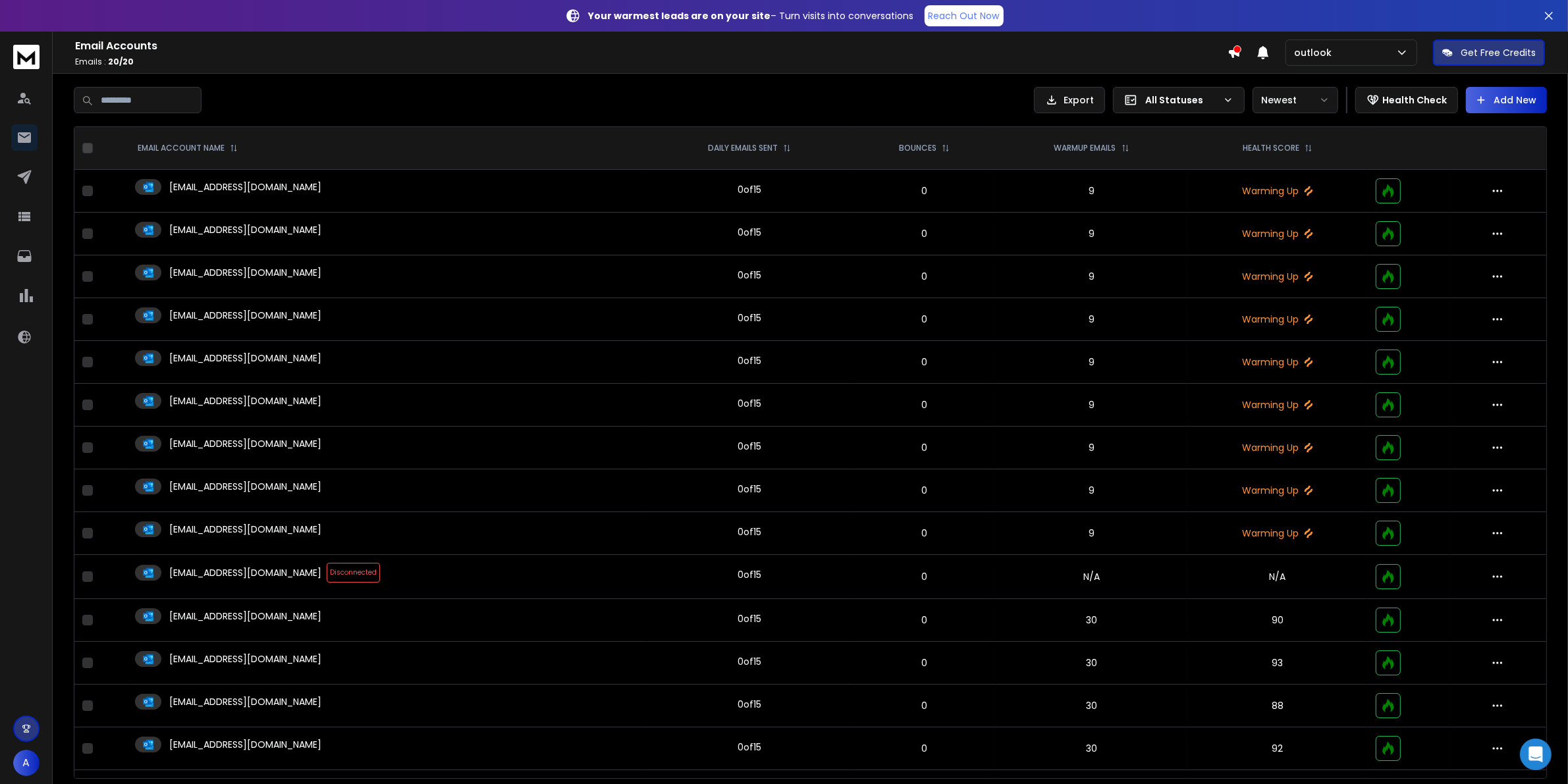
click at [208, 573] on p "info@ggcareerssearcher.com" at bounding box center [245, 572] width 152 height 13
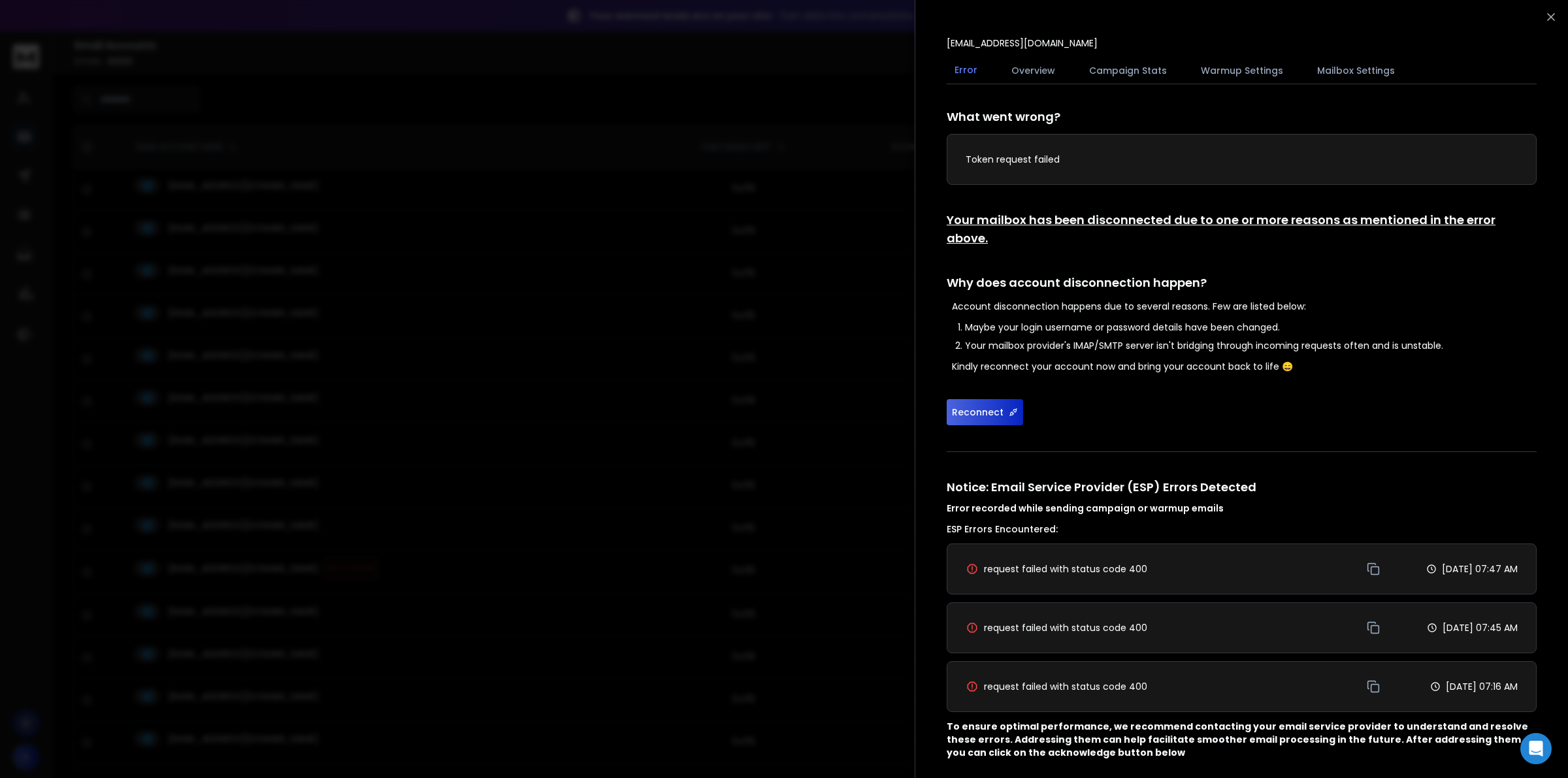
scroll to position [52, 0]
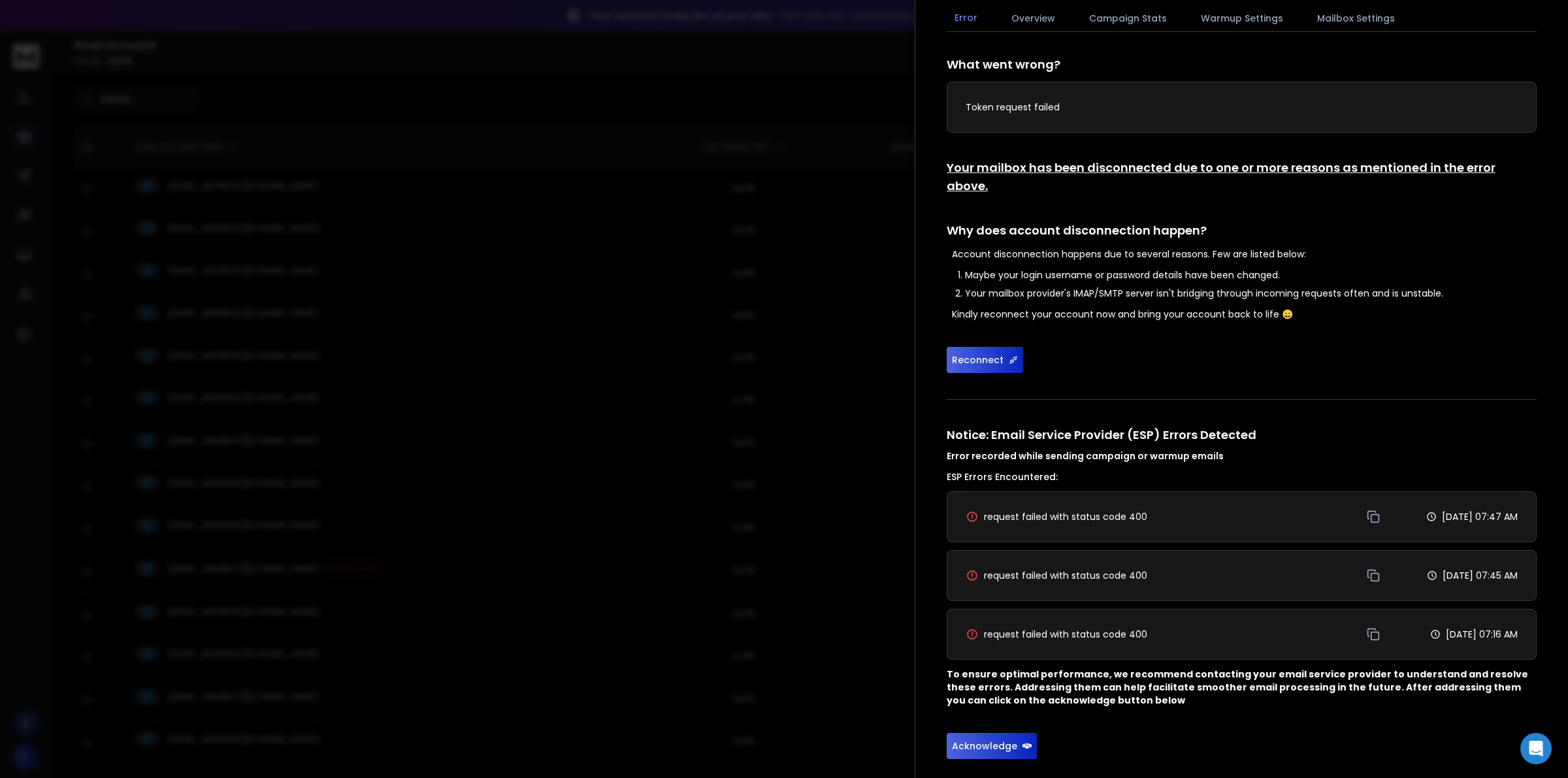
click at [968, 733] on button "Acknowledge" at bounding box center [992, 746] width 90 height 26
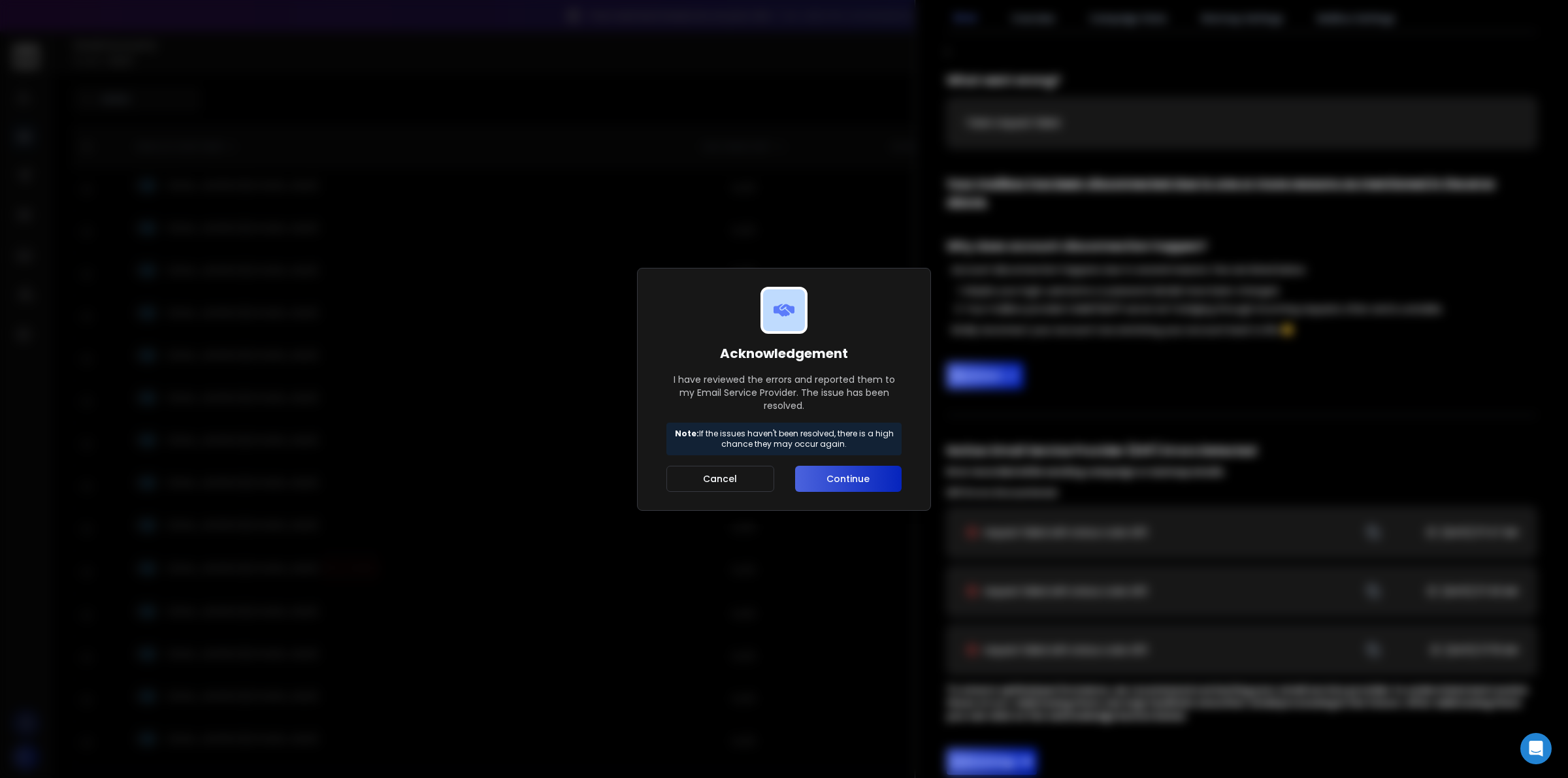
click at [844, 484] on button "Continue" at bounding box center [848, 479] width 106 height 26
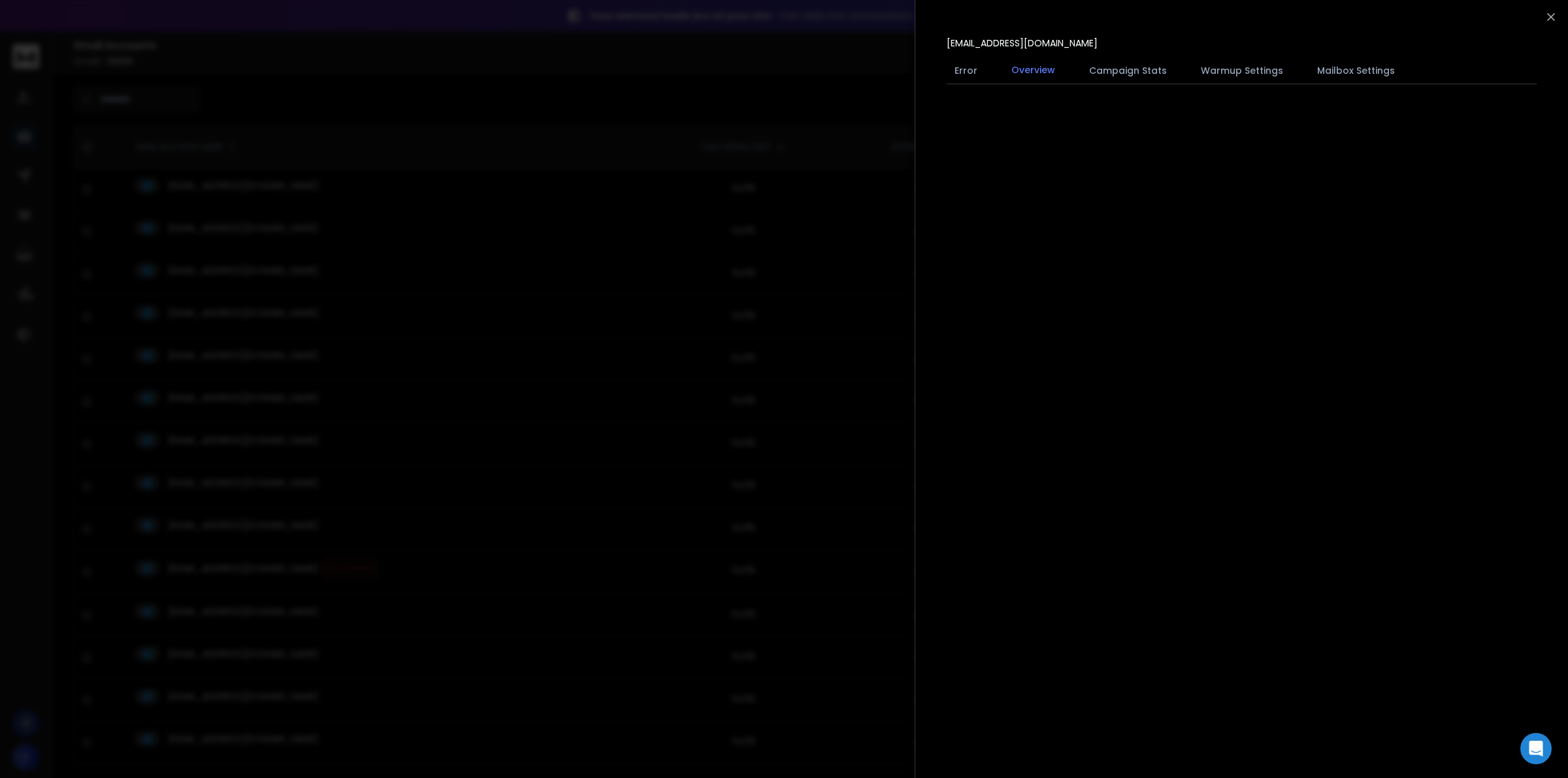
scroll to position [0, 0]
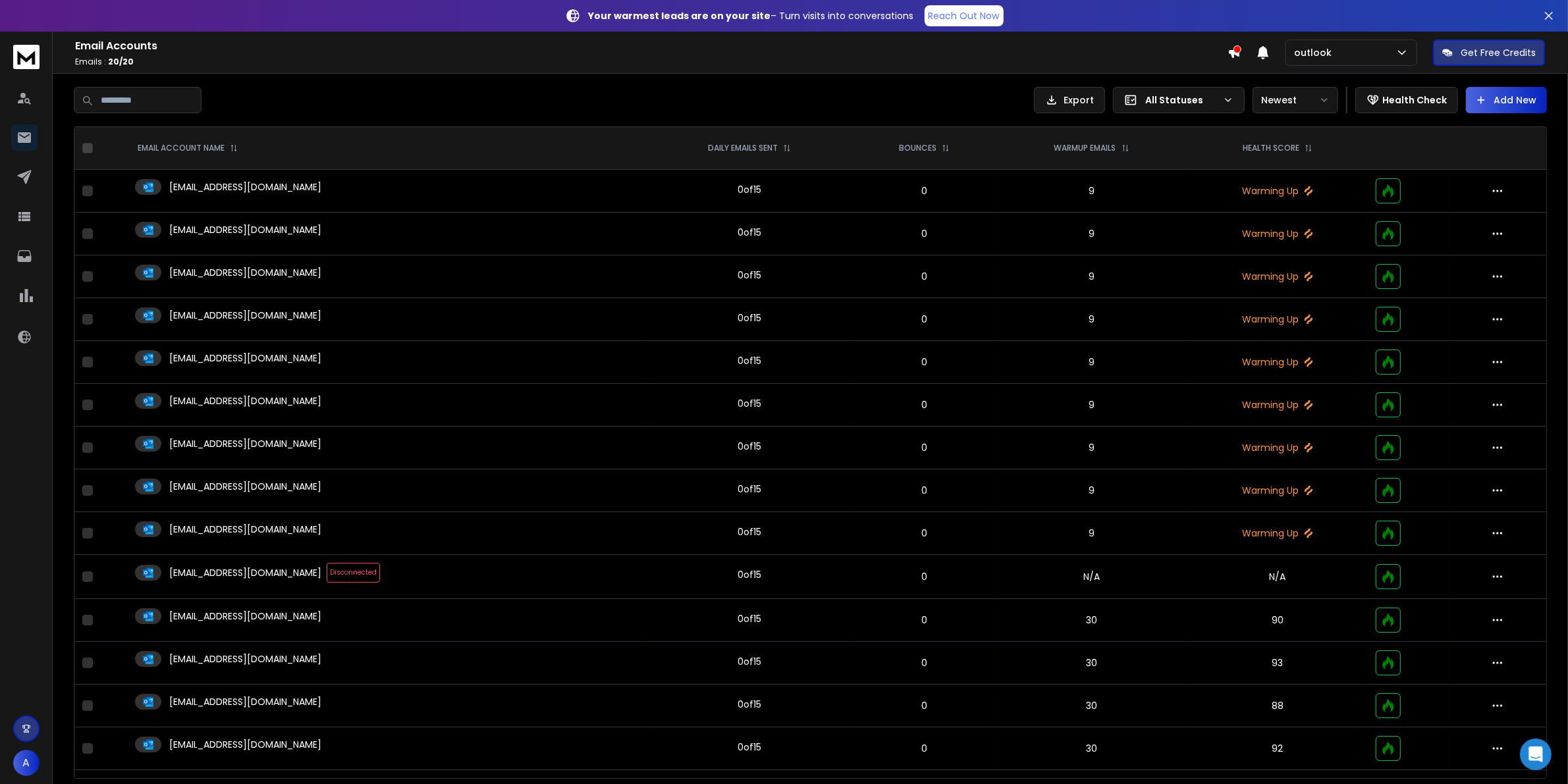
click at [279, 573] on p "info@ggcareerssearcher.com" at bounding box center [245, 572] width 152 height 13
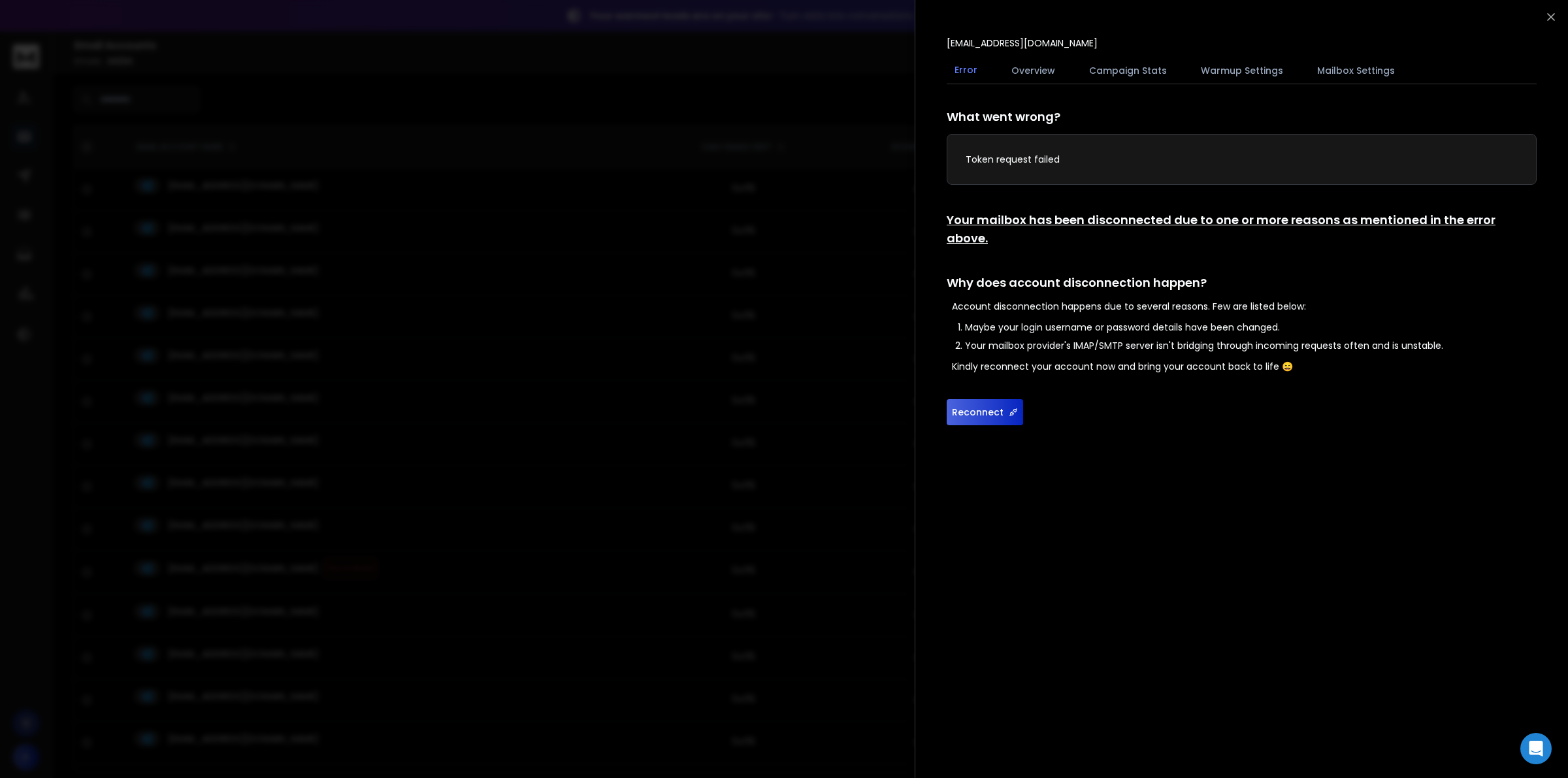
click at [980, 399] on button "Reconnect" at bounding box center [985, 412] width 77 height 26
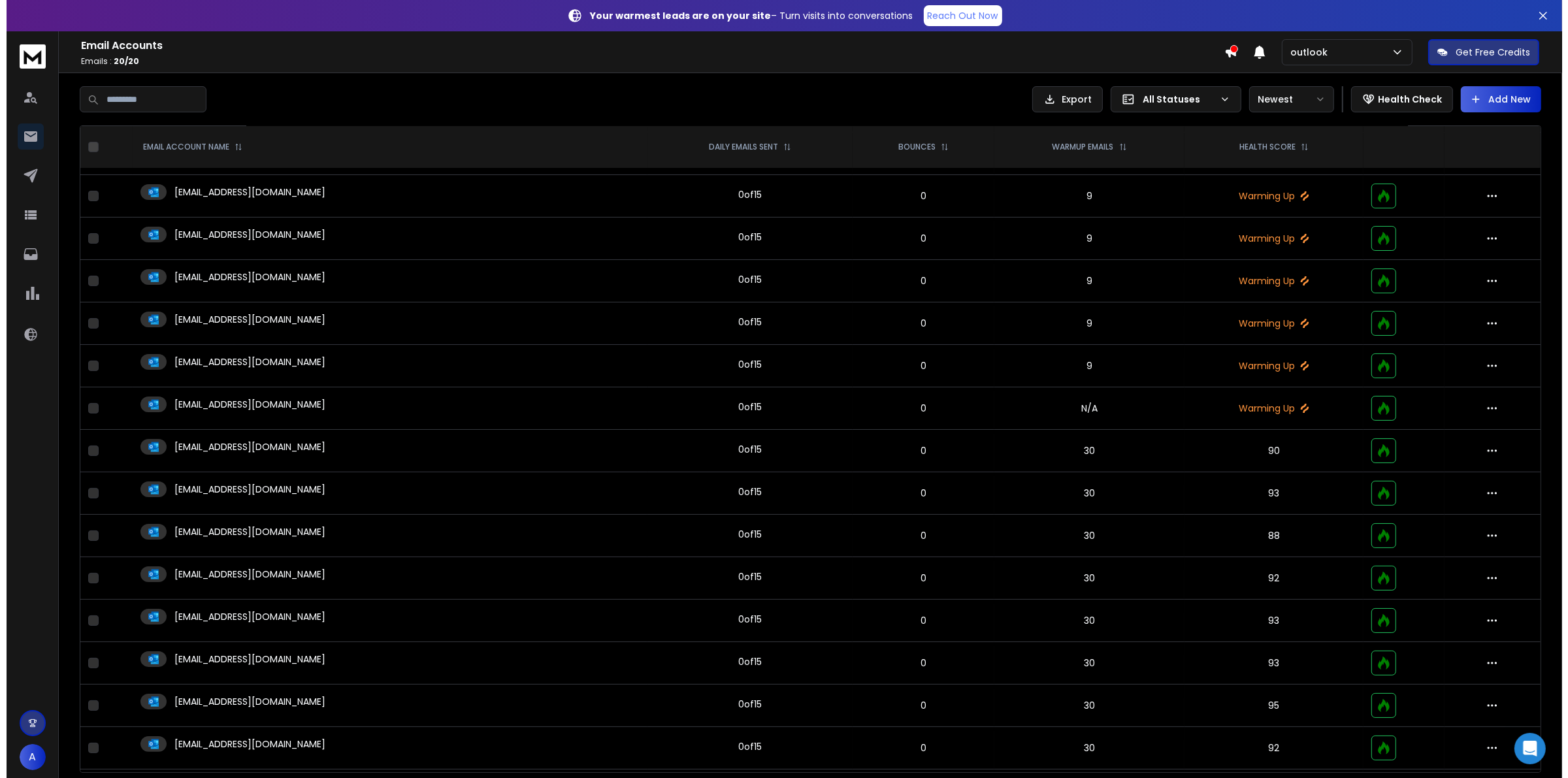
scroll to position [260, 0]
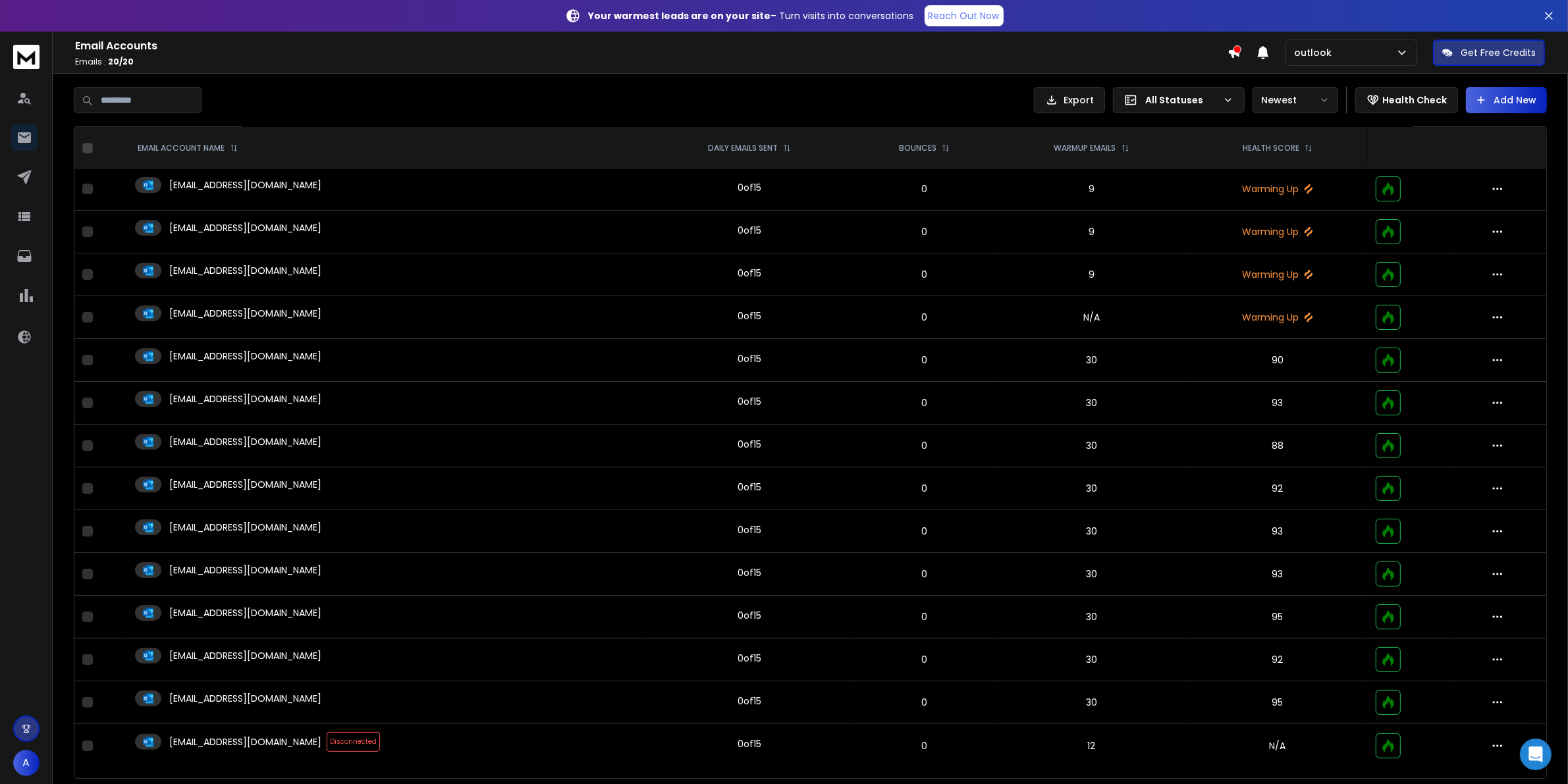
click at [326, 748] on span "Disconnected" at bounding box center [353, 742] width 53 height 20
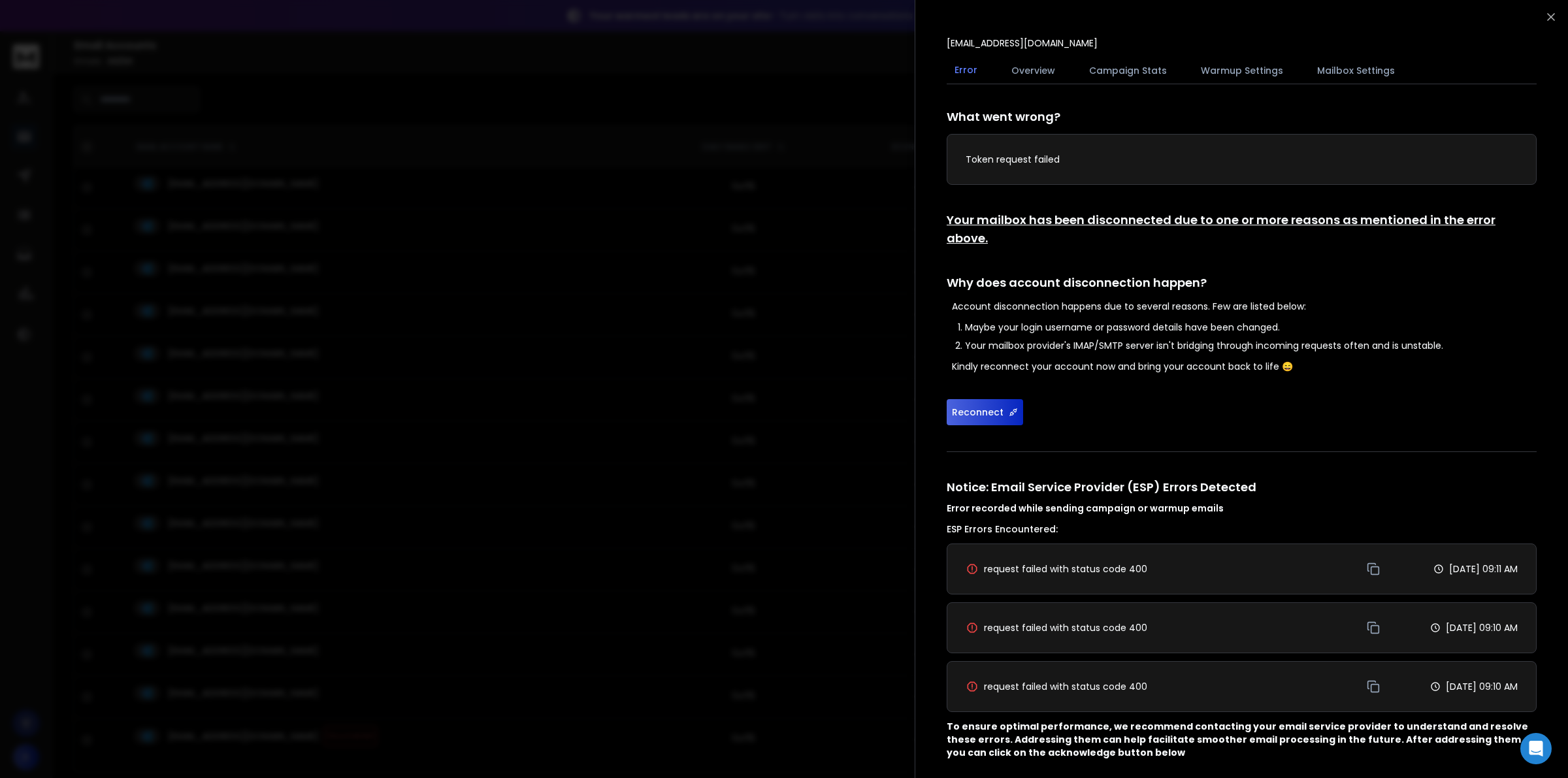
scroll to position [52, 0]
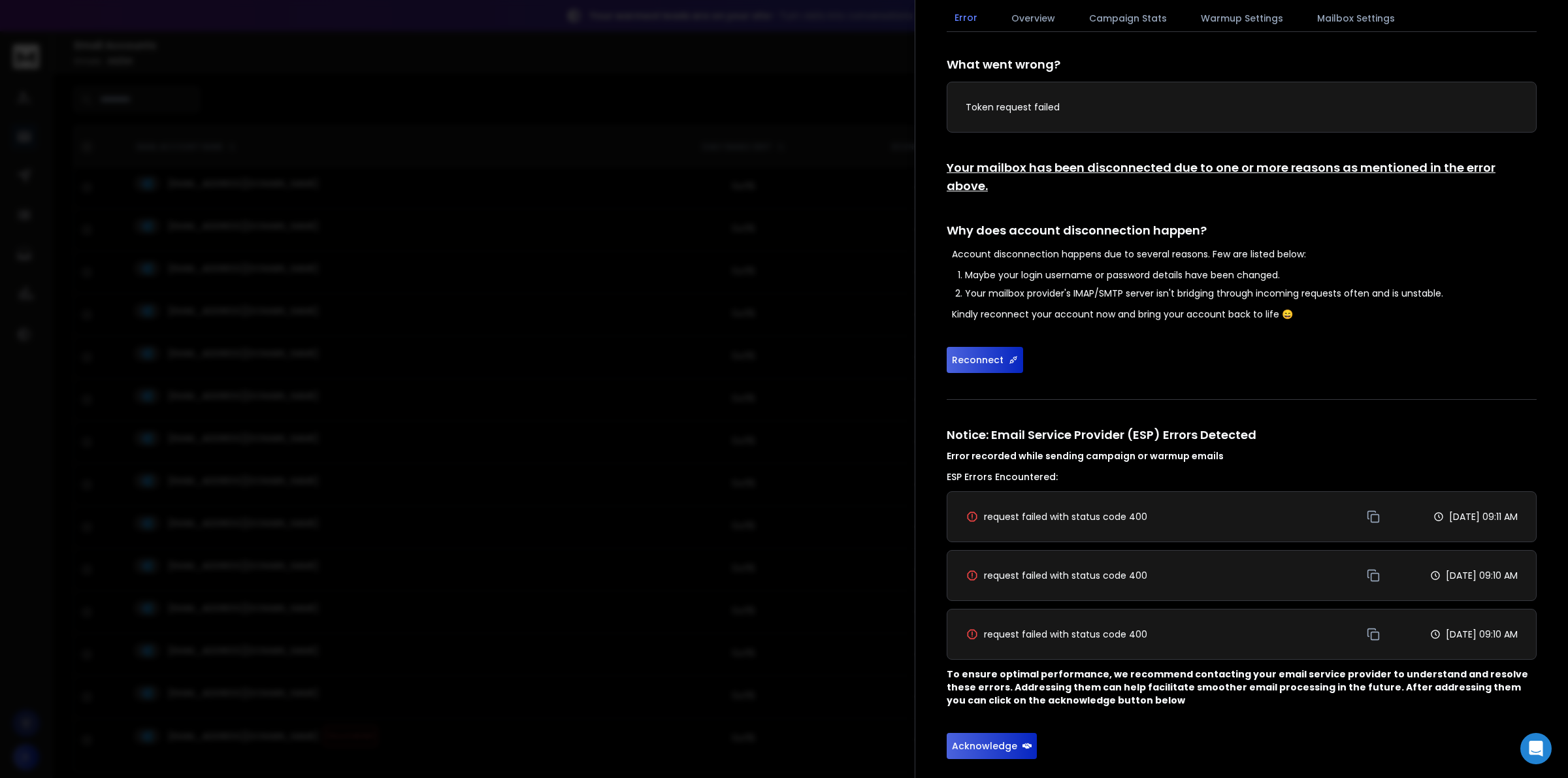
click at [981, 733] on button "Acknowledge" at bounding box center [992, 746] width 90 height 26
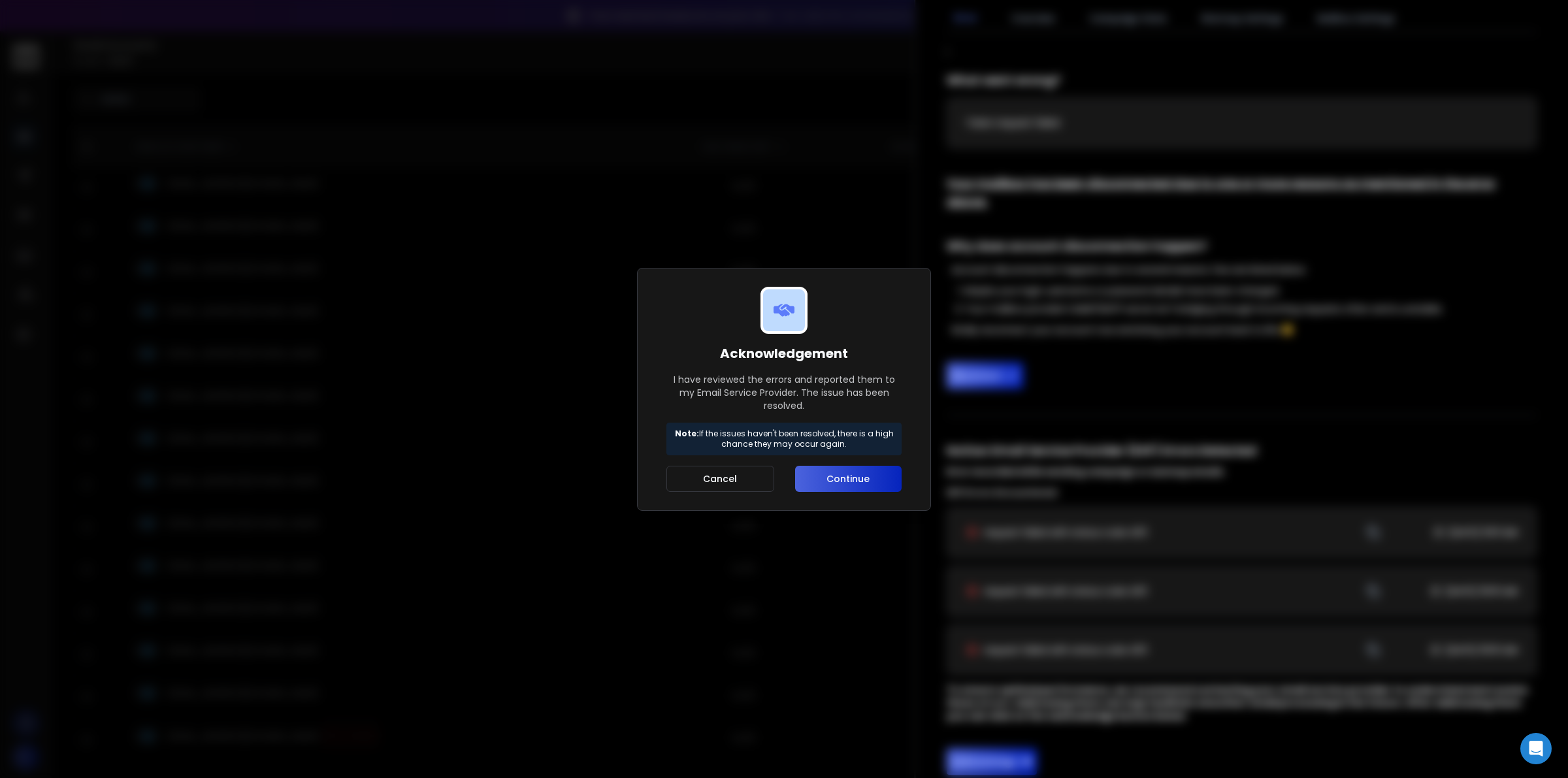
click at [848, 479] on button "Continue" at bounding box center [848, 479] width 106 height 26
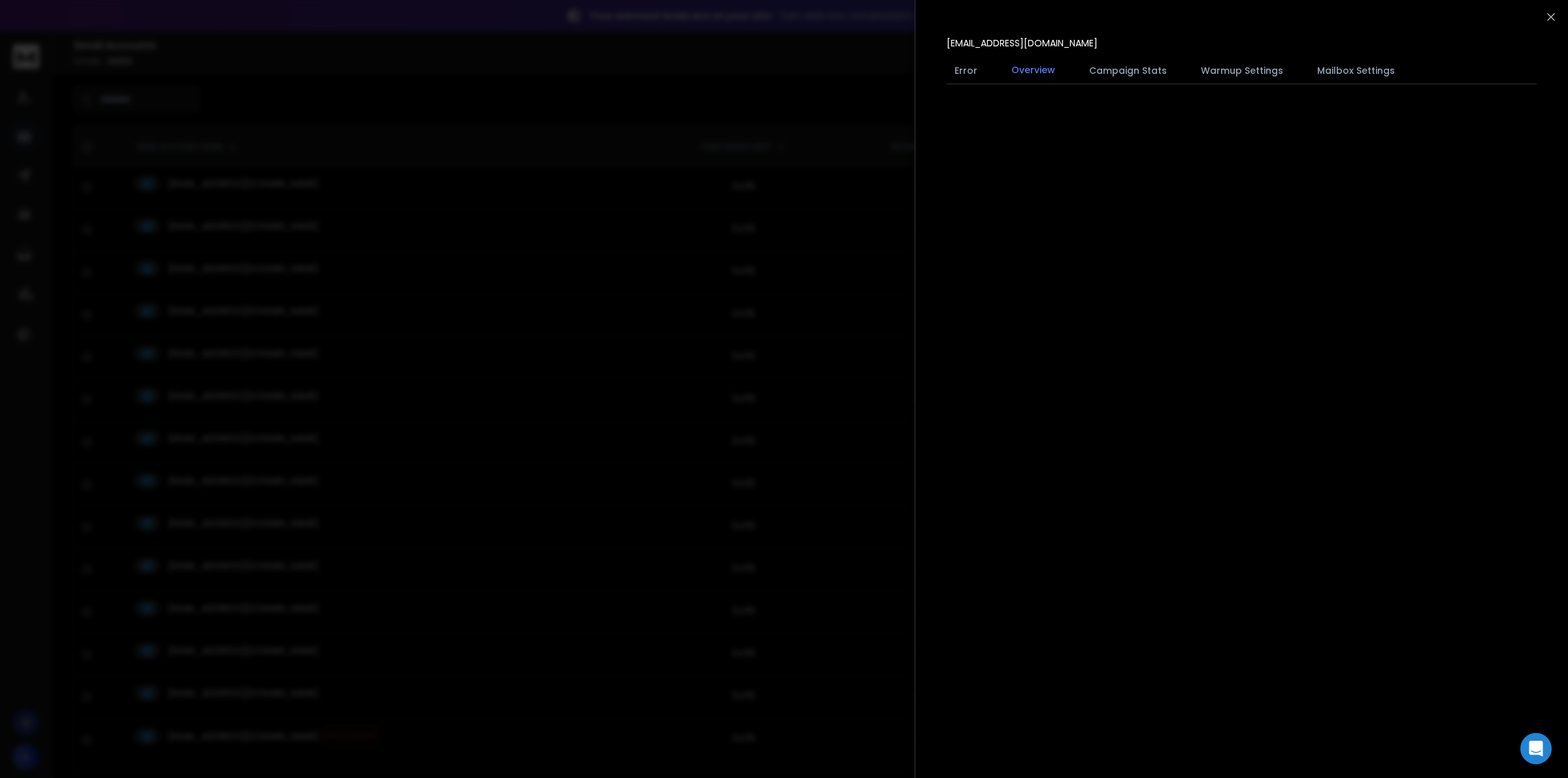
scroll to position [0, 0]
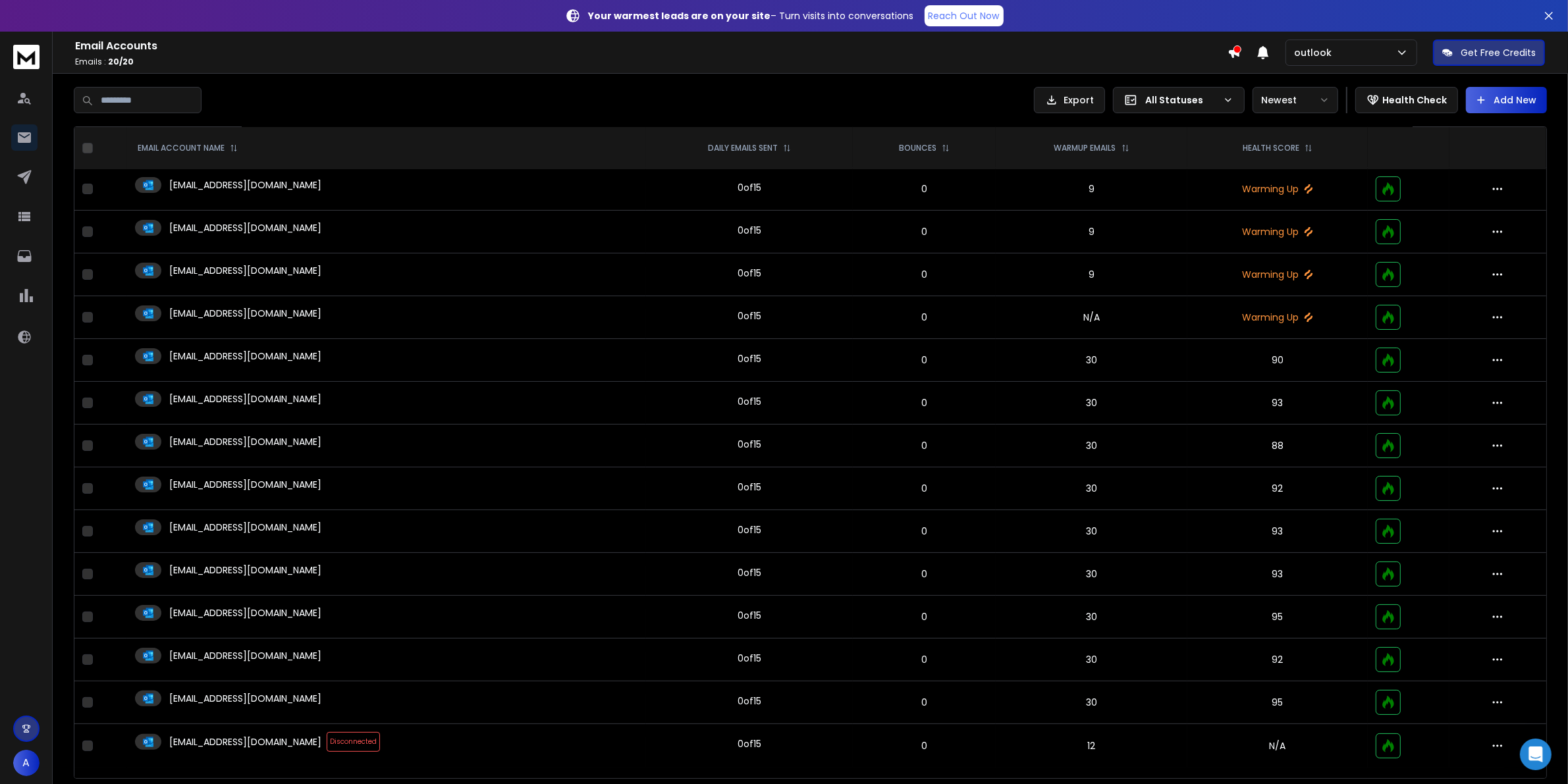
click at [326, 741] on span "Disconnected" at bounding box center [353, 742] width 53 height 20
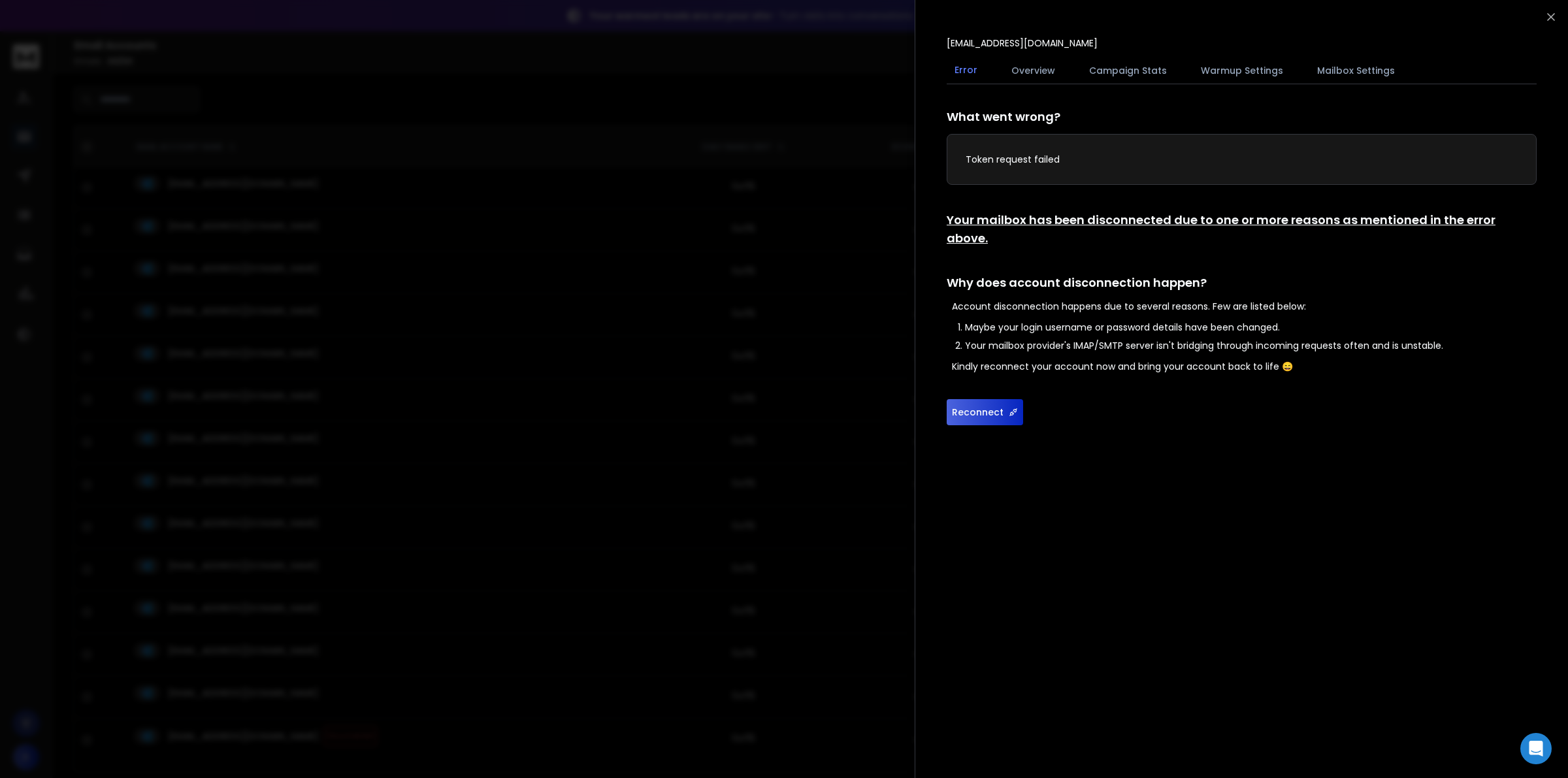
click at [987, 399] on button "Reconnect" at bounding box center [985, 412] width 77 height 26
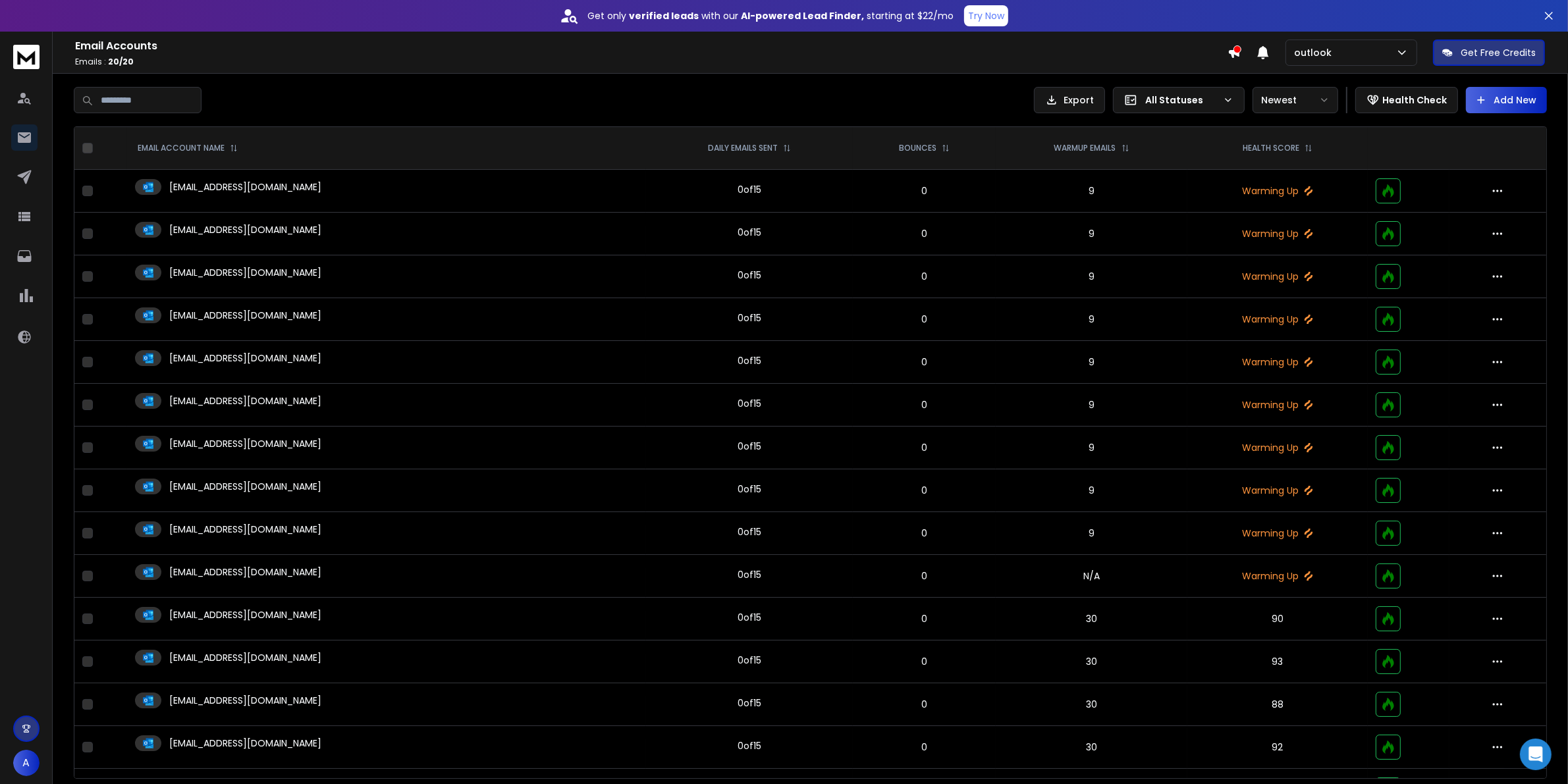
click at [891, 616] on p "0" at bounding box center [924, 618] width 127 height 13
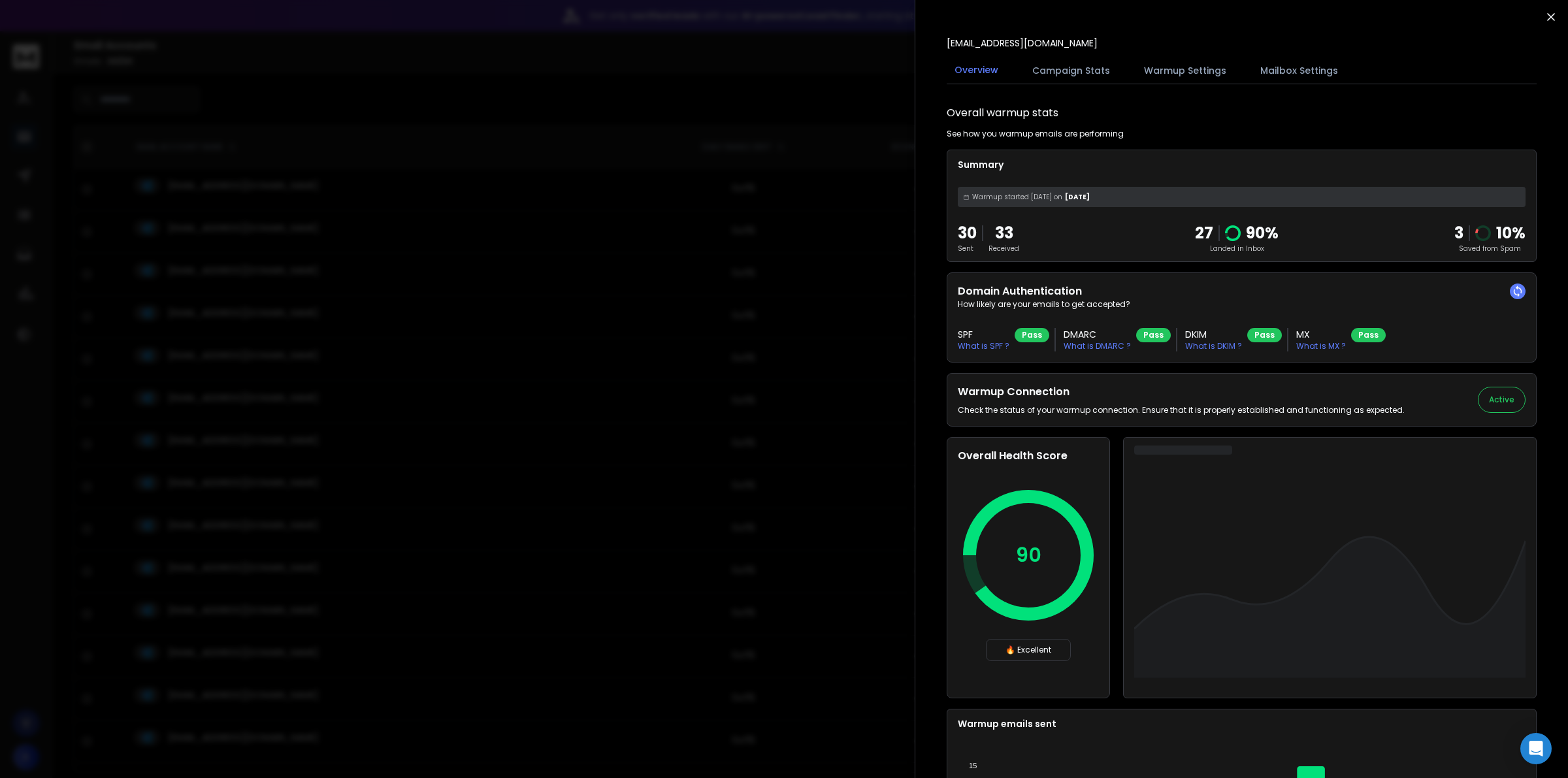
click at [1549, 15] on icon "button" at bounding box center [1550, 16] width 13 height 13
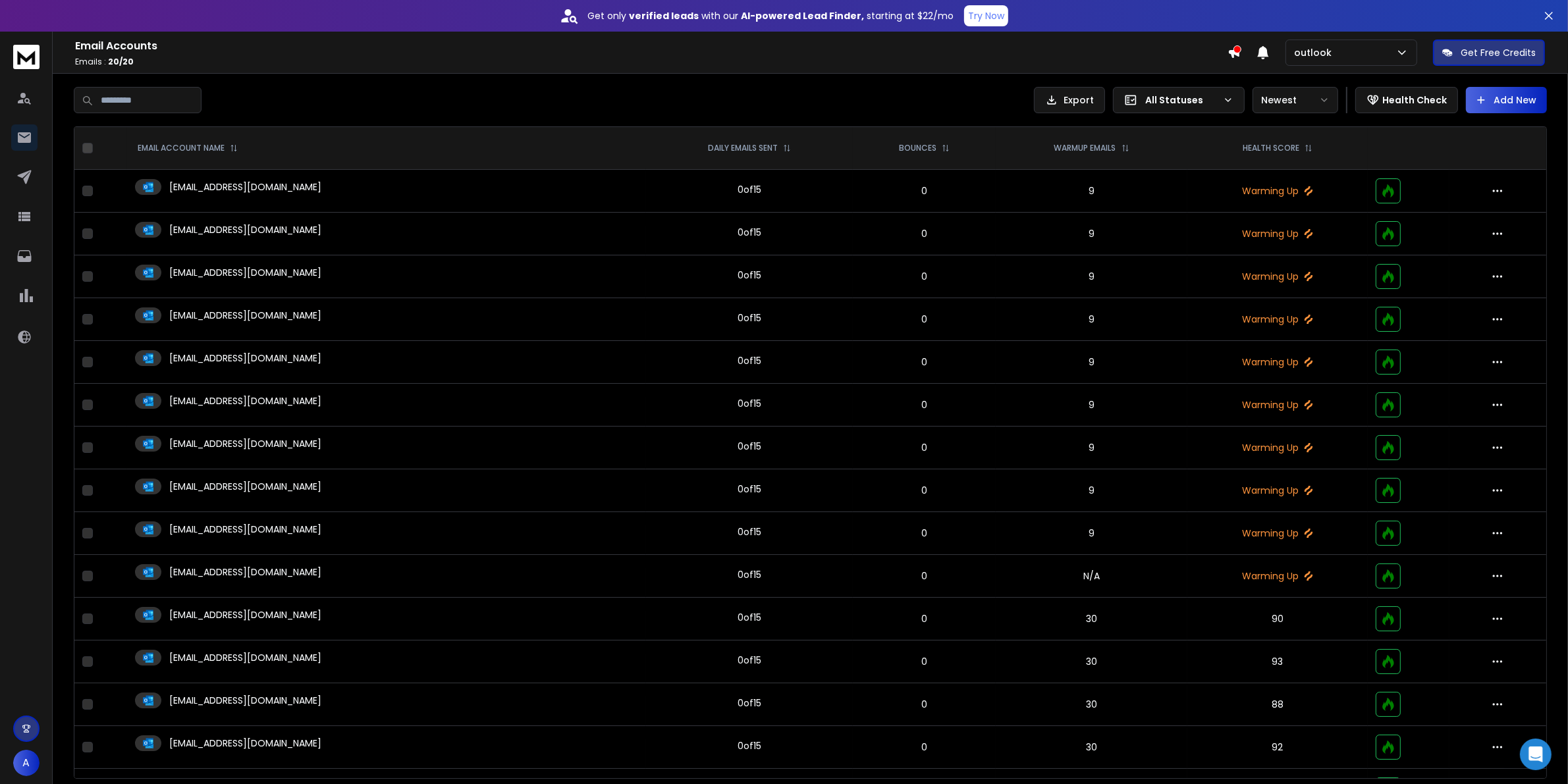
click at [1121, 150] on icon at bounding box center [1125, 148] width 8 height 8
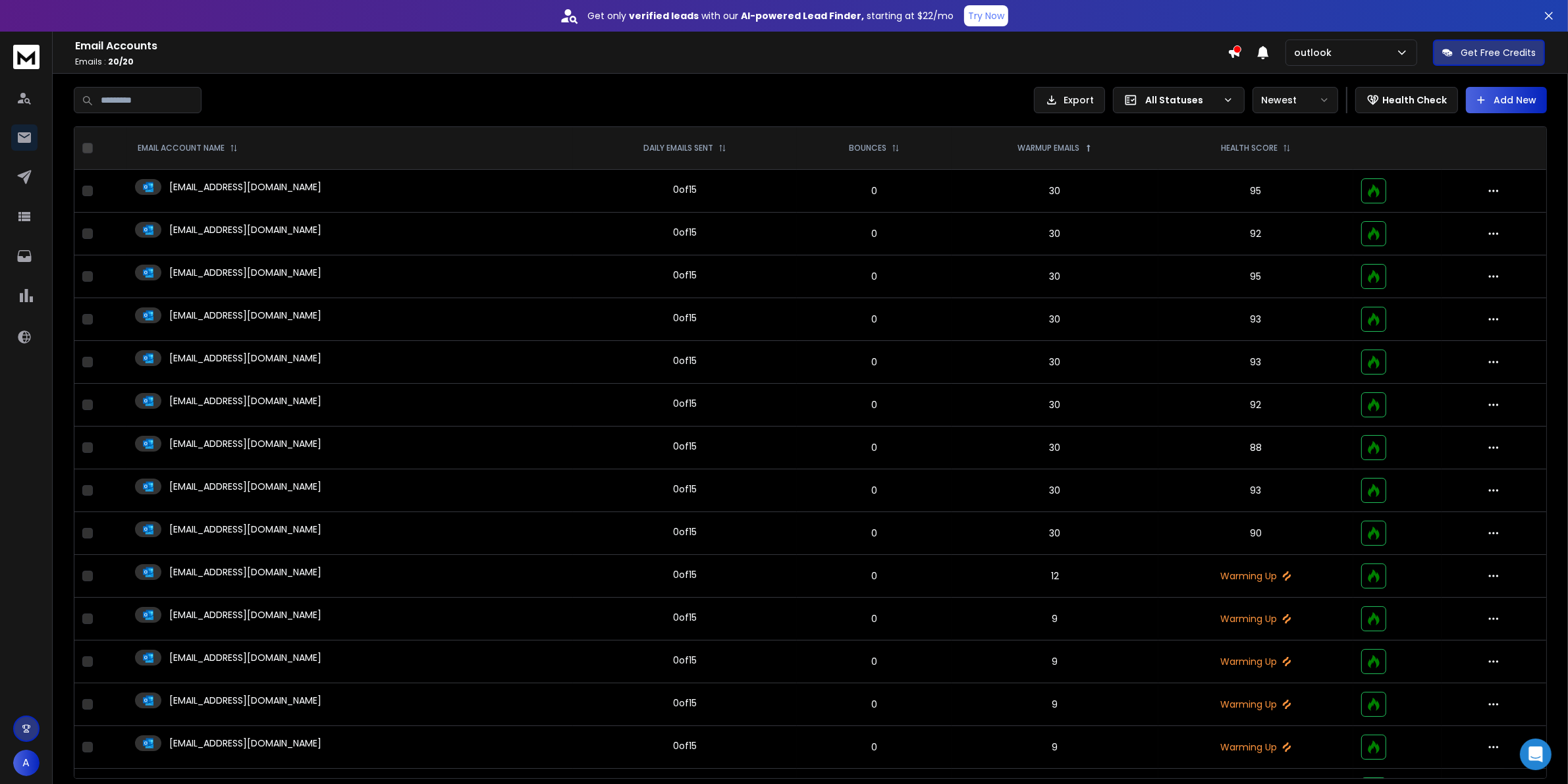
click at [1285, 147] on icon at bounding box center [1287, 148] width 8 height 8
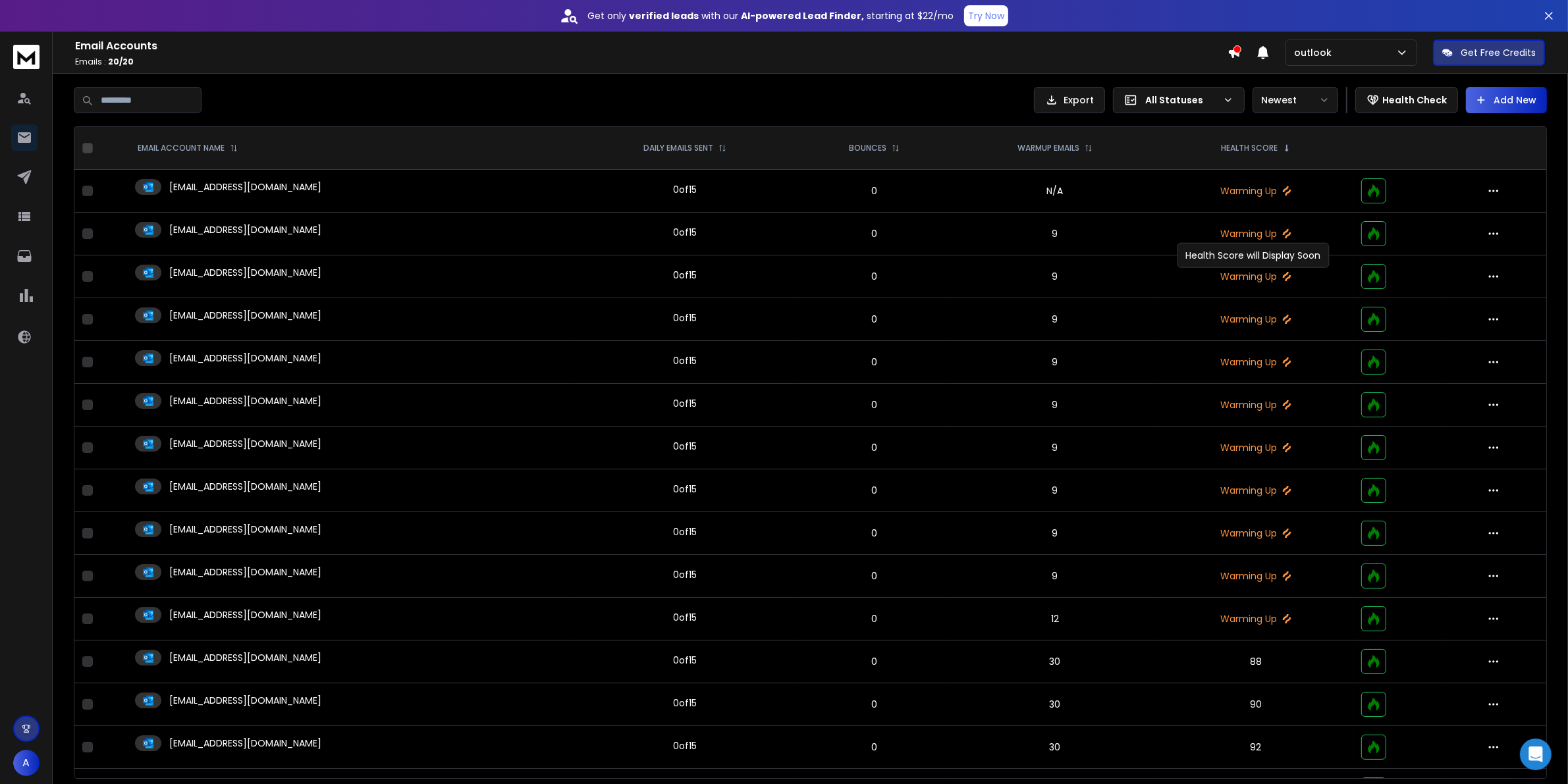
scroll to position [260, 0]
click at [1216, 404] on td "88" at bounding box center [1256, 404] width 195 height 43
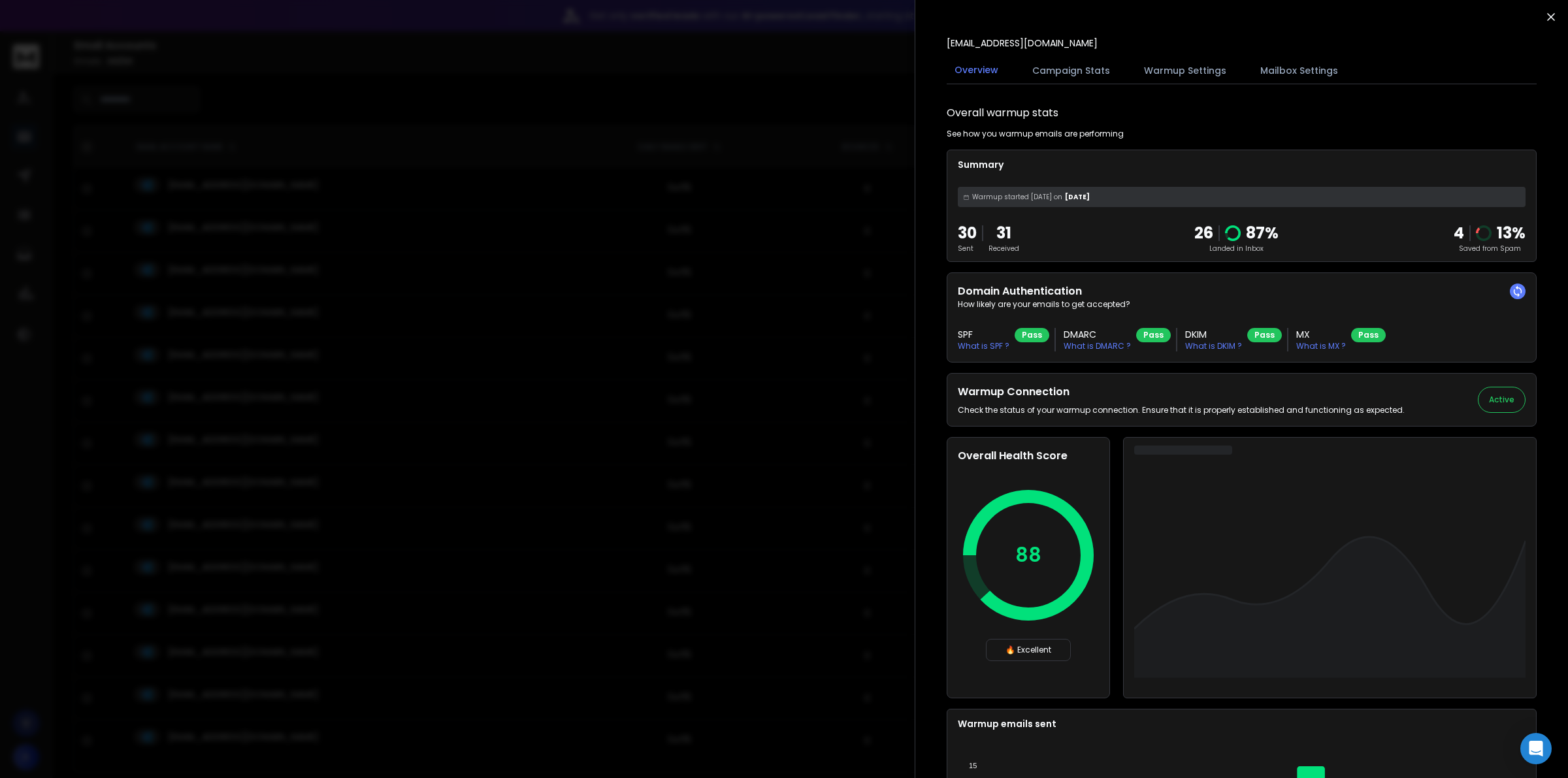
click at [1544, 17] on icon "button" at bounding box center [1550, 16] width 13 height 13
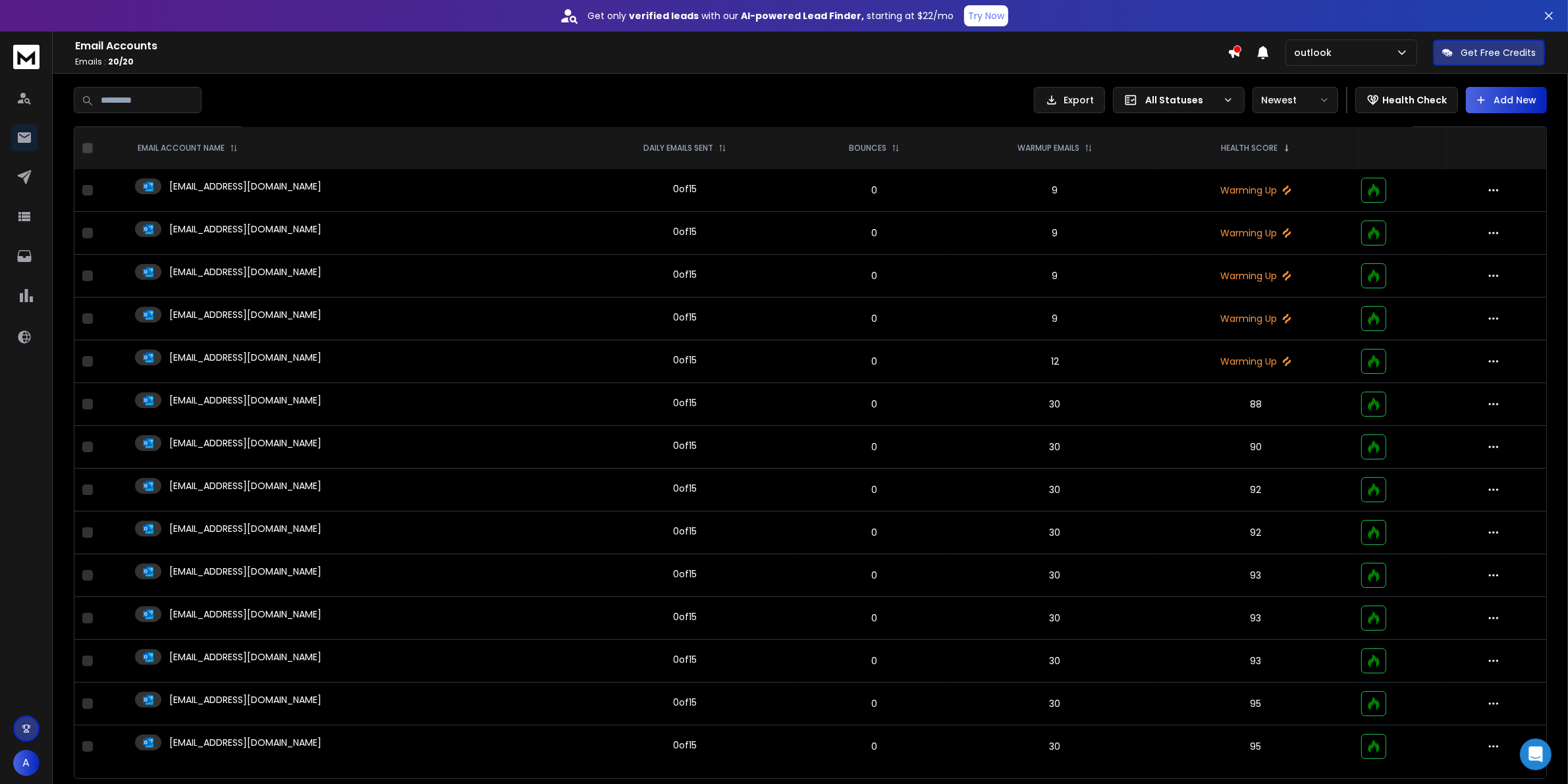
click at [1055, 745] on td "30" at bounding box center [1054, 747] width 207 height 43
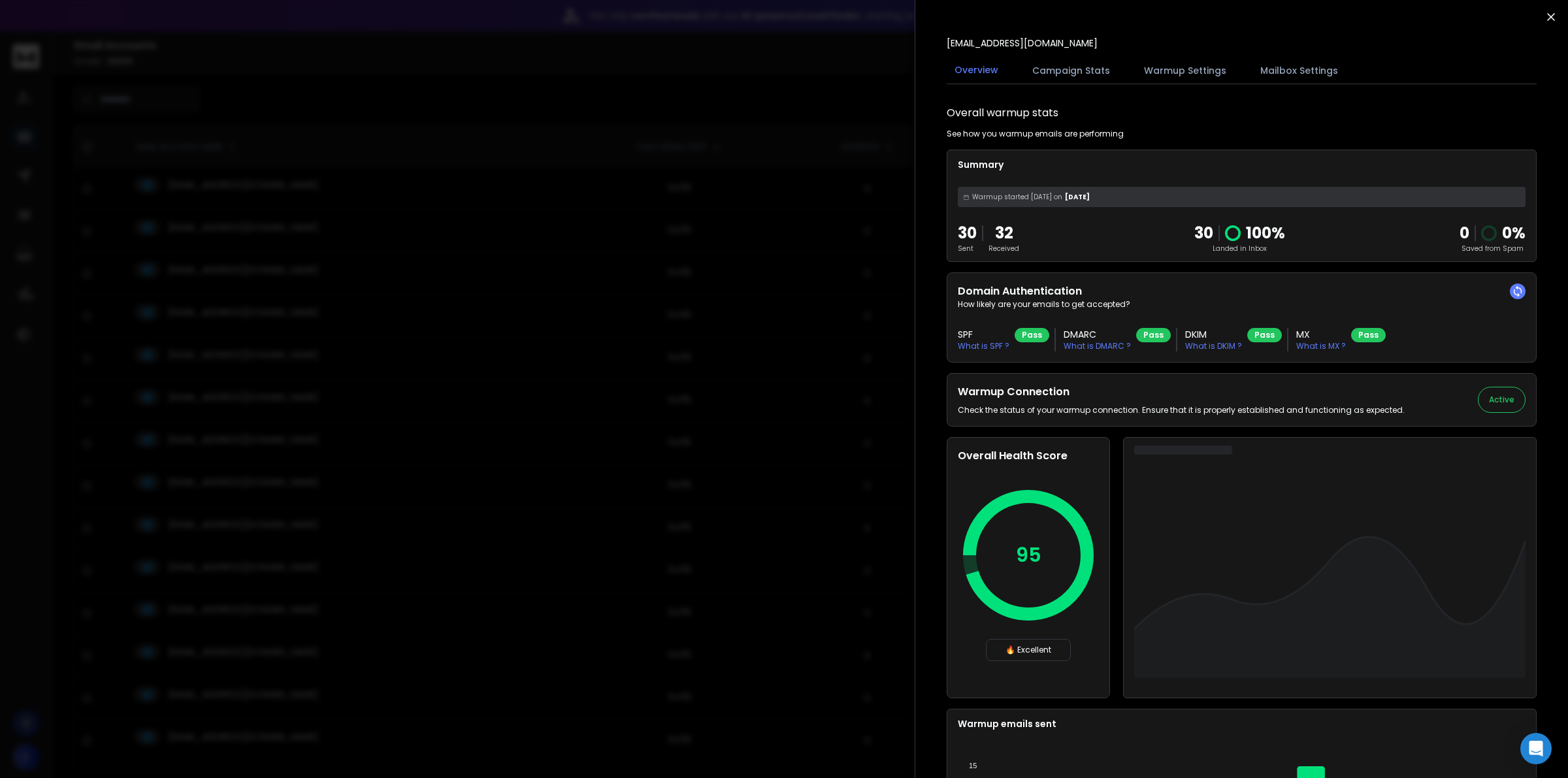
click at [1545, 16] on icon "button" at bounding box center [1550, 16] width 13 height 13
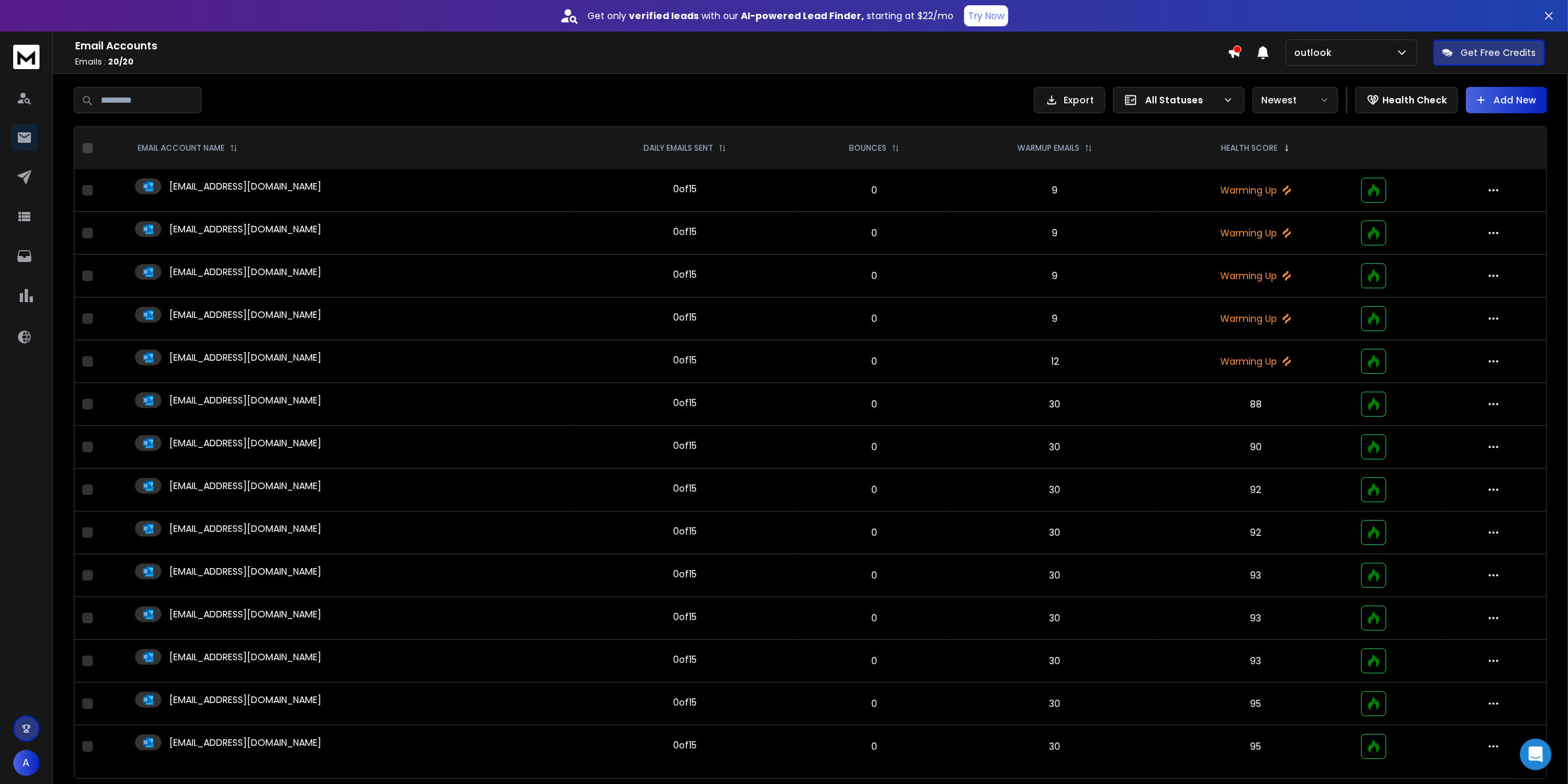
scroll to position [0, 0]
click at [929, 192] on p "0" at bounding box center [873, 191] width 138 height 13
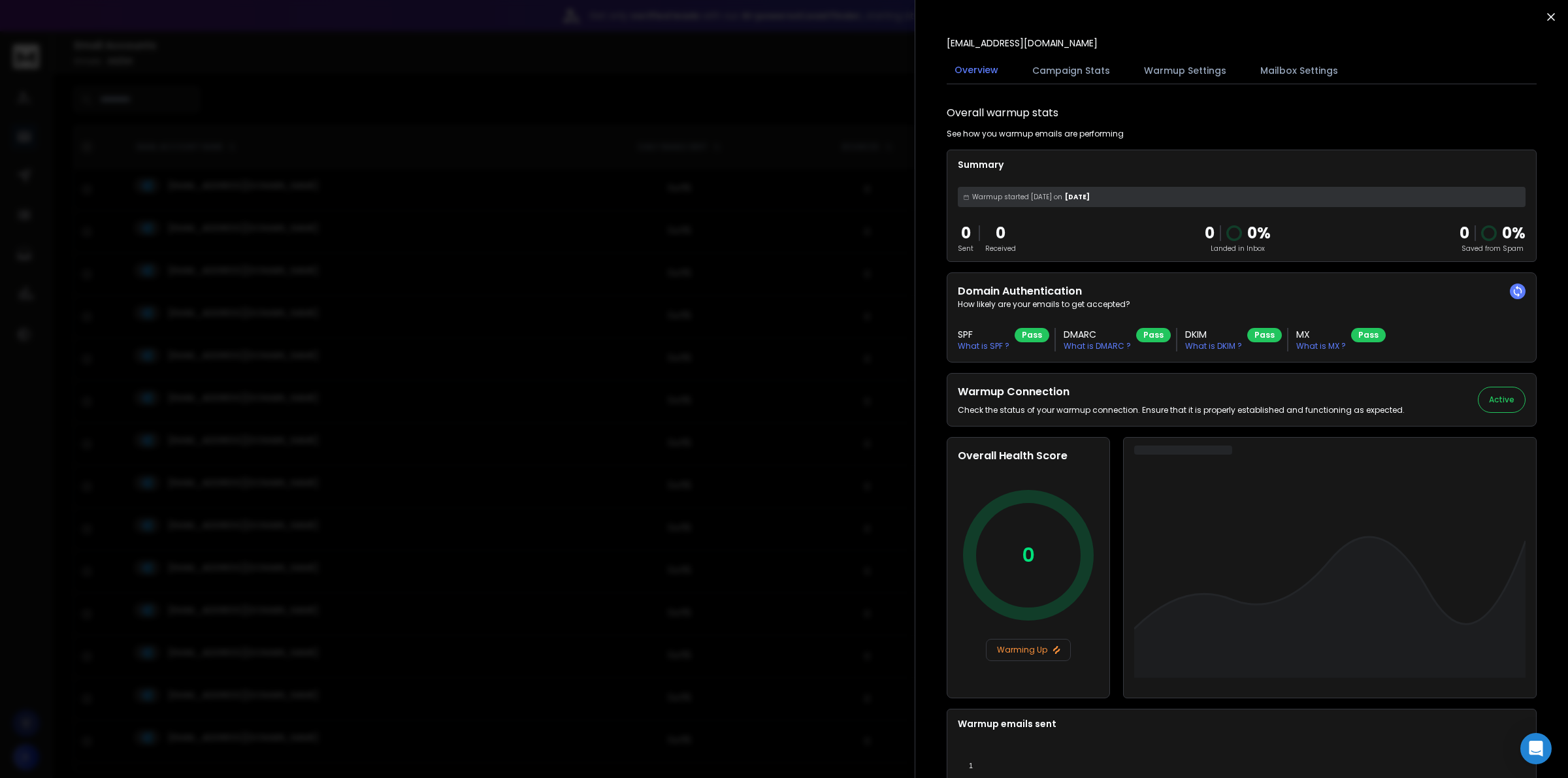
click at [1549, 16] on icon "button" at bounding box center [1550, 16] width 13 height 13
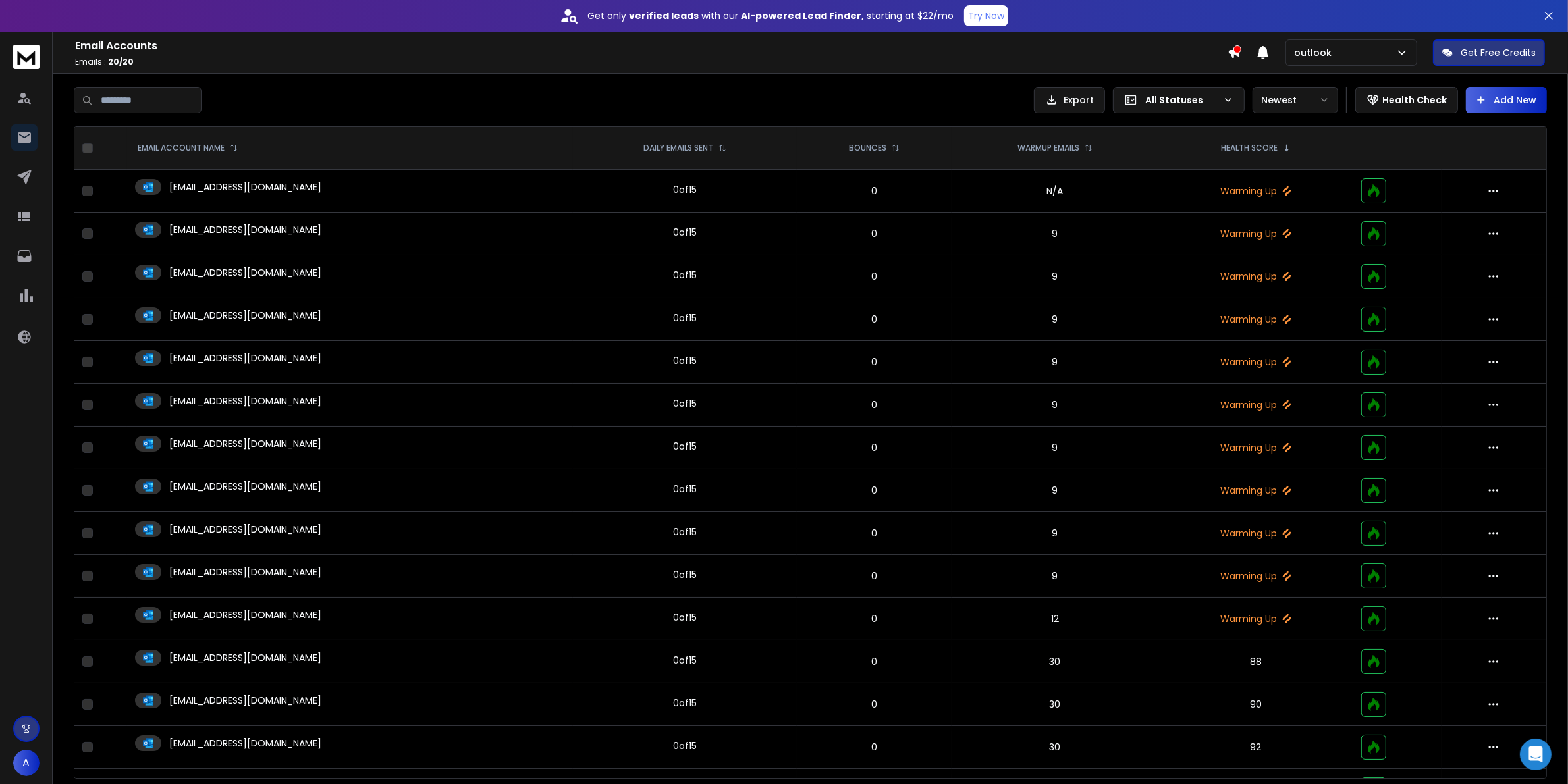
click at [856, 229] on p "0" at bounding box center [873, 233] width 138 height 13
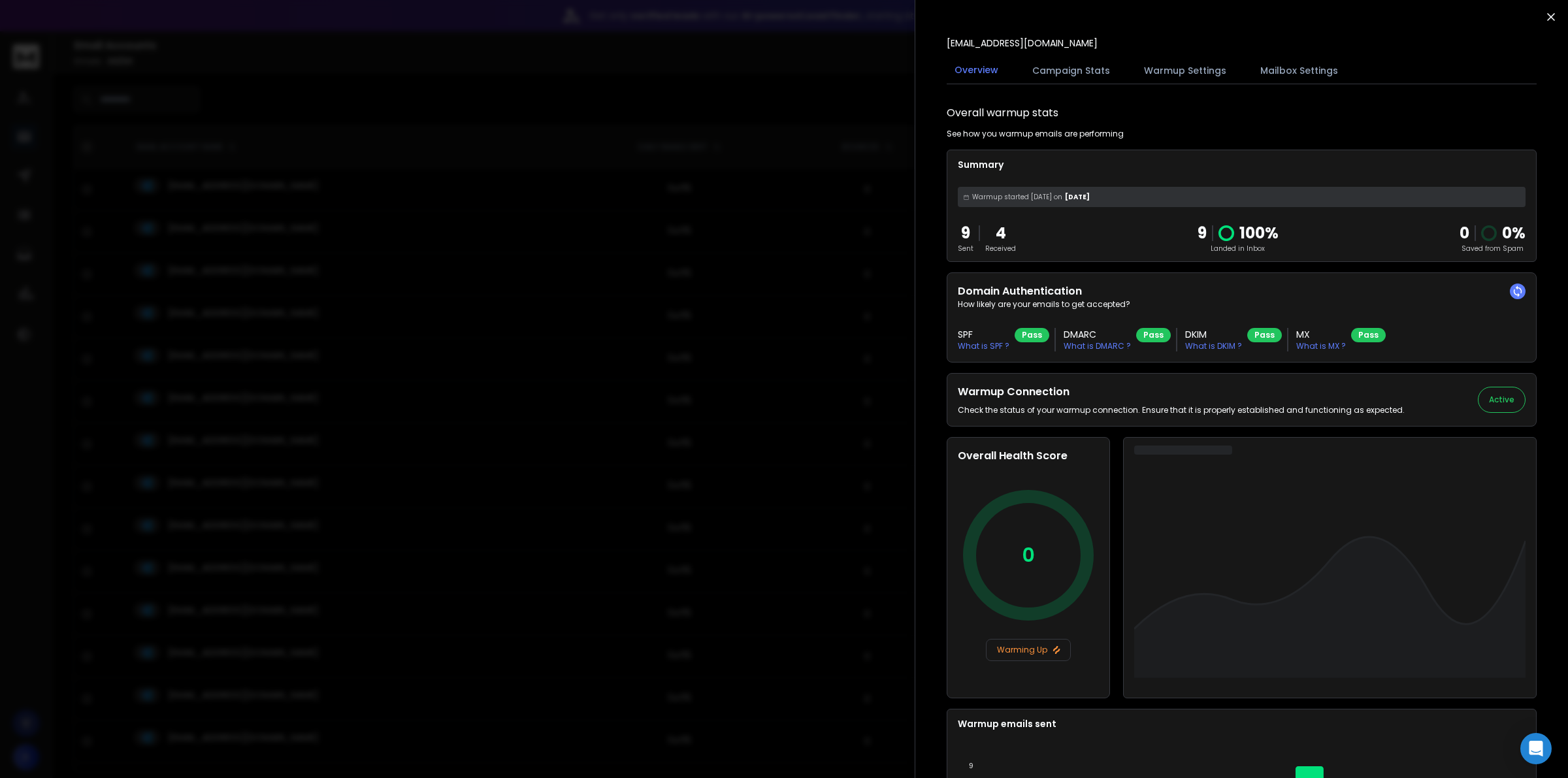
click at [1548, 20] on icon "button" at bounding box center [1551, 17] width 6 height 6
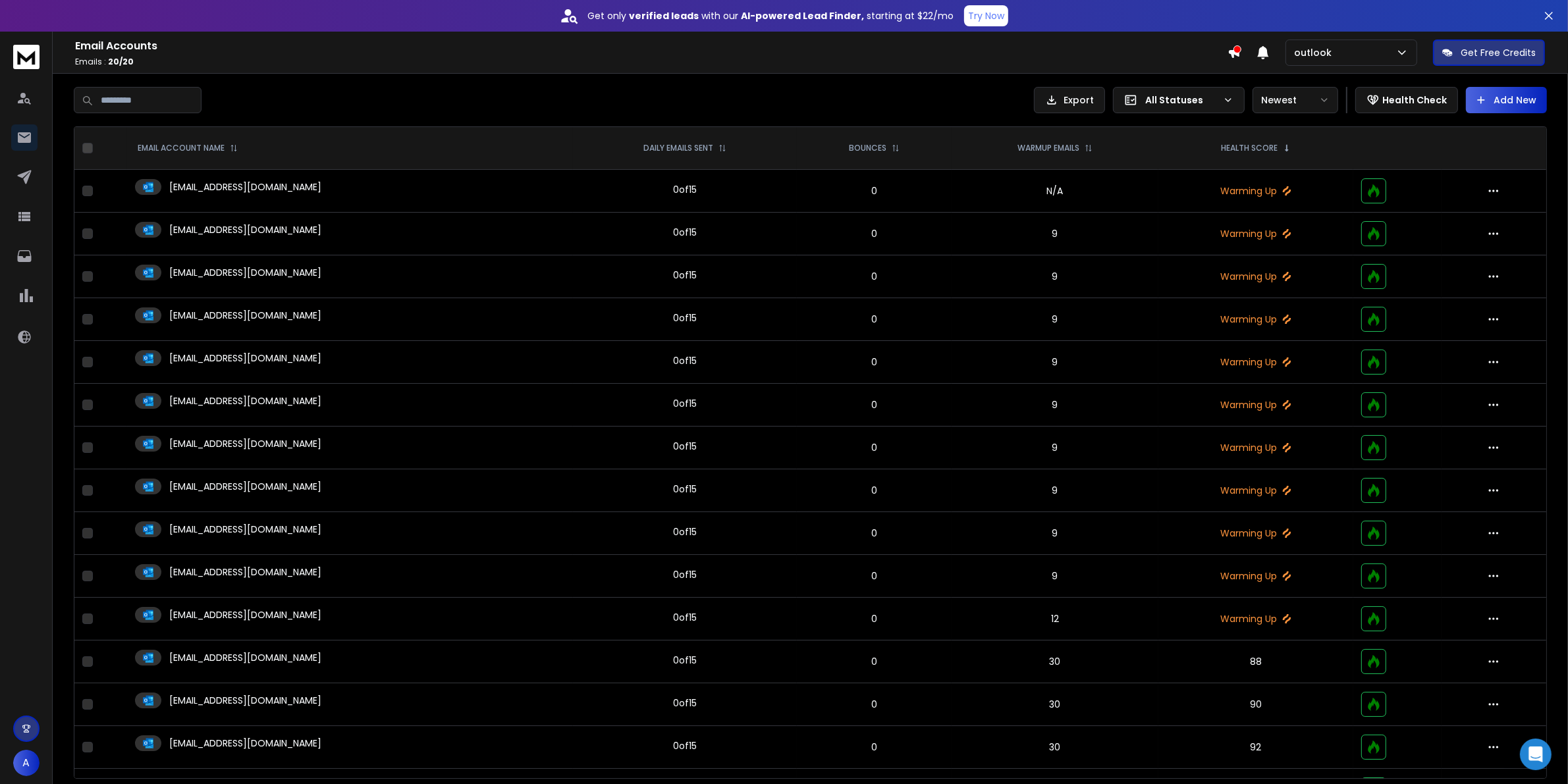
click at [870, 272] on p "0" at bounding box center [873, 276] width 138 height 13
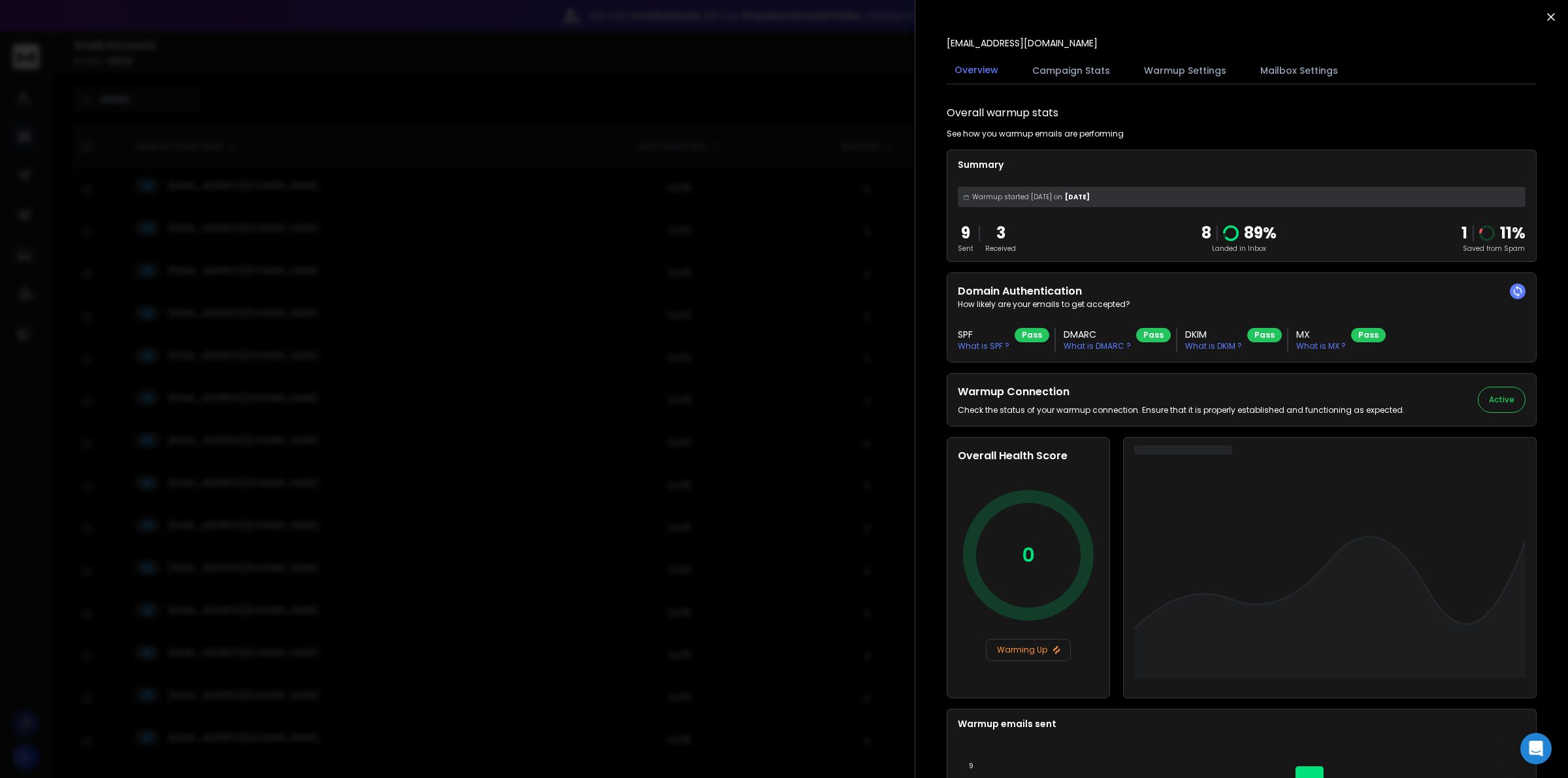
click at [1544, 19] on icon "button" at bounding box center [1550, 16] width 13 height 13
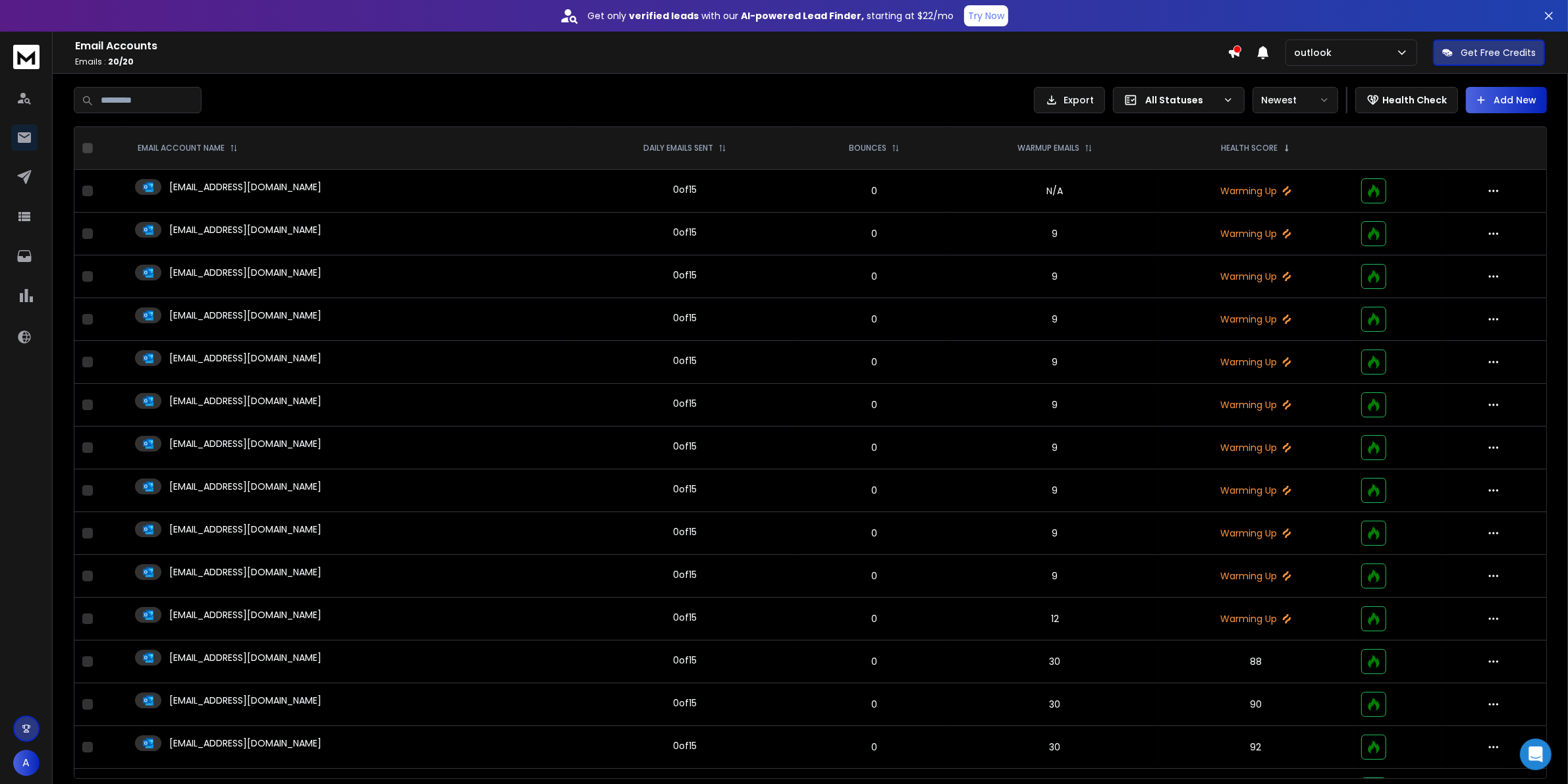
click at [880, 287] on td "0" at bounding box center [873, 276] width 154 height 43
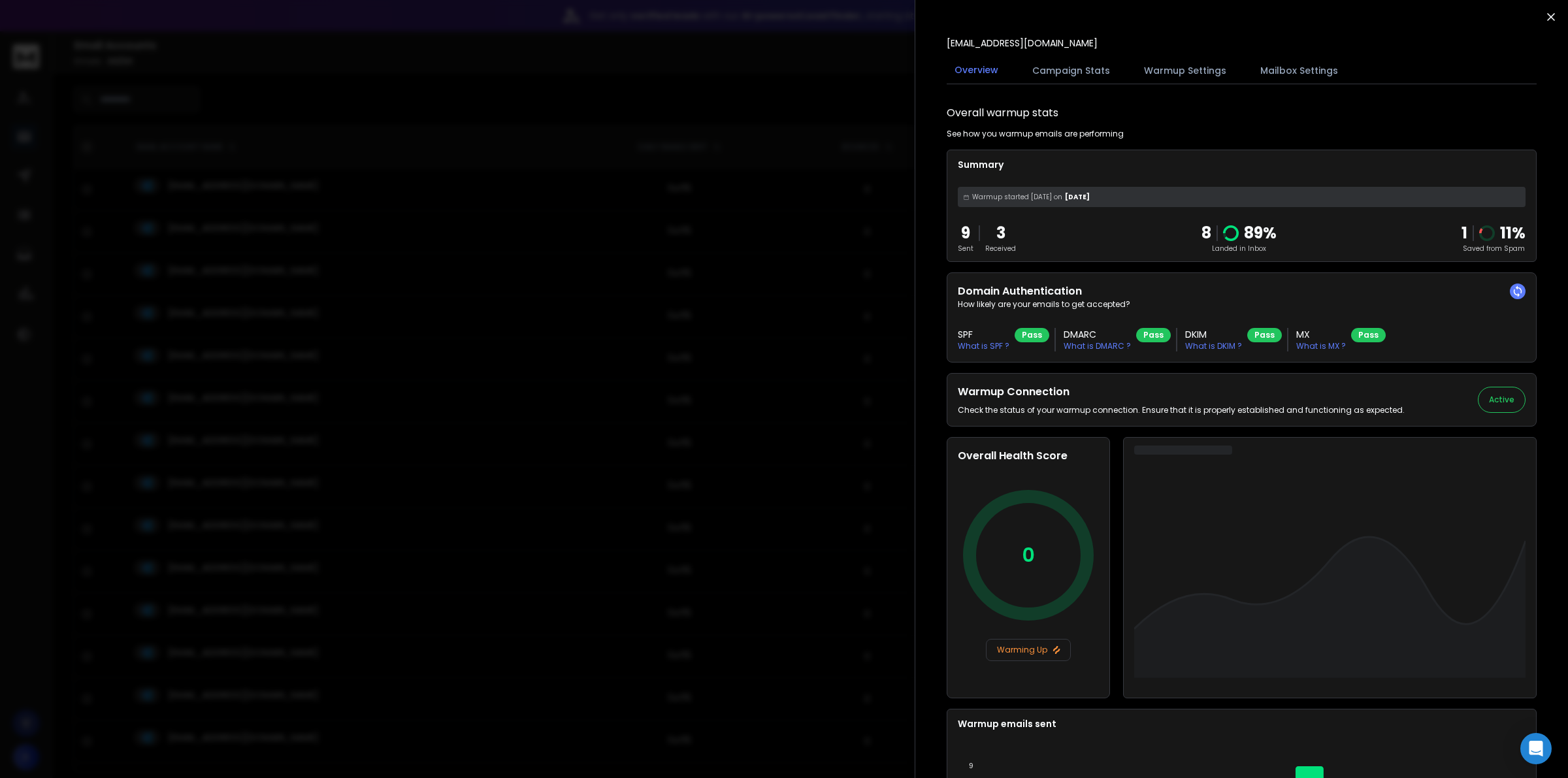
click at [1546, 17] on icon "button" at bounding box center [1550, 16] width 13 height 13
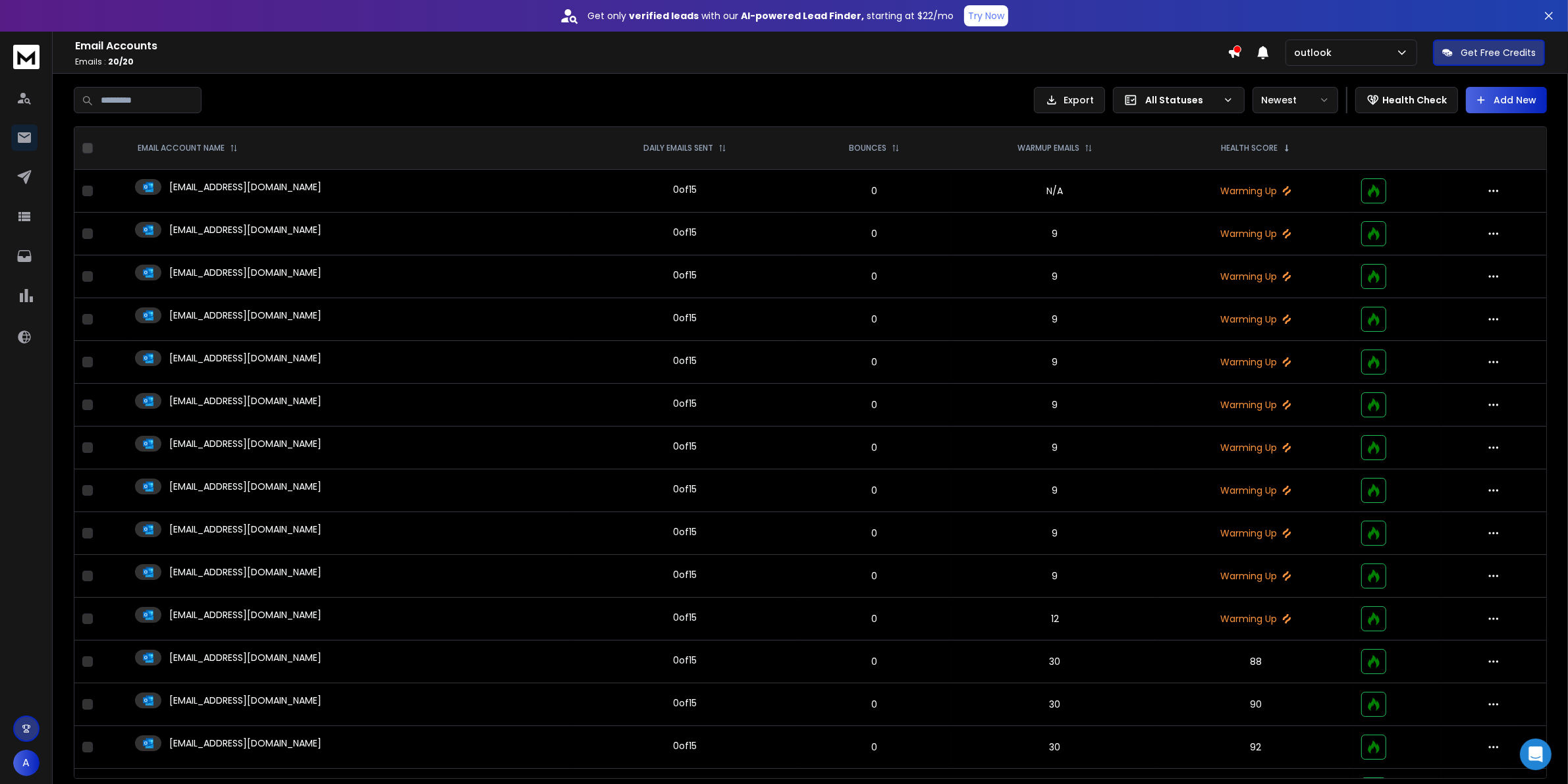
click at [715, 317] on td "0 of 15" at bounding box center [685, 315] width 224 height 34
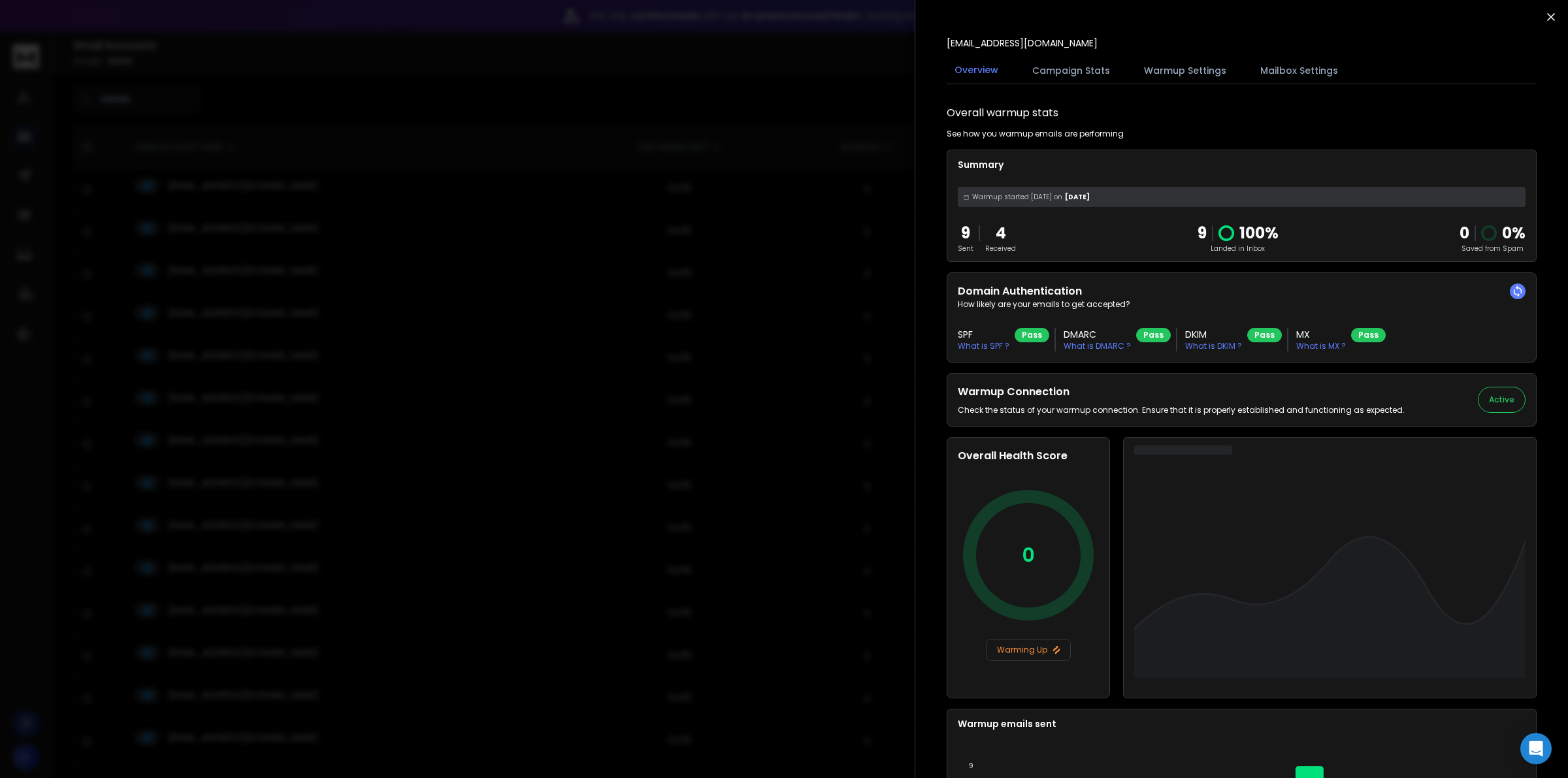
click at [1549, 21] on icon "button" at bounding box center [1550, 16] width 13 height 13
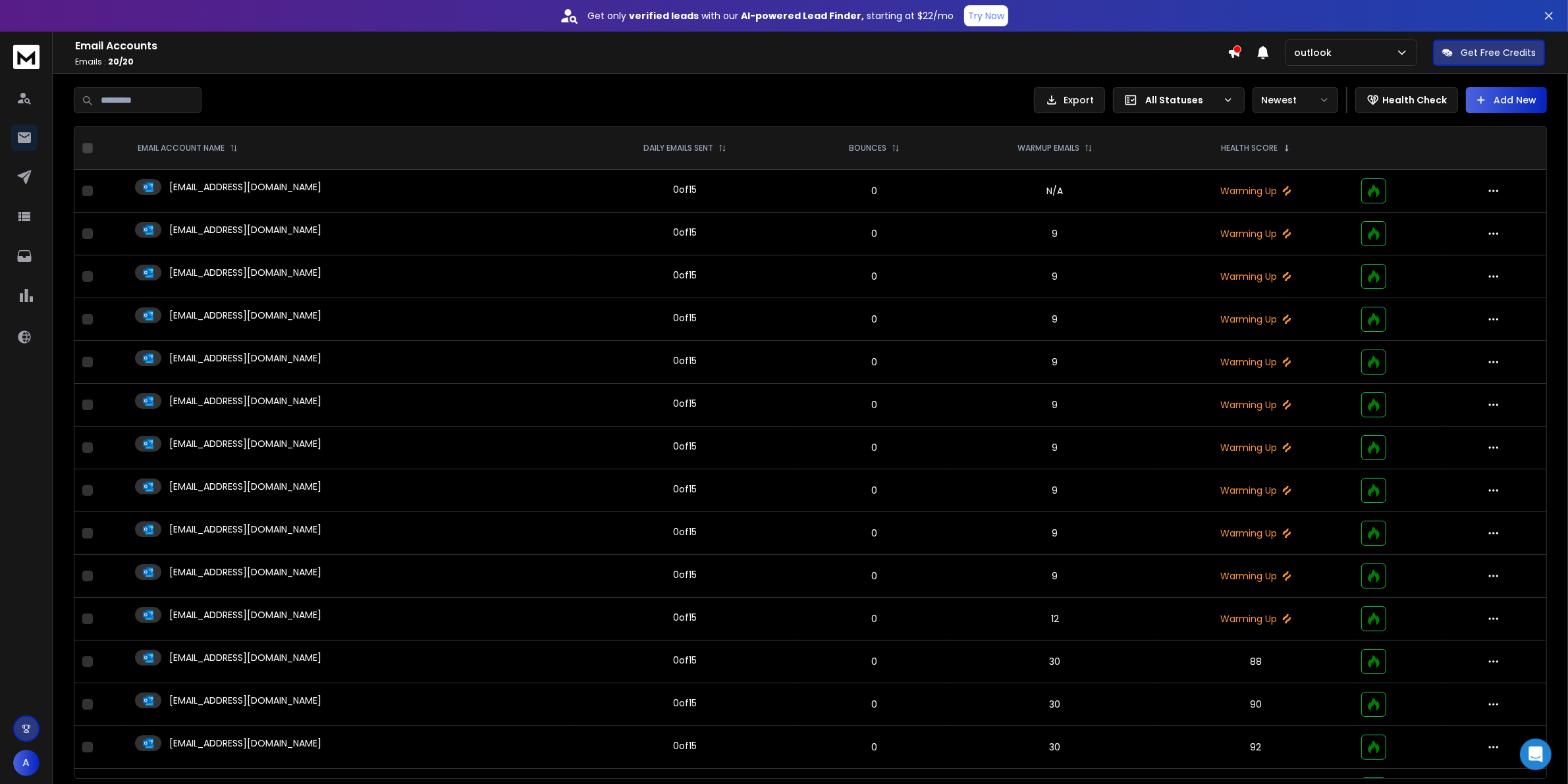
click at [313, 360] on p "workforce@ggcareerssearcher.com" at bounding box center [245, 358] width 152 height 13
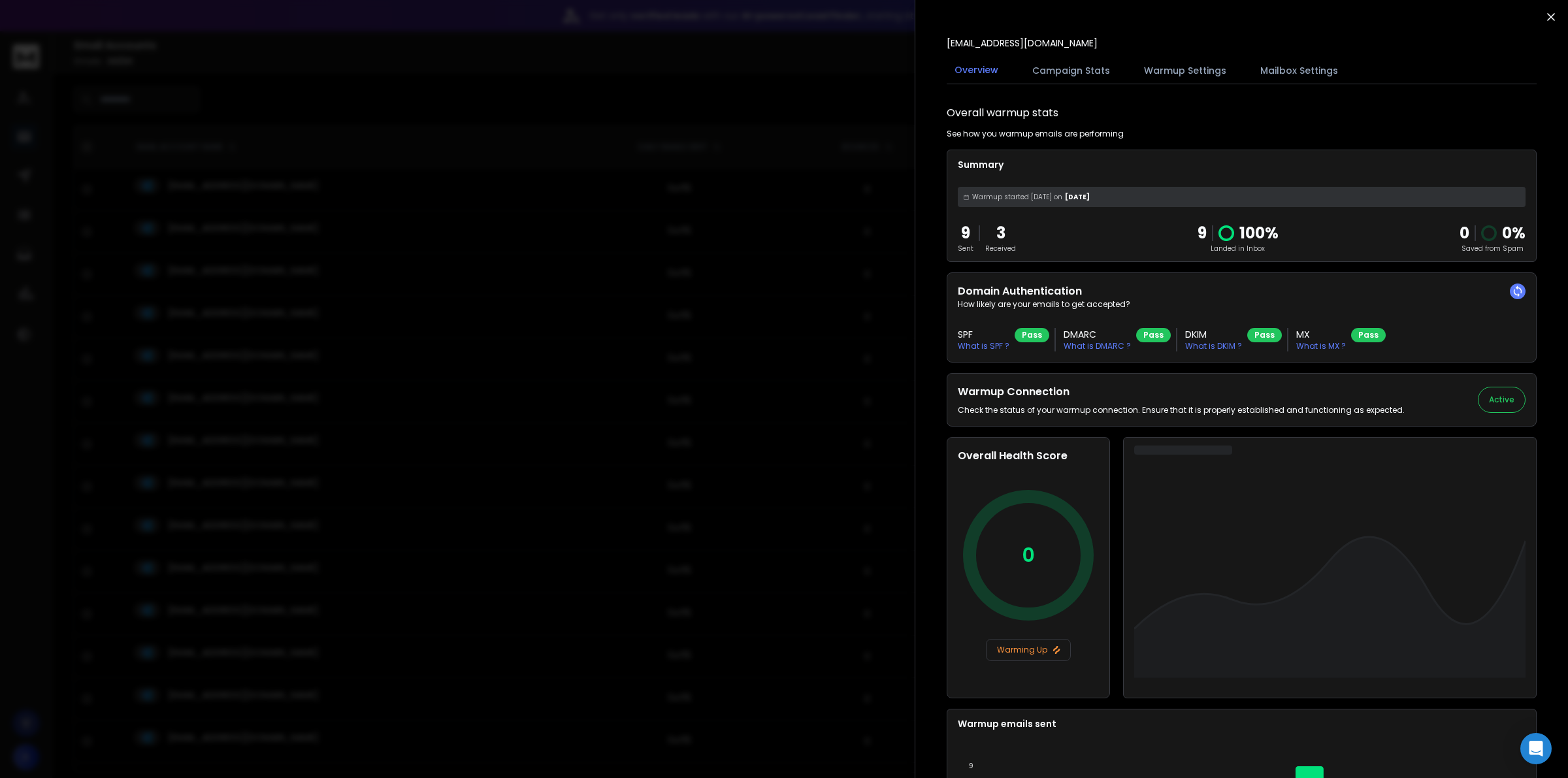
click at [1544, 20] on icon "button" at bounding box center [1550, 16] width 13 height 13
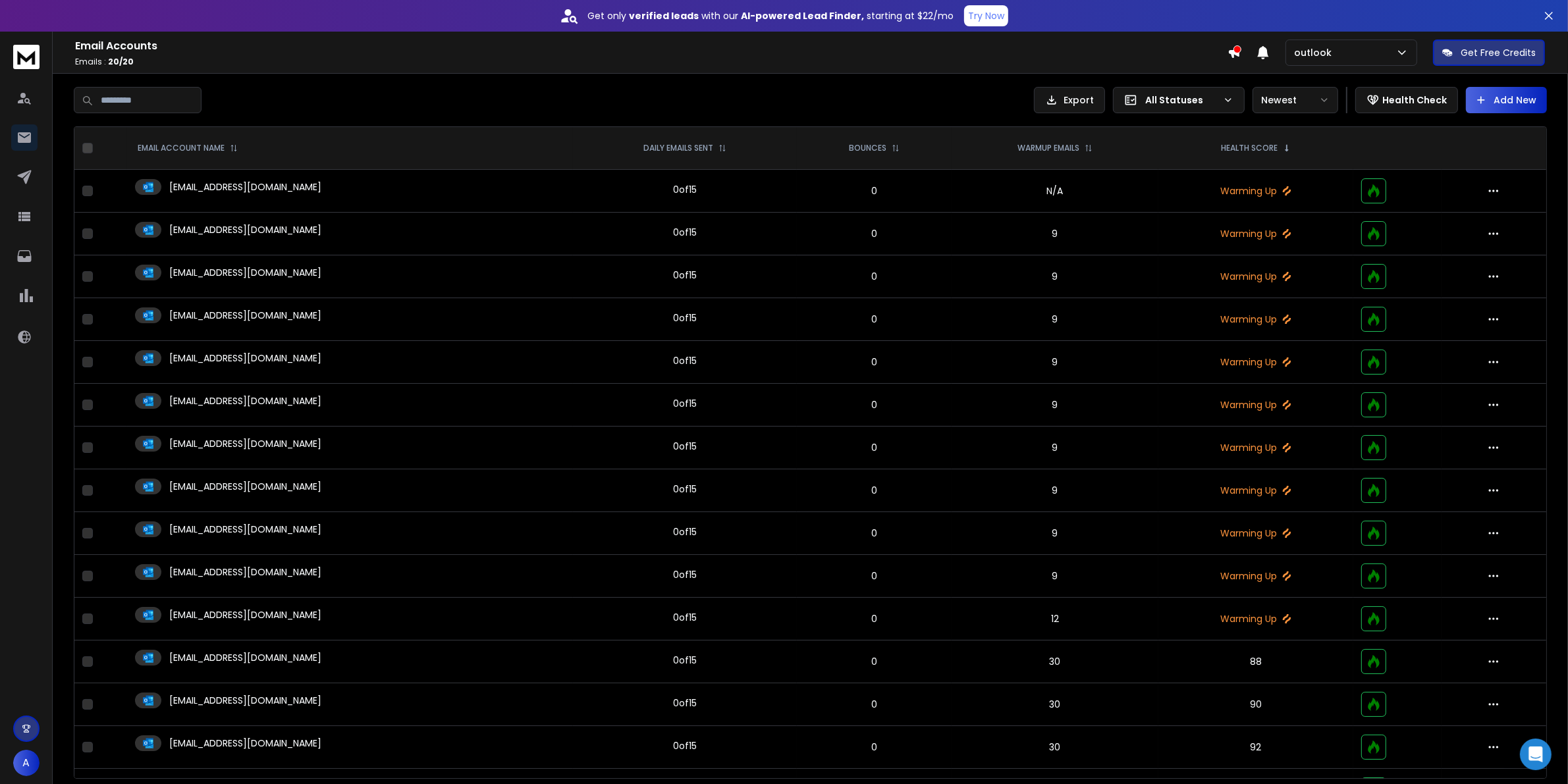
click at [249, 407] on p "talent@ggcareerssearcher.com" at bounding box center [245, 401] width 152 height 13
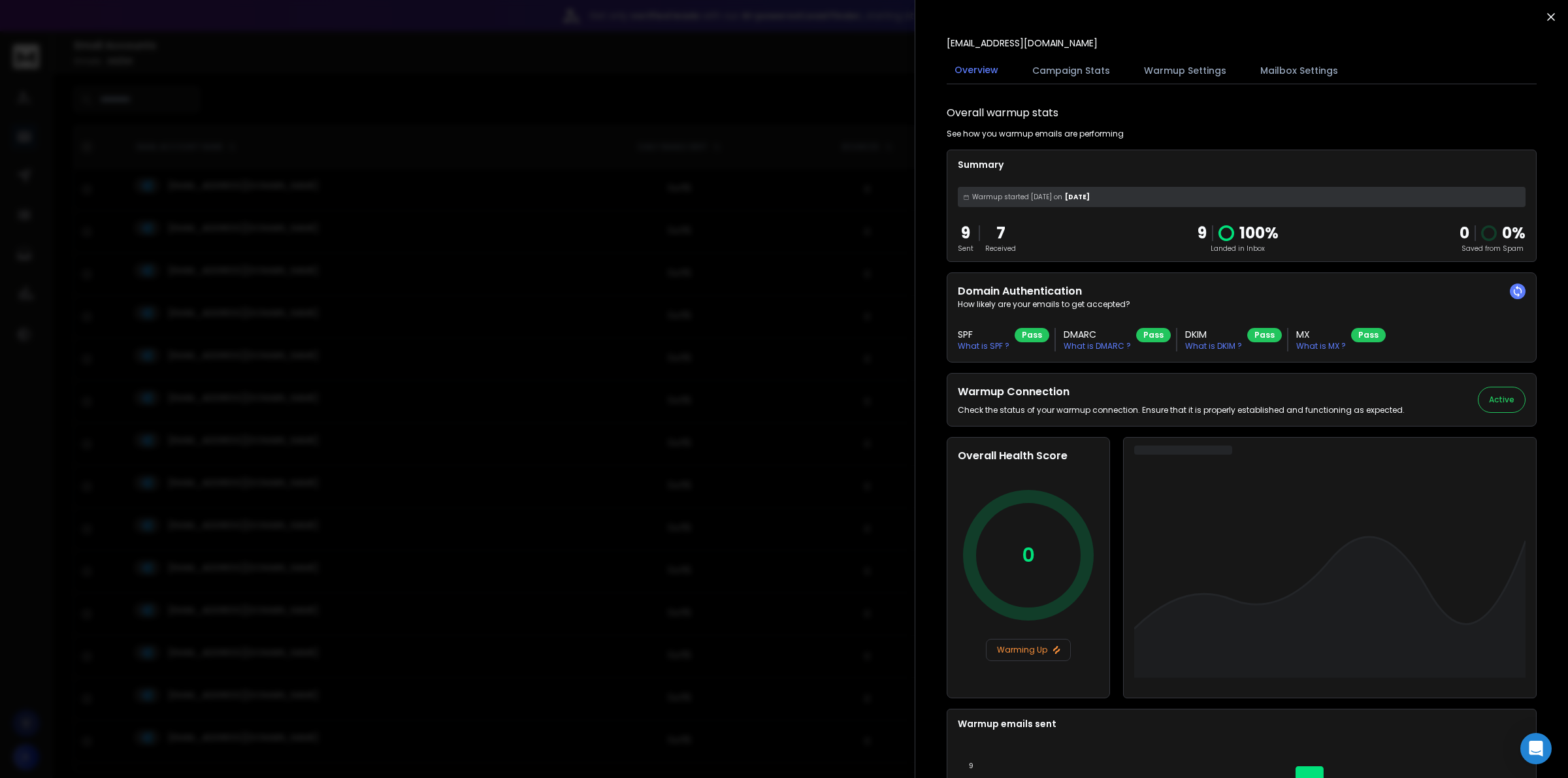
click at [1548, 15] on icon "button" at bounding box center [1550, 16] width 13 height 13
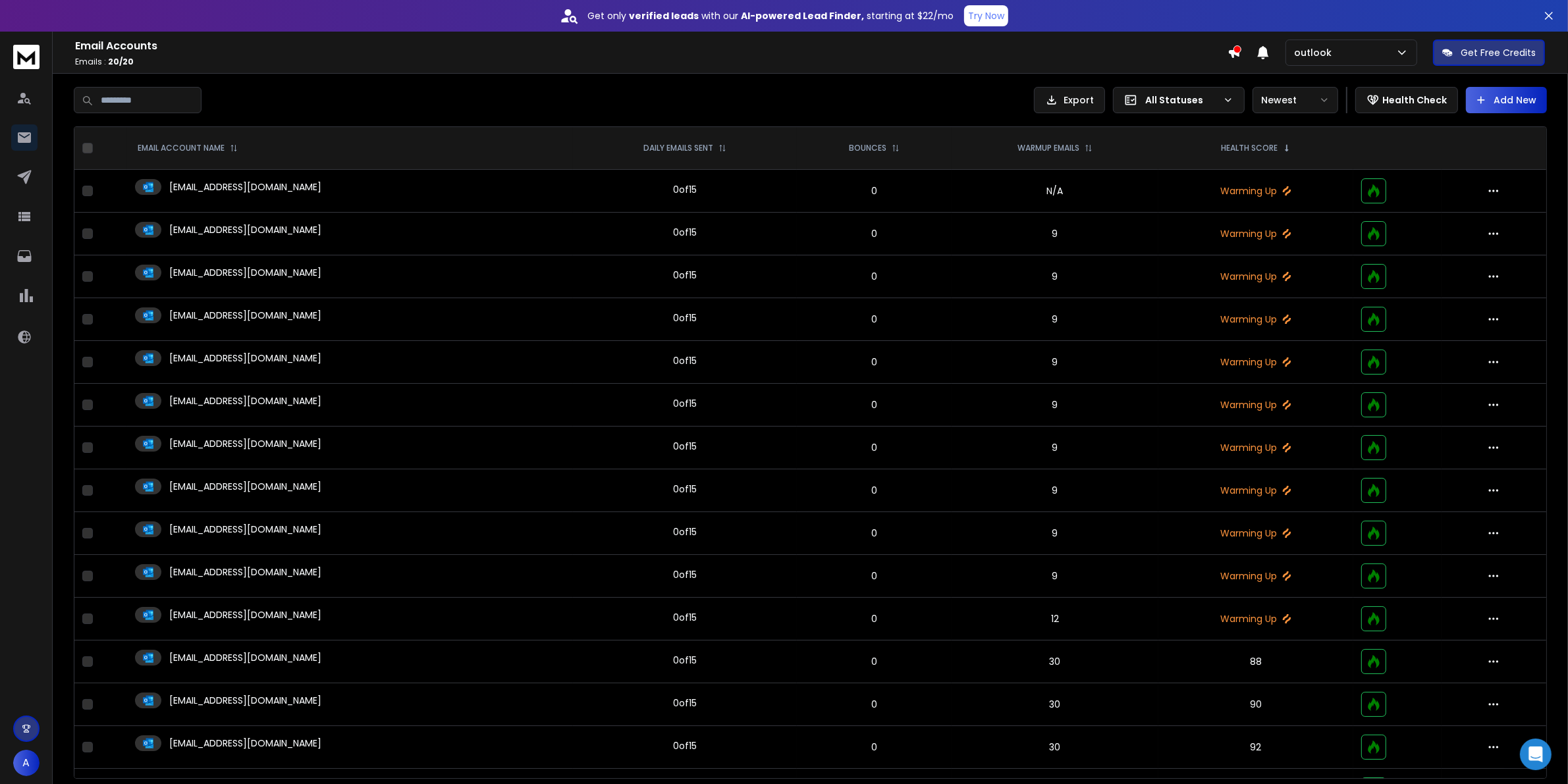
click at [271, 446] on p "jobs@ggcareerssearcher.com" at bounding box center [245, 444] width 152 height 13
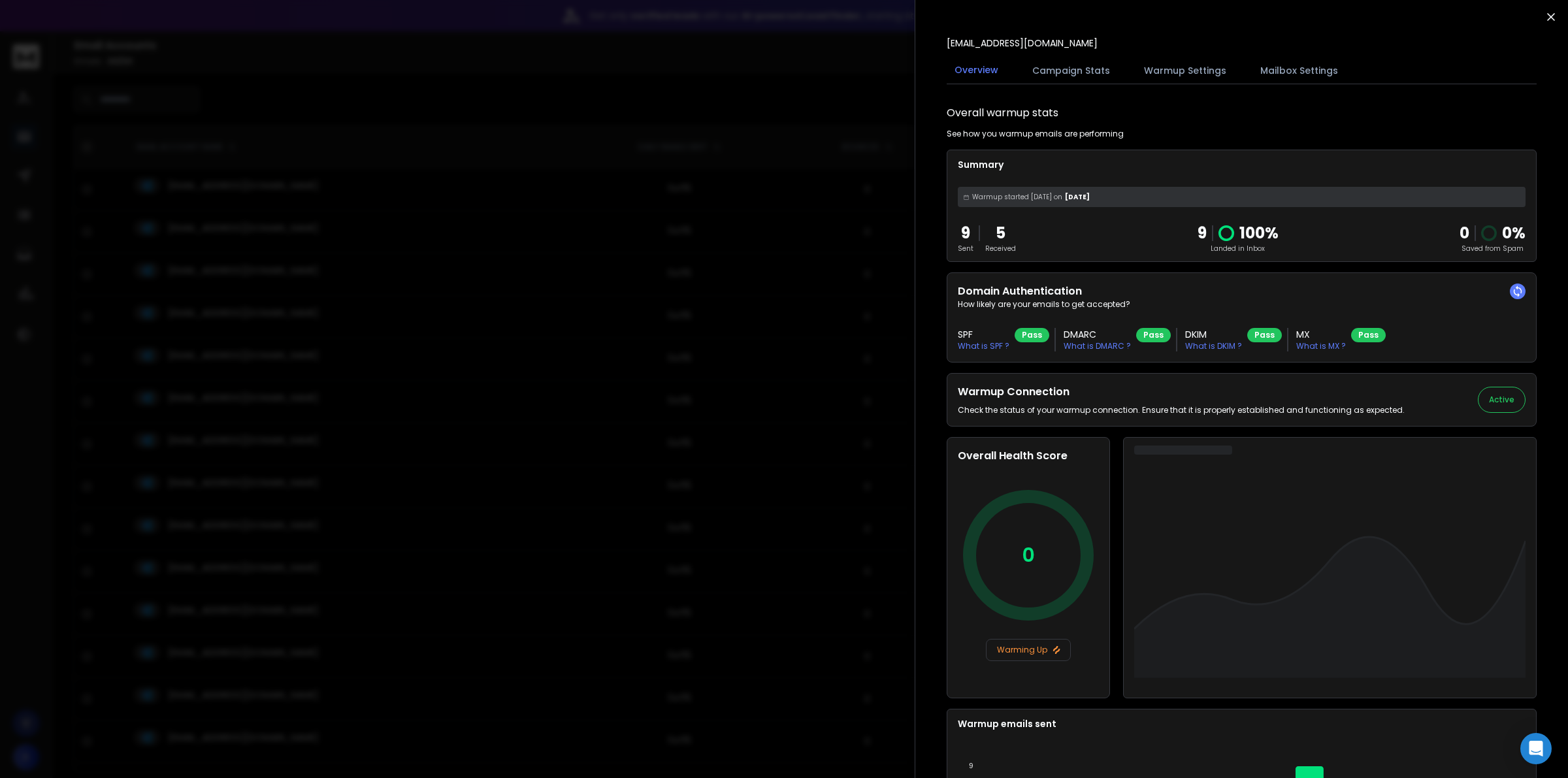
click at [1548, 16] on icon "button" at bounding box center [1551, 17] width 6 height 6
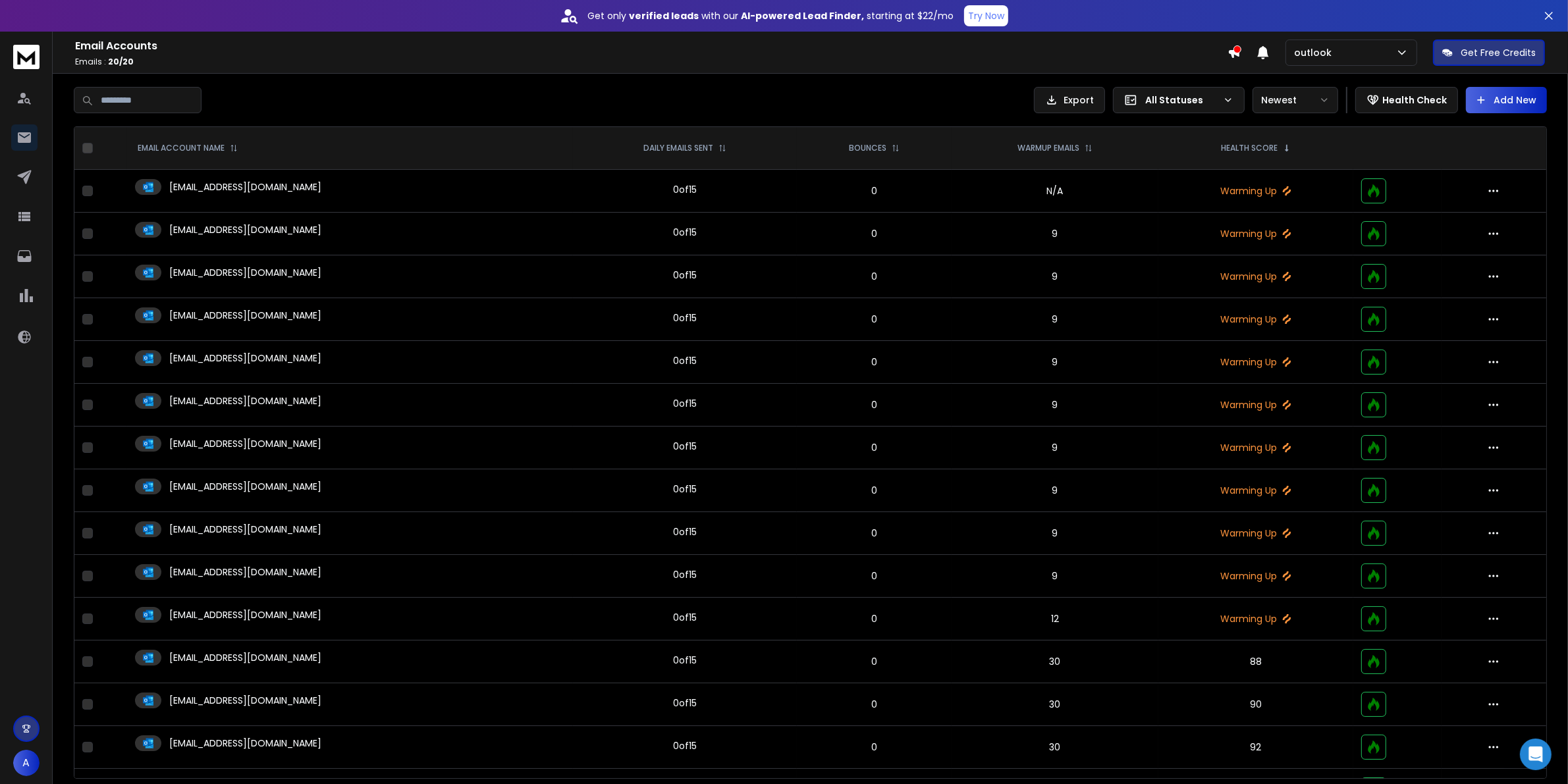
click at [245, 487] on p "recruit@ggcareerssearcher.com" at bounding box center [245, 486] width 152 height 13
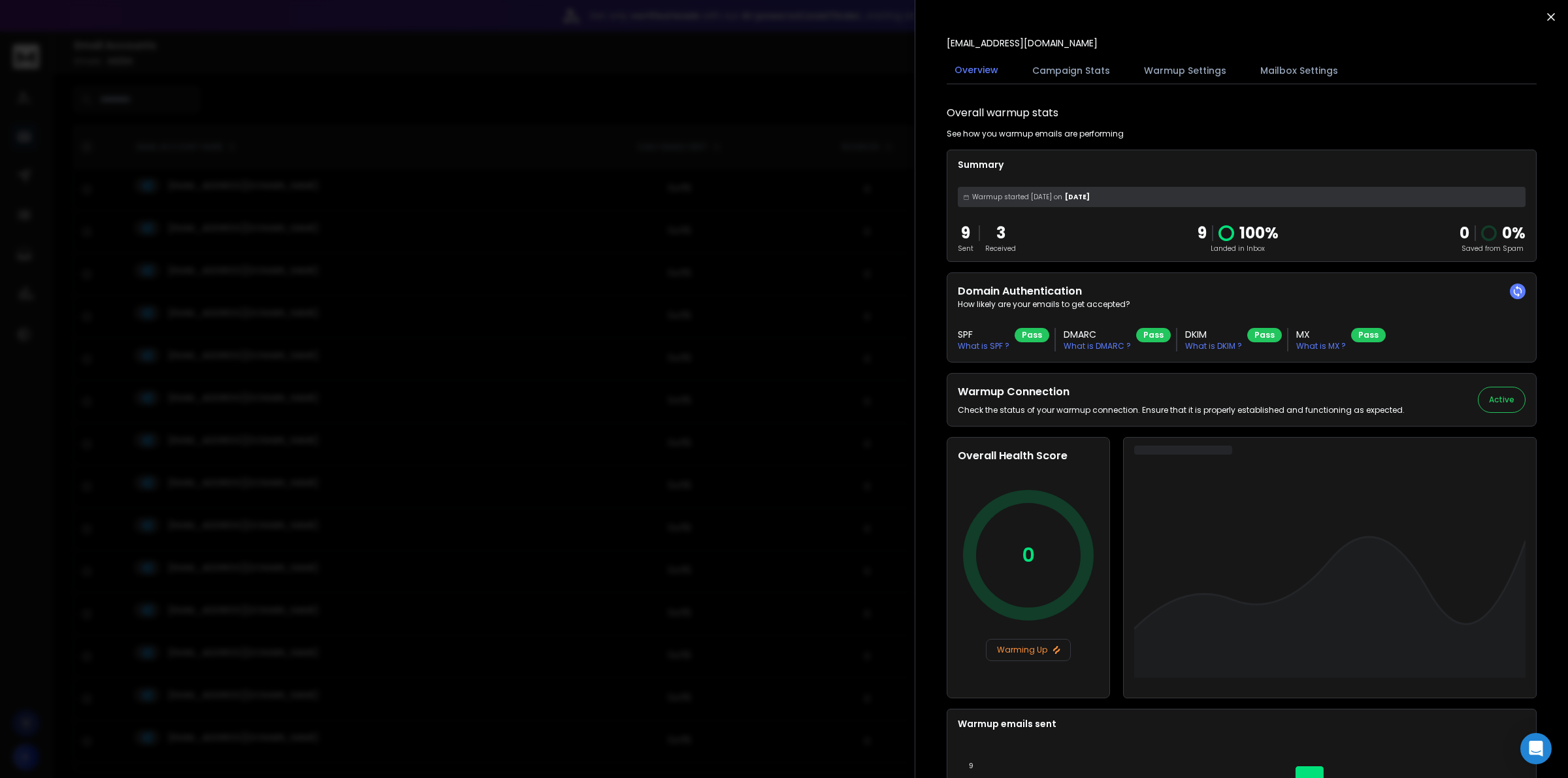
click at [1547, 19] on icon "button" at bounding box center [1550, 16] width 13 height 13
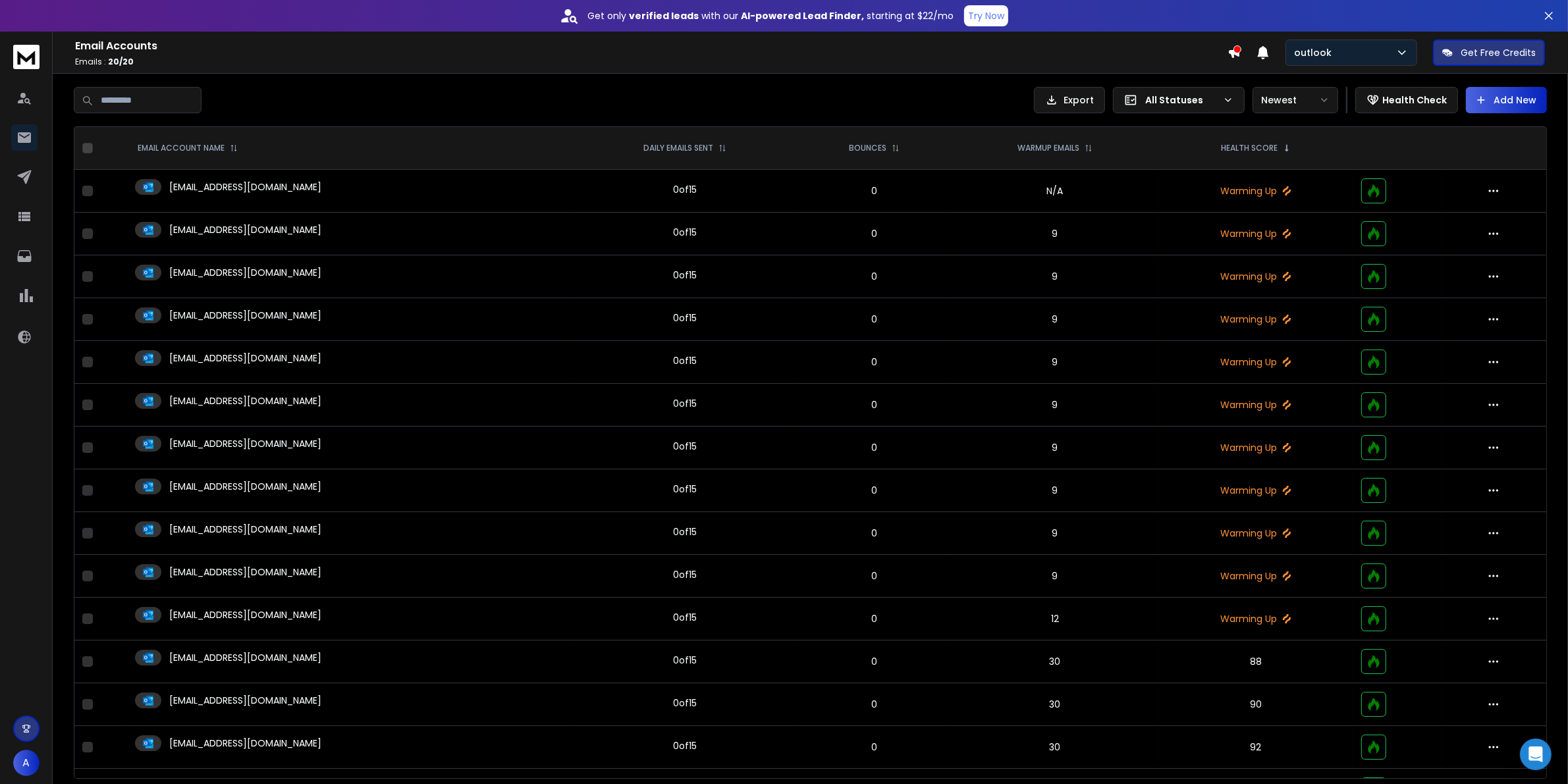
click at [1345, 51] on div "outlook" at bounding box center [1351, 52] width 115 height 13
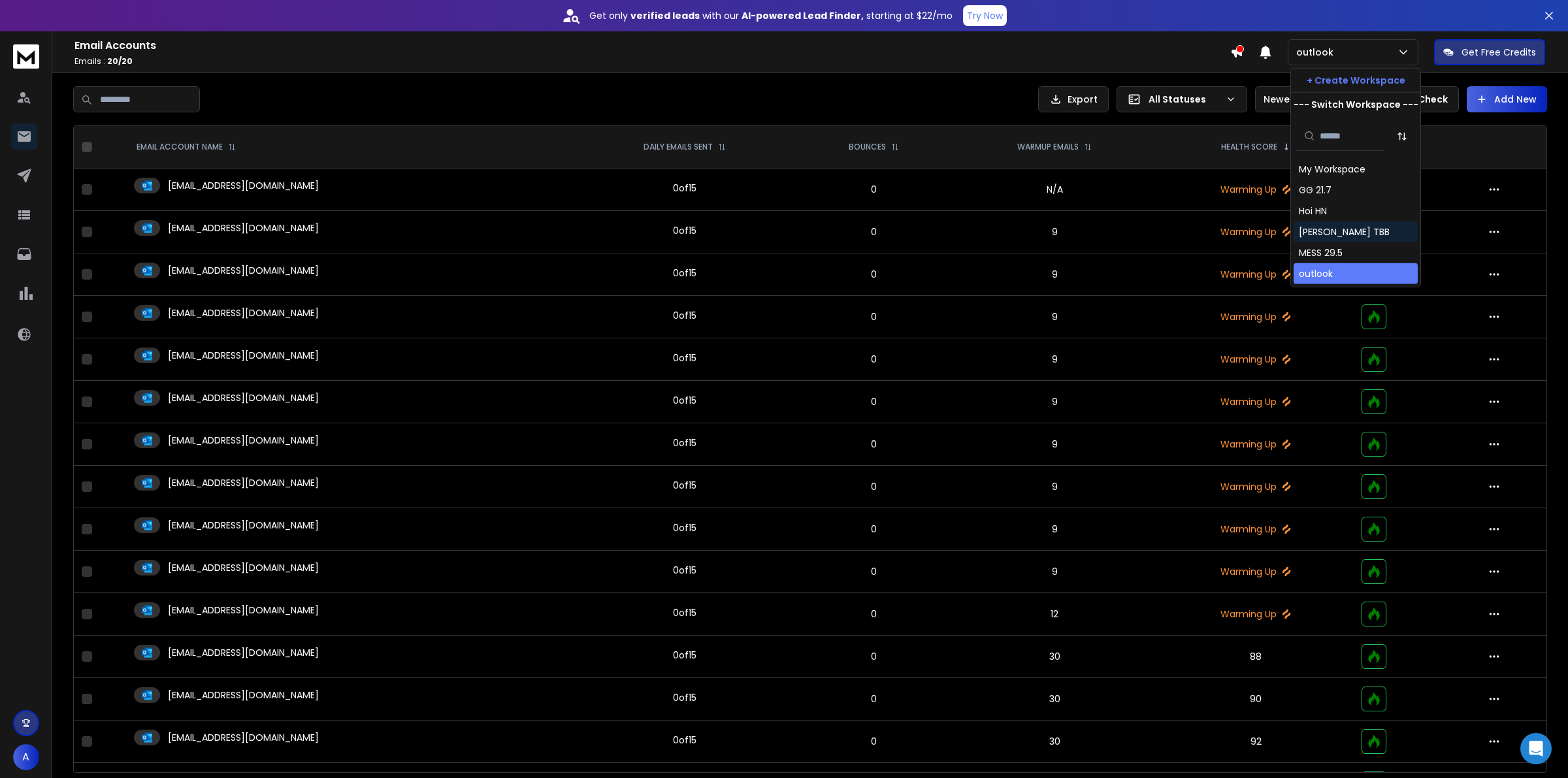
click at [1341, 234] on div "Huong TBB" at bounding box center [1343, 232] width 91 height 13
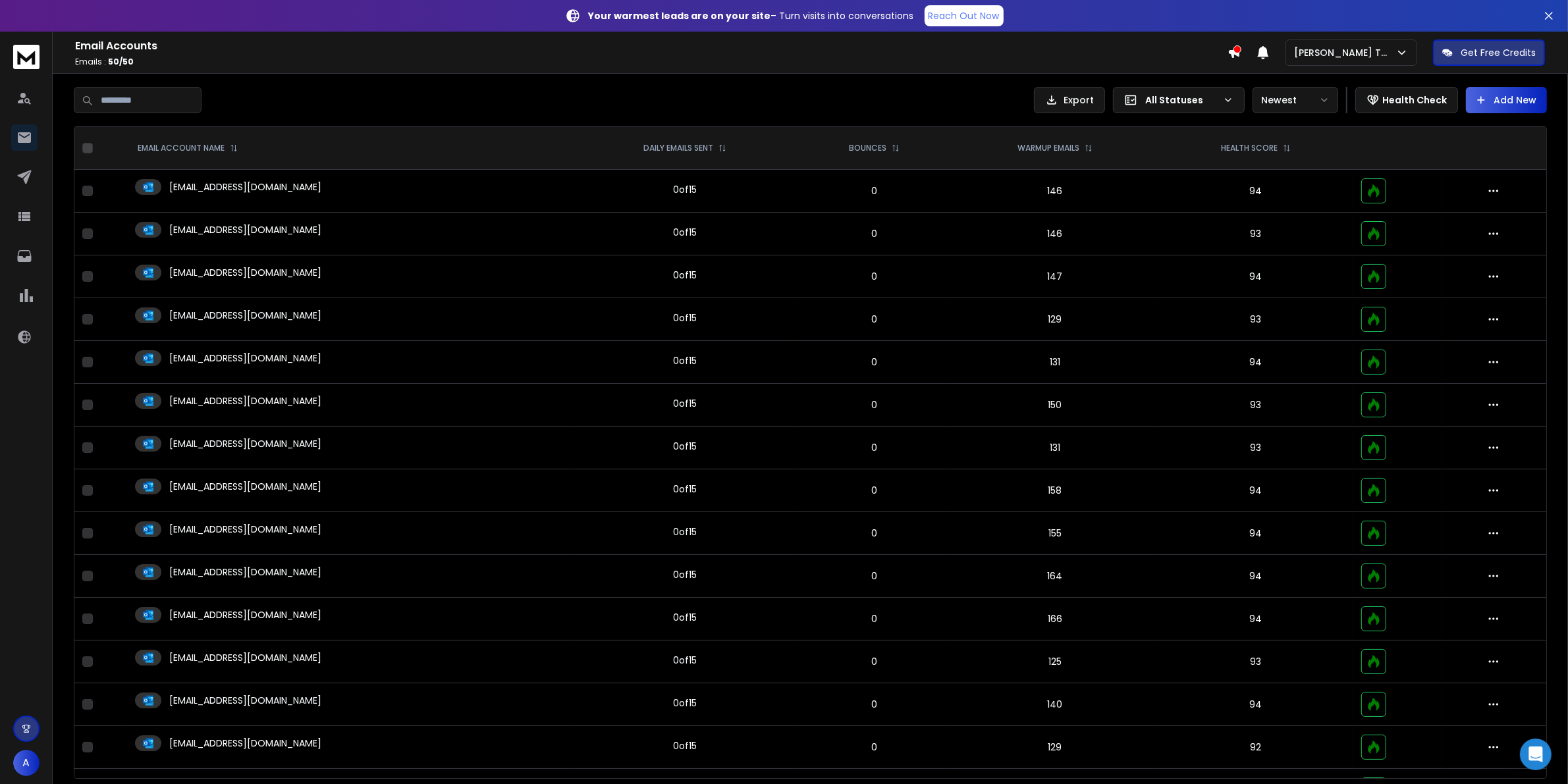
click at [1274, 148] on div "HEALTH SCORE" at bounding box center [1256, 148] width 174 height 10
click at [1340, 52] on p "[PERSON_NAME] TBB" at bounding box center [1345, 52] width 102 height 13
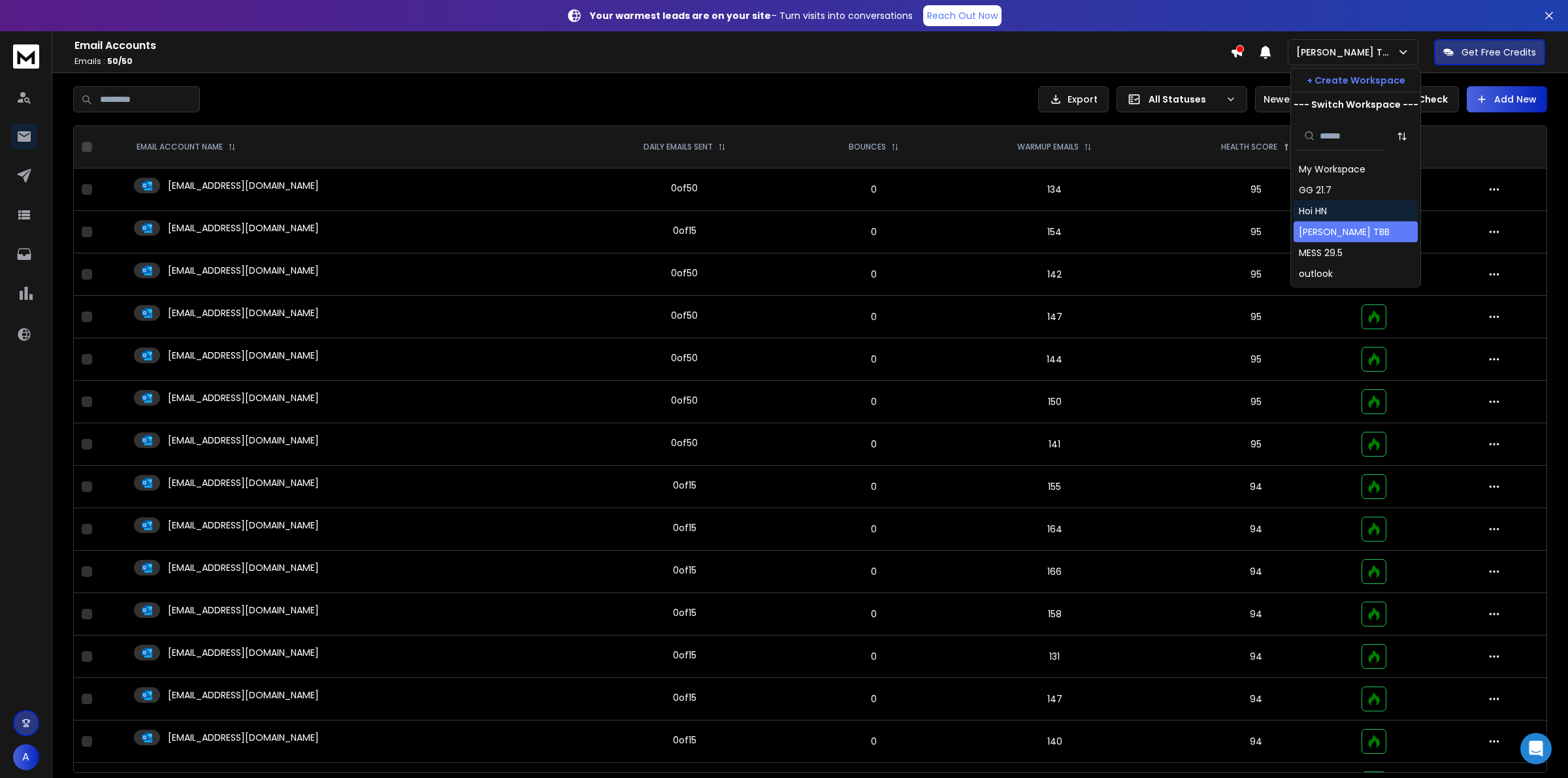
click at [1319, 206] on div "Hoi HN" at bounding box center [1312, 211] width 28 height 13
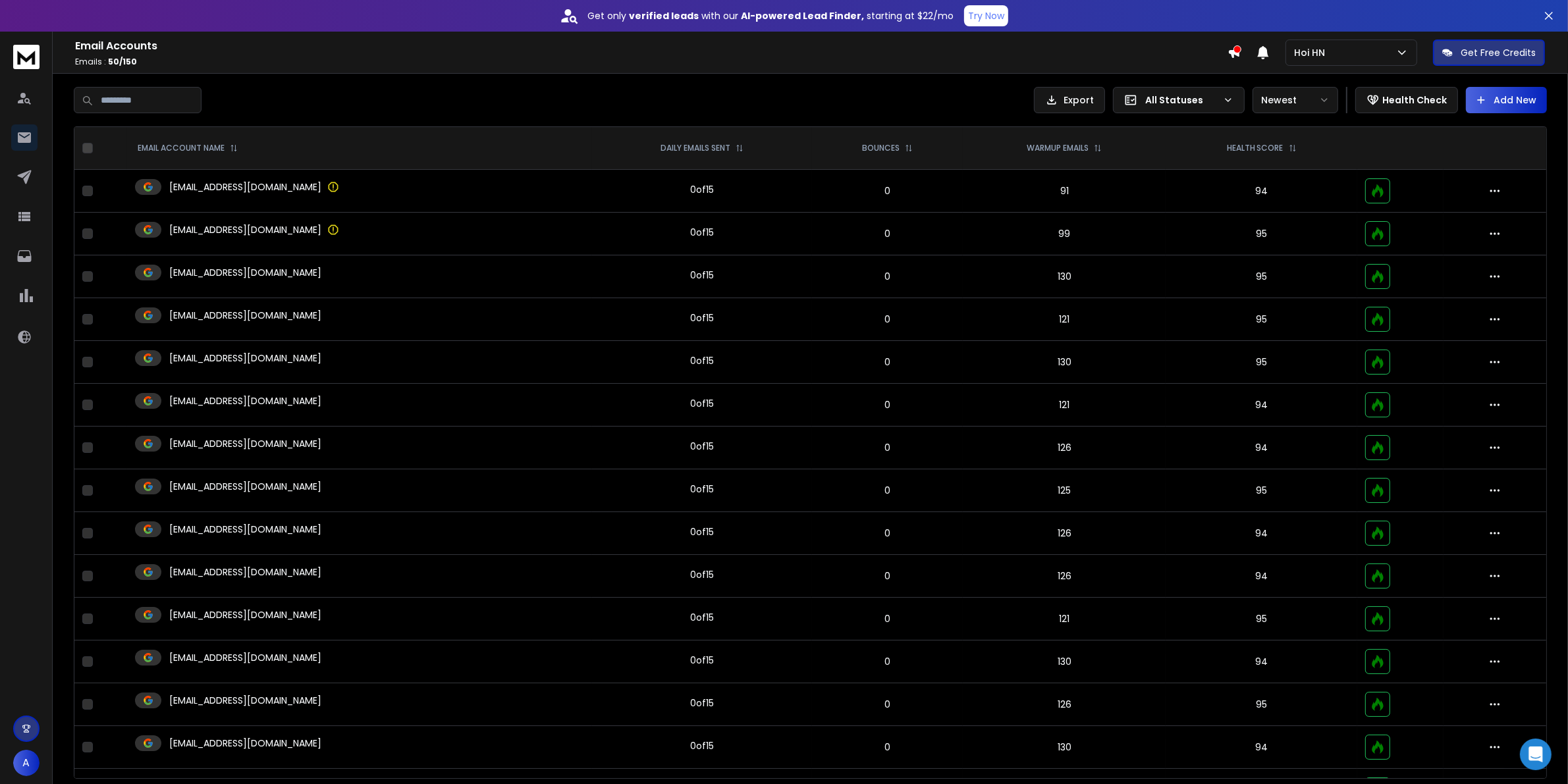
click at [1288, 145] on icon at bounding box center [1292, 148] width 8 height 8
click at [1276, 145] on p "HEALTH SCORE" at bounding box center [1255, 148] width 57 height 10
click at [1223, 103] on div "All Statuses" at bounding box center [1178, 100] width 132 height 27
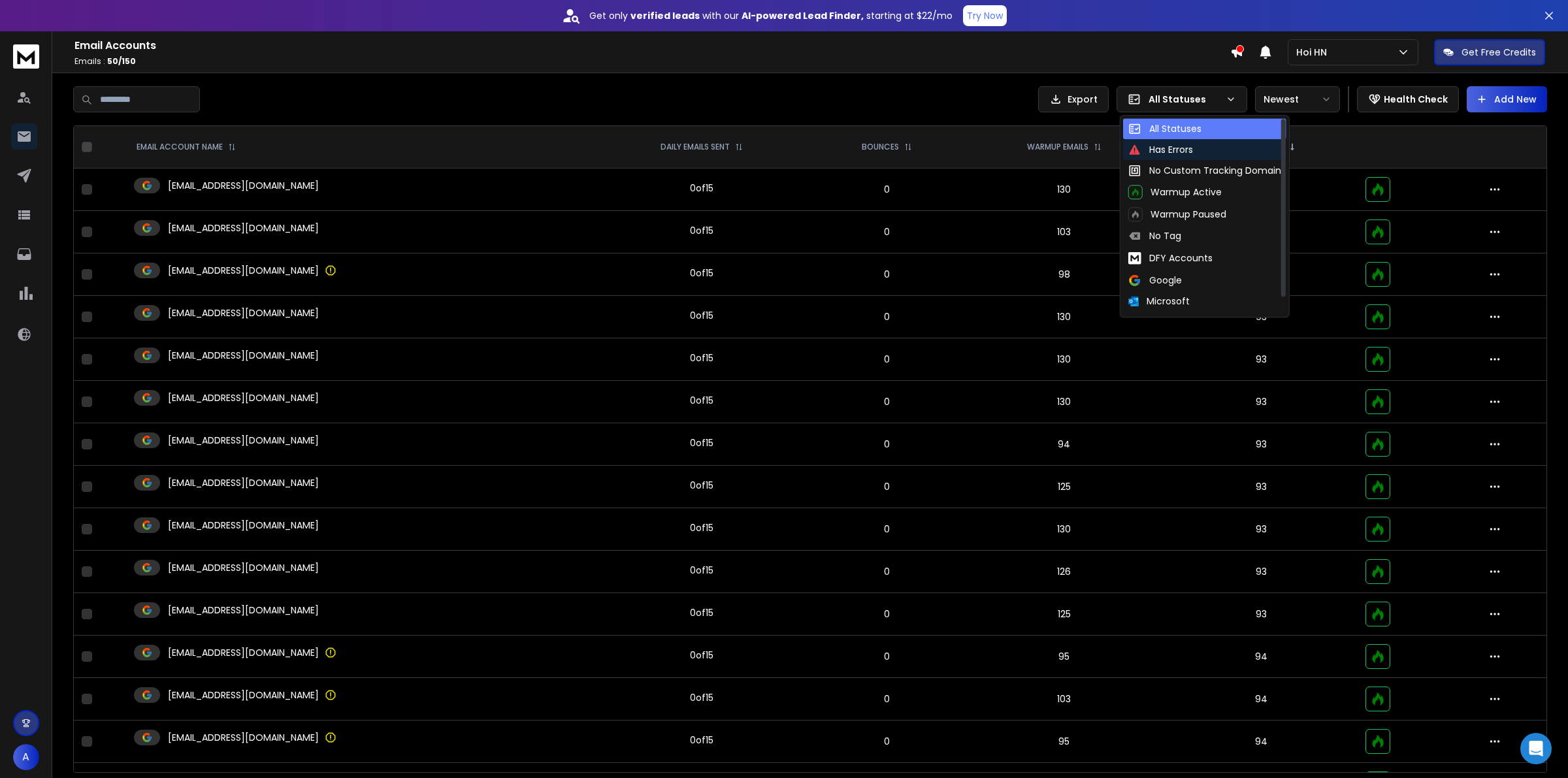
click at [1185, 146] on div "Has Errors" at bounding box center [1160, 150] width 64 height 13
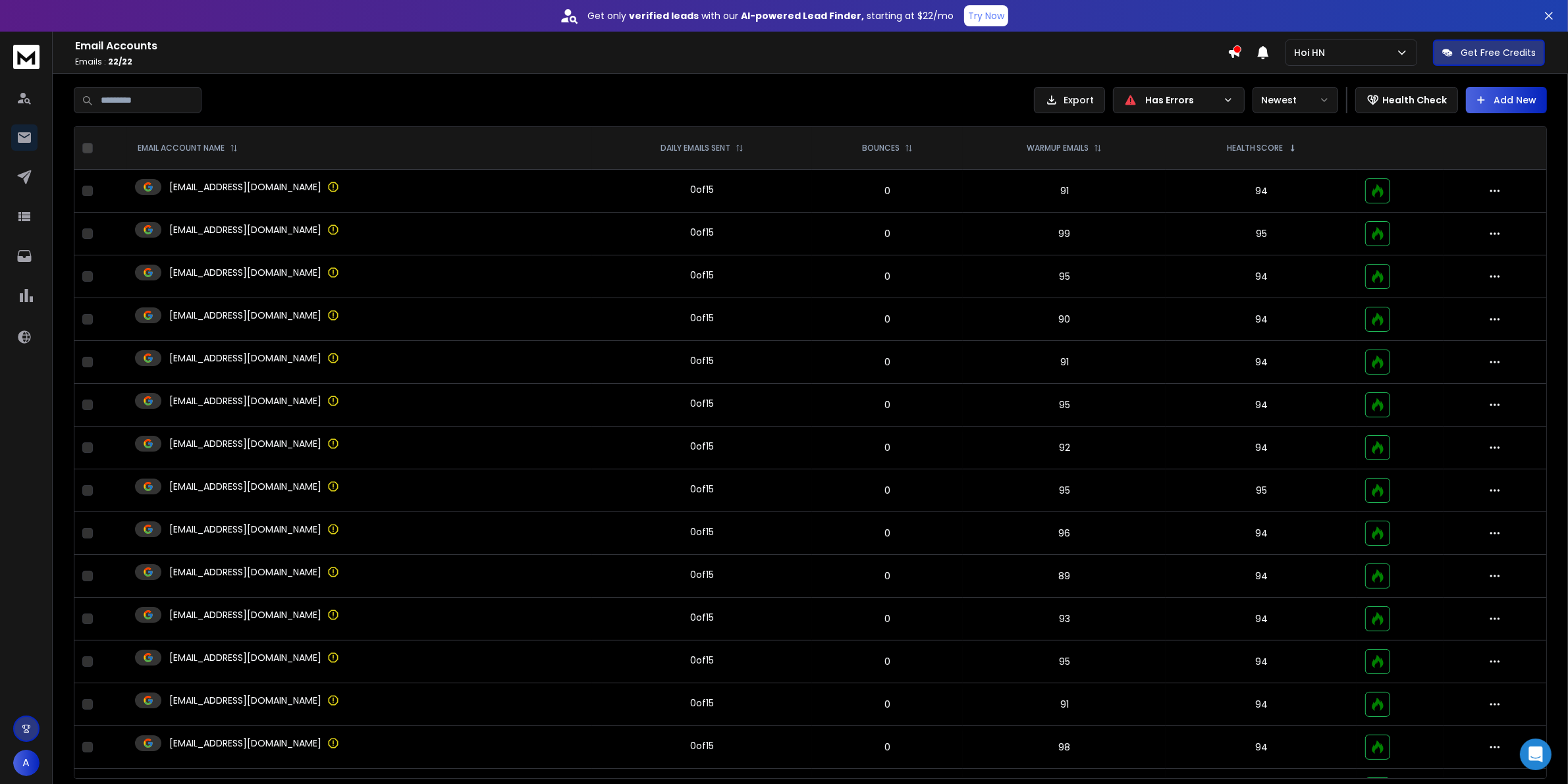
click at [326, 188] on div "[EMAIL_ADDRESS][DOMAIN_NAME]" at bounding box center [359, 187] width 449 height 16
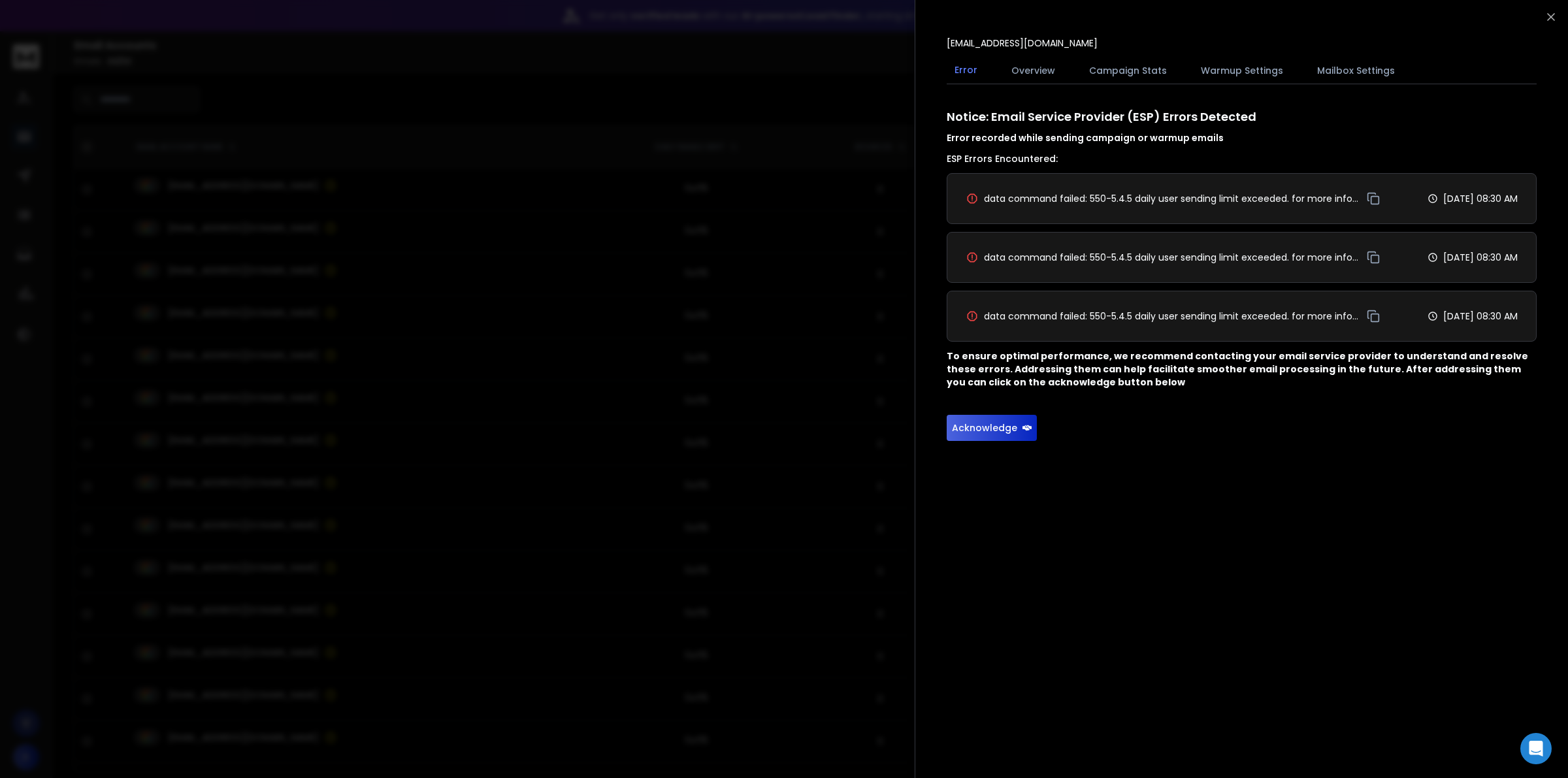
click at [978, 425] on button "Acknowledge" at bounding box center [992, 428] width 90 height 26
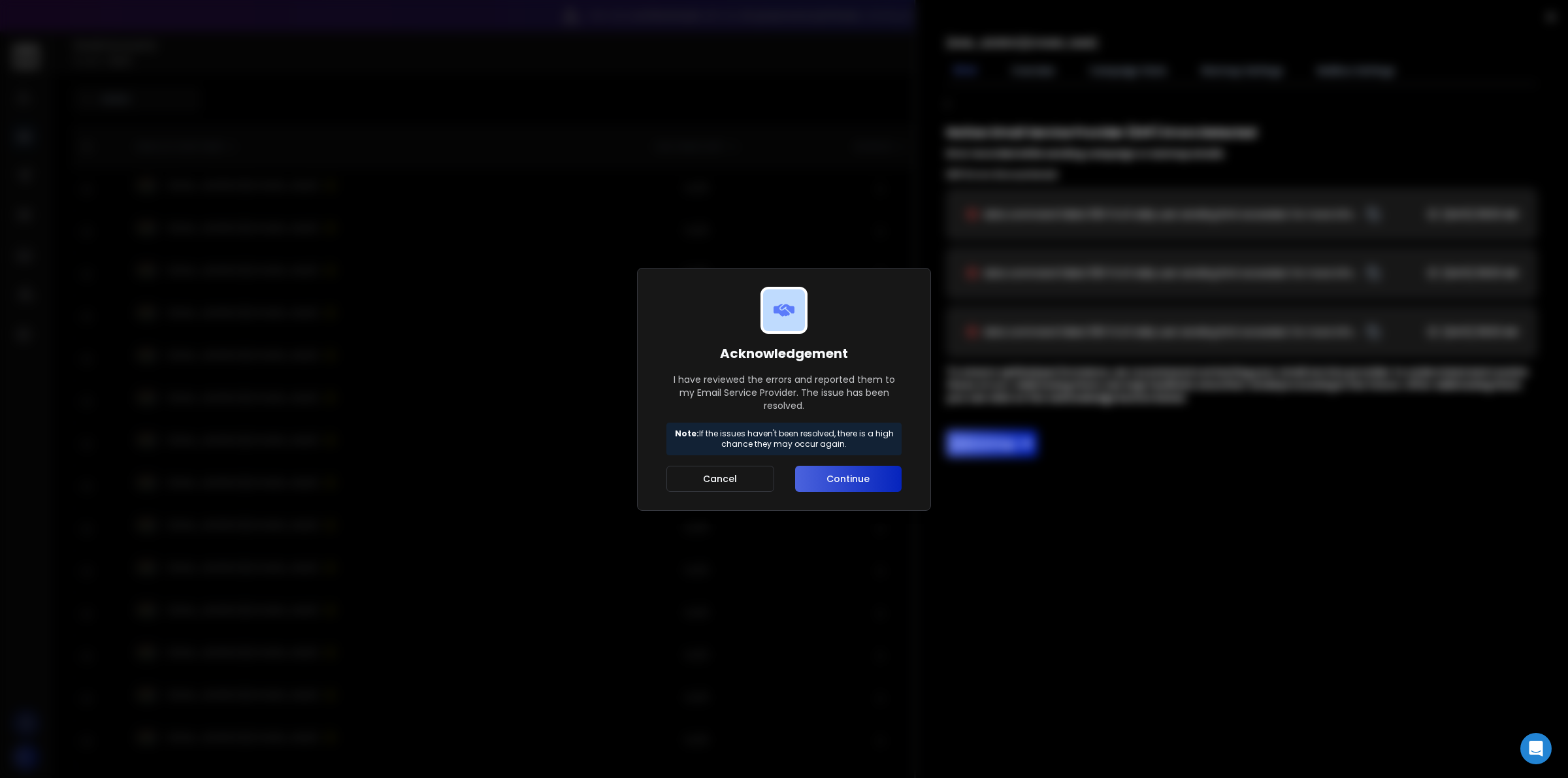
click at [831, 474] on button "Continue" at bounding box center [848, 479] width 106 height 26
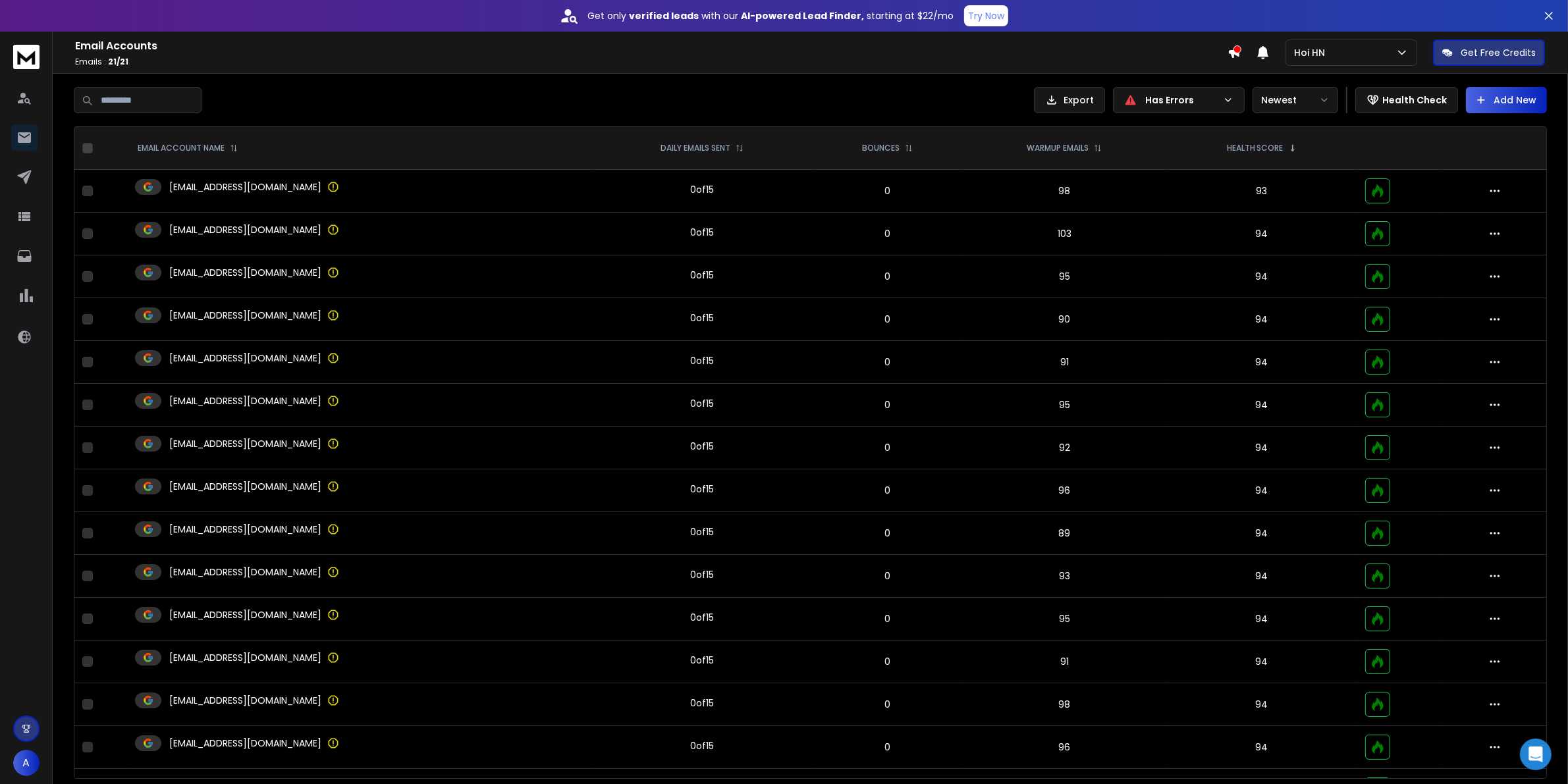
click at [261, 227] on p "[EMAIL_ADDRESS][DOMAIN_NAME]" at bounding box center [245, 230] width 152 height 13
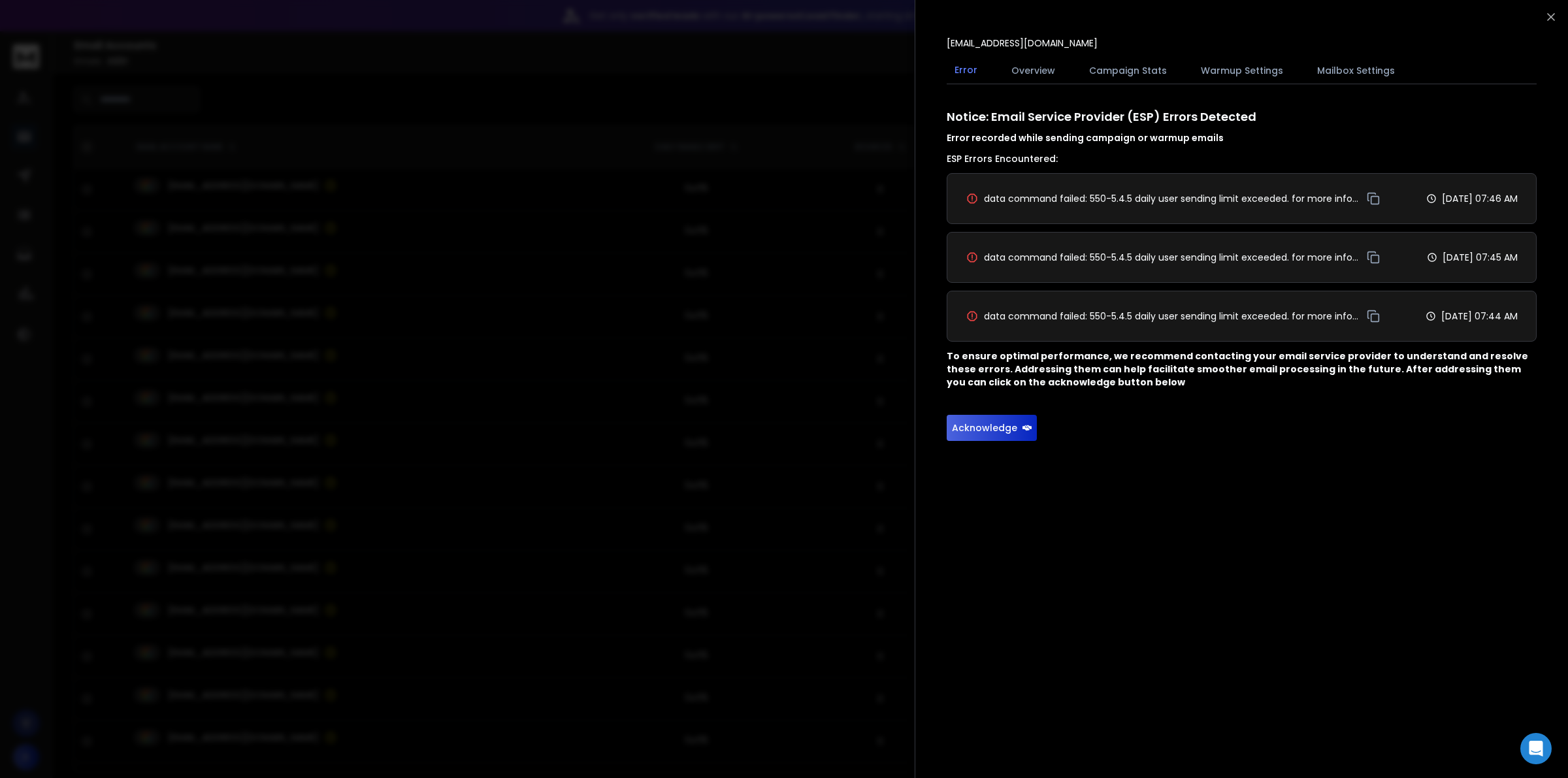
click at [975, 428] on button "Acknowledge" at bounding box center [992, 428] width 90 height 26
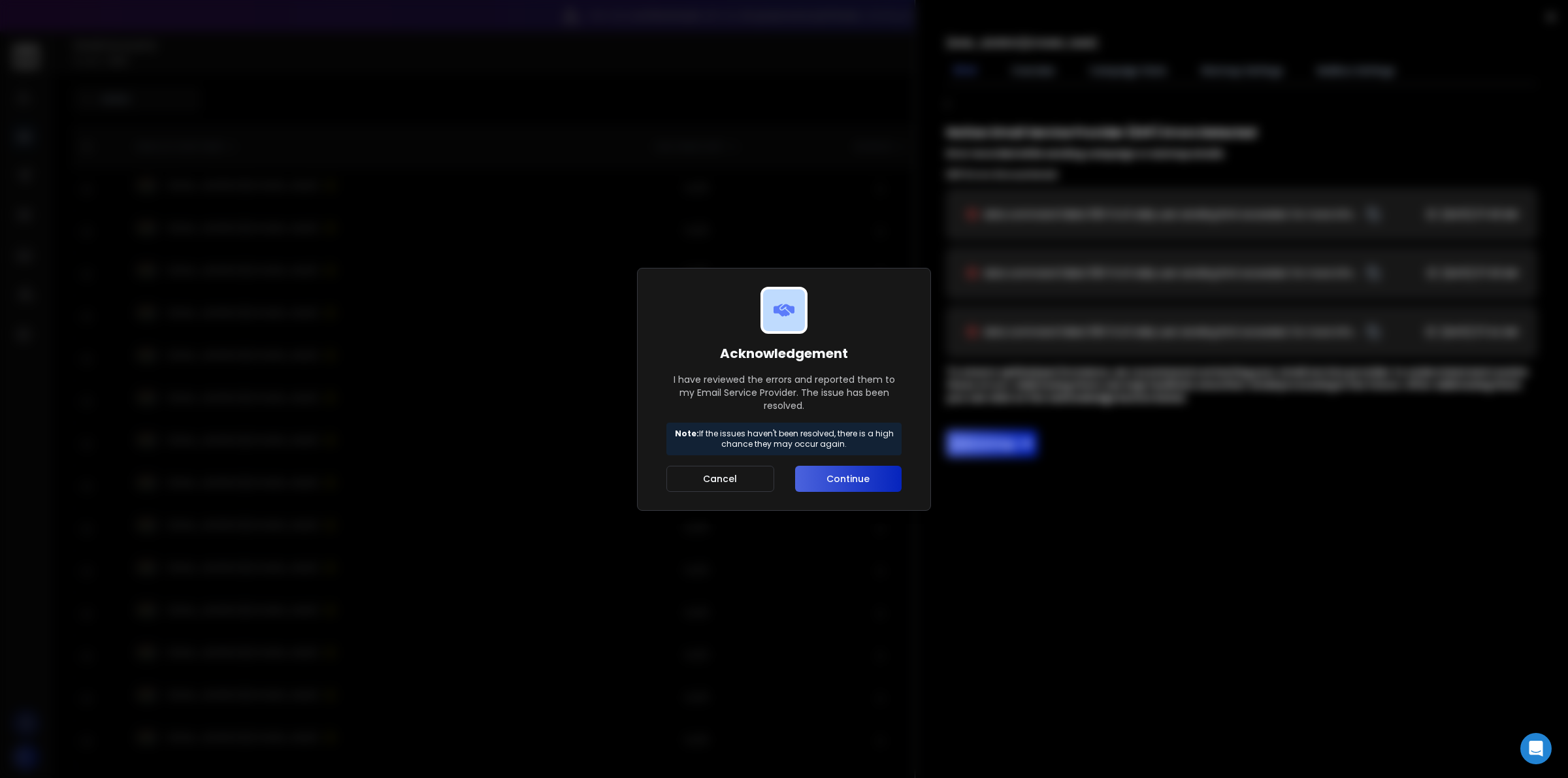
click at [846, 477] on button "Continue" at bounding box center [848, 479] width 106 height 26
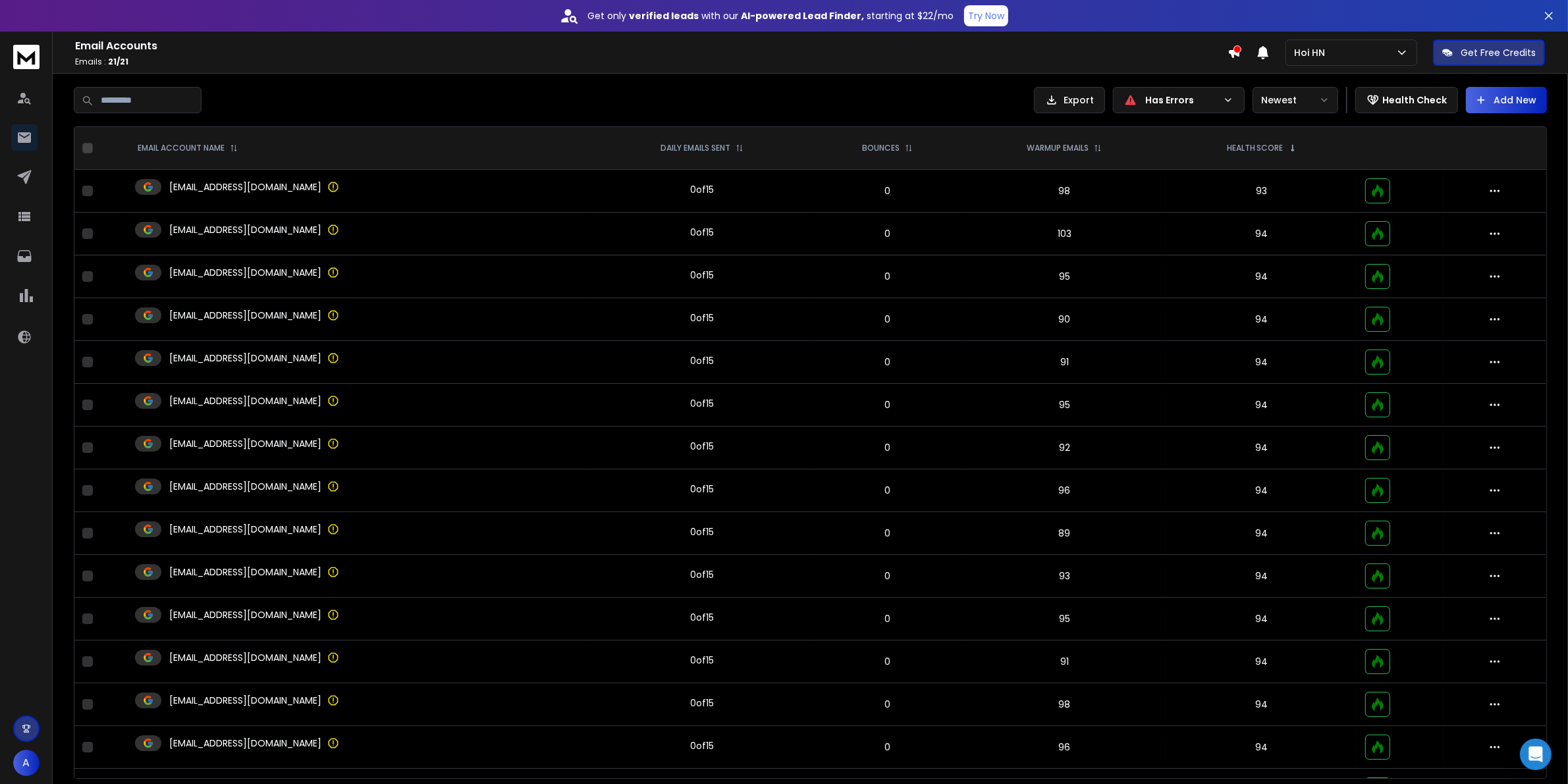
click at [258, 280] on div "[EMAIL_ADDRESS][DOMAIN_NAME]" at bounding box center [228, 273] width 187 height 16
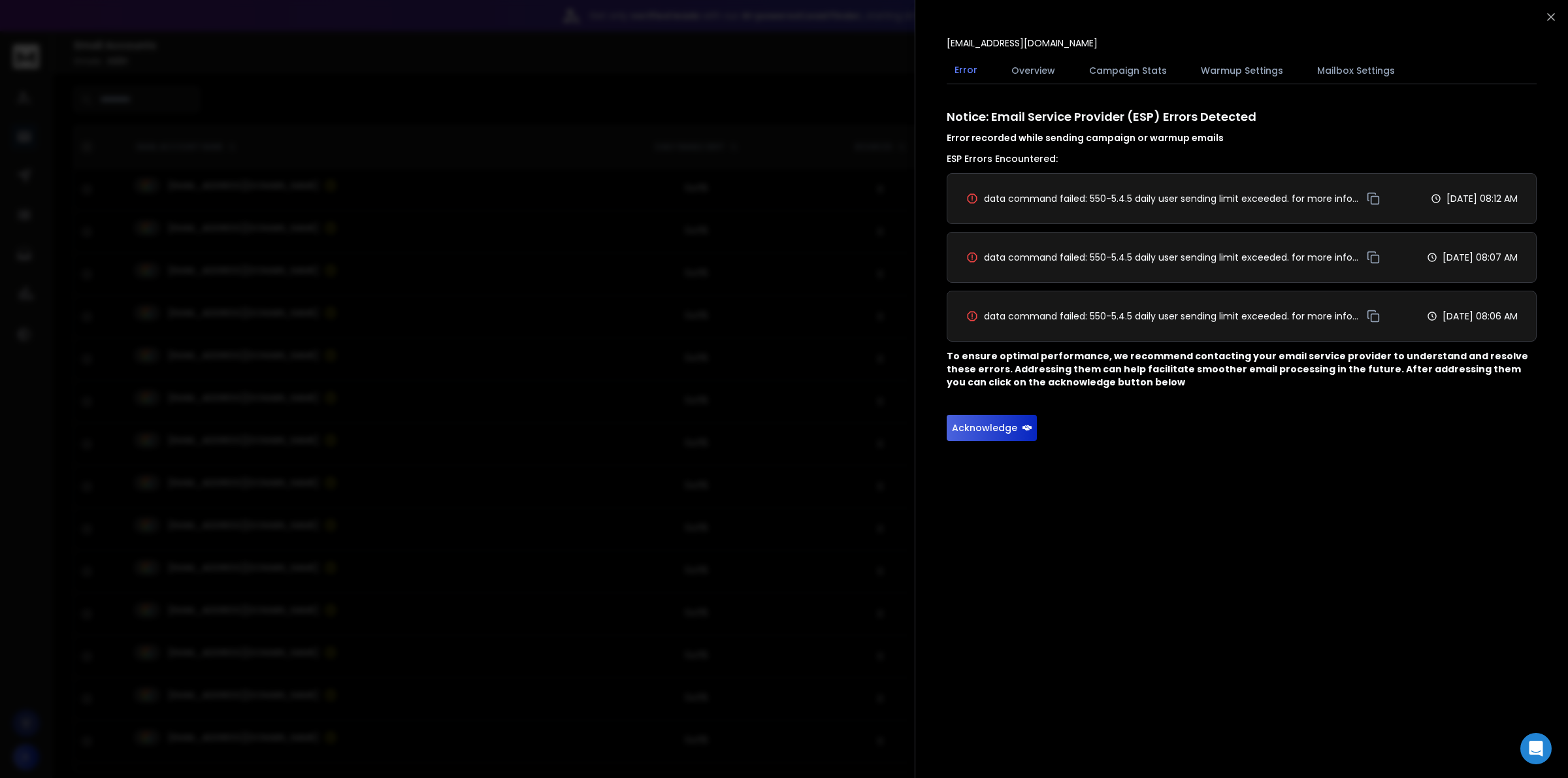
click at [978, 432] on button "Acknowledge" at bounding box center [992, 428] width 90 height 26
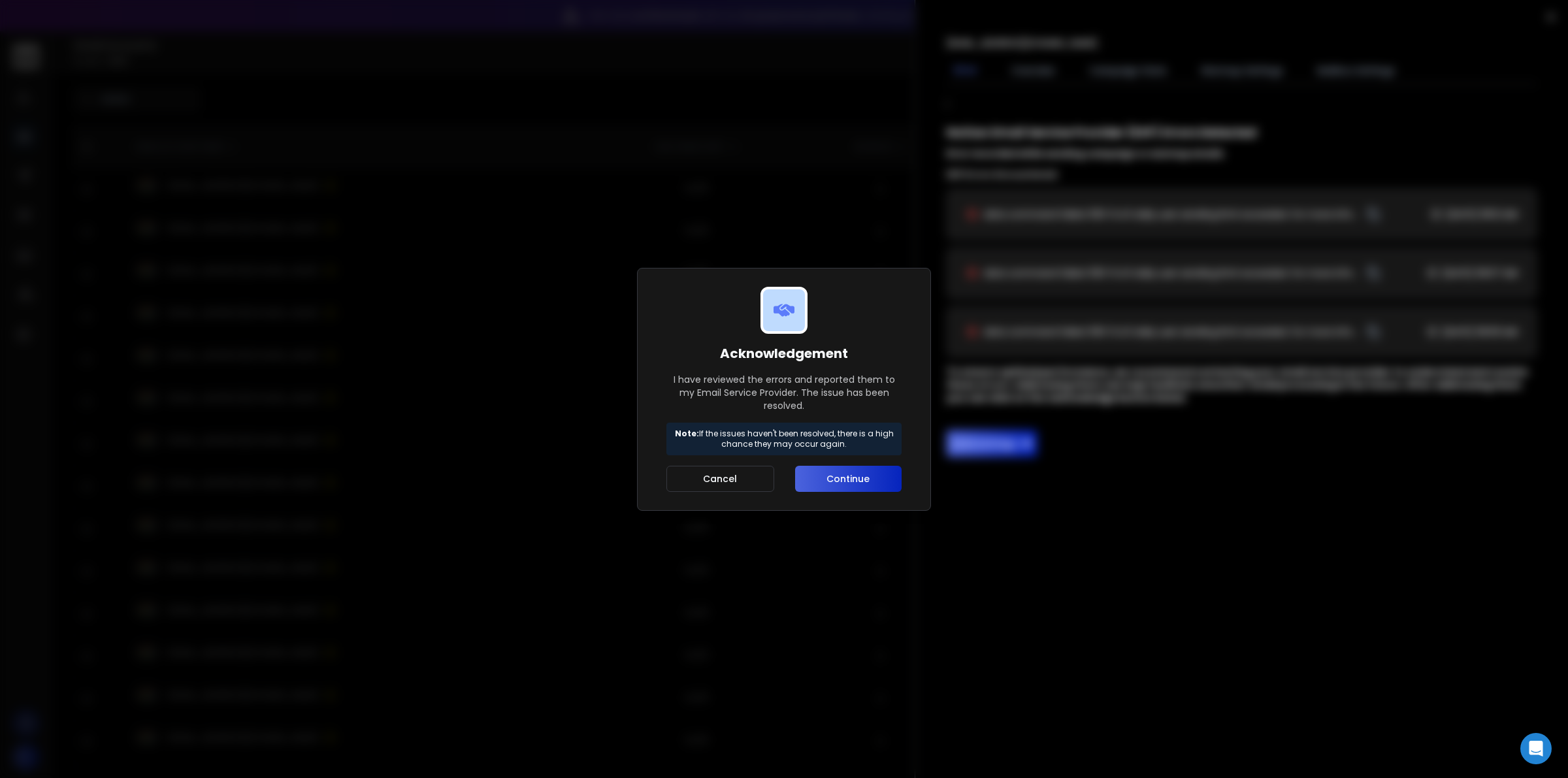
click at [871, 476] on button "Continue" at bounding box center [848, 479] width 106 height 26
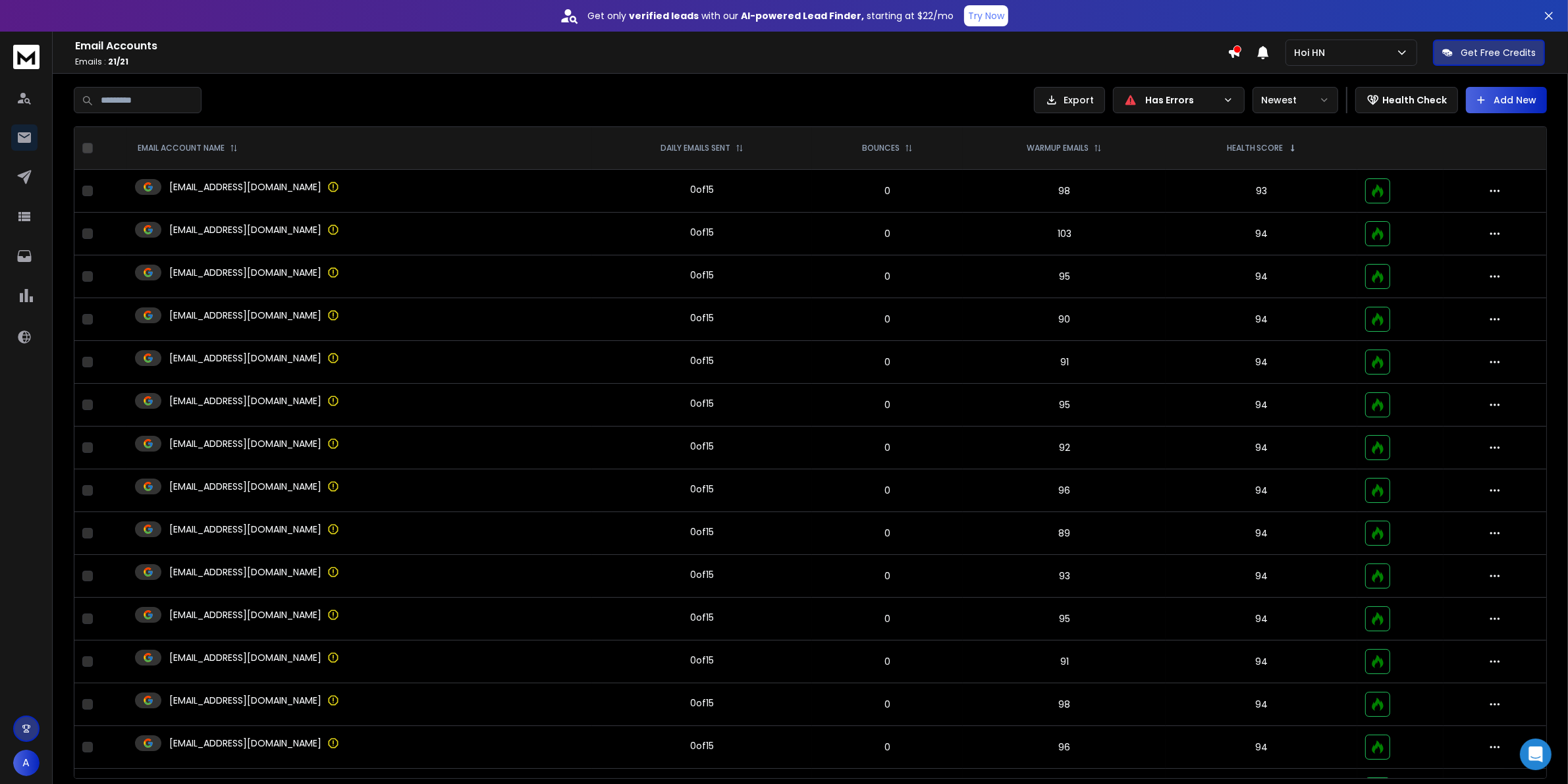
click at [215, 357] on p "recruitment@ggcareerstalent.com" at bounding box center [245, 358] width 152 height 13
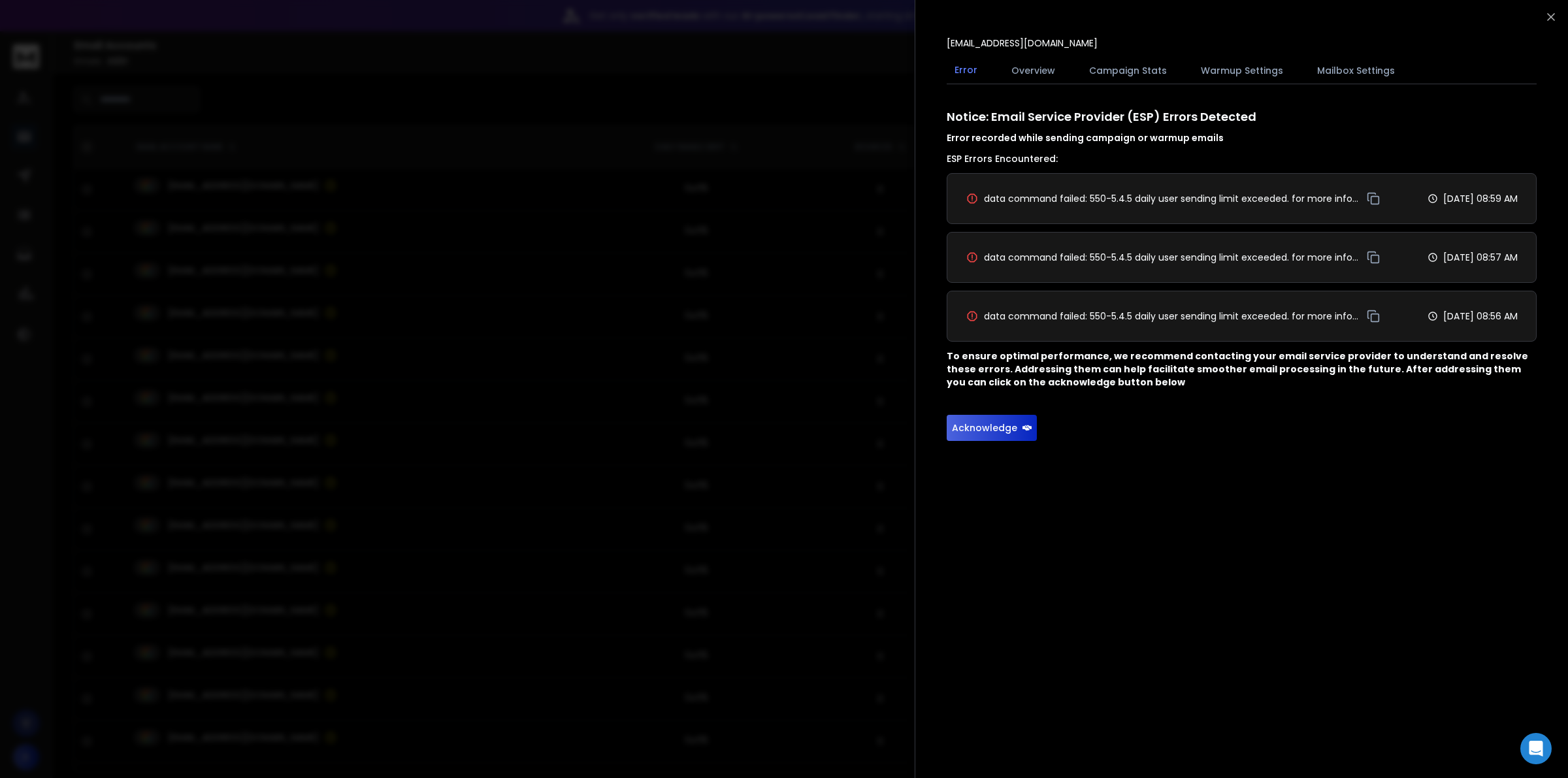
click at [996, 432] on button "Acknowledge" at bounding box center [992, 428] width 90 height 26
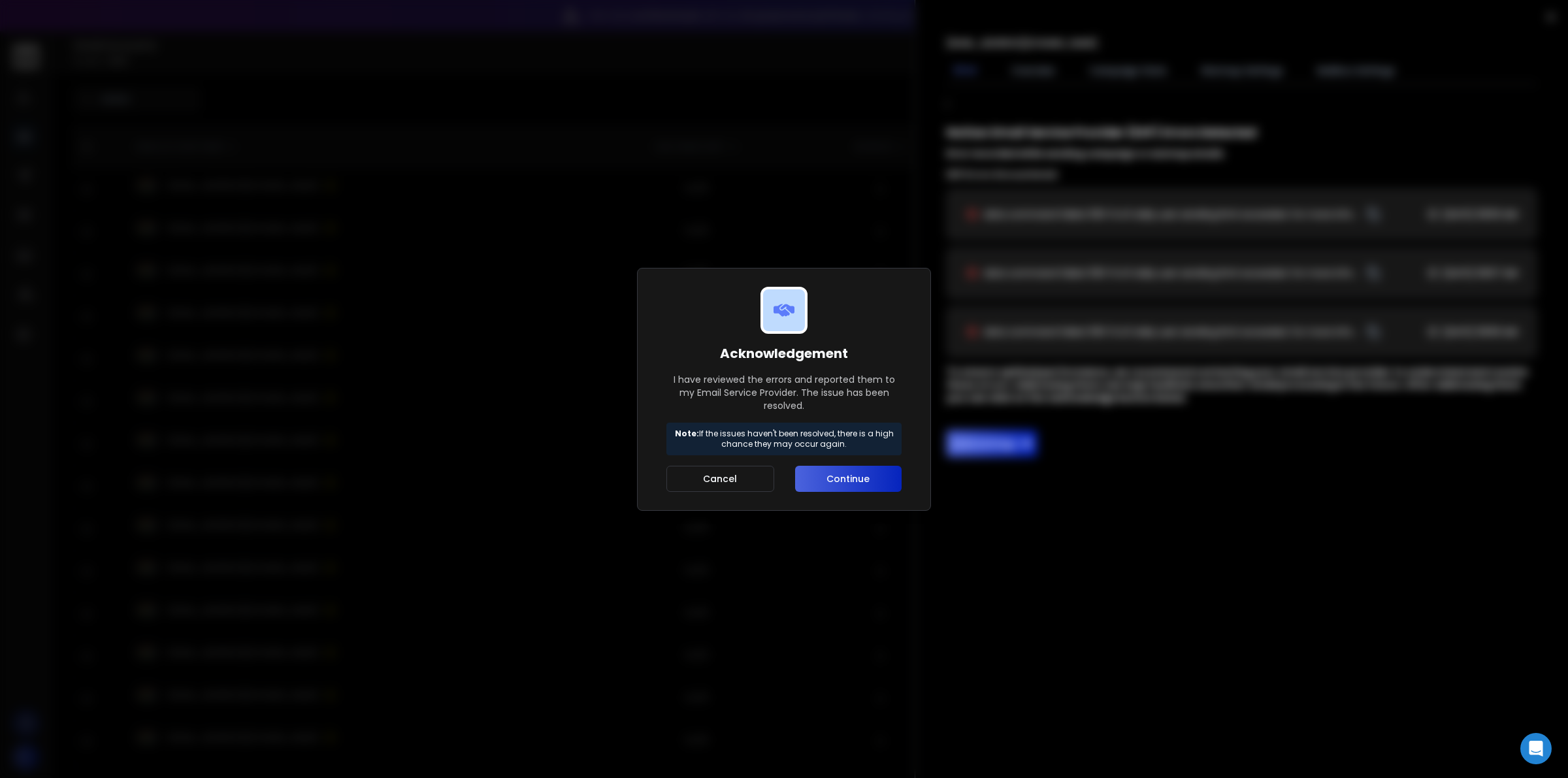
click at [854, 466] on button "Continue" at bounding box center [848, 479] width 106 height 26
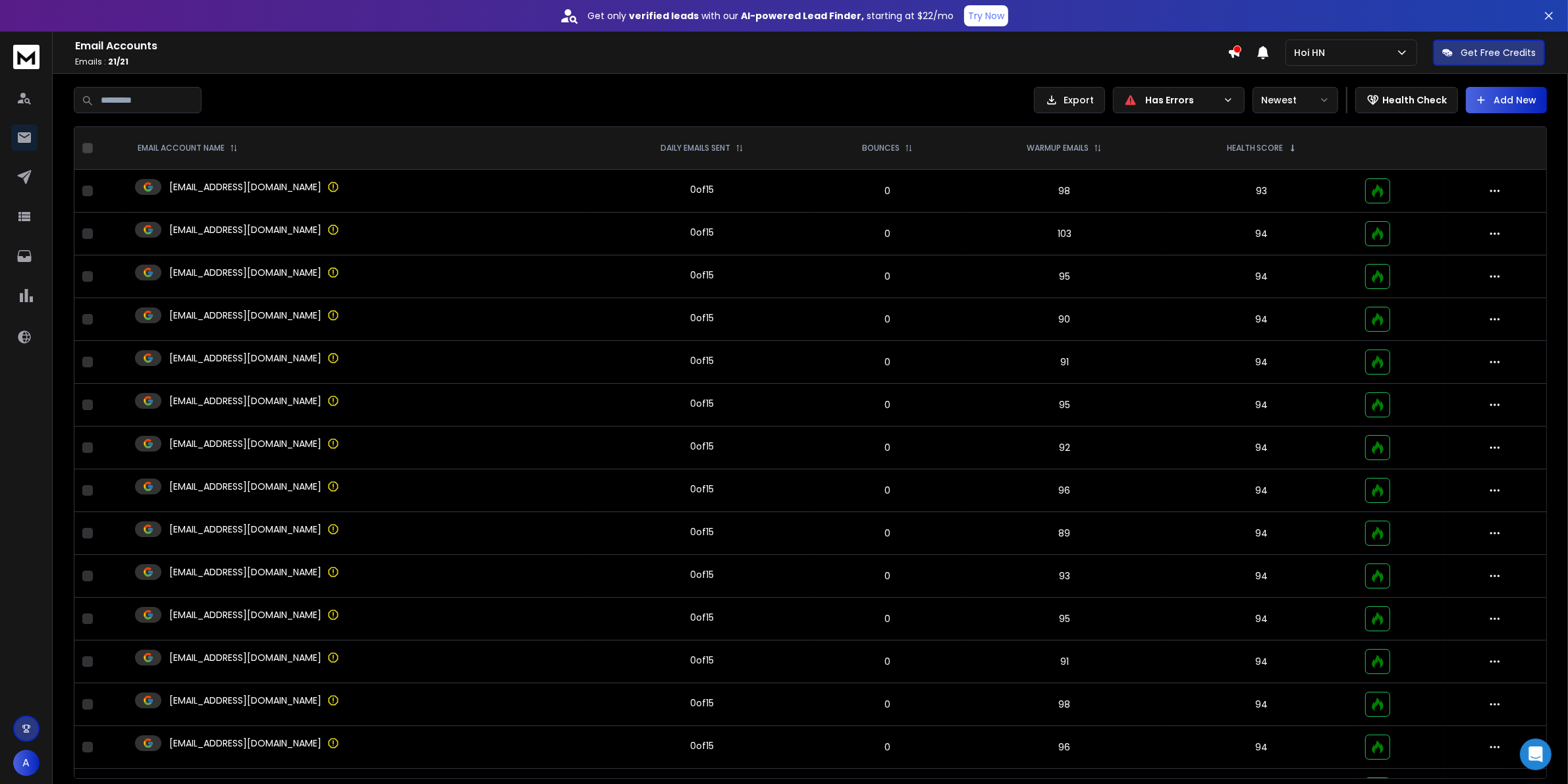
click at [198, 406] on p "jobs@ggcareersstage.com" at bounding box center [245, 401] width 152 height 13
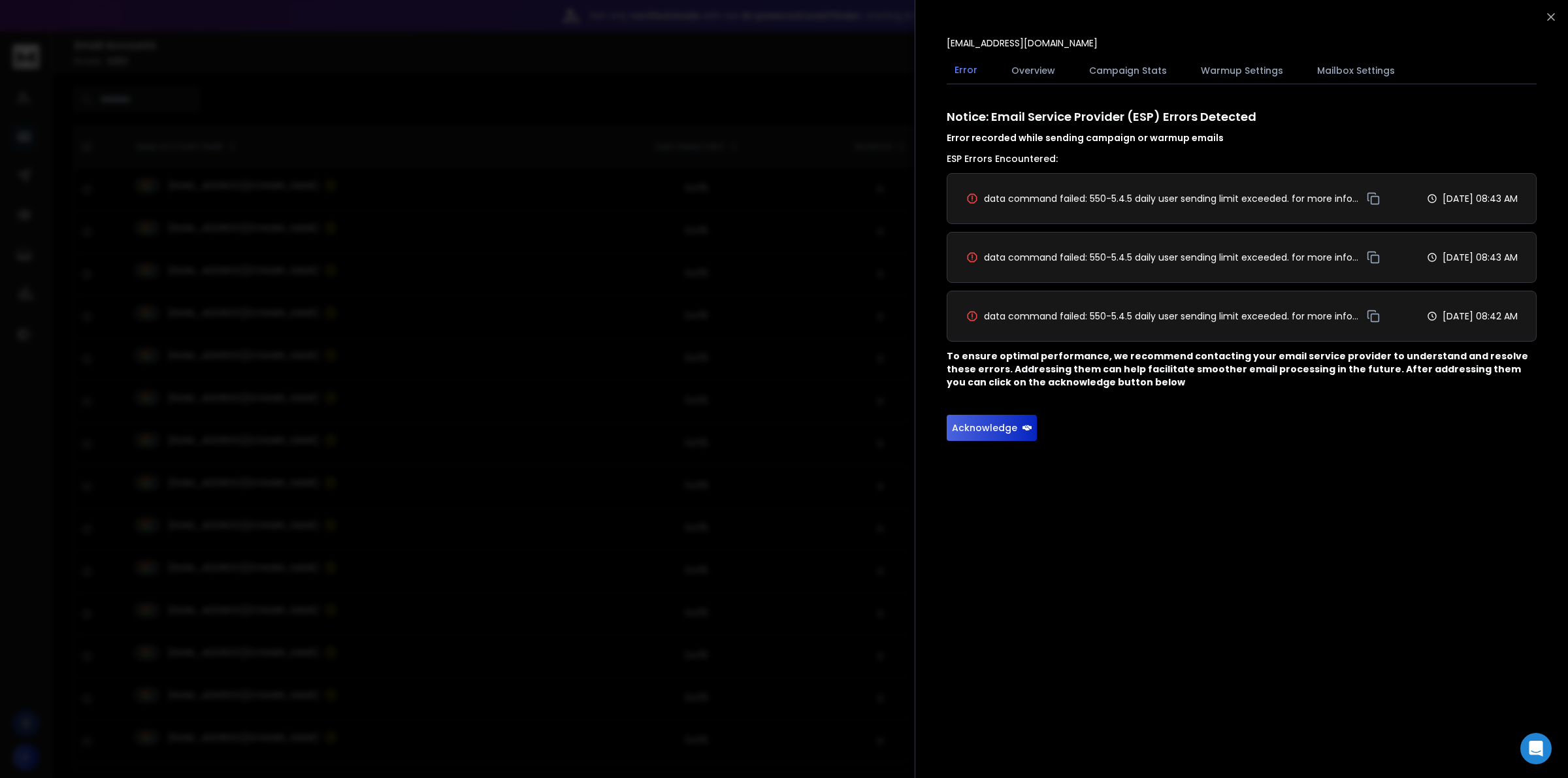
click at [991, 425] on button "Acknowledge" at bounding box center [992, 428] width 90 height 26
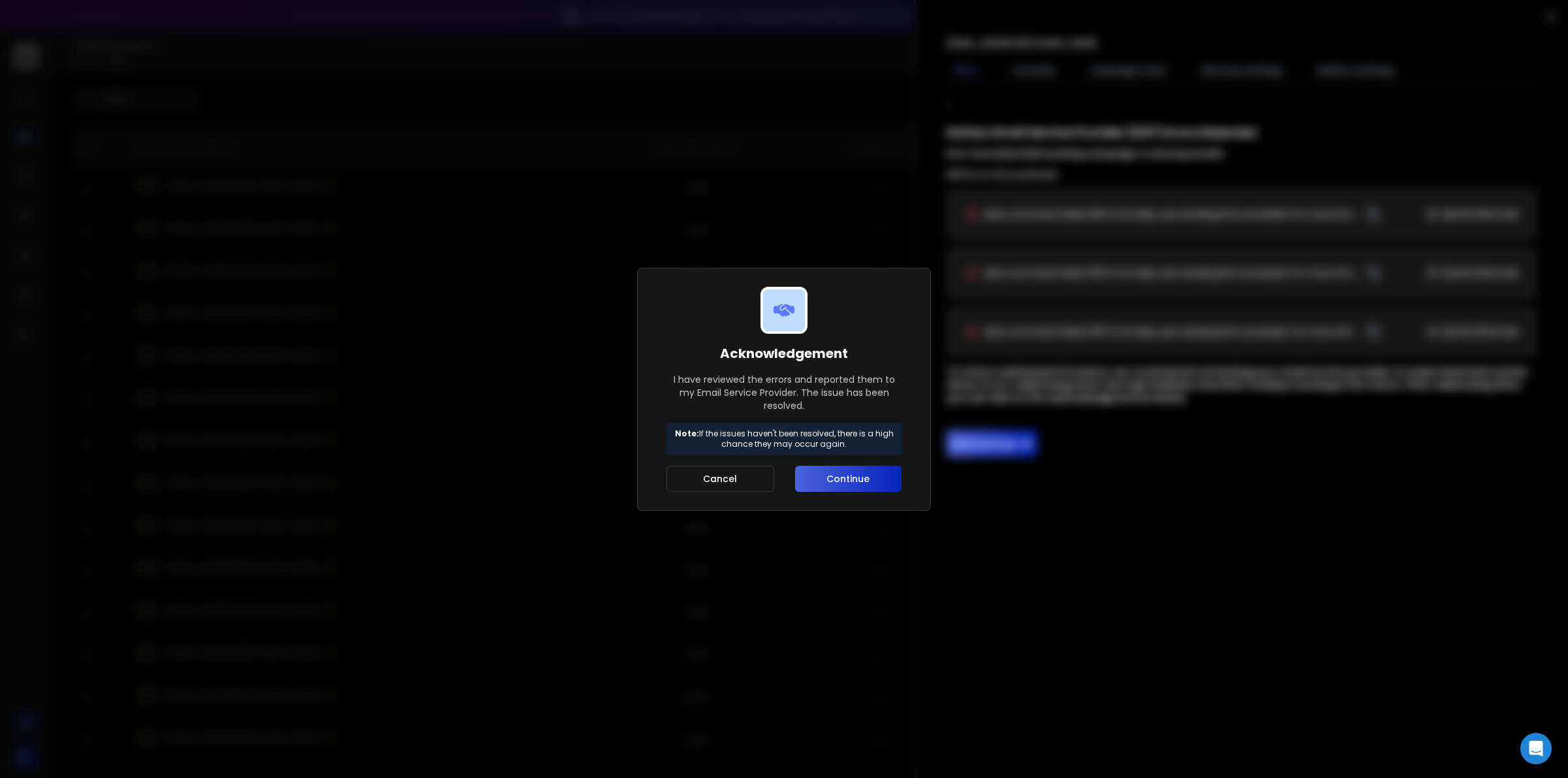
click at [837, 474] on button "Continue" at bounding box center [848, 479] width 106 height 26
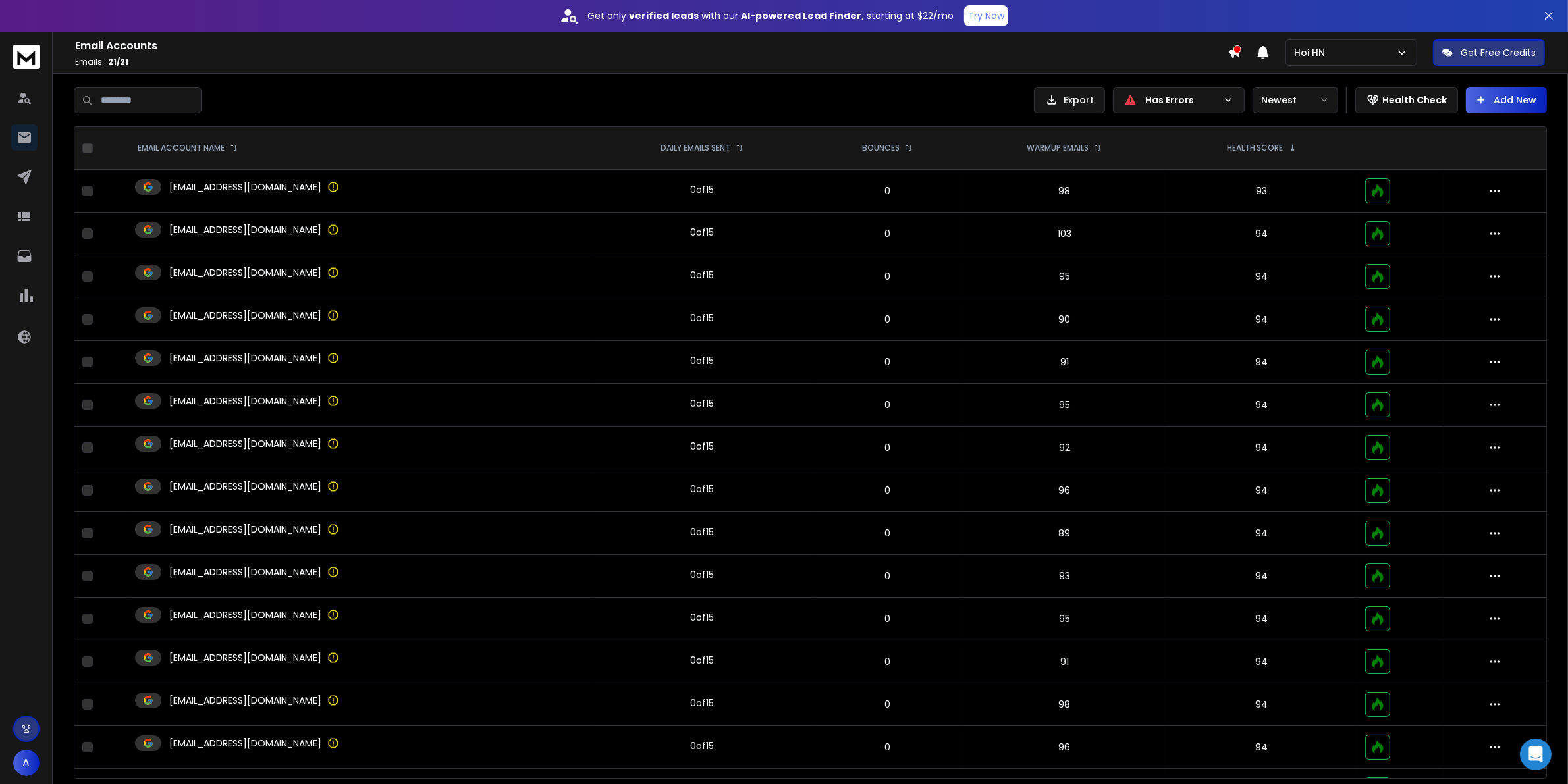
click at [208, 443] on p "join@ggcareersinsight.com" at bounding box center [245, 444] width 152 height 13
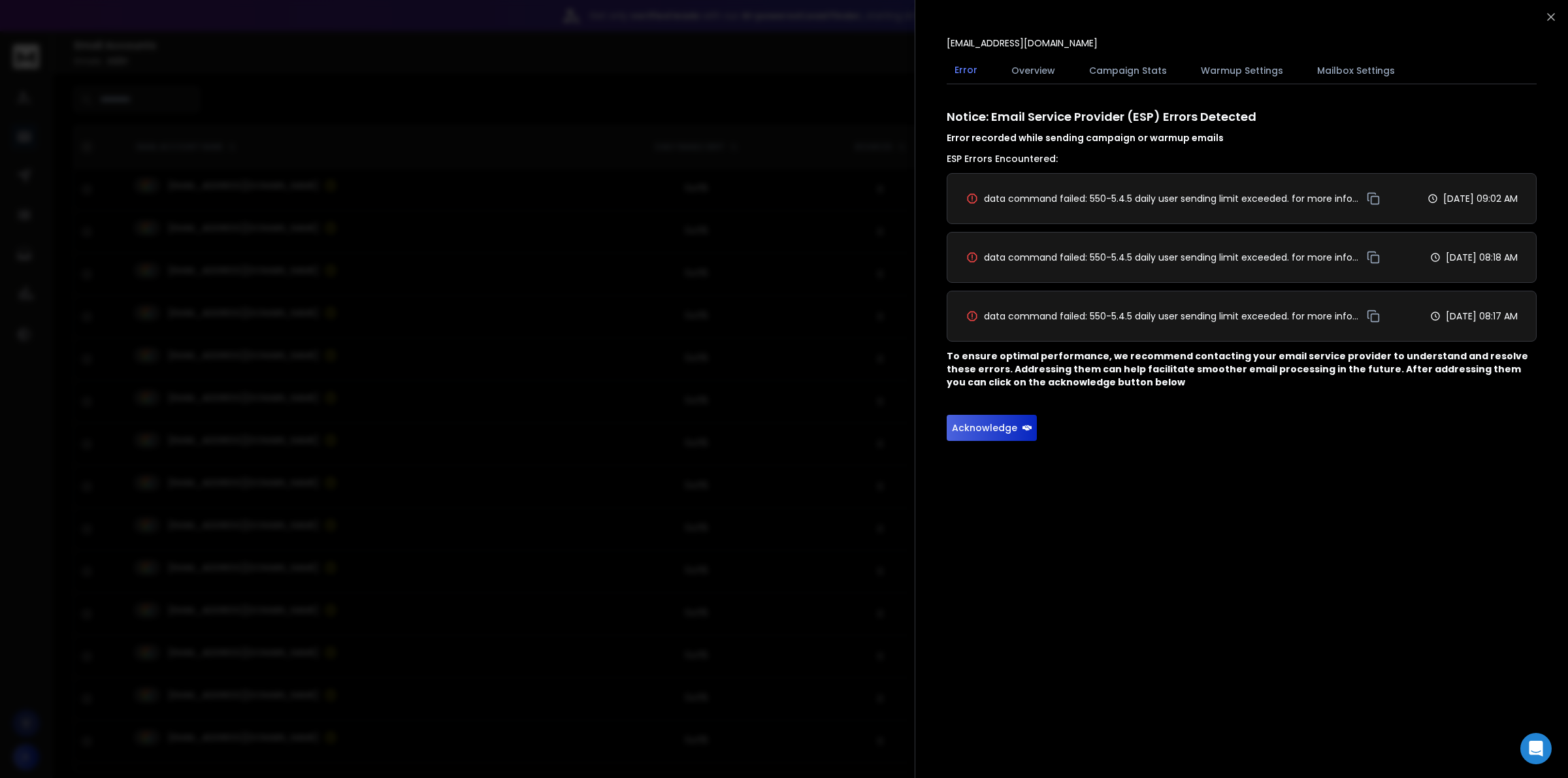
click at [961, 426] on button "Acknowledge" at bounding box center [992, 428] width 90 height 26
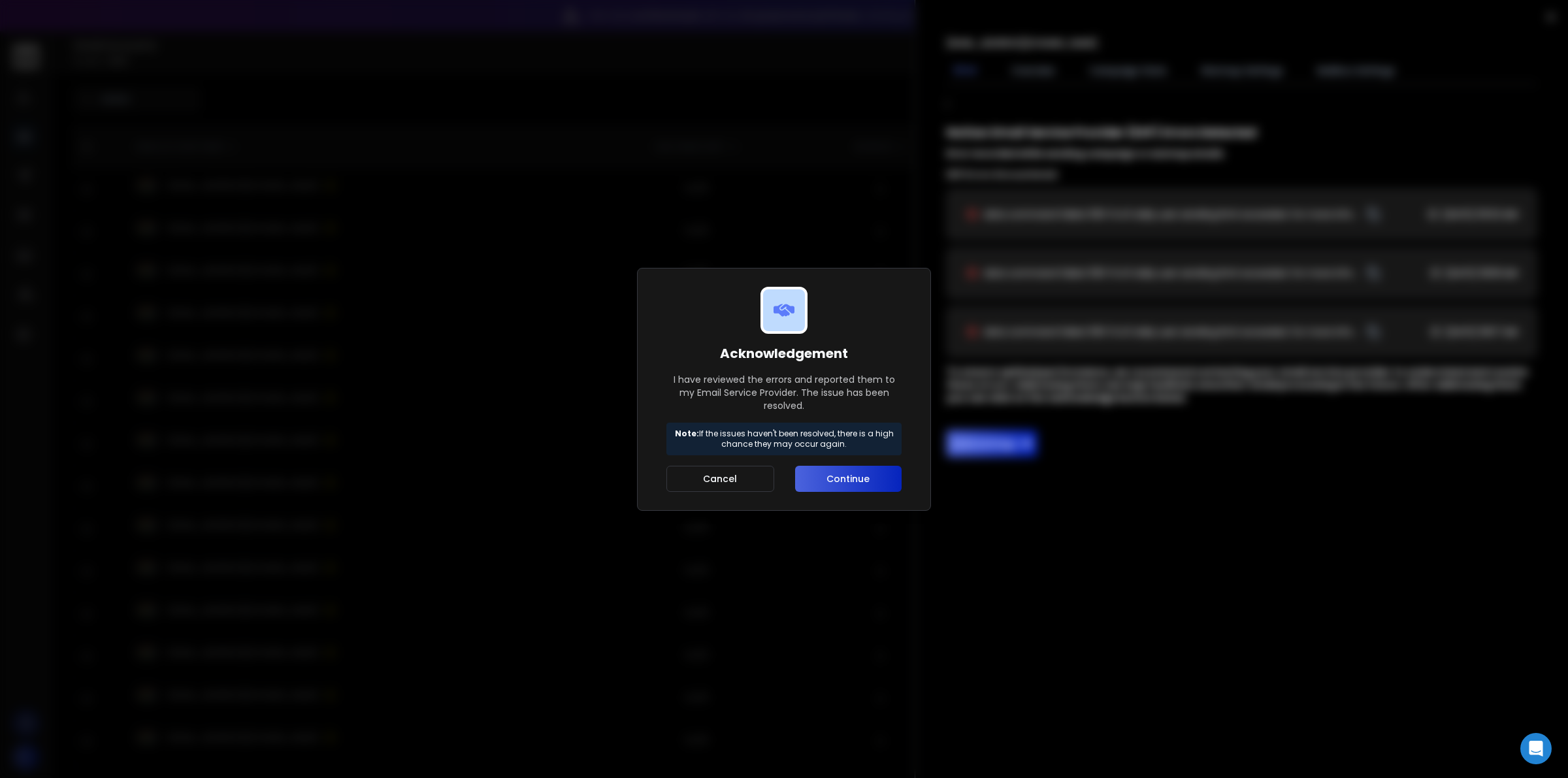
click at [859, 471] on button "Continue" at bounding box center [848, 479] width 106 height 26
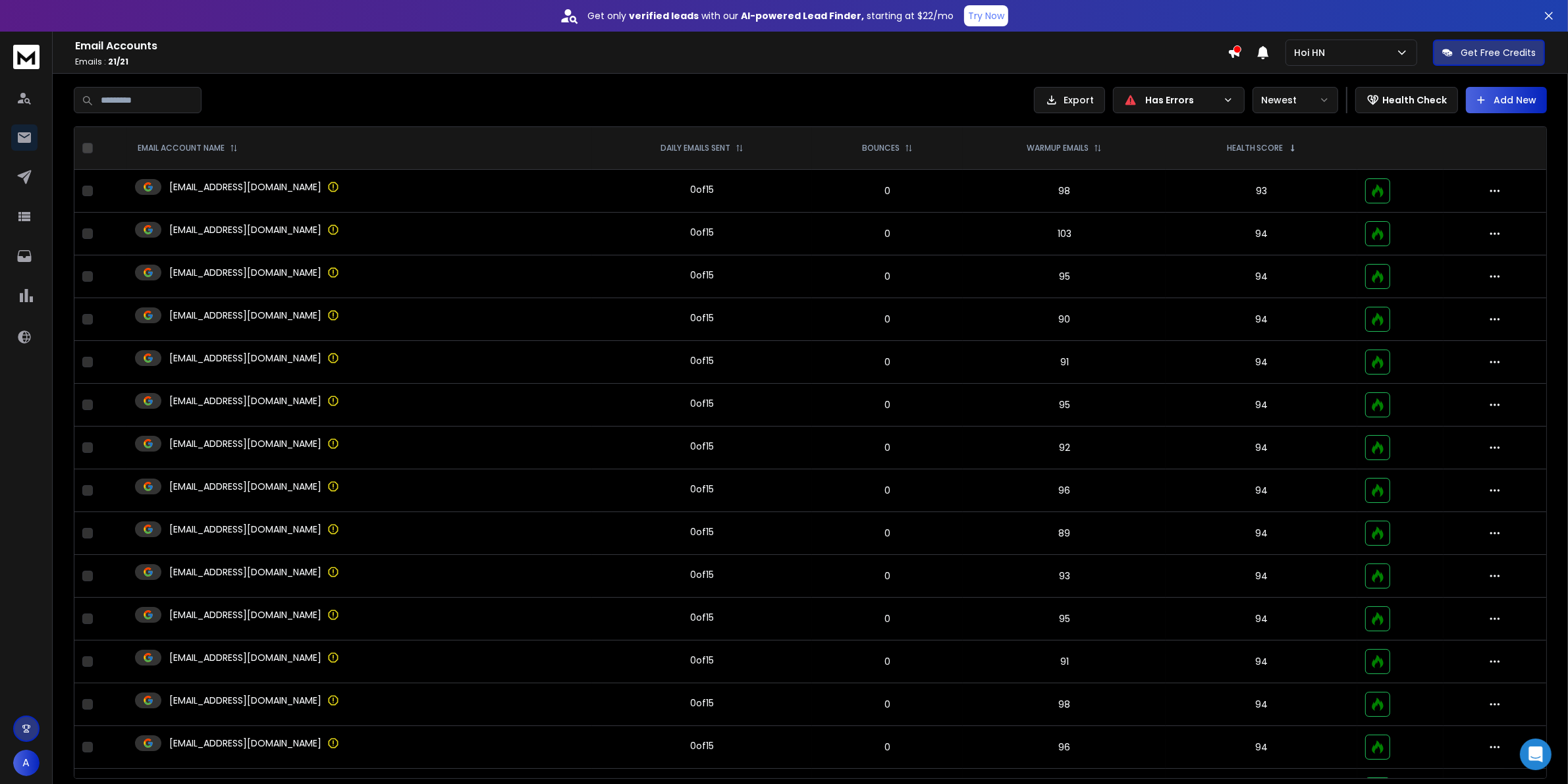
click at [214, 490] on p "recruit@ggcareershunt.com" at bounding box center [245, 486] width 152 height 13
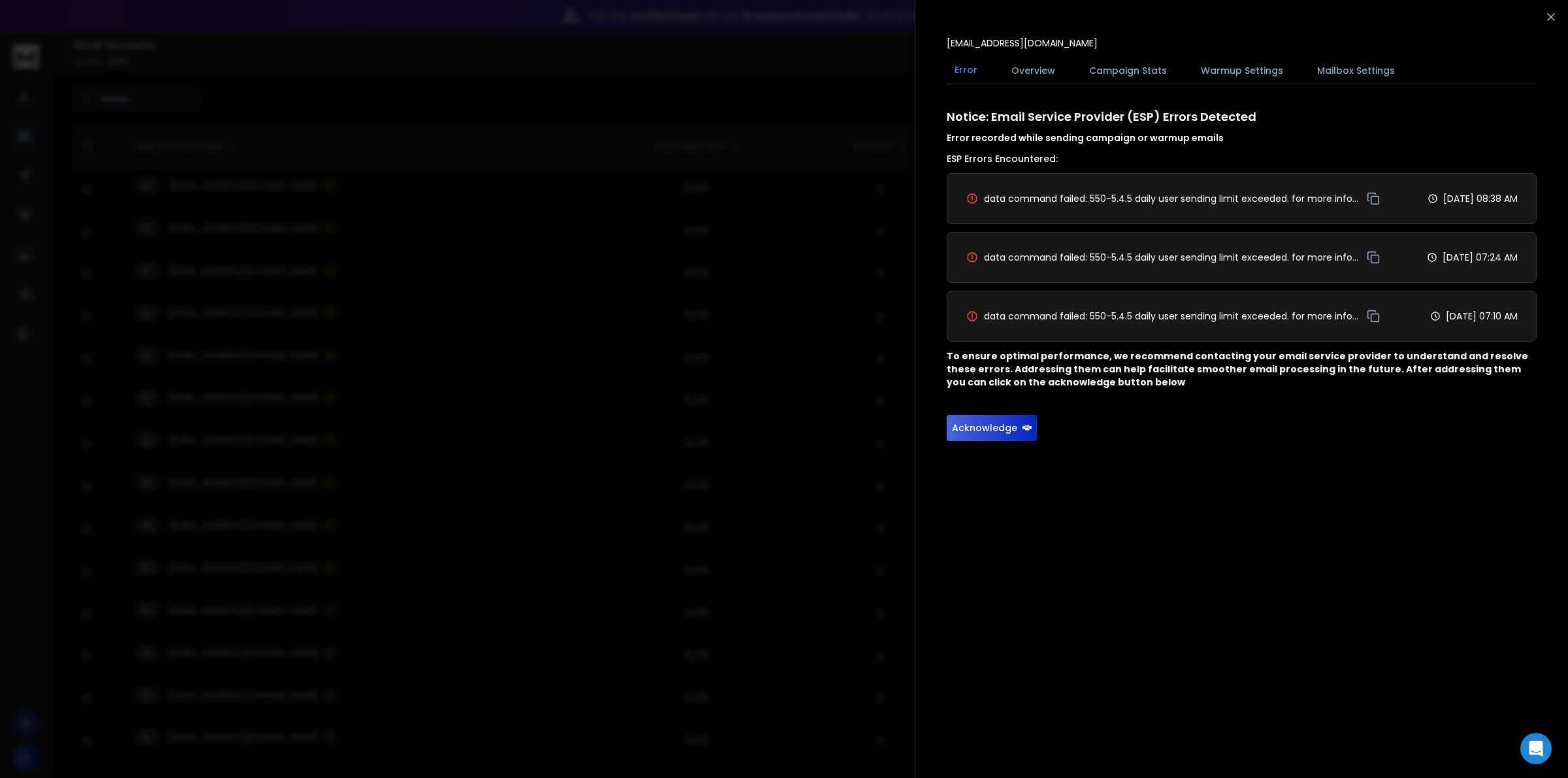
click at [984, 422] on button "Acknowledge" at bounding box center [992, 428] width 90 height 26
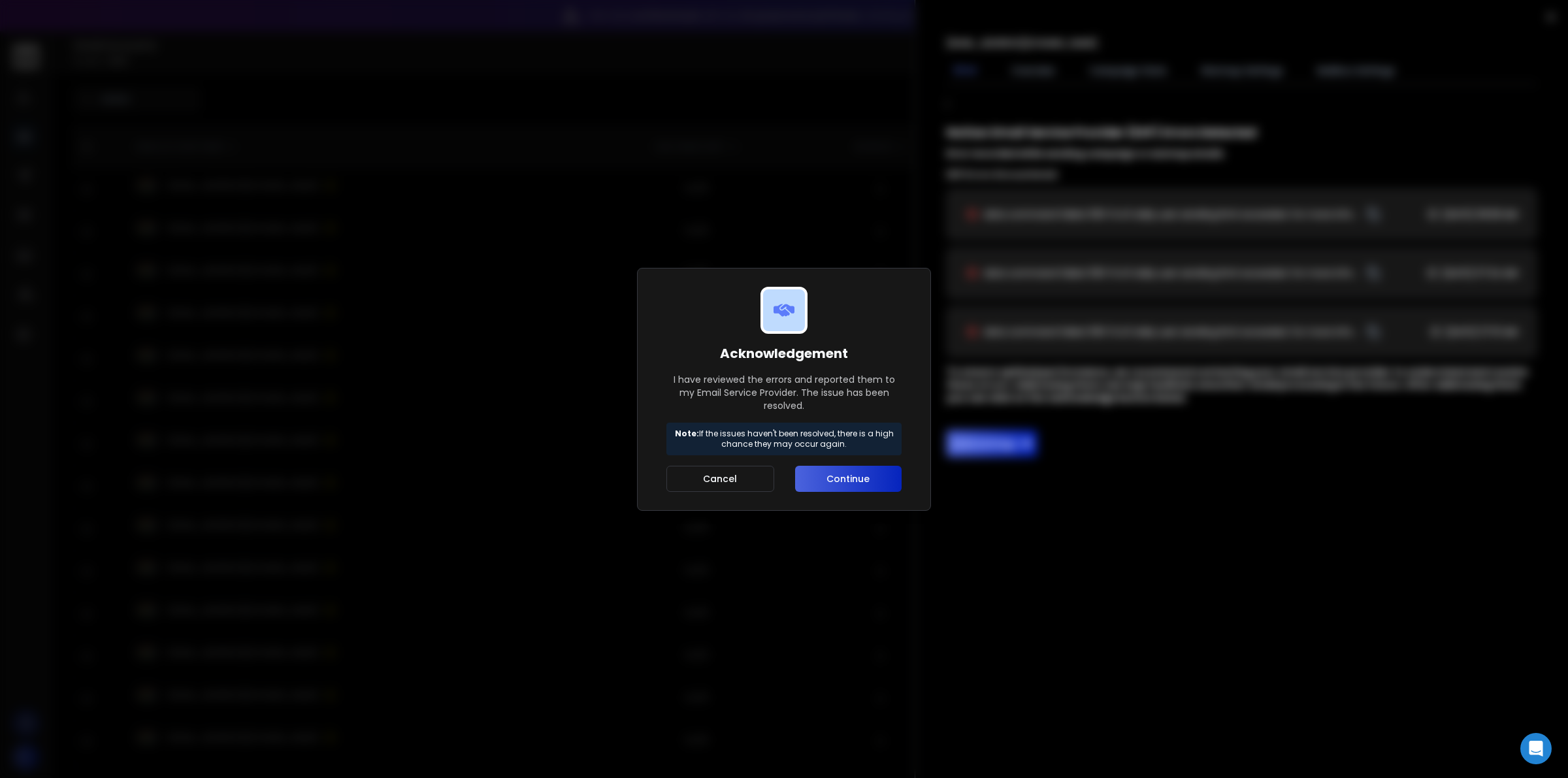
click at [853, 481] on button "Continue" at bounding box center [848, 479] width 106 height 26
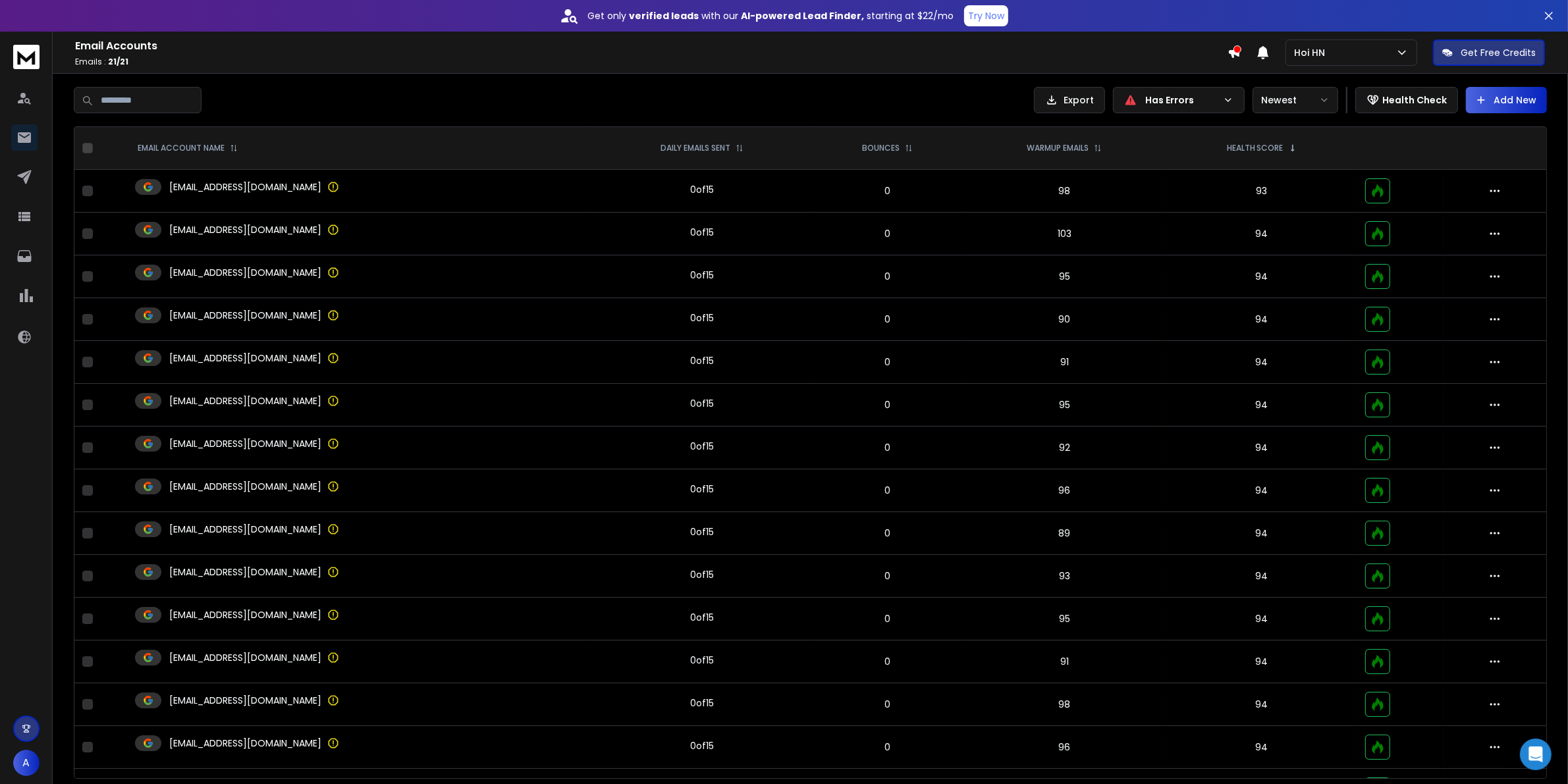
click at [219, 536] on p "cv@ggcareersglobal.com" at bounding box center [245, 529] width 152 height 13
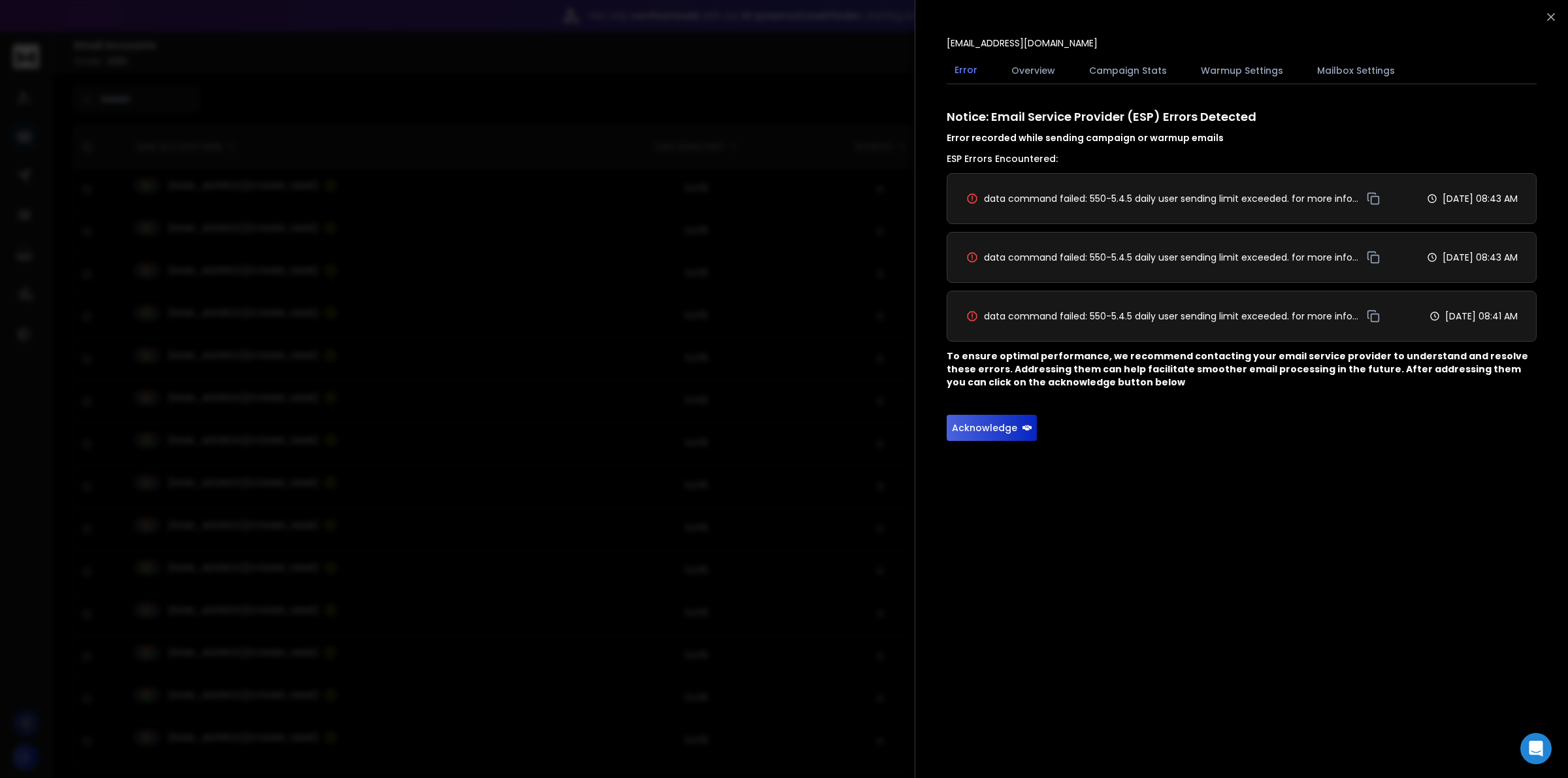
click at [974, 428] on button "Acknowledge" at bounding box center [992, 428] width 90 height 26
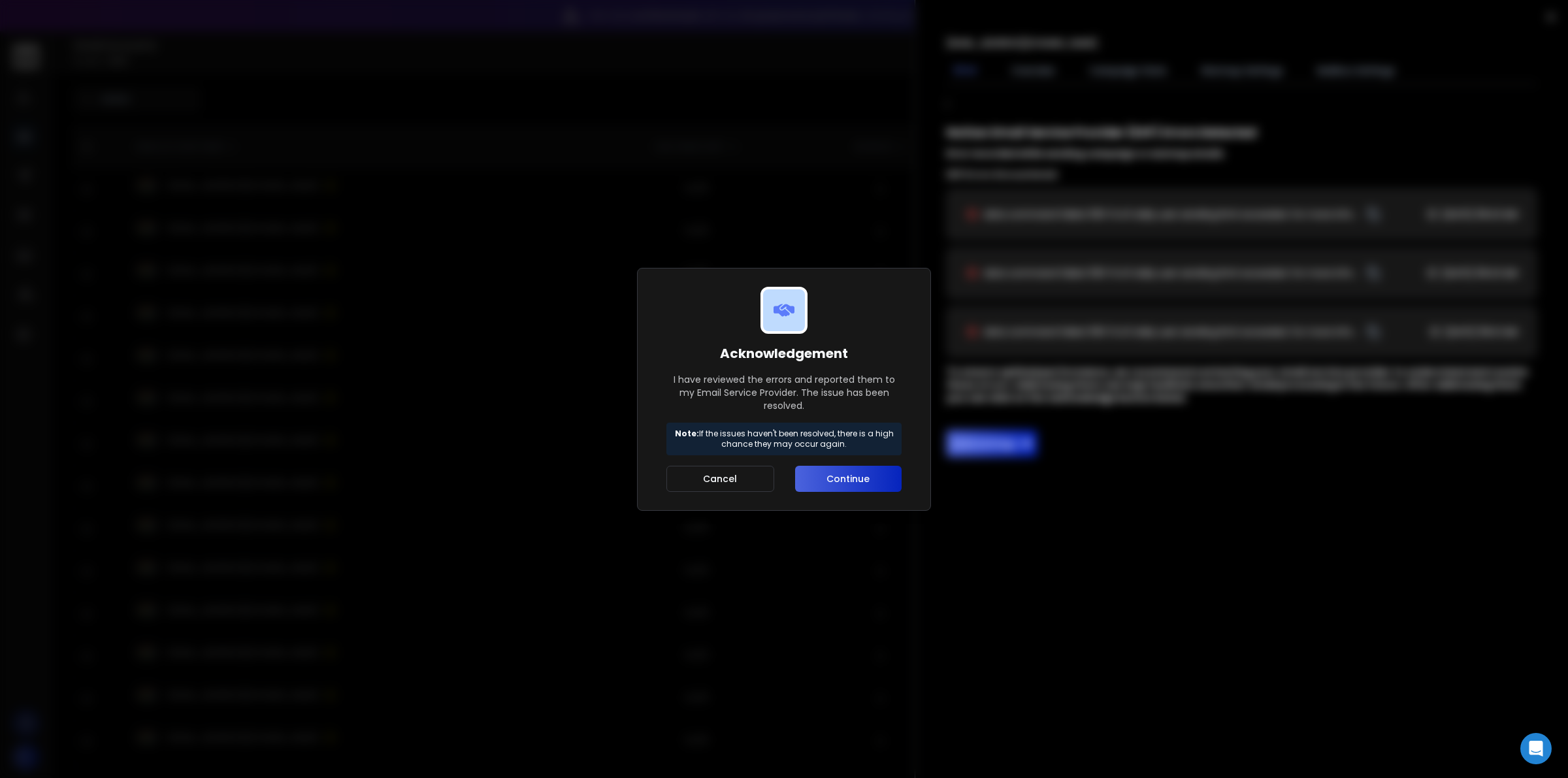
click at [848, 472] on button "Continue" at bounding box center [848, 479] width 106 height 26
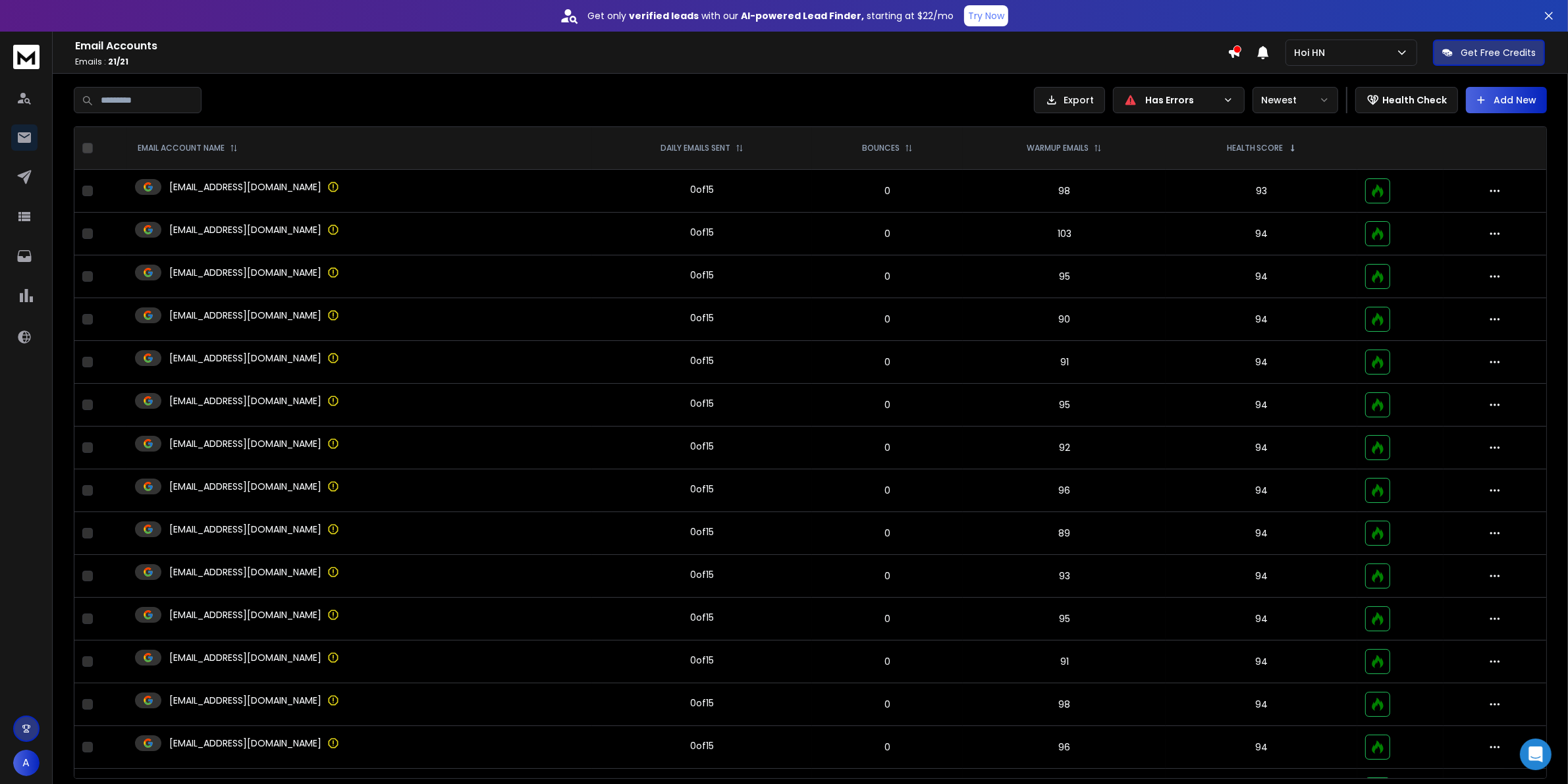
click at [205, 573] on p "candidate@ggcareersglobal.com" at bounding box center [245, 572] width 152 height 13
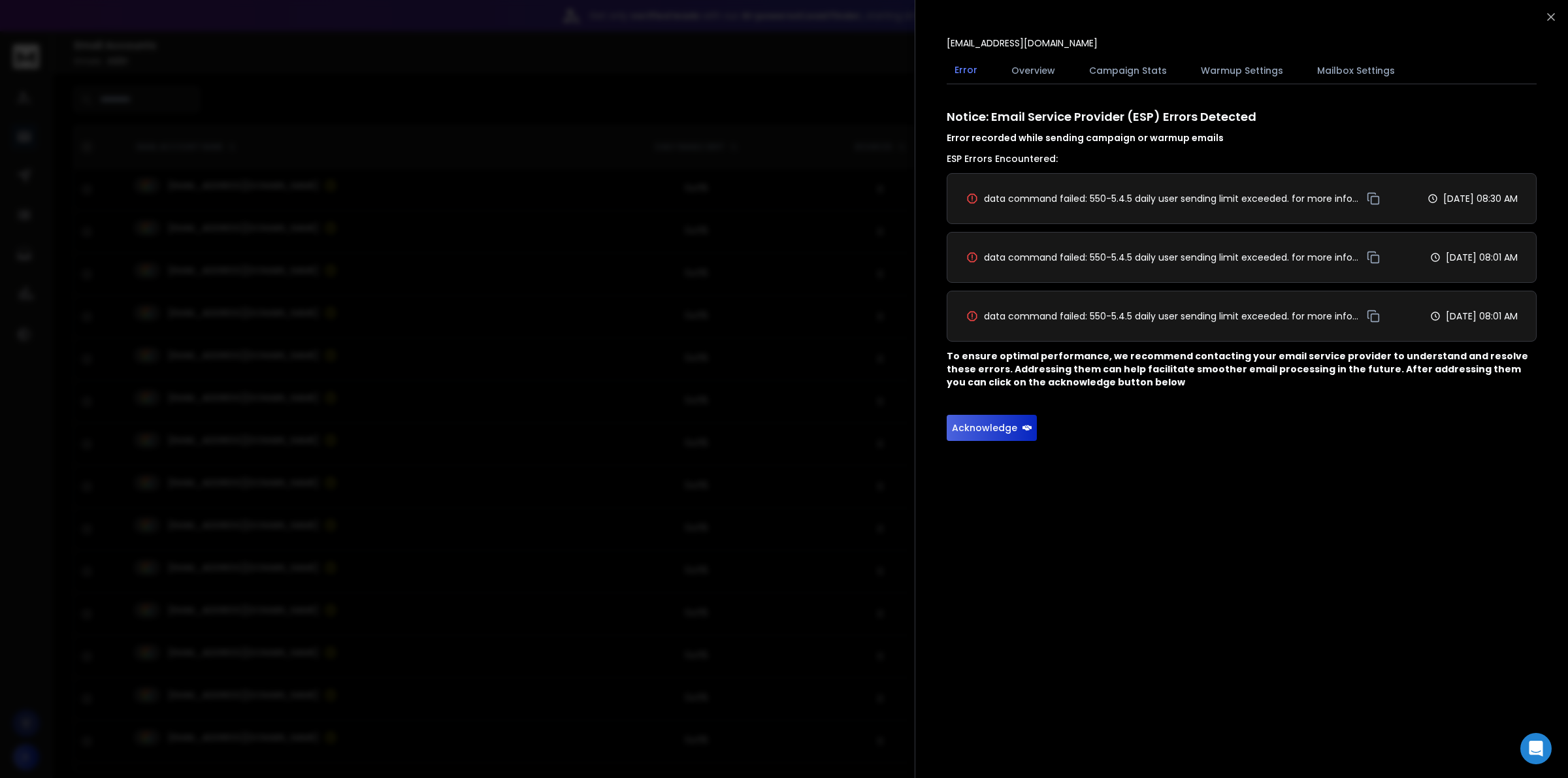
click at [983, 432] on button "Acknowledge" at bounding box center [992, 428] width 90 height 26
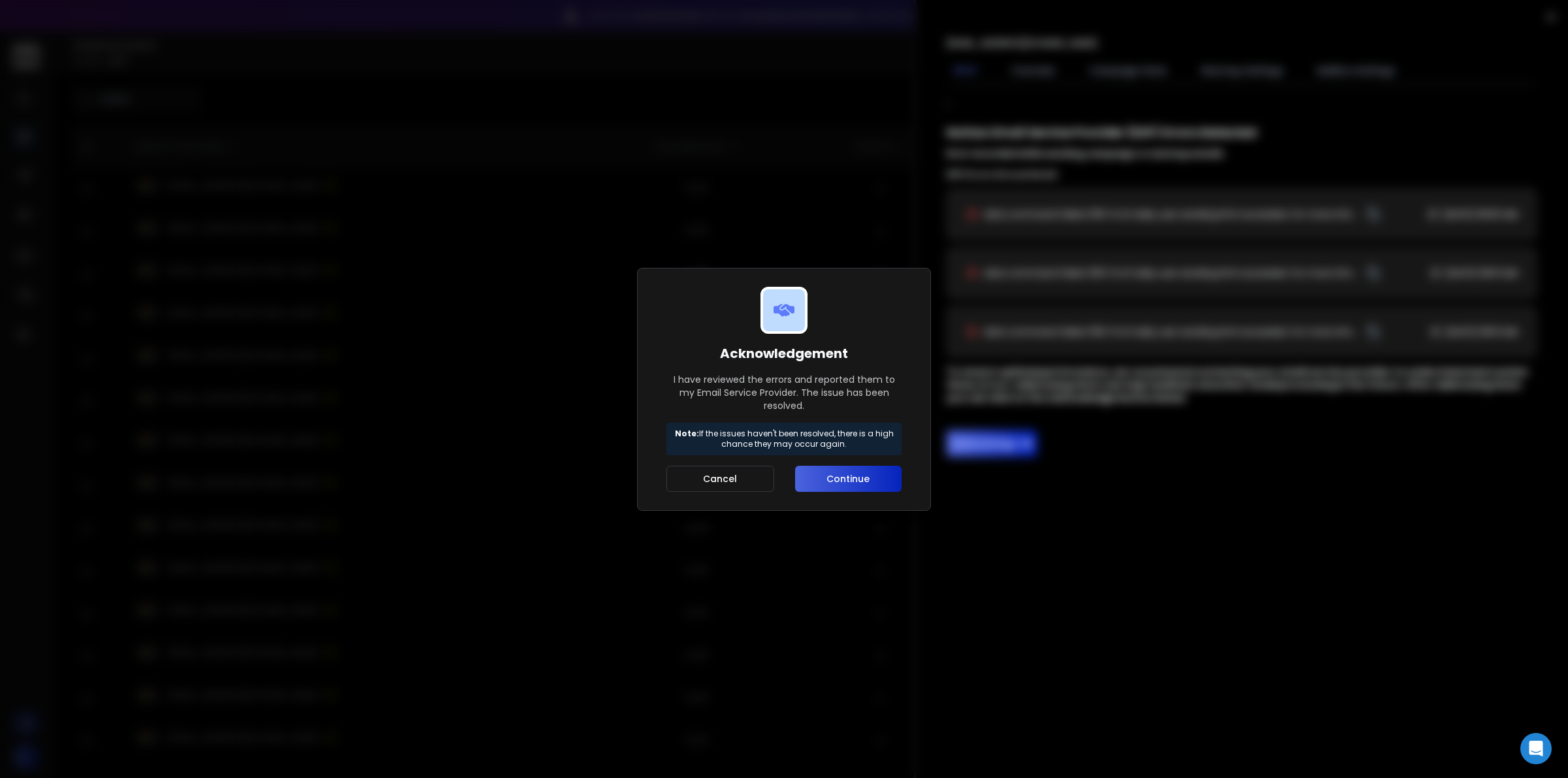
click at [847, 476] on button "Continue" at bounding box center [848, 479] width 106 height 26
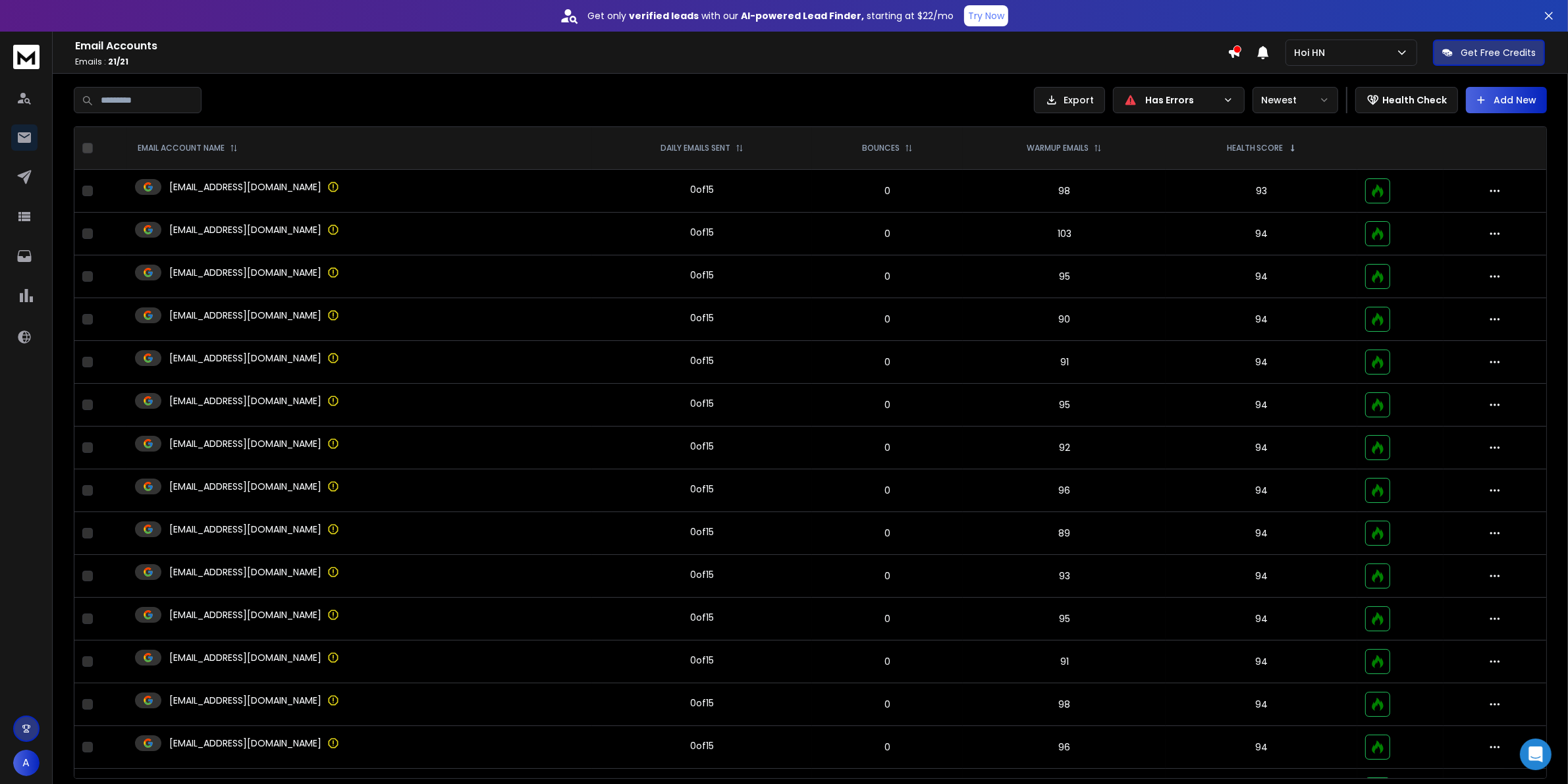
click at [232, 611] on p "candidate@ggcareersfinder.com" at bounding box center [245, 615] width 152 height 13
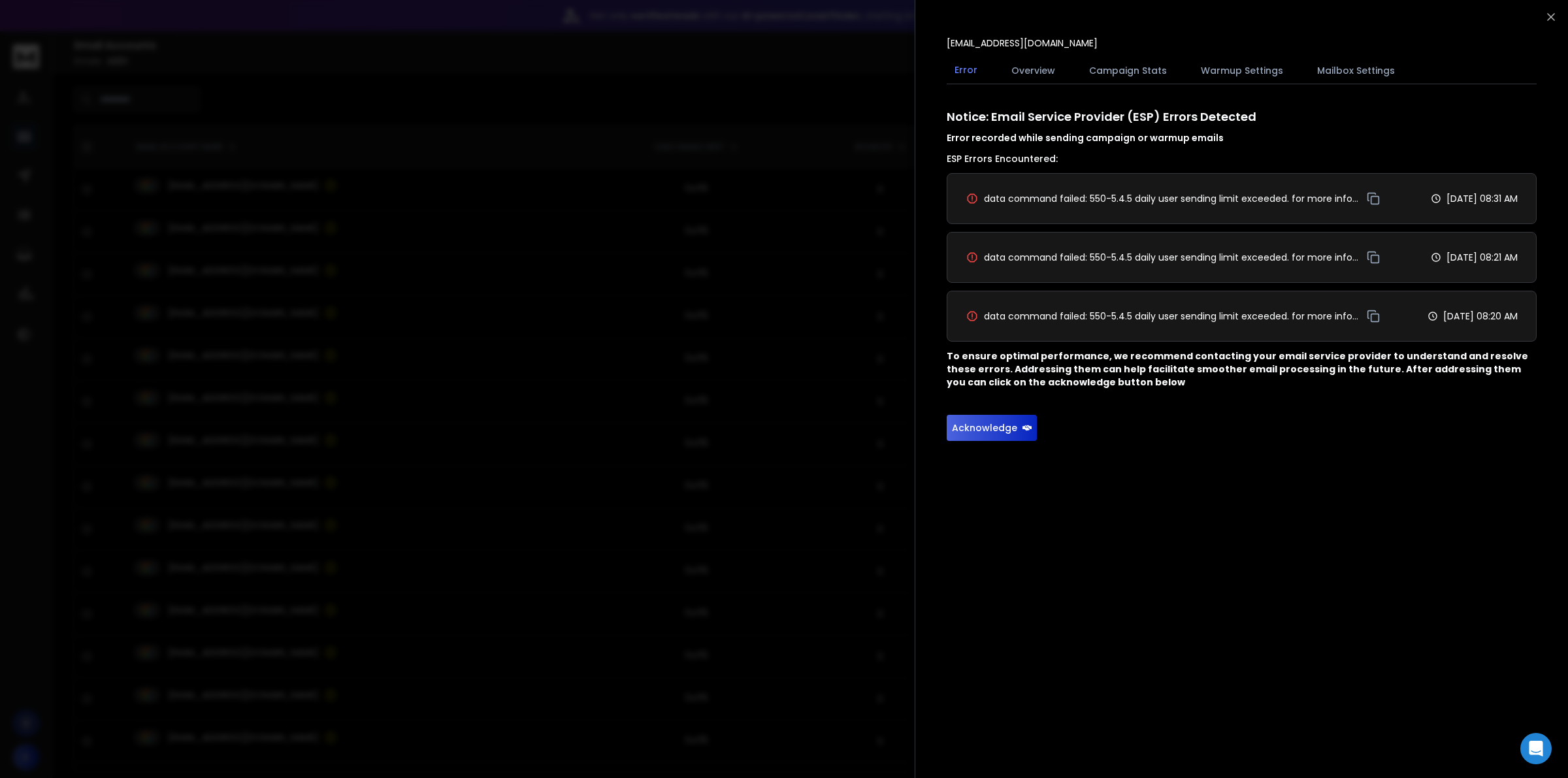
click at [965, 438] on button "Acknowledge" at bounding box center [992, 428] width 90 height 26
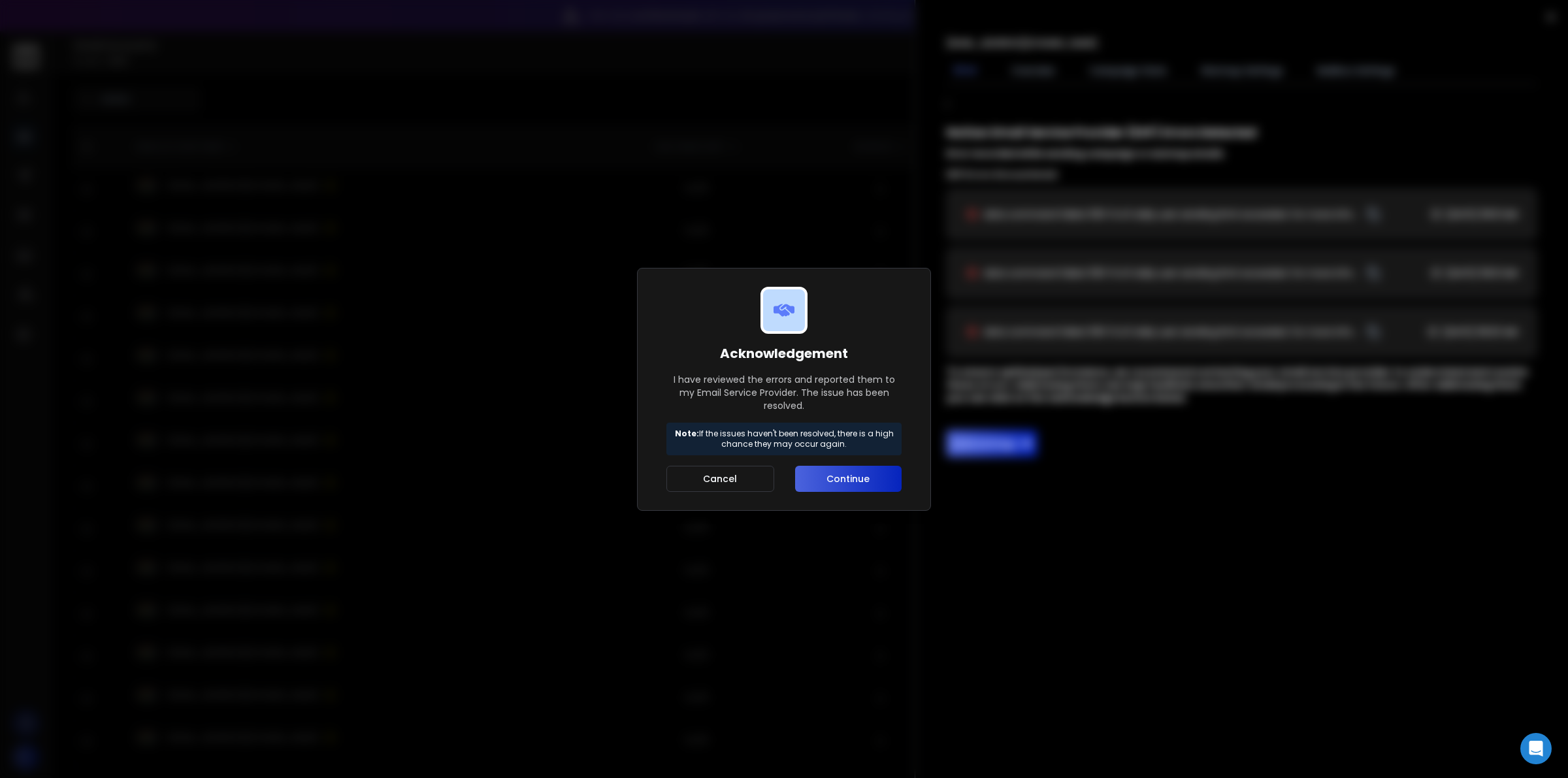
click at [844, 480] on button "Continue" at bounding box center [848, 479] width 106 height 26
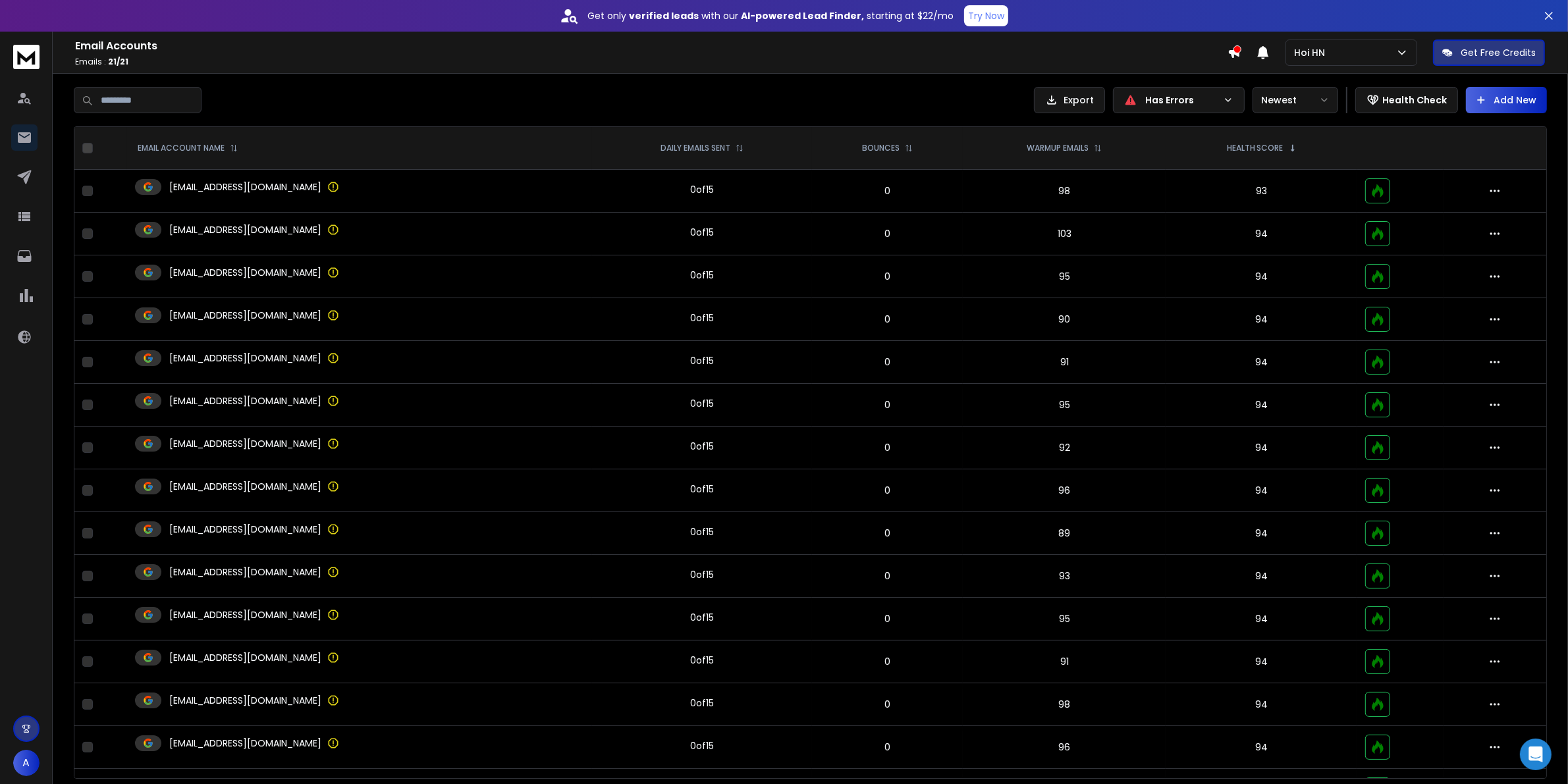
scroll to position [82, 0]
click at [208, 535] on p "candidate@ggcareersfinder.com" at bounding box center [245, 533] width 152 height 13
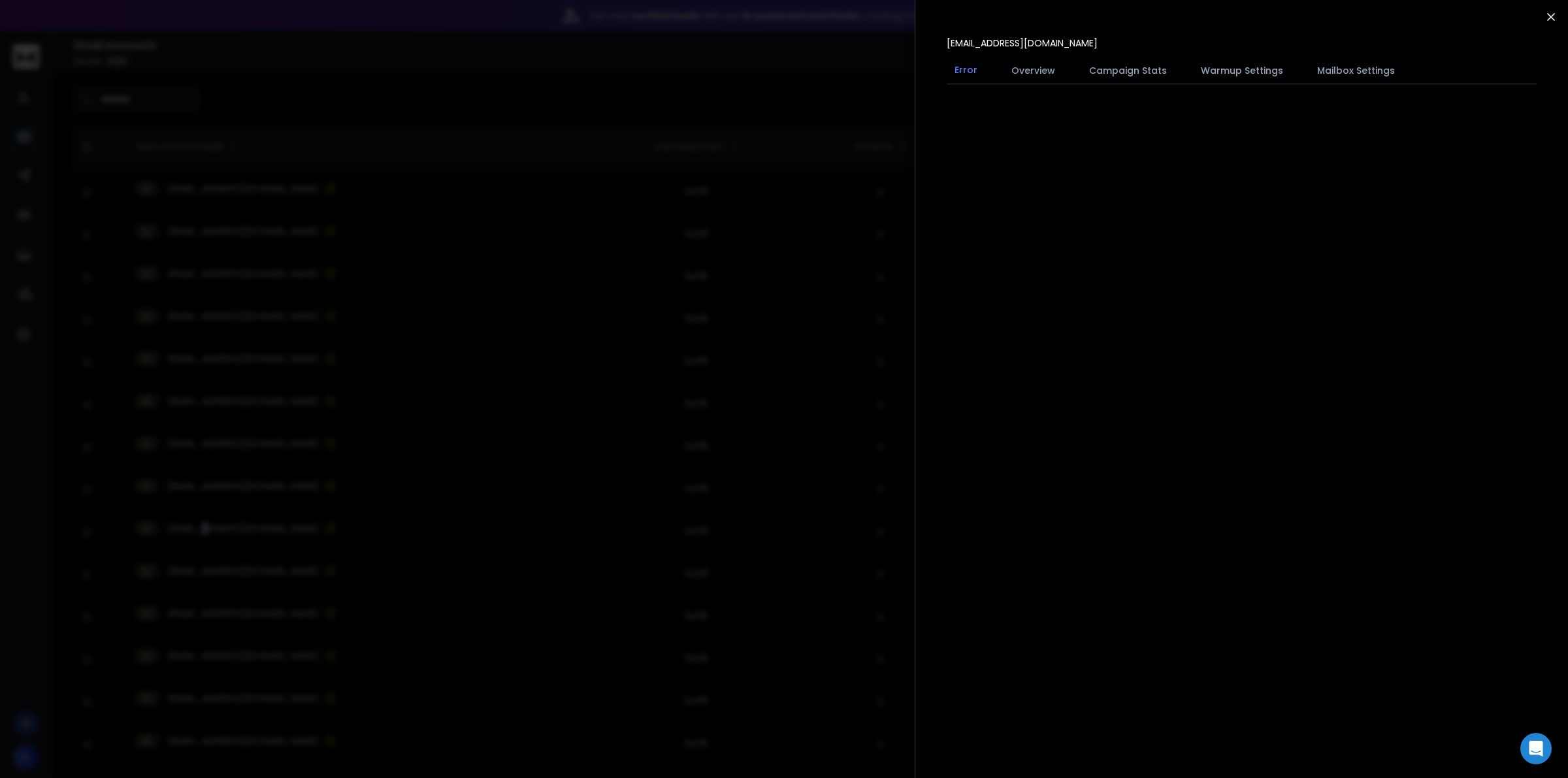
click at [1547, 18] on icon "button" at bounding box center [1550, 16] width 13 height 13
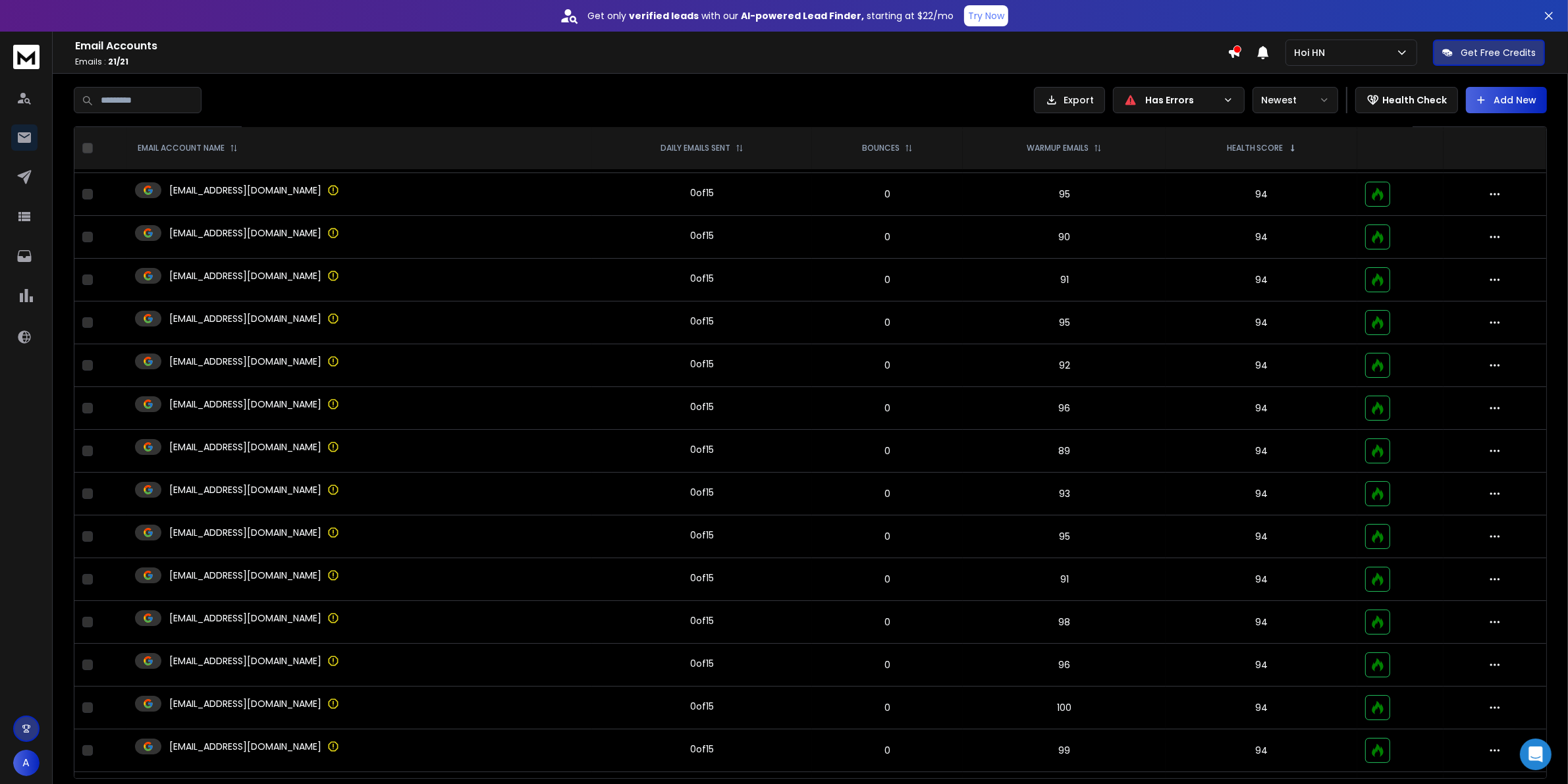
click at [199, 576] on p "recruitment@ggcareersfinder.com" at bounding box center [245, 576] width 152 height 13
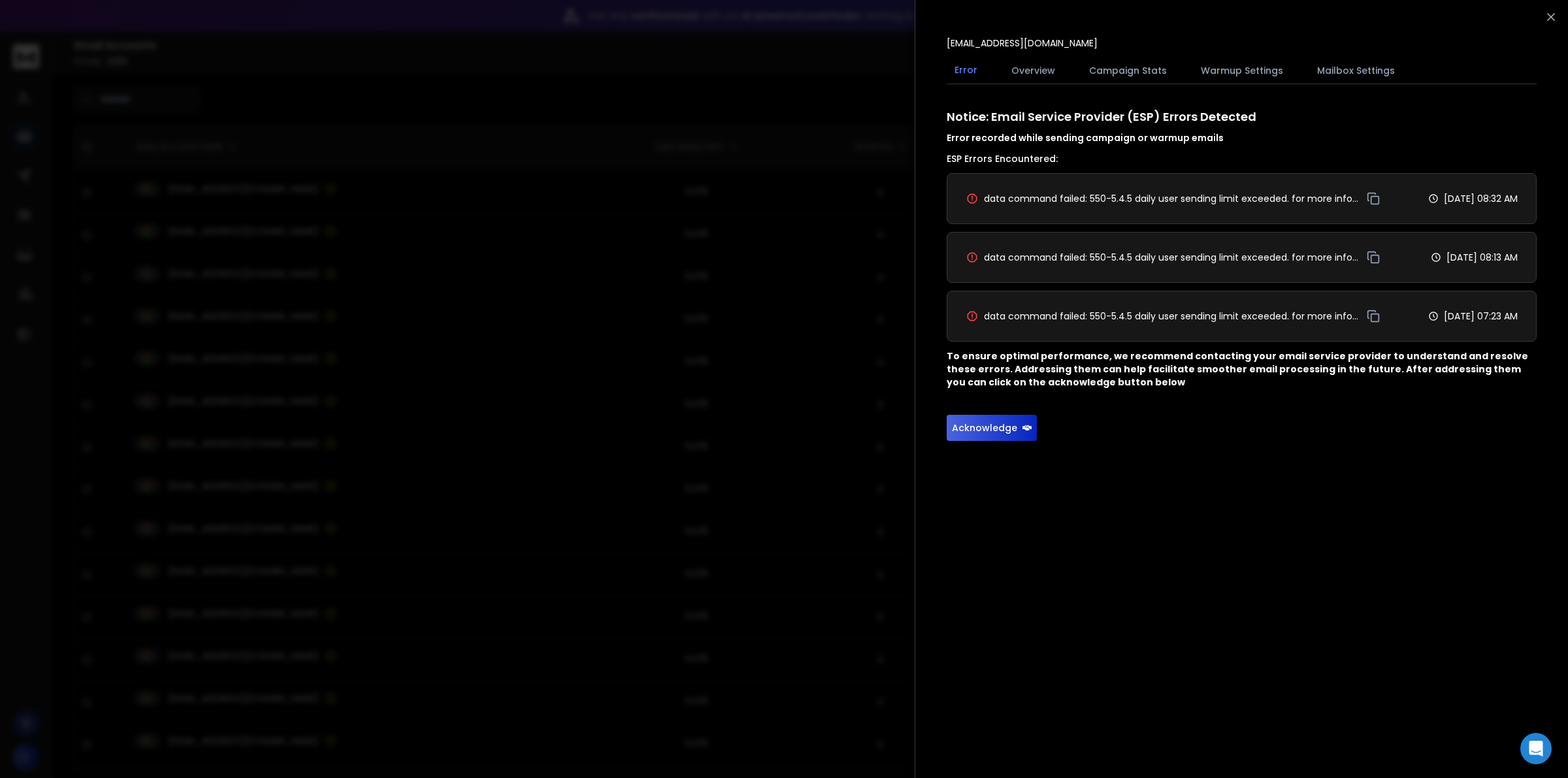
click at [1002, 432] on button "Acknowledge" at bounding box center [992, 428] width 90 height 26
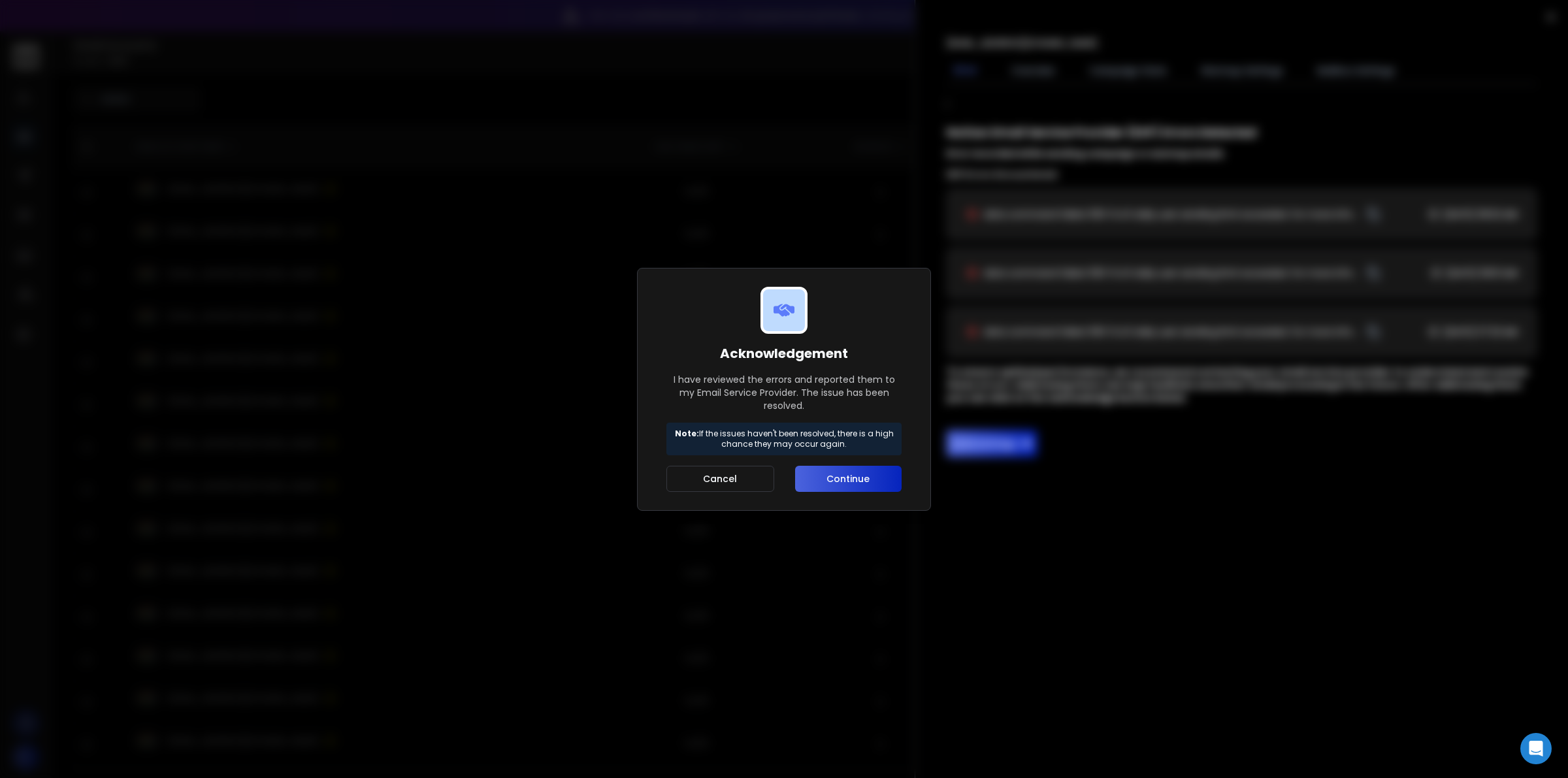
click at [825, 480] on button "Continue" at bounding box center [848, 479] width 106 height 26
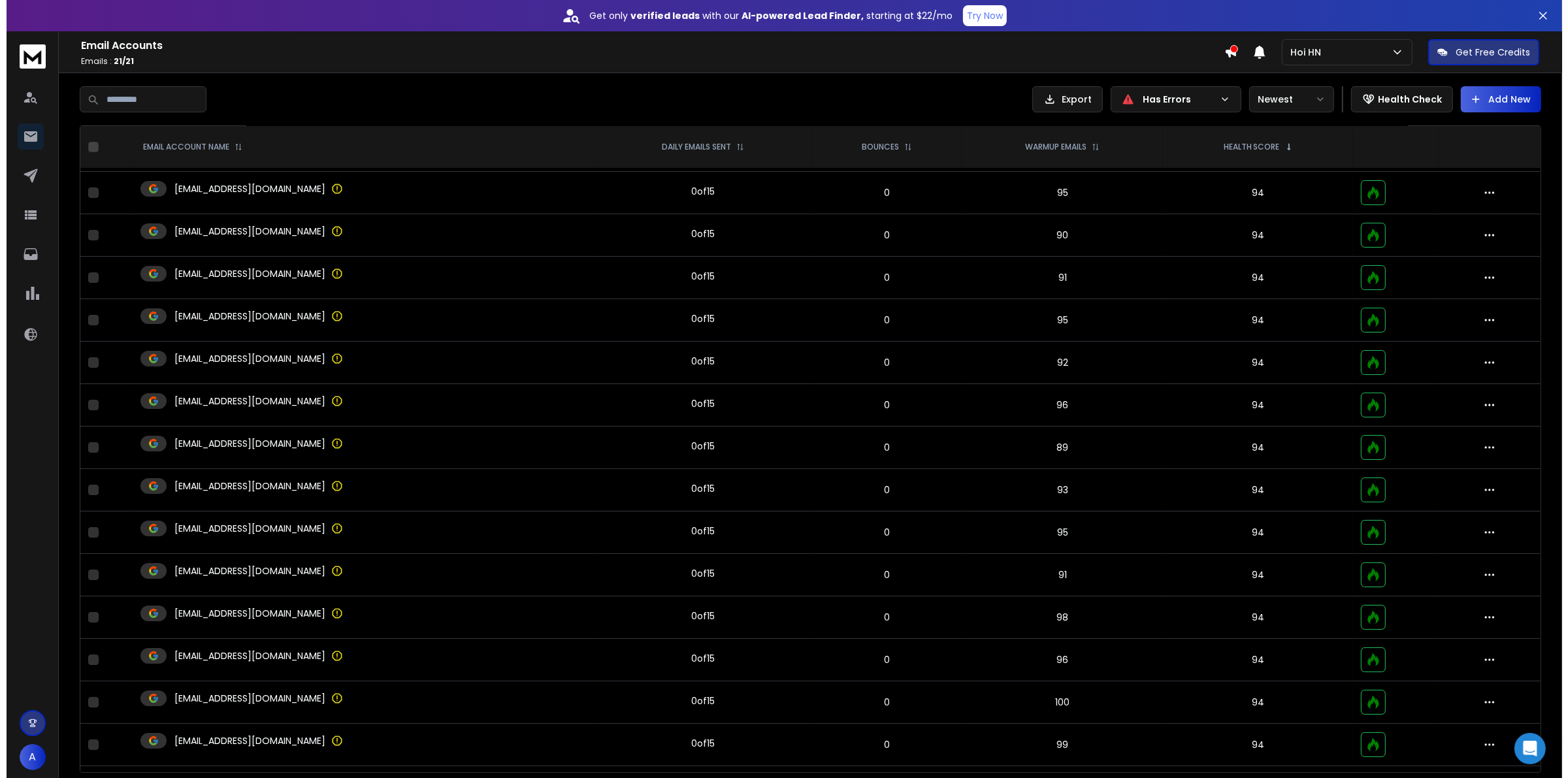
scroll to position [164, 0]
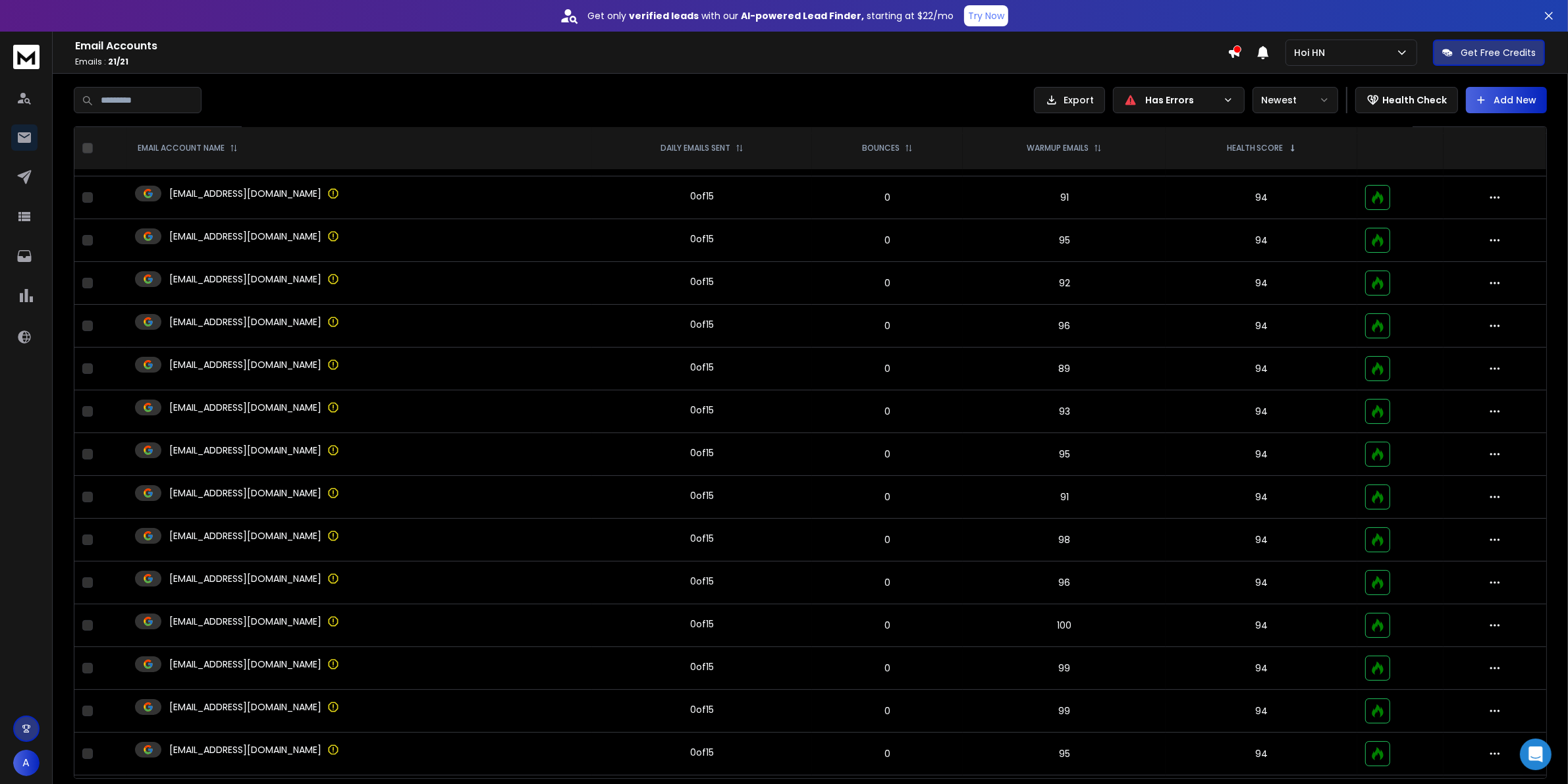
click at [208, 543] on p "candidate@ggcareersfind.com" at bounding box center [245, 536] width 152 height 13
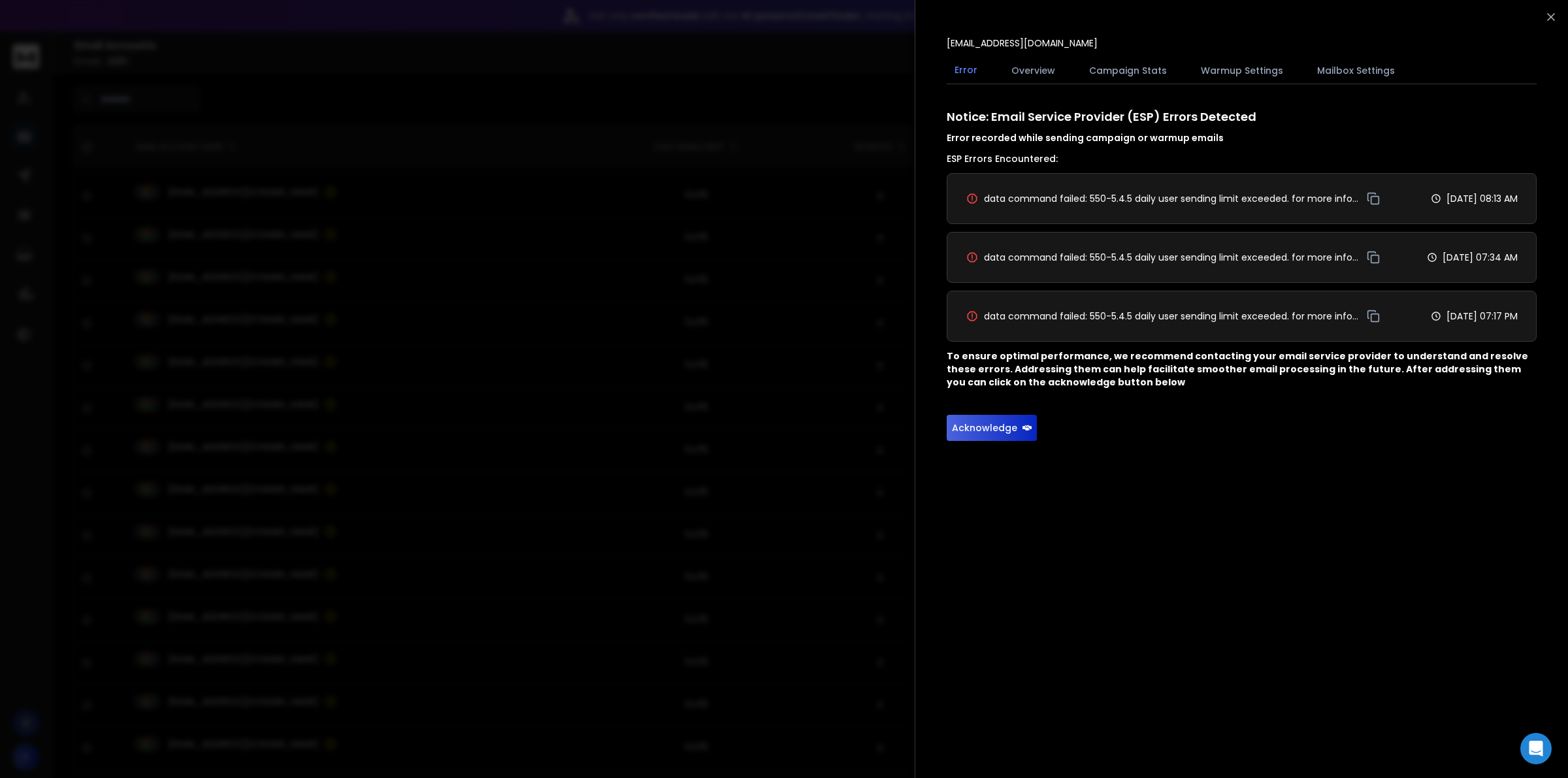
click at [999, 429] on button "Acknowledge" at bounding box center [992, 428] width 90 height 26
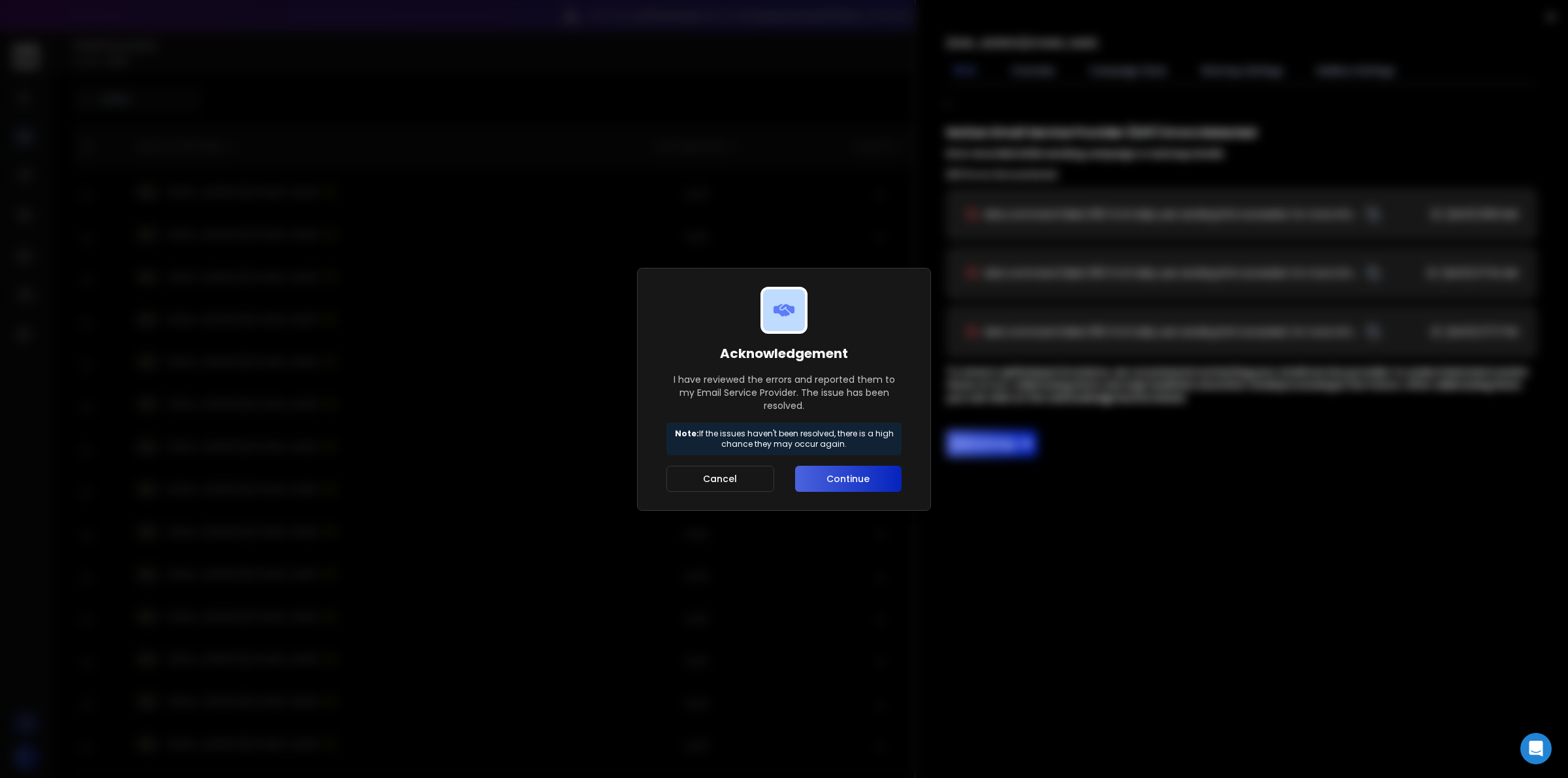
click at [836, 474] on button "Continue" at bounding box center [848, 479] width 106 height 26
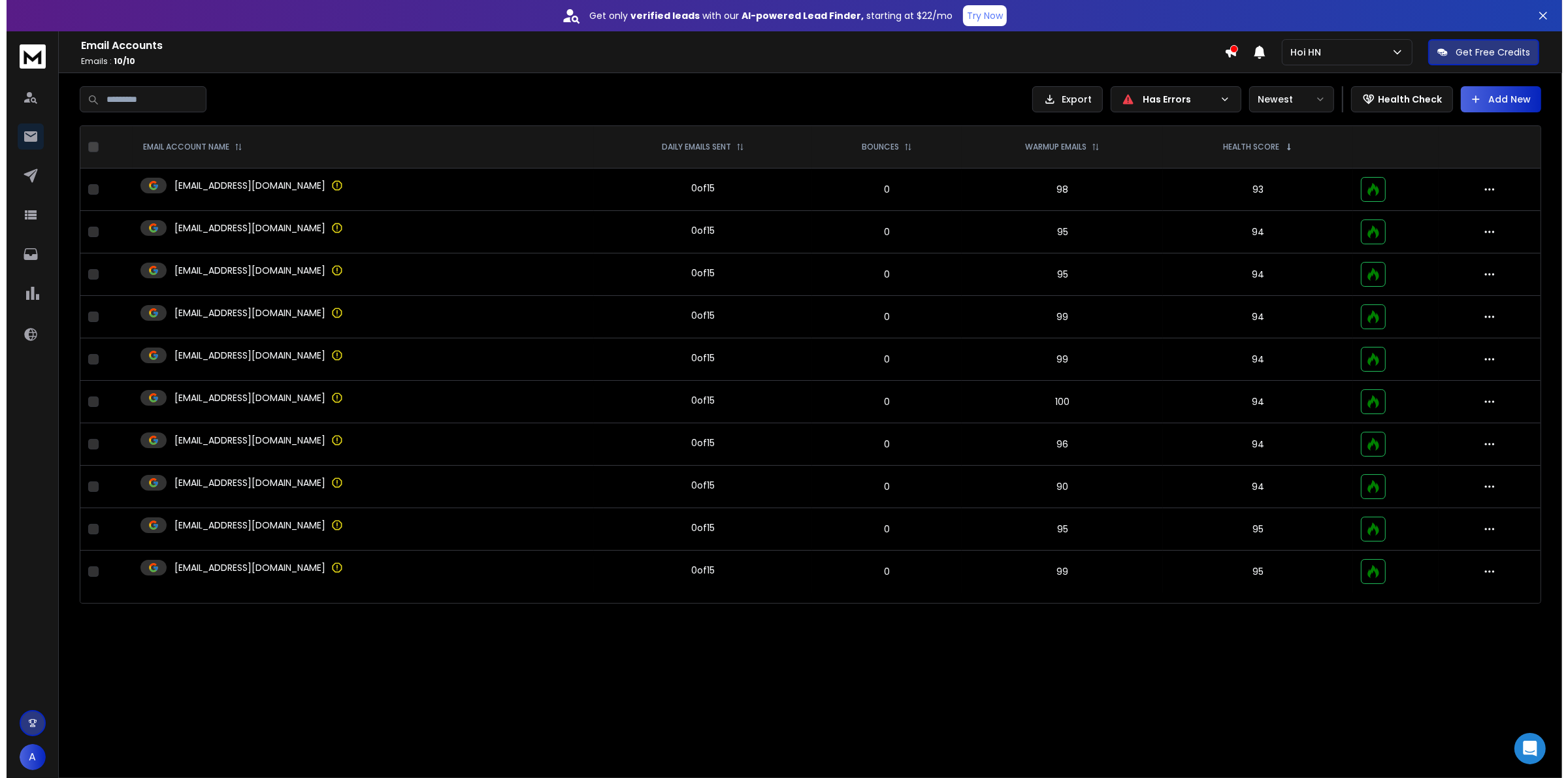
scroll to position [0, 0]
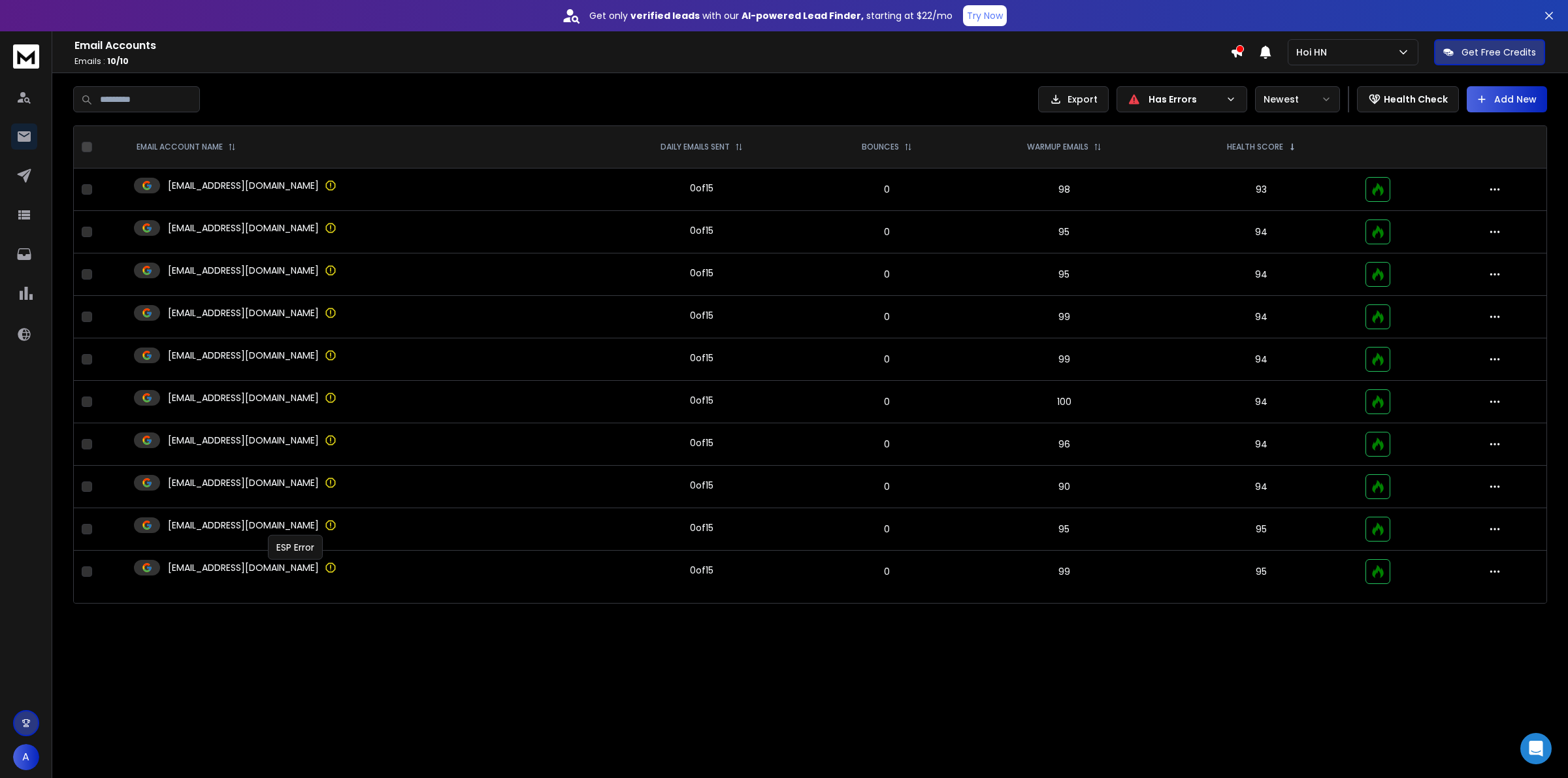
click at [285, 573] on div "cv@ggcareersvision.com" at bounding box center [359, 568] width 450 height 15
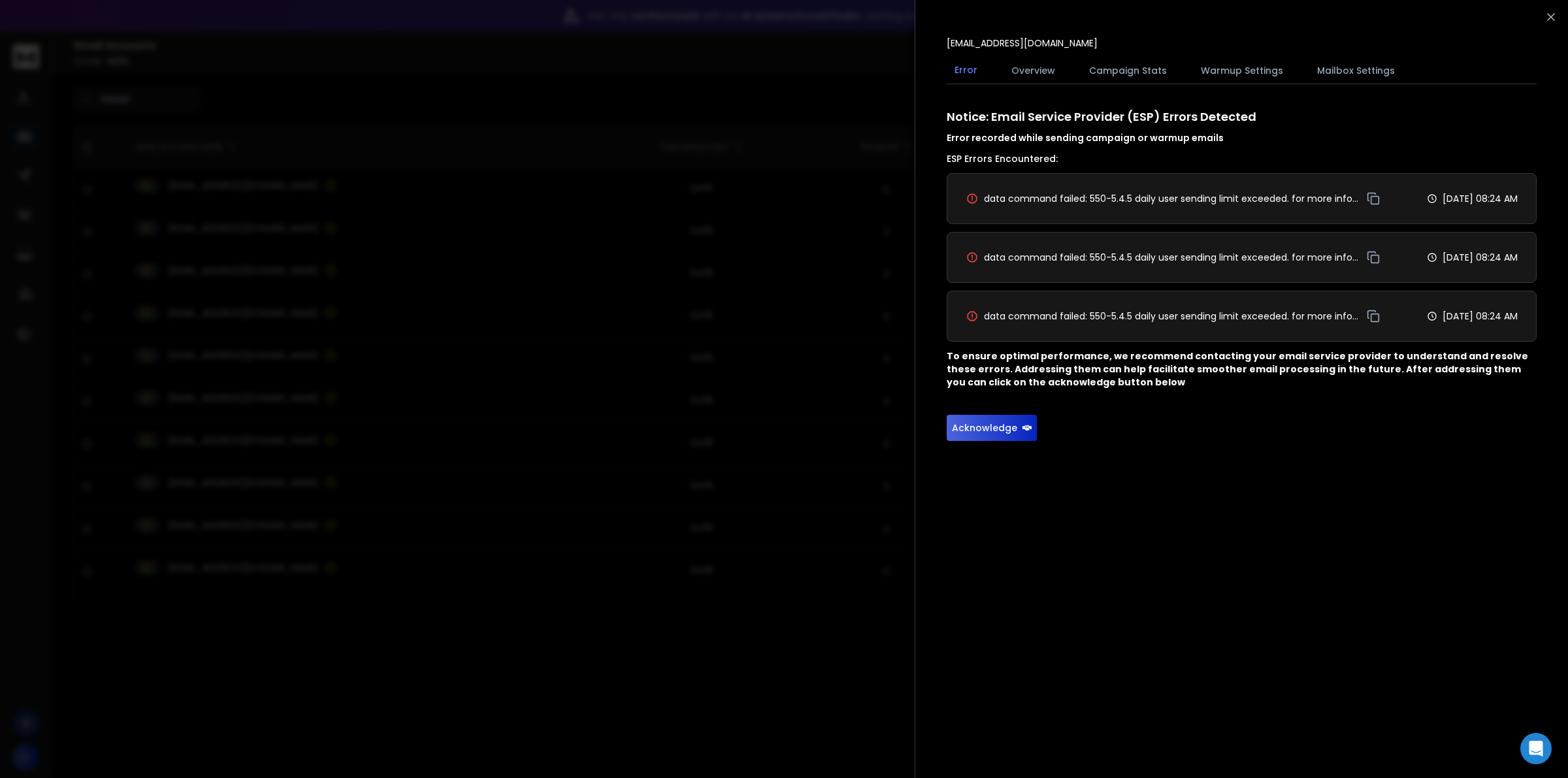
click at [968, 427] on button "Acknowledge" at bounding box center [992, 428] width 90 height 26
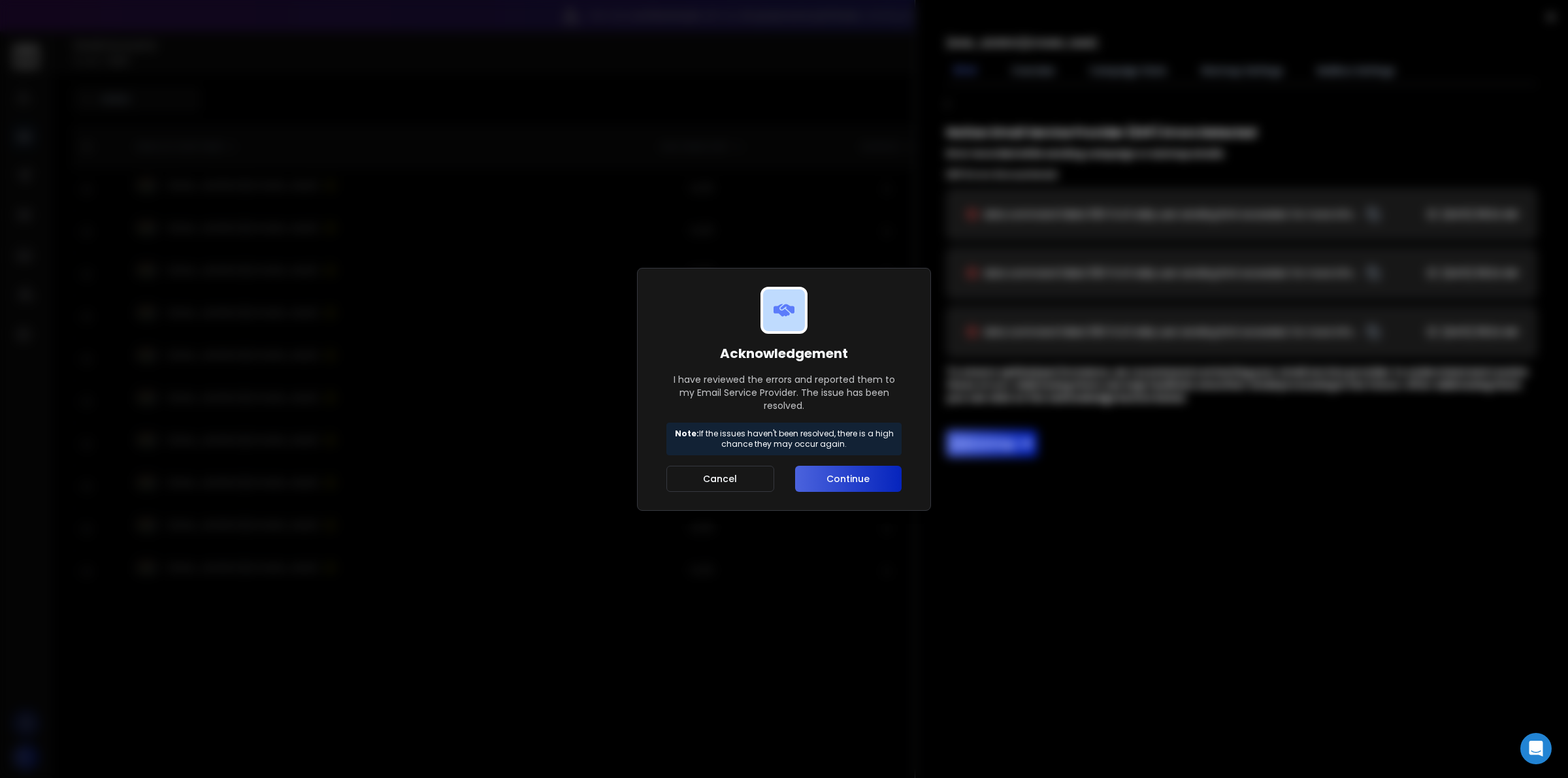
click at [856, 473] on button "Continue" at bounding box center [848, 479] width 106 height 26
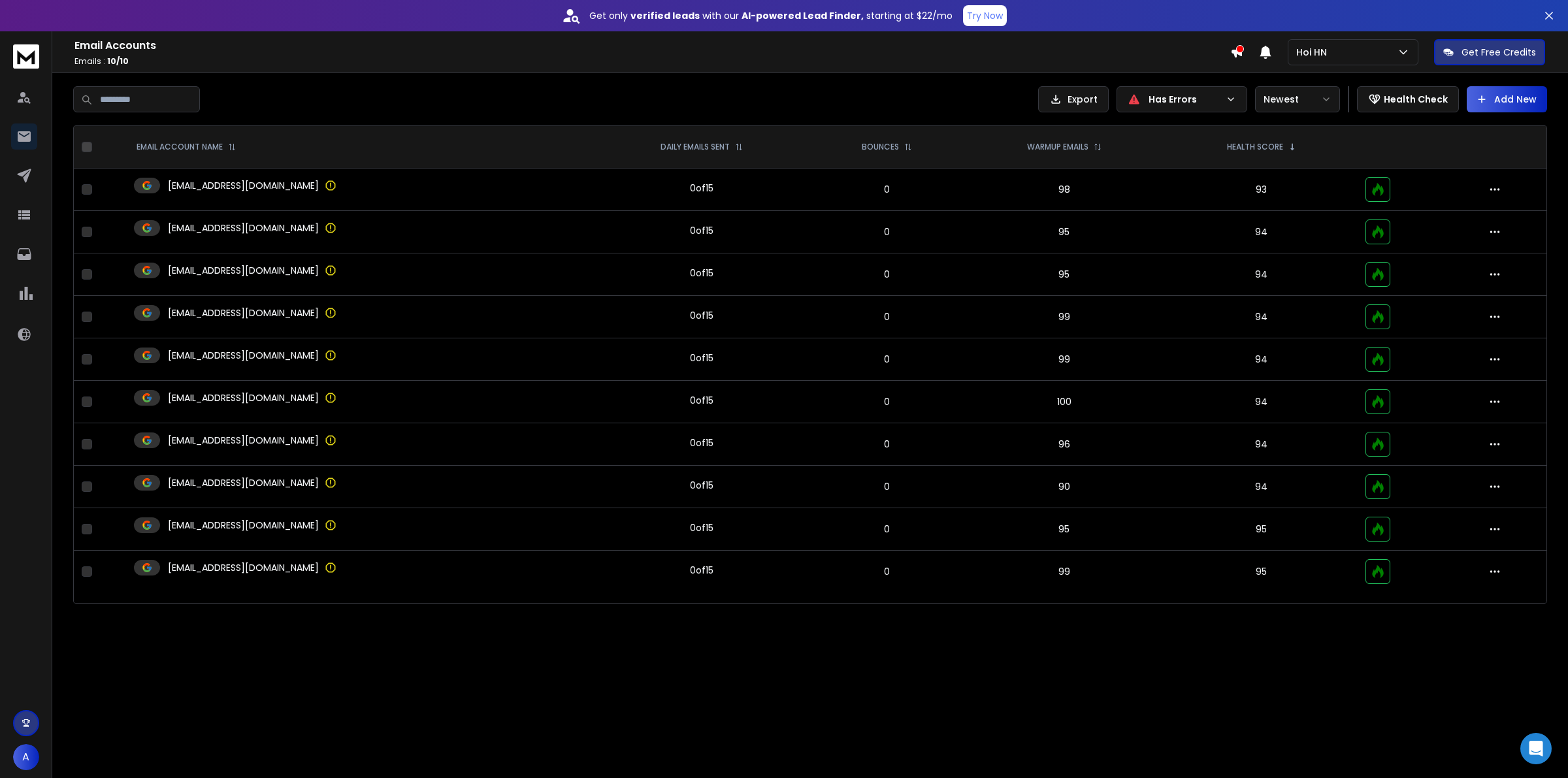
click at [286, 523] on p "candidate@ggcareershunt.com" at bounding box center [243, 525] width 151 height 13
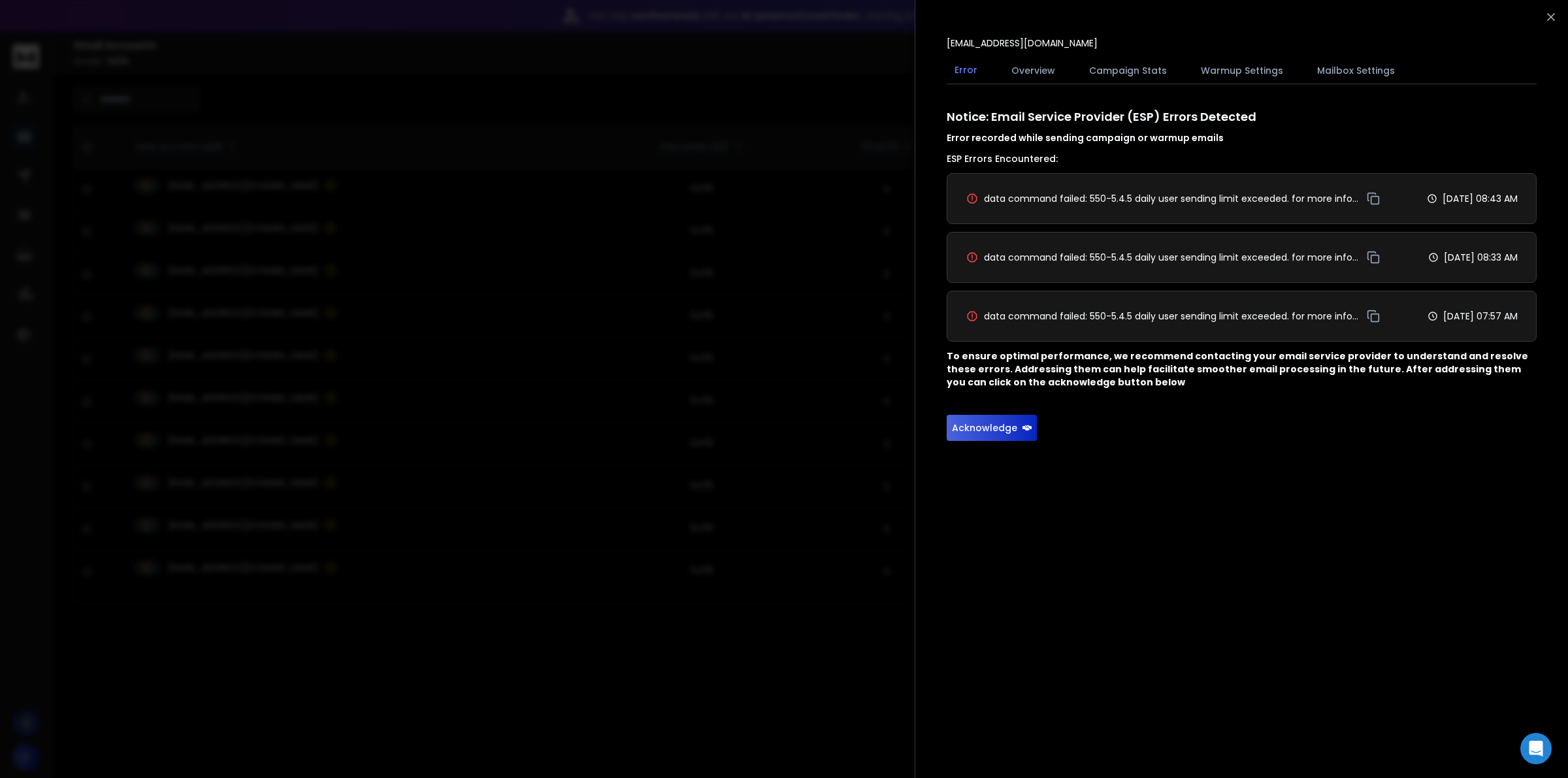
click at [933, 430] on div "candidate@ggcareershunt.com Error Overview Campaign Stats Warmup Settings Mailb…" at bounding box center [1242, 239] width 621 height 446
click at [1007, 426] on button "Acknowledge" at bounding box center [992, 428] width 90 height 26
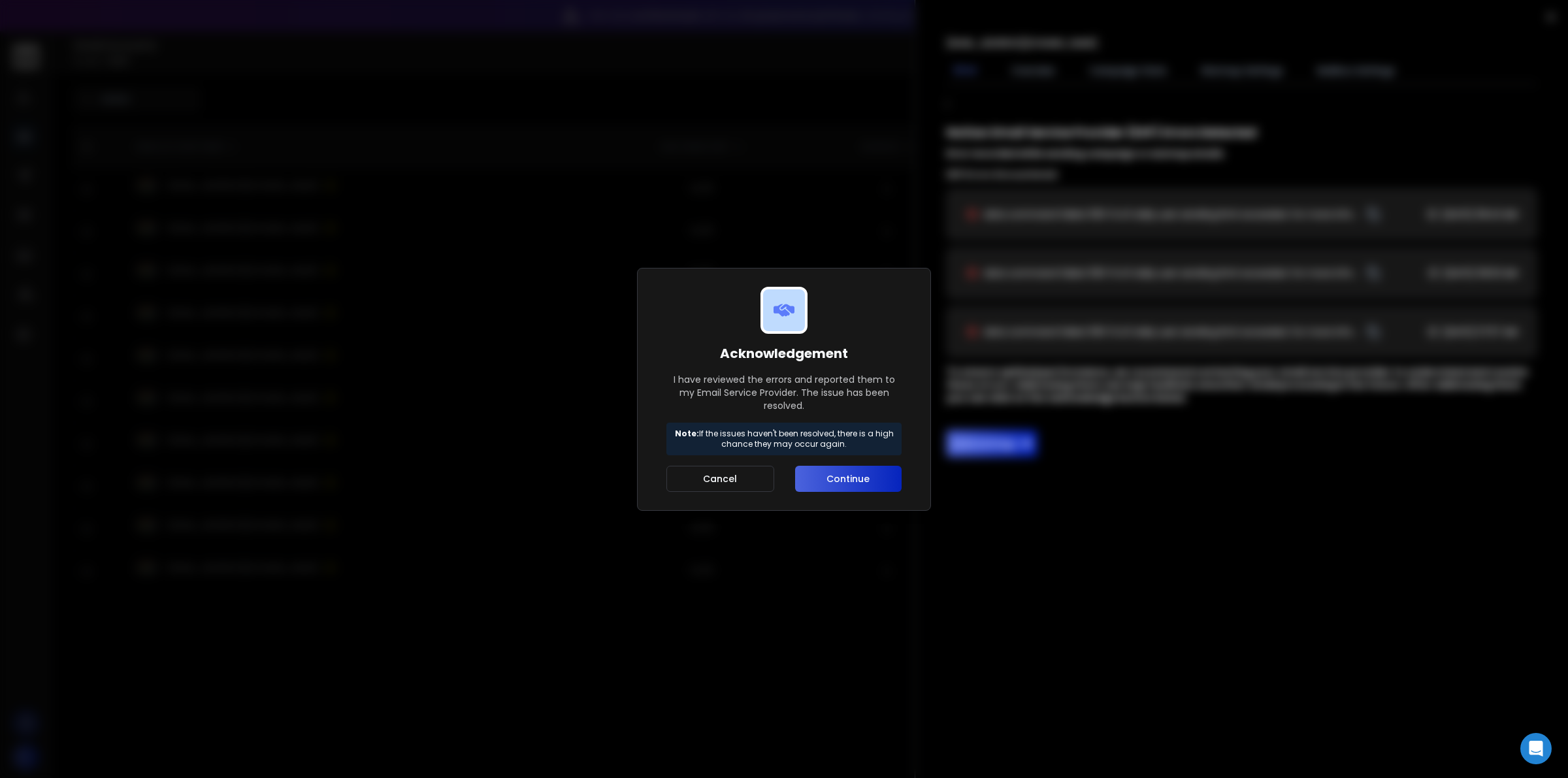
click at [854, 470] on button "Continue" at bounding box center [848, 479] width 106 height 26
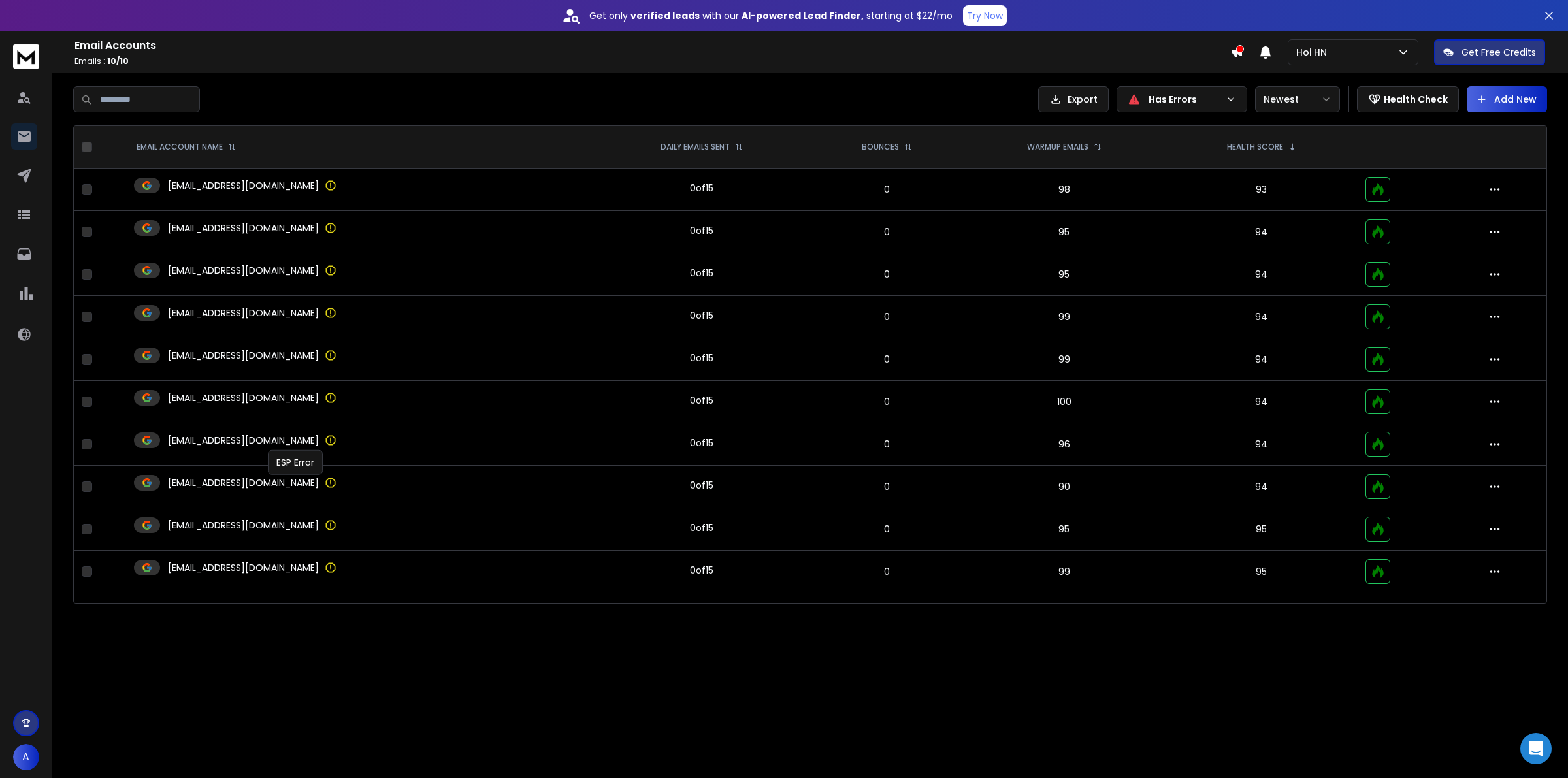
click at [273, 484] on p "cv@ggcareerstalent.com" at bounding box center [243, 483] width 151 height 13
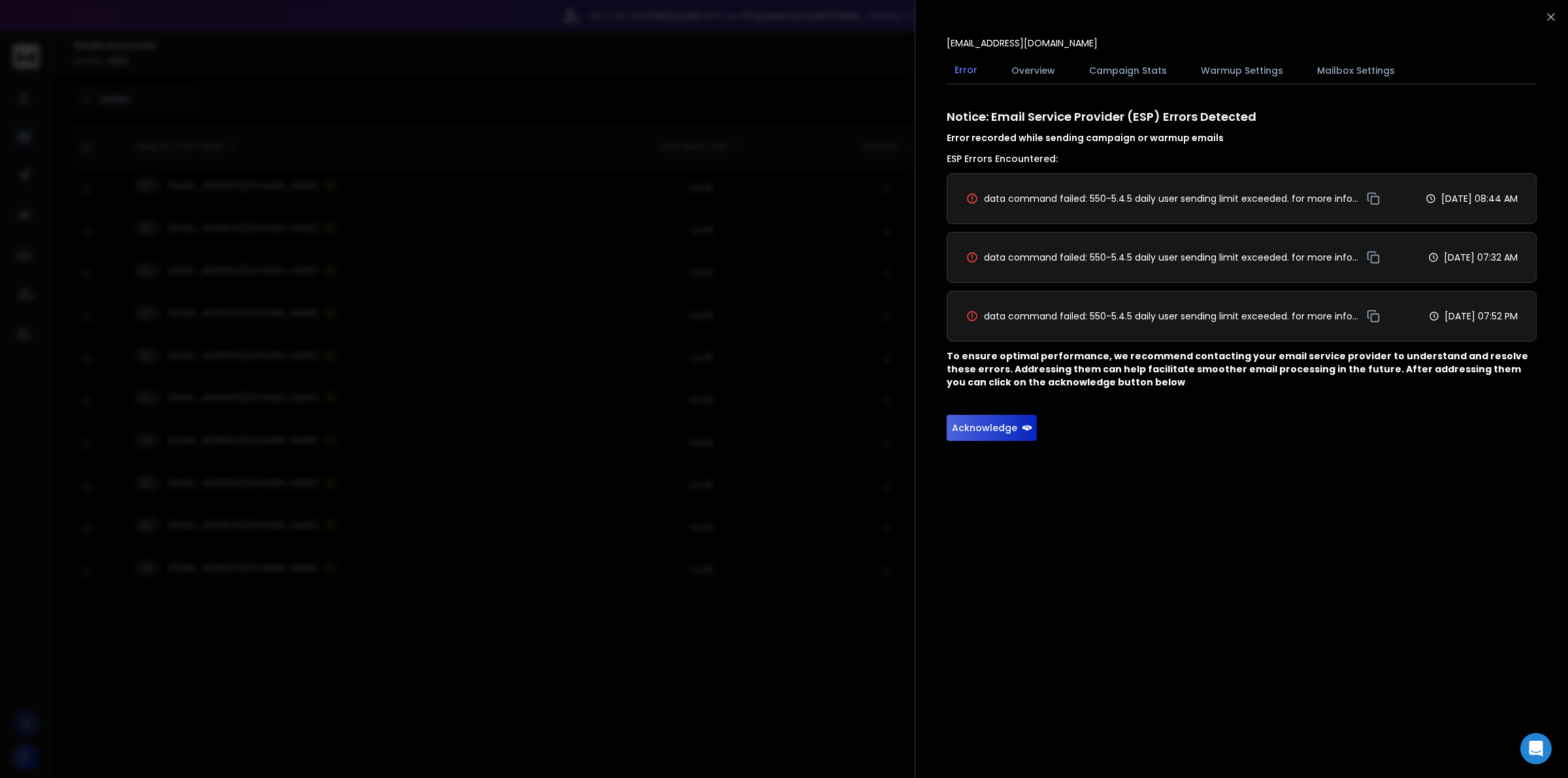
click at [965, 439] on button "Acknowledge" at bounding box center [992, 428] width 90 height 26
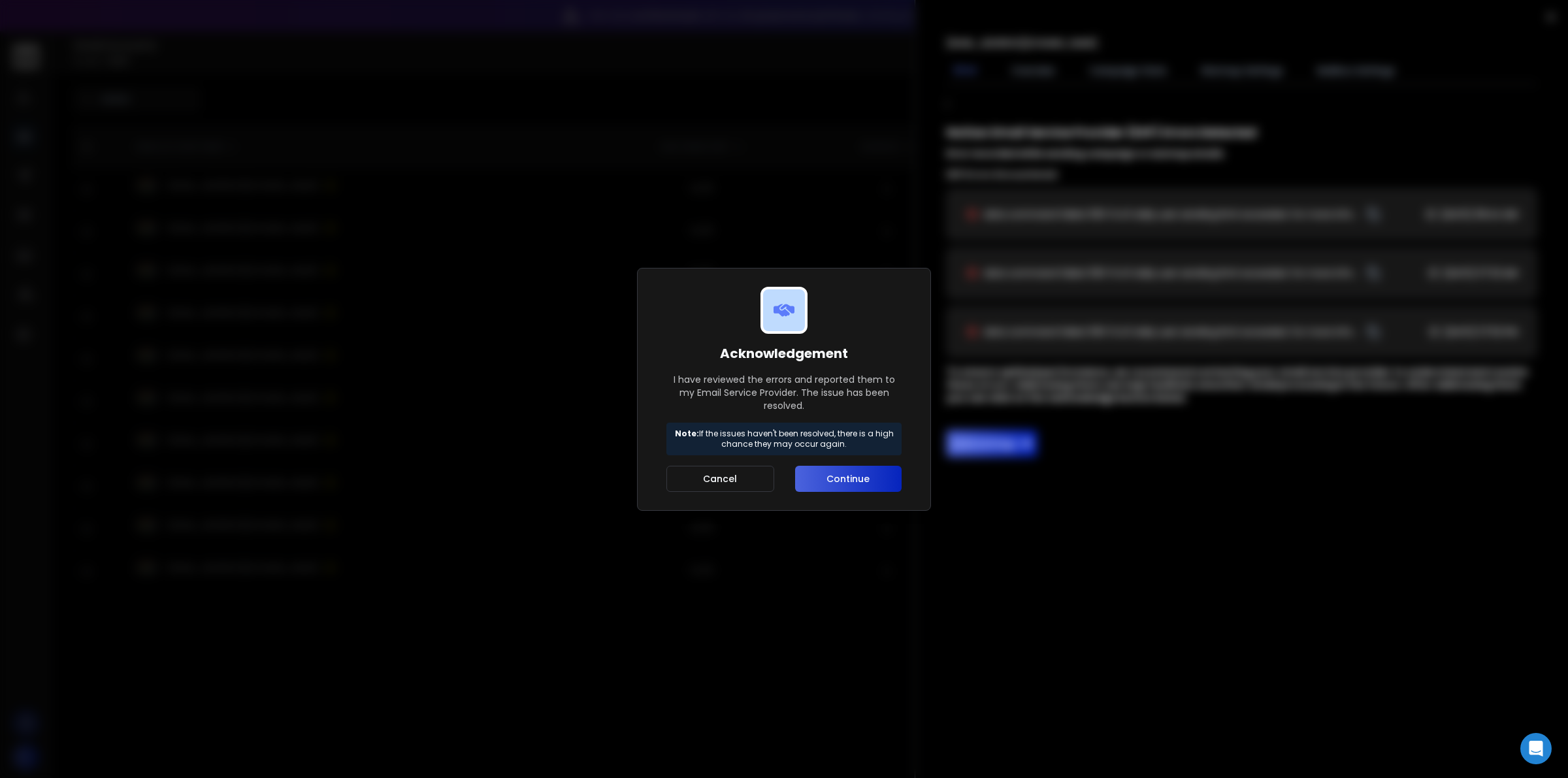
click at [868, 473] on button "Continue" at bounding box center [848, 479] width 106 height 26
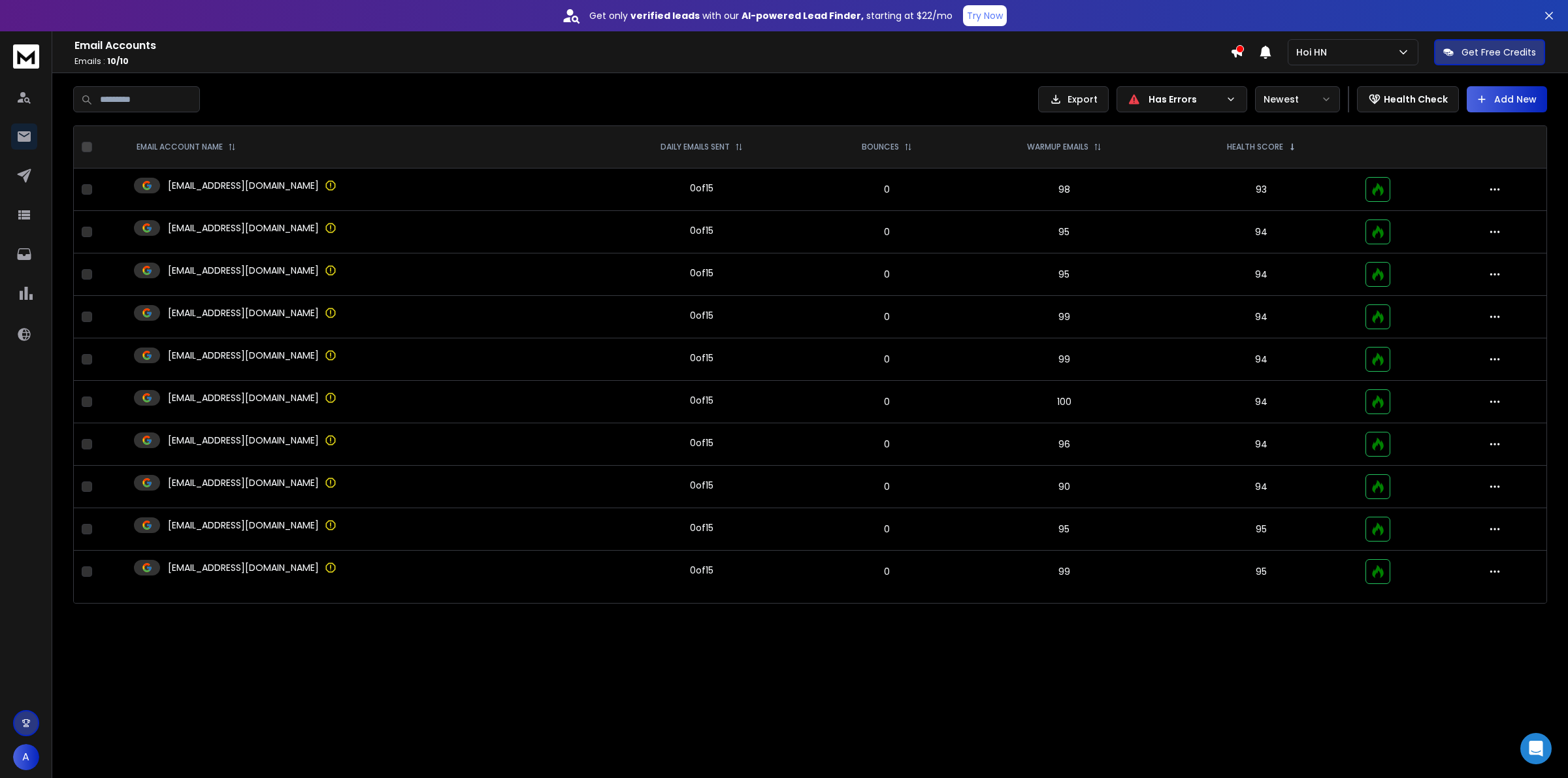
click at [239, 401] on p "talent@ggcareerscout.com" at bounding box center [243, 398] width 151 height 13
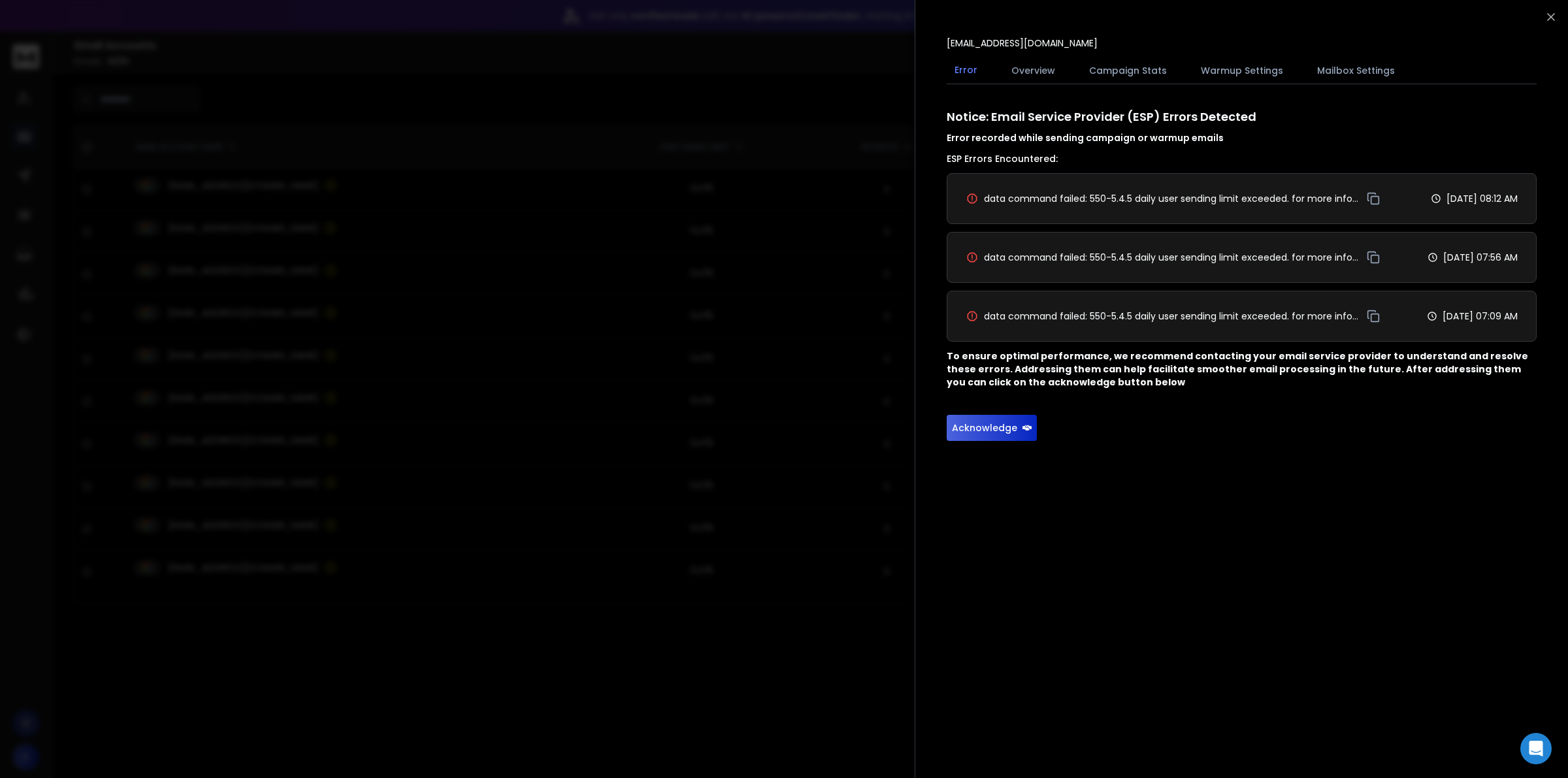
click at [968, 433] on button "Acknowledge" at bounding box center [992, 428] width 90 height 26
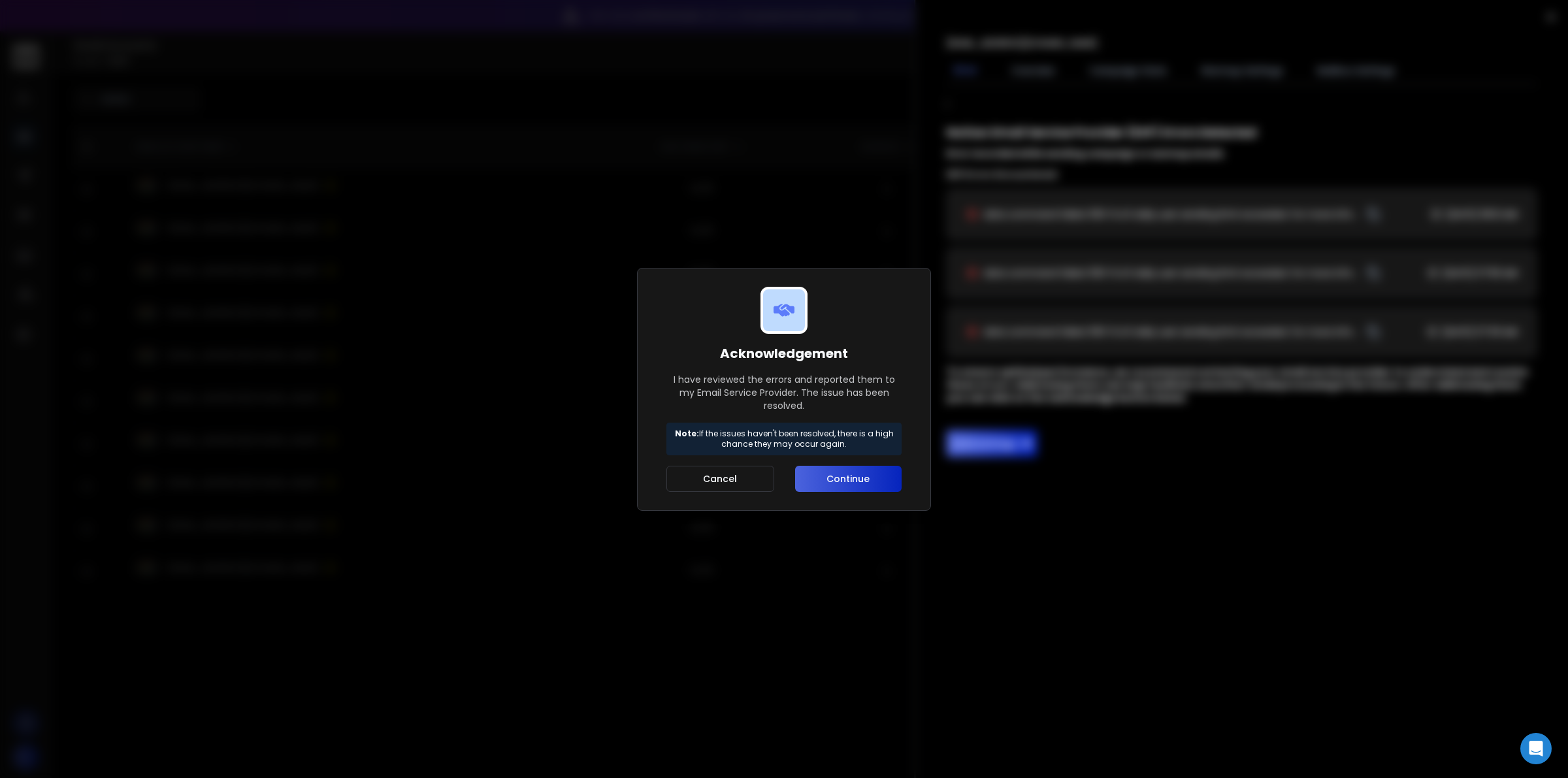
click at [852, 481] on button "Continue" at bounding box center [848, 479] width 106 height 26
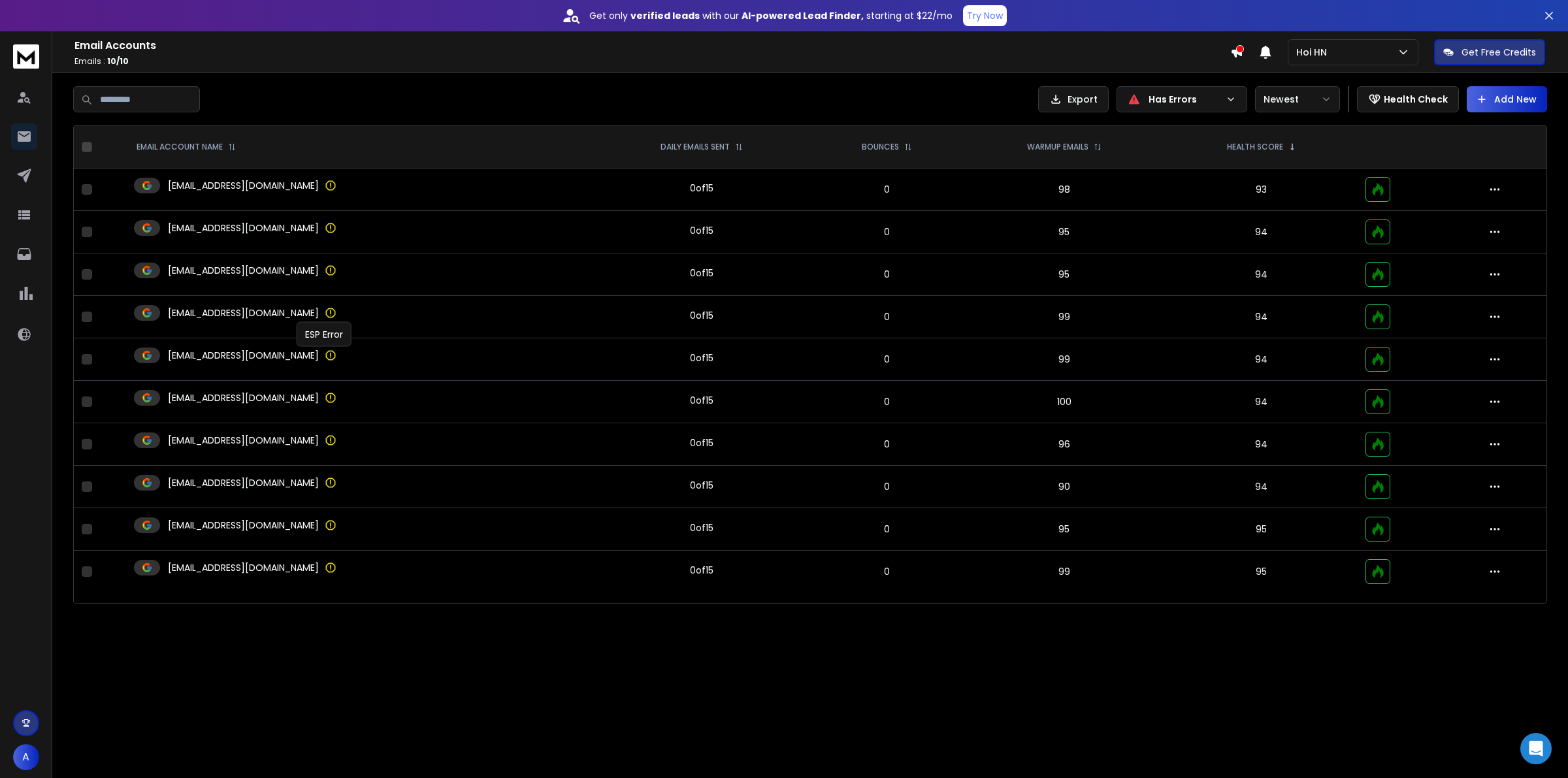
click at [282, 341] on td "workforce@ggcareerscout.com" at bounding box center [359, 360] width 466 height 43
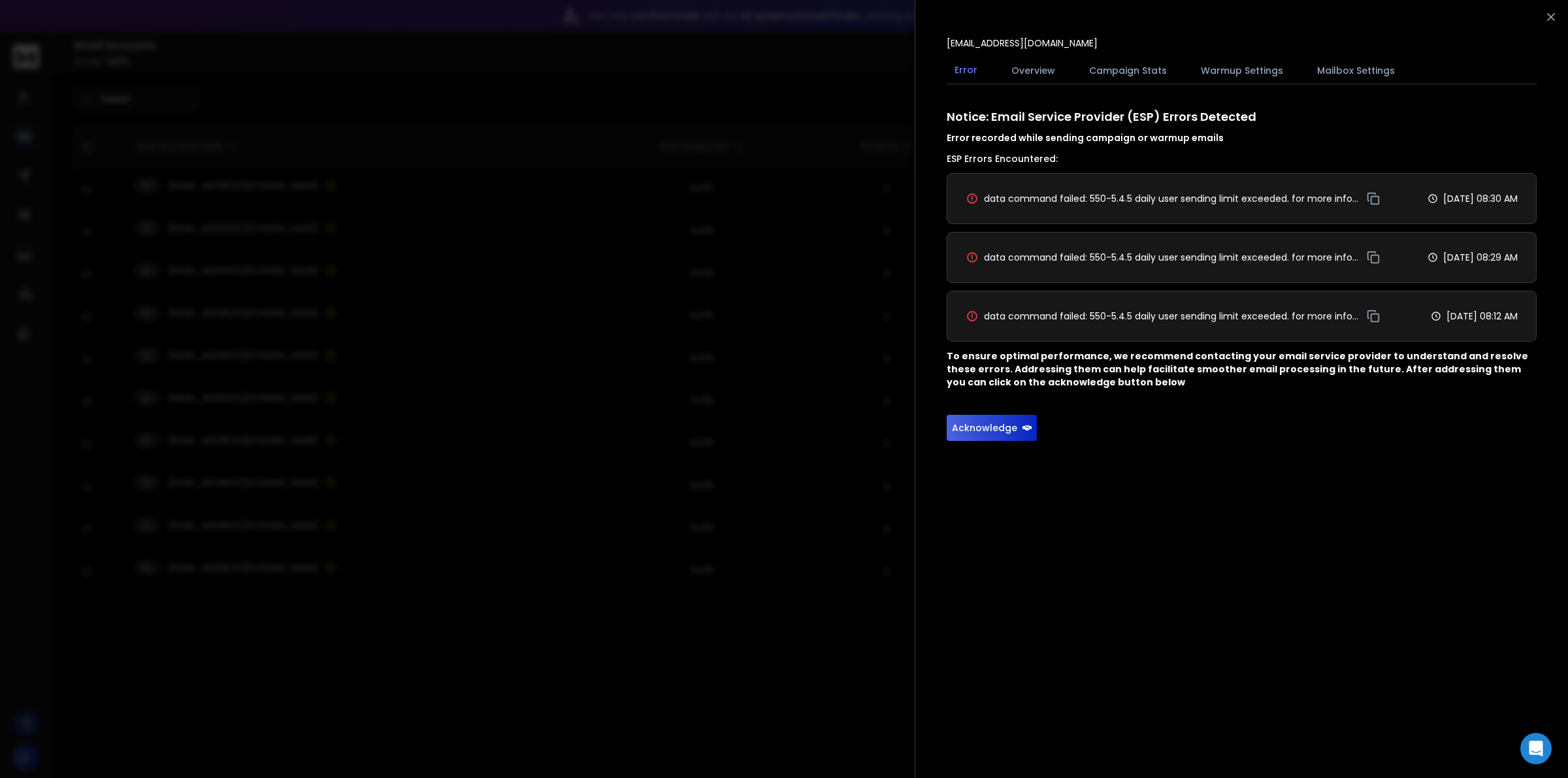
click at [1004, 432] on button "Acknowledge" at bounding box center [992, 428] width 90 height 26
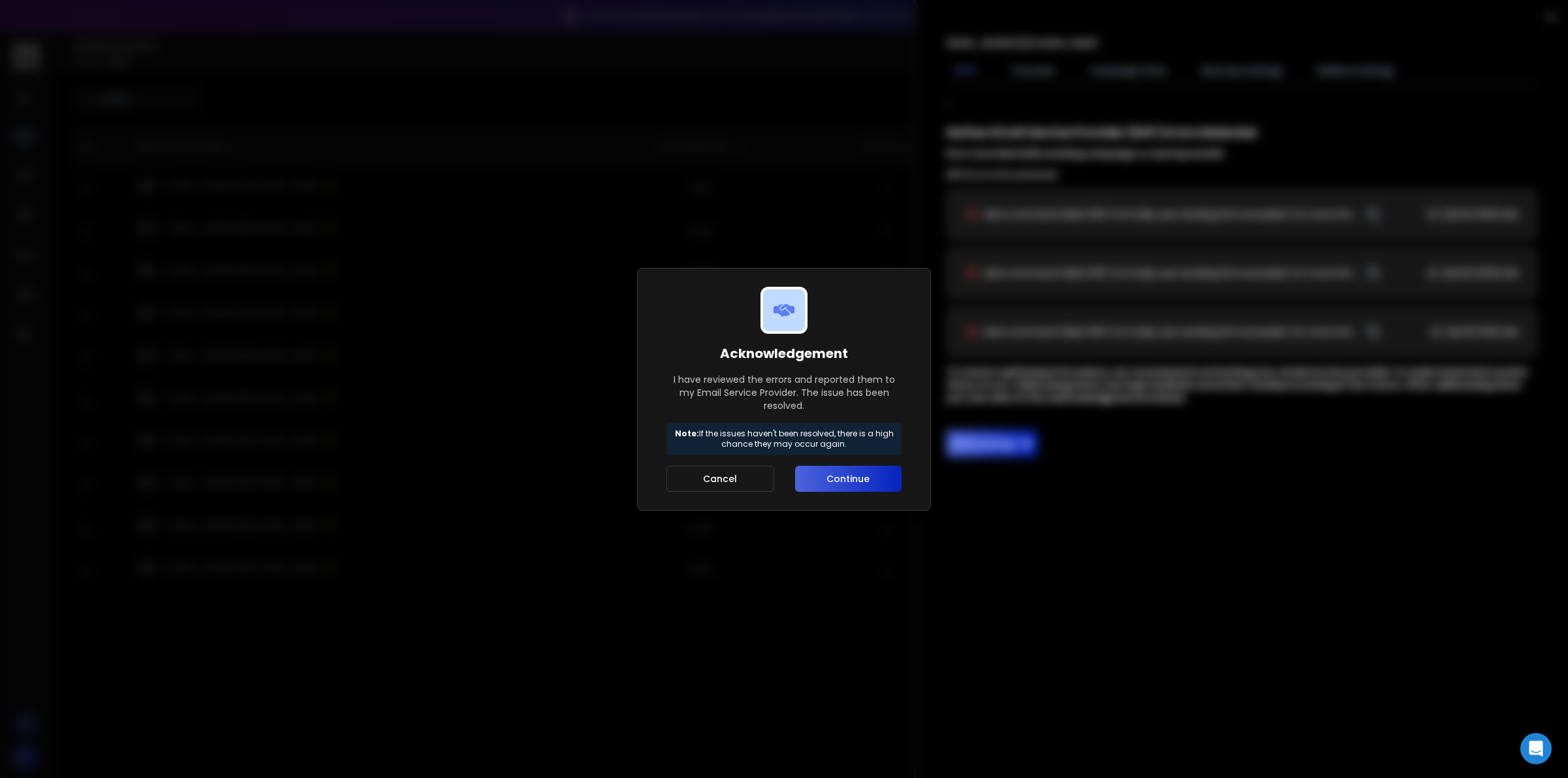
click at [861, 475] on button "Continue" at bounding box center [848, 479] width 106 height 26
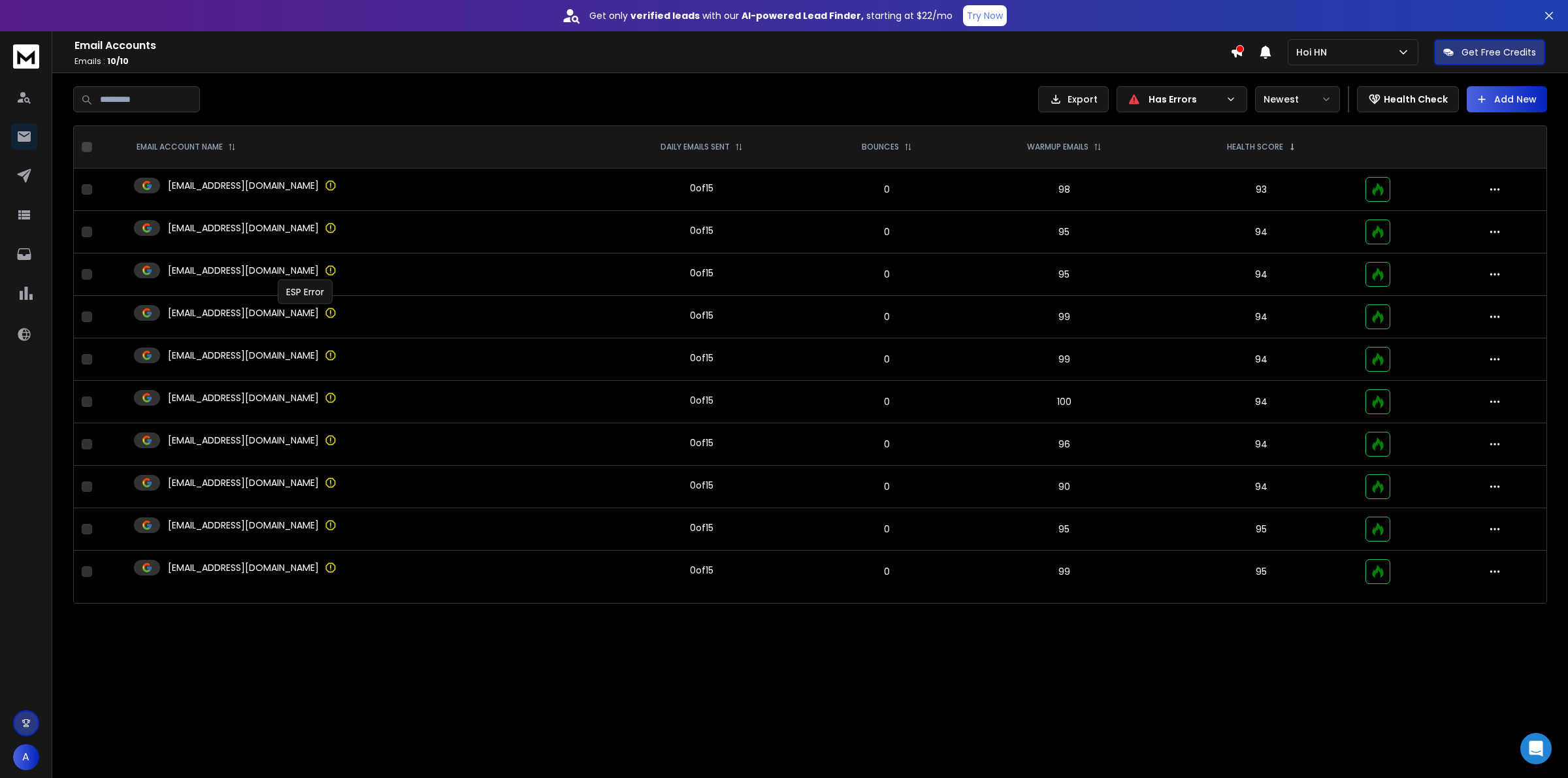
click at [292, 308] on p "apply@ggcareerscout.com" at bounding box center [243, 312] width 151 height 13
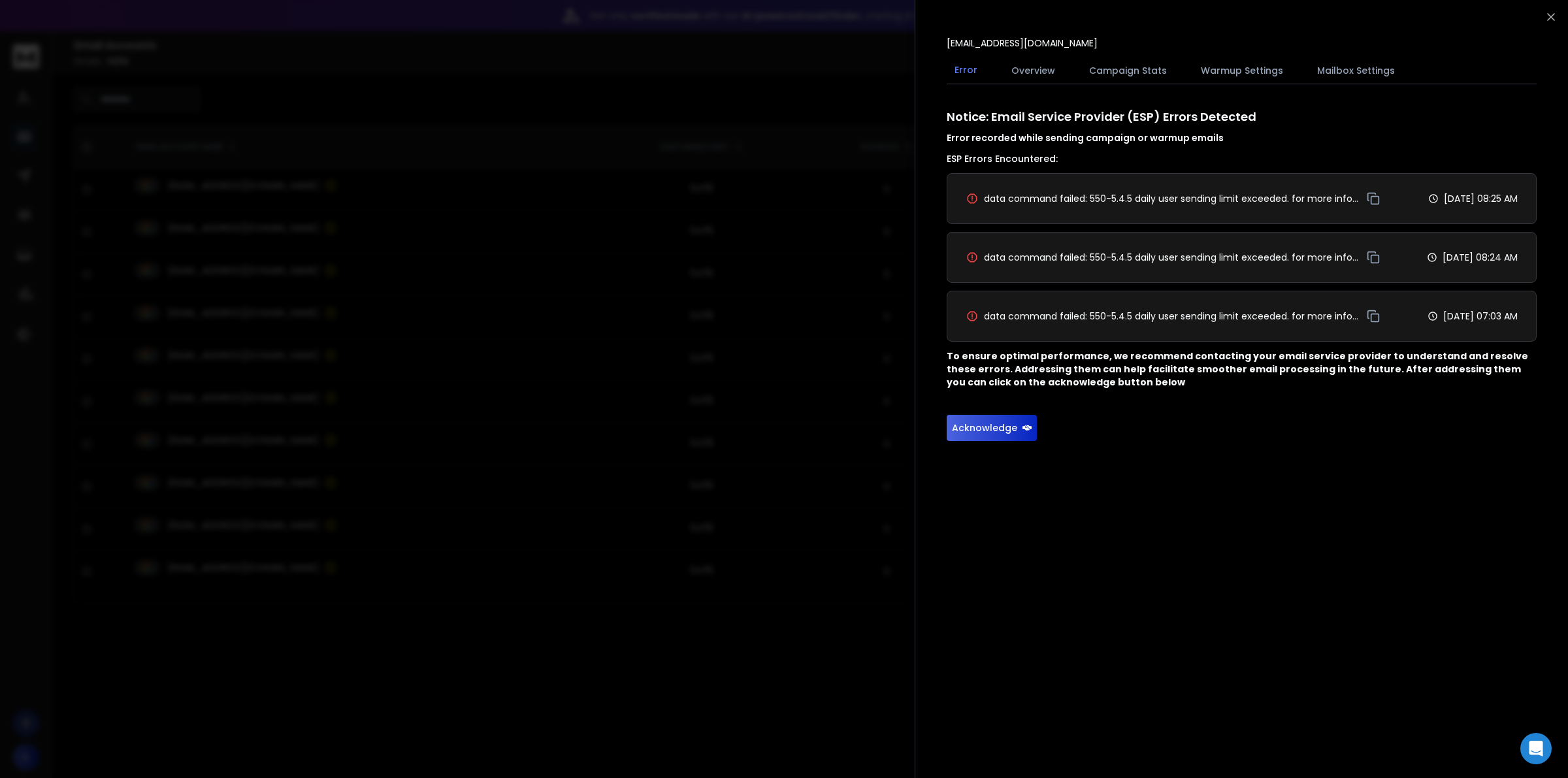
click at [1006, 418] on button "Acknowledge" at bounding box center [992, 428] width 90 height 26
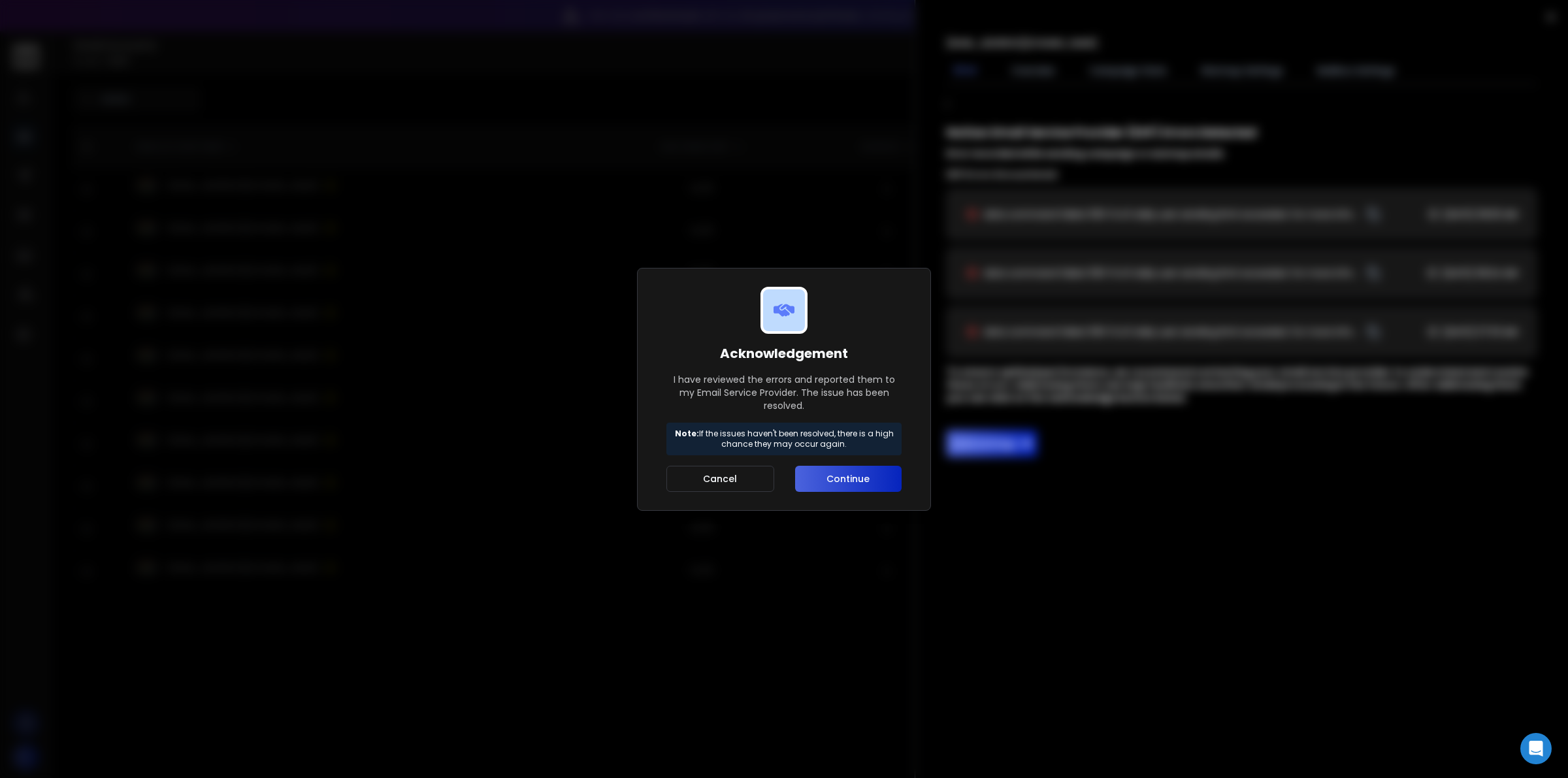
click at [856, 473] on button "Continue" at bounding box center [848, 479] width 106 height 26
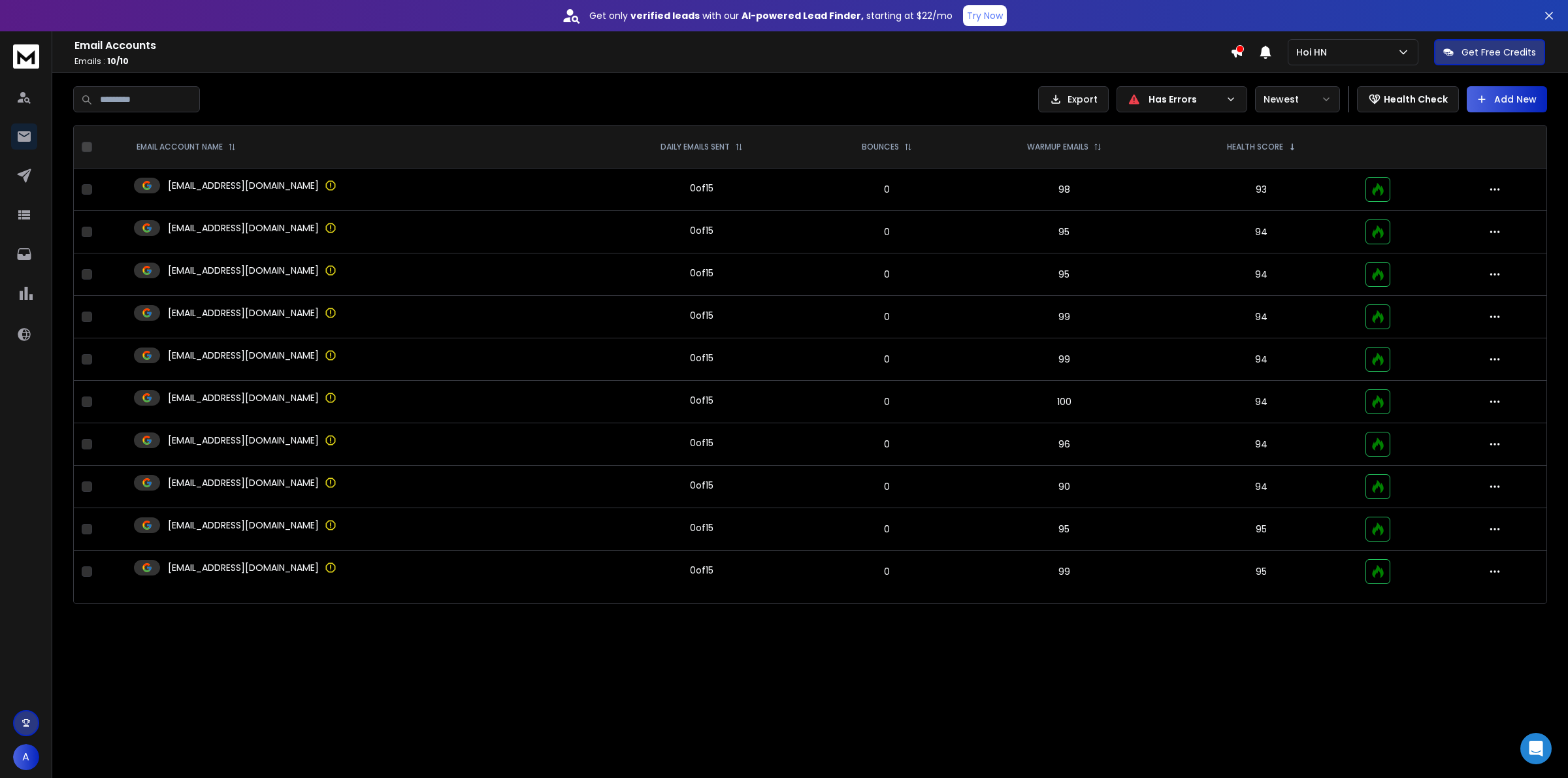
click at [301, 263] on div "recruitment@ggcareerscout.com" at bounding box center [226, 270] width 185 height 15
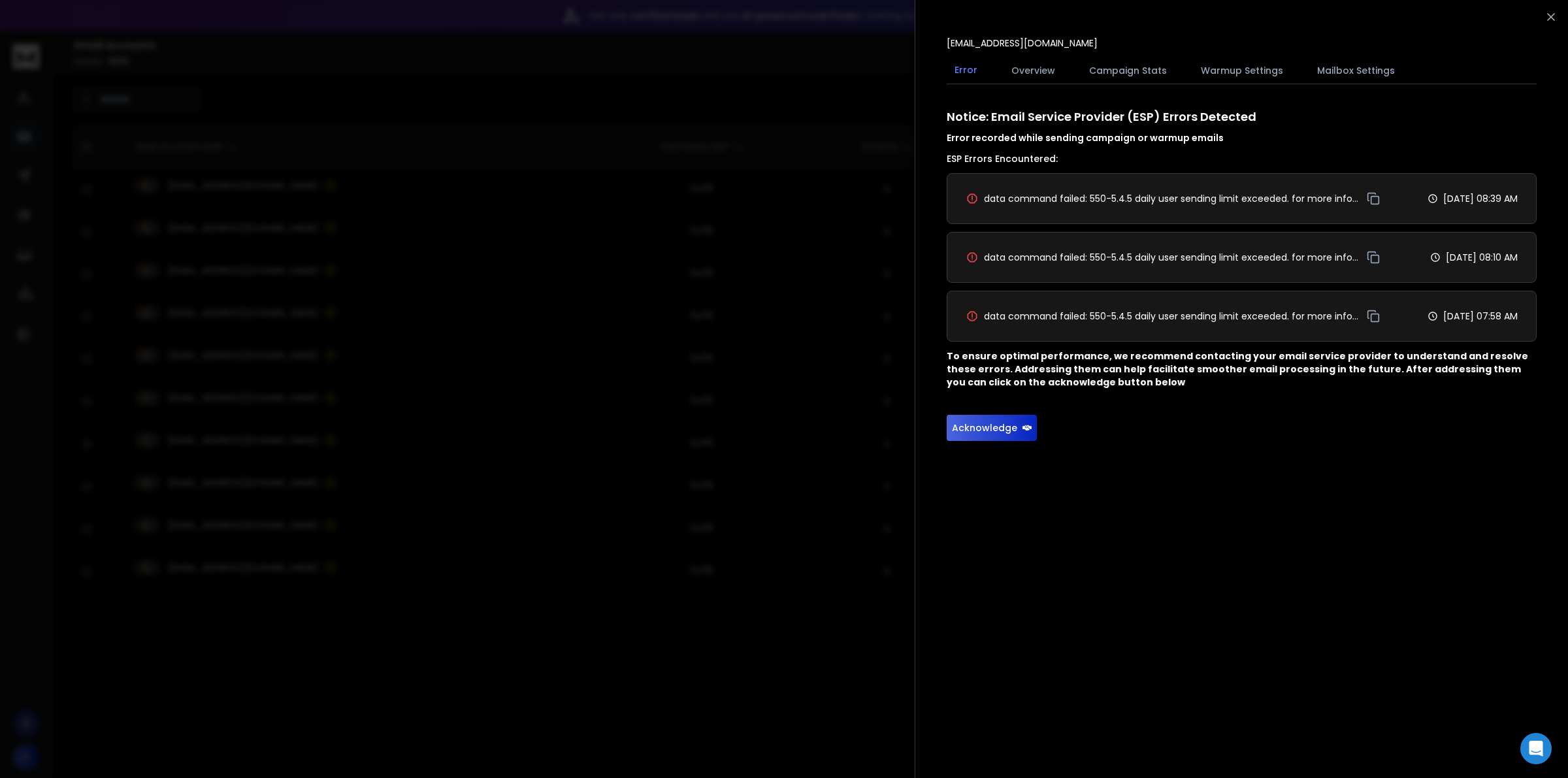
click at [993, 432] on button "Acknowledge" at bounding box center [992, 428] width 90 height 26
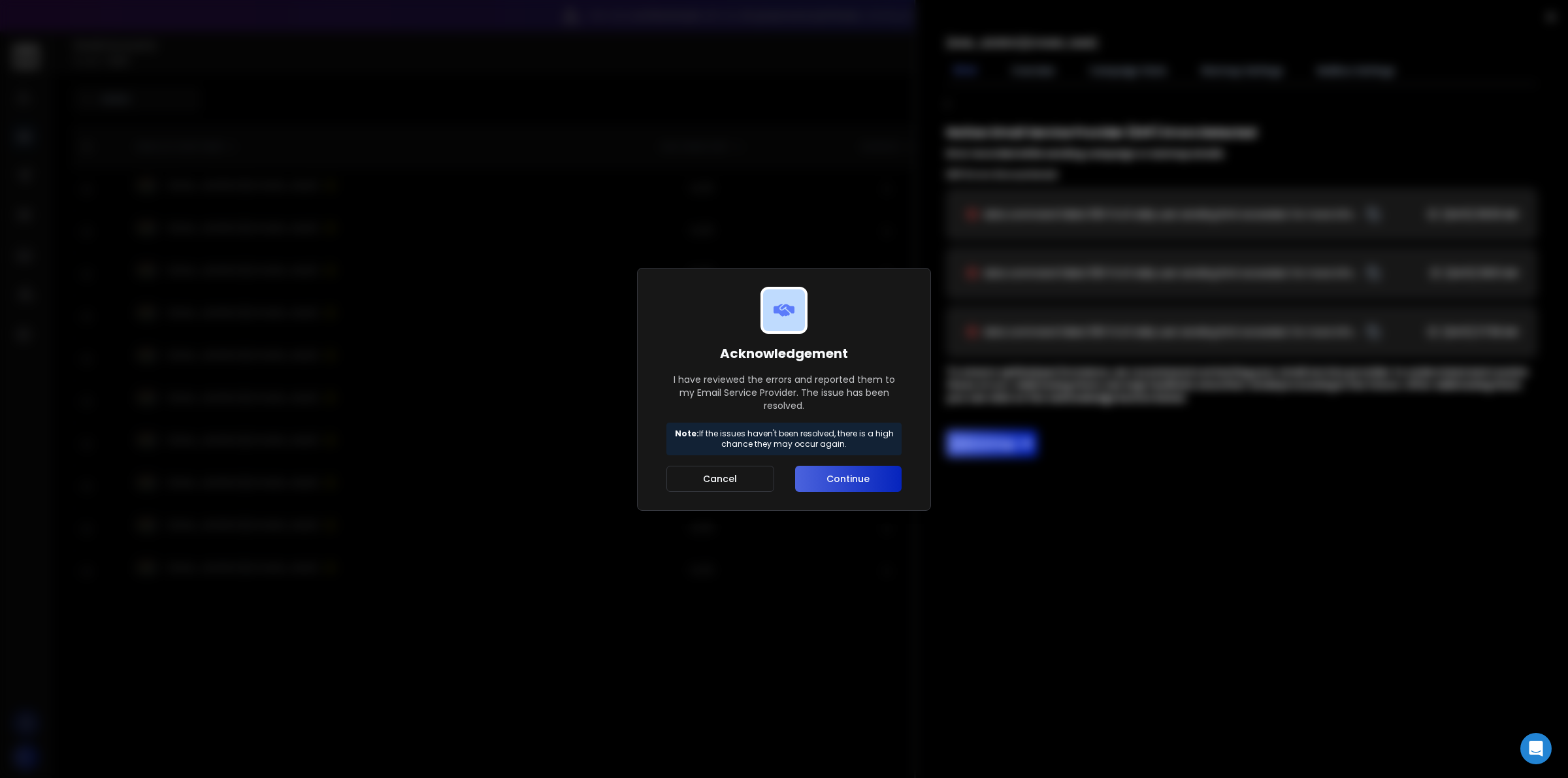
click at [844, 471] on button "Continue" at bounding box center [848, 479] width 106 height 26
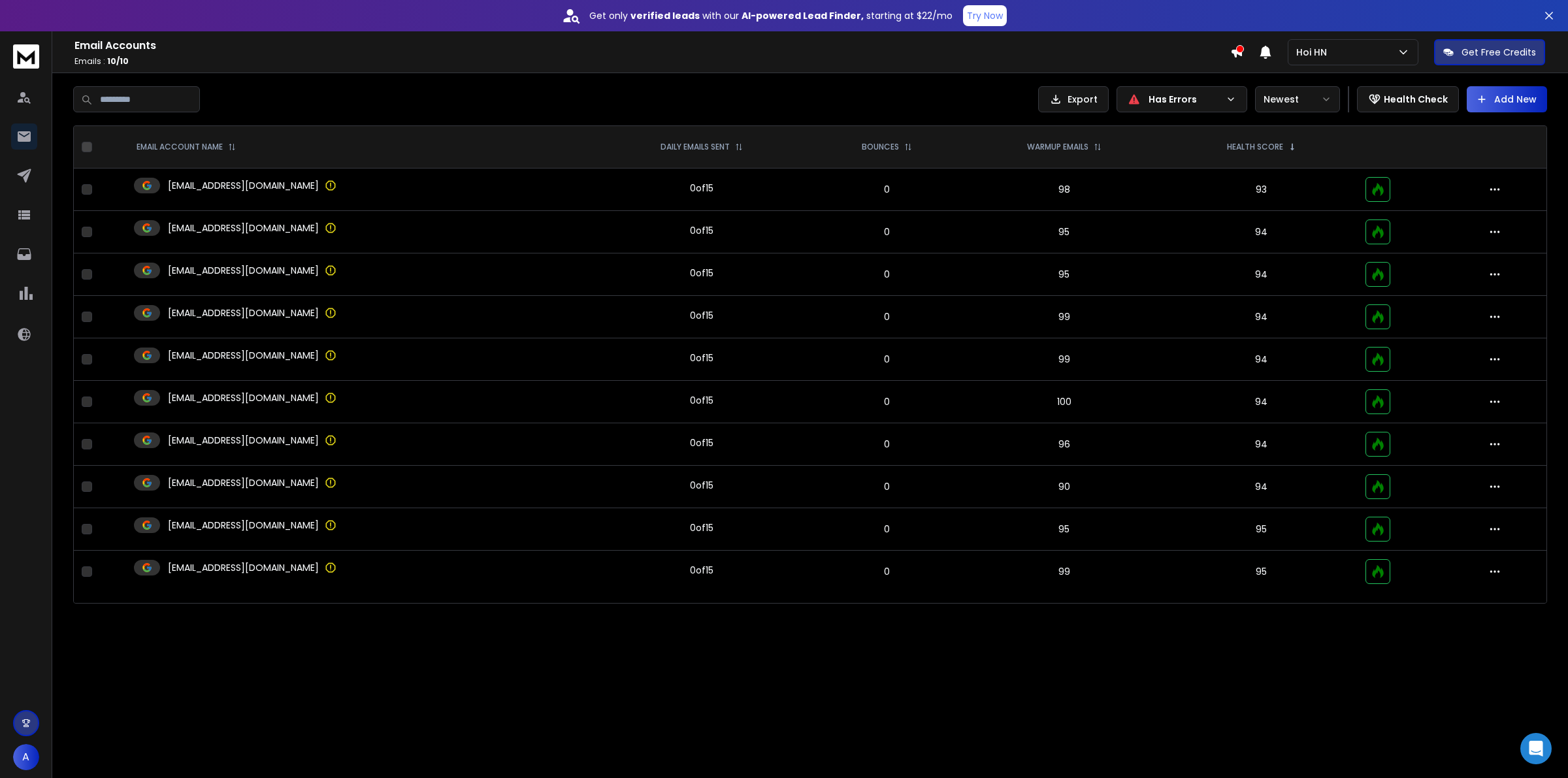
click at [234, 216] on td "hr@ggcareerscout.com" at bounding box center [359, 232] width 466 height 43
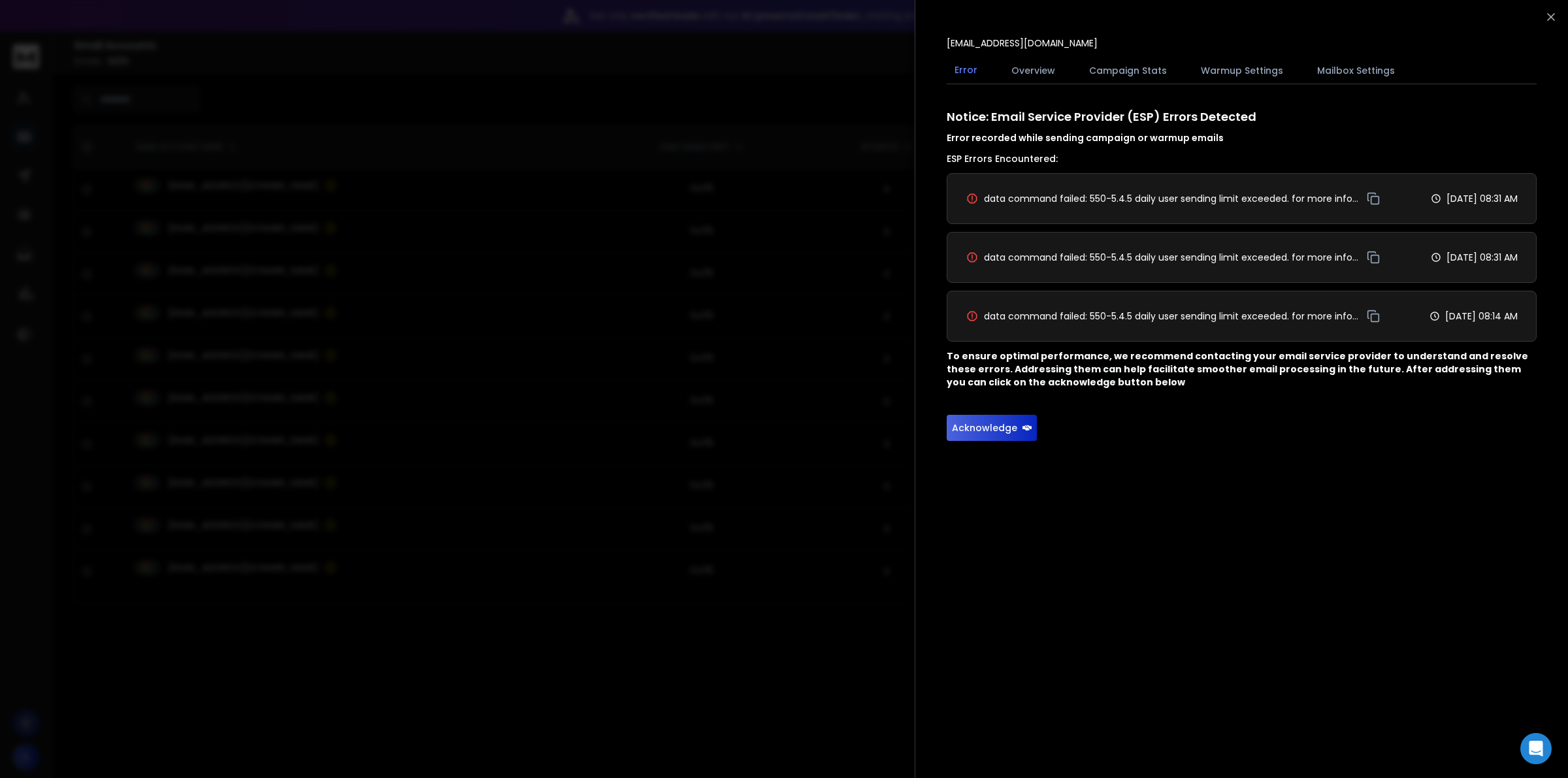
click at [1026, 427] on icon at bounding box center [1027, 428] width 9 height 5
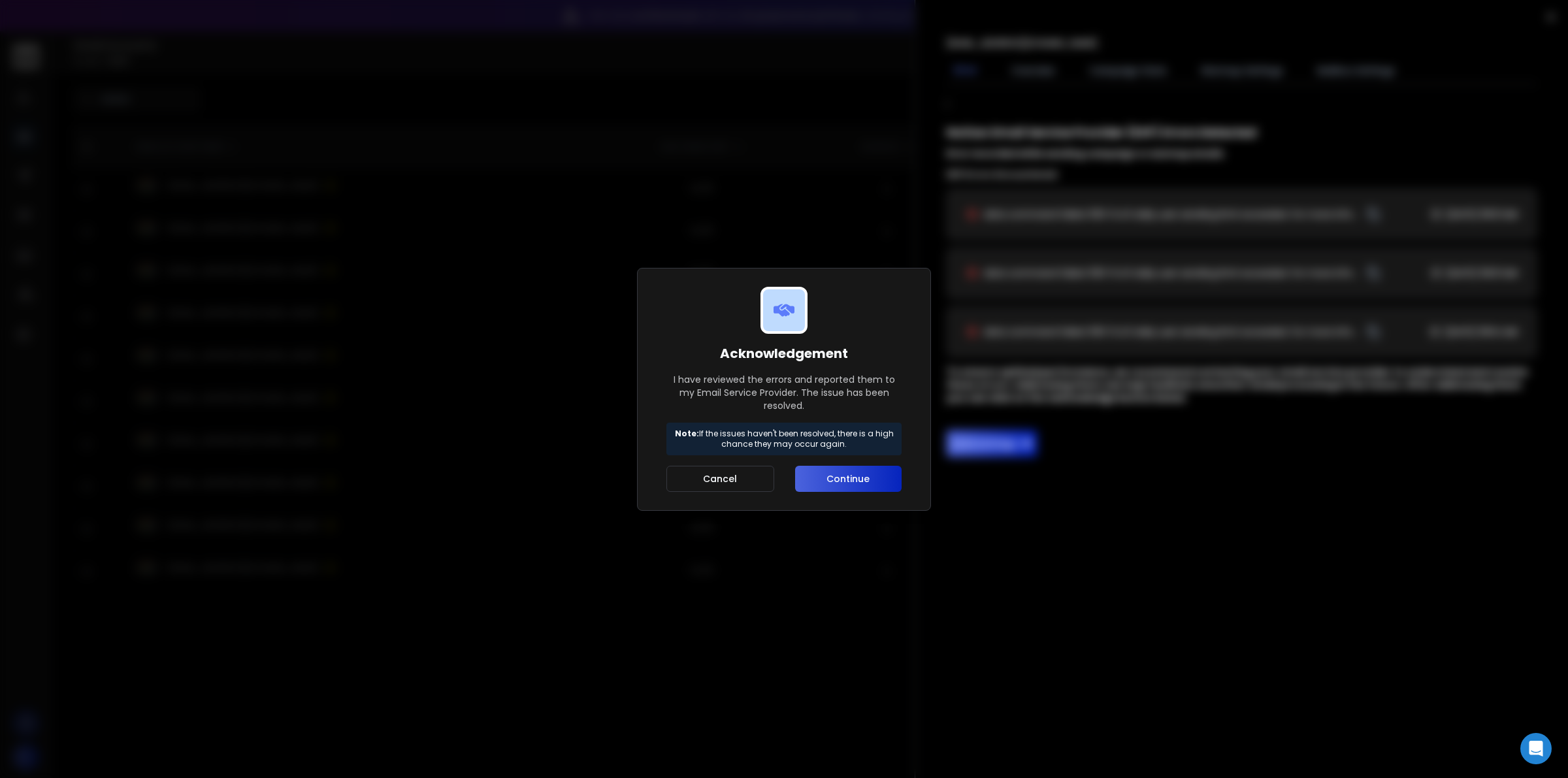
click at [859, 477] on button "Continue" at bounding box center [848, 479] width 106 height 26
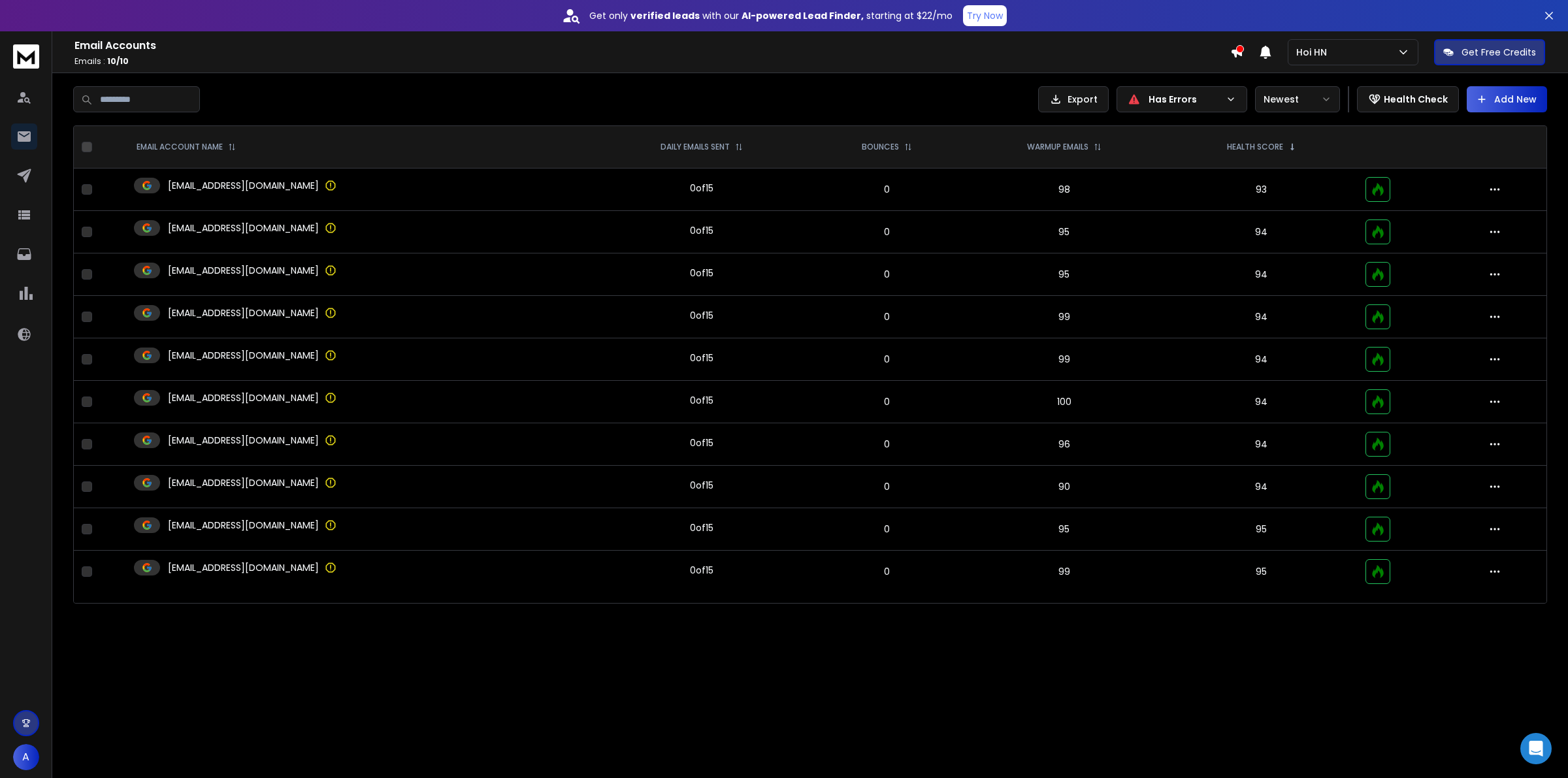
click at [286, 185] on p "staffing@ggcareerscout.com" at bounding box center [243, 185] width 151 height 13
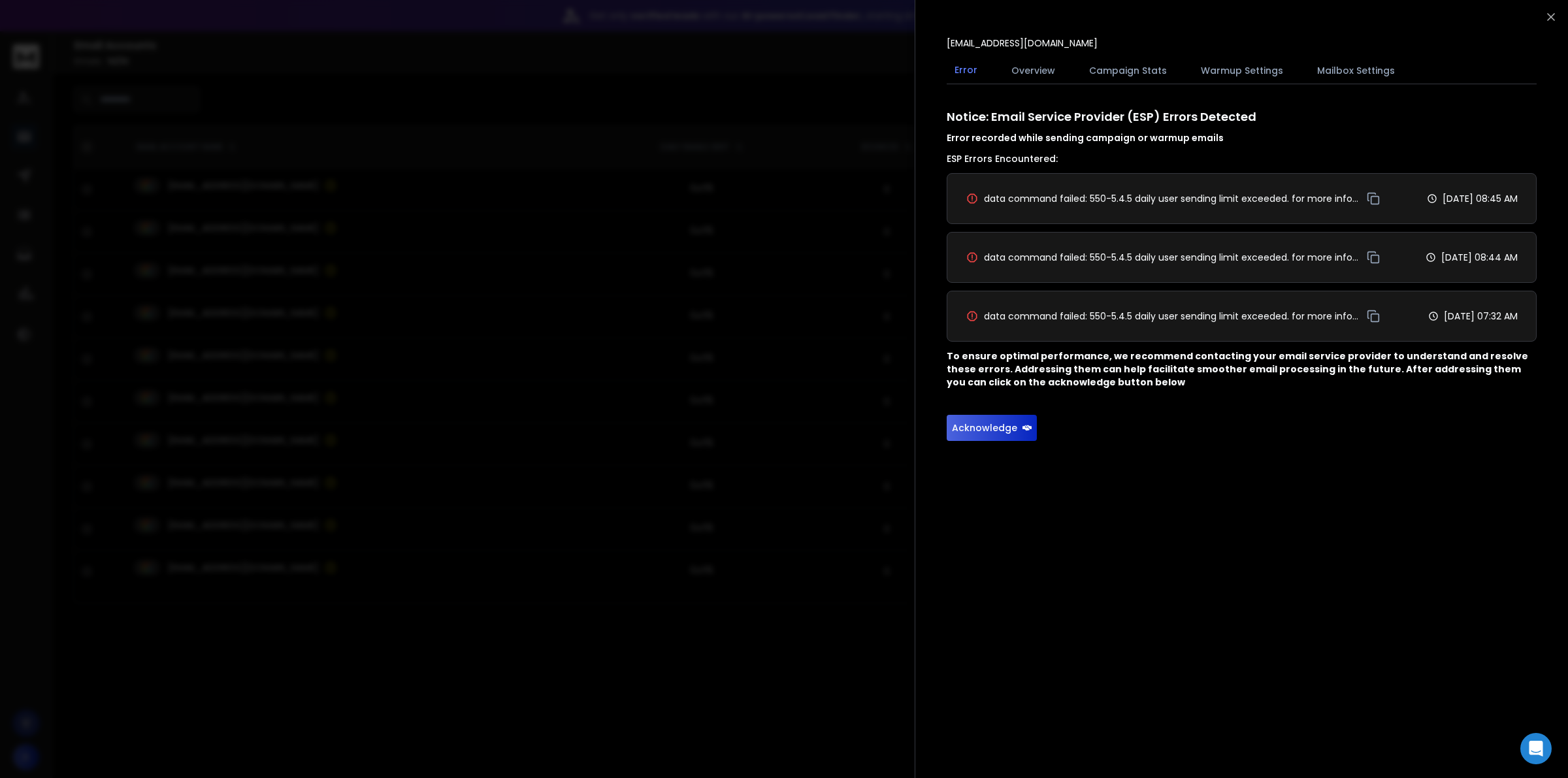
click at [978, 435] on button "Acknowledge" at bounding box center [992, 428] width 90 height 26
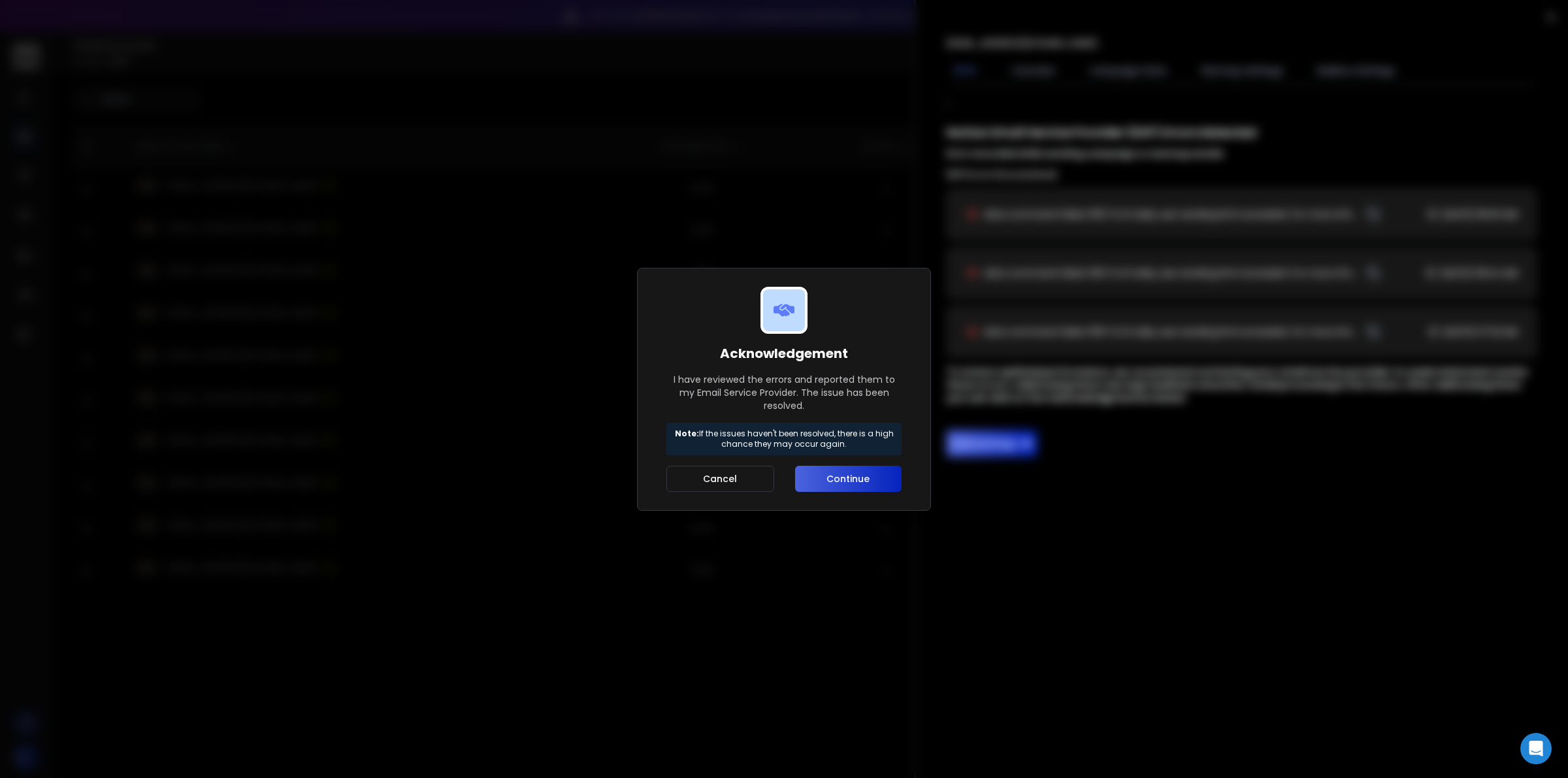
click at [844, 473] on button "Continue" at bounding box center [848, 479] width 106 height 26
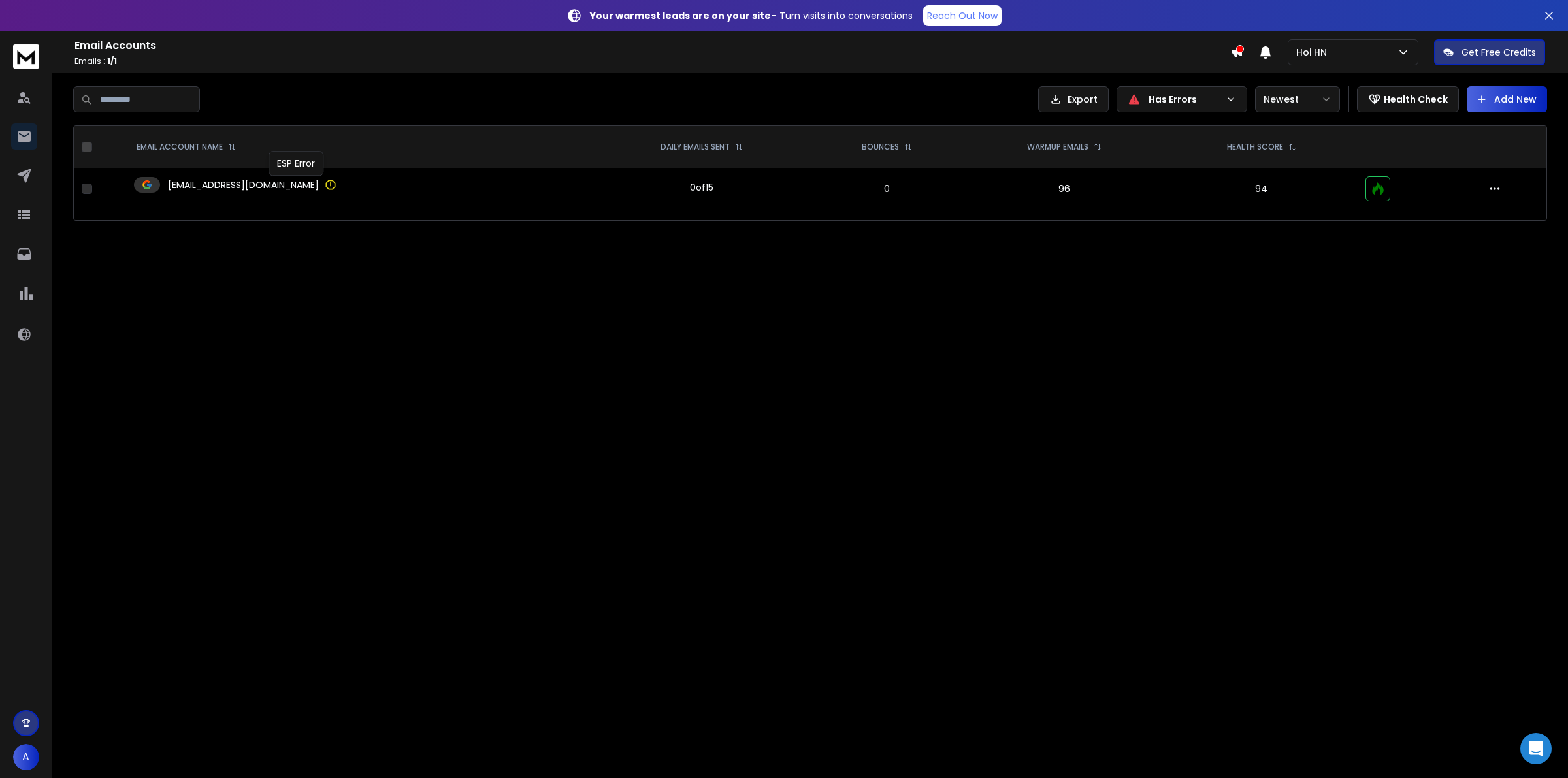
click at [252, 194] on td "[EMAIL_ADDRESS][DOMAIN_NAME]" at bounding box center [359, 189] width 466 height 42
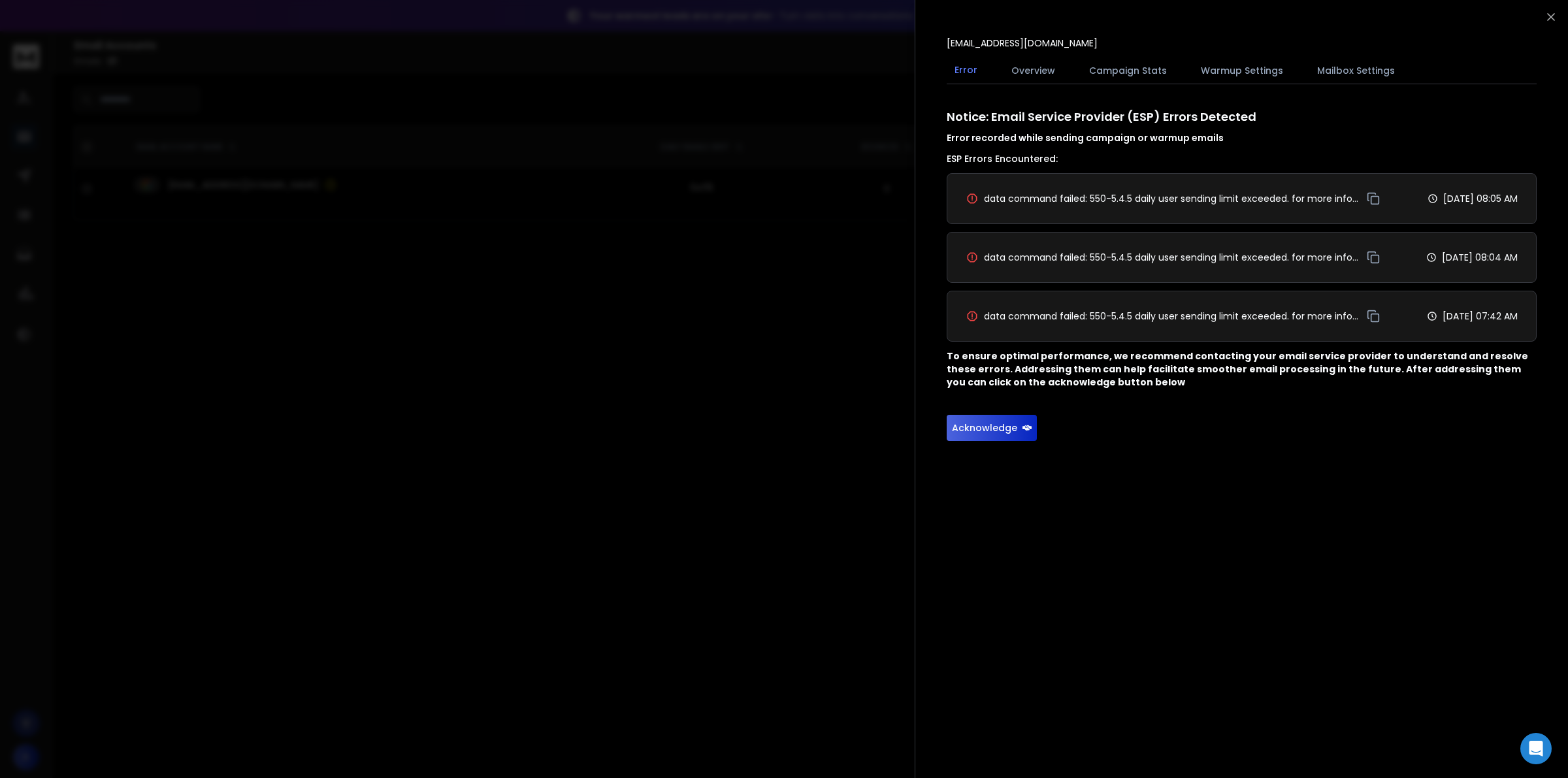
click at [974, 427] on button "Acknowledge" at bounding box center [992, 428] width 90 height 26
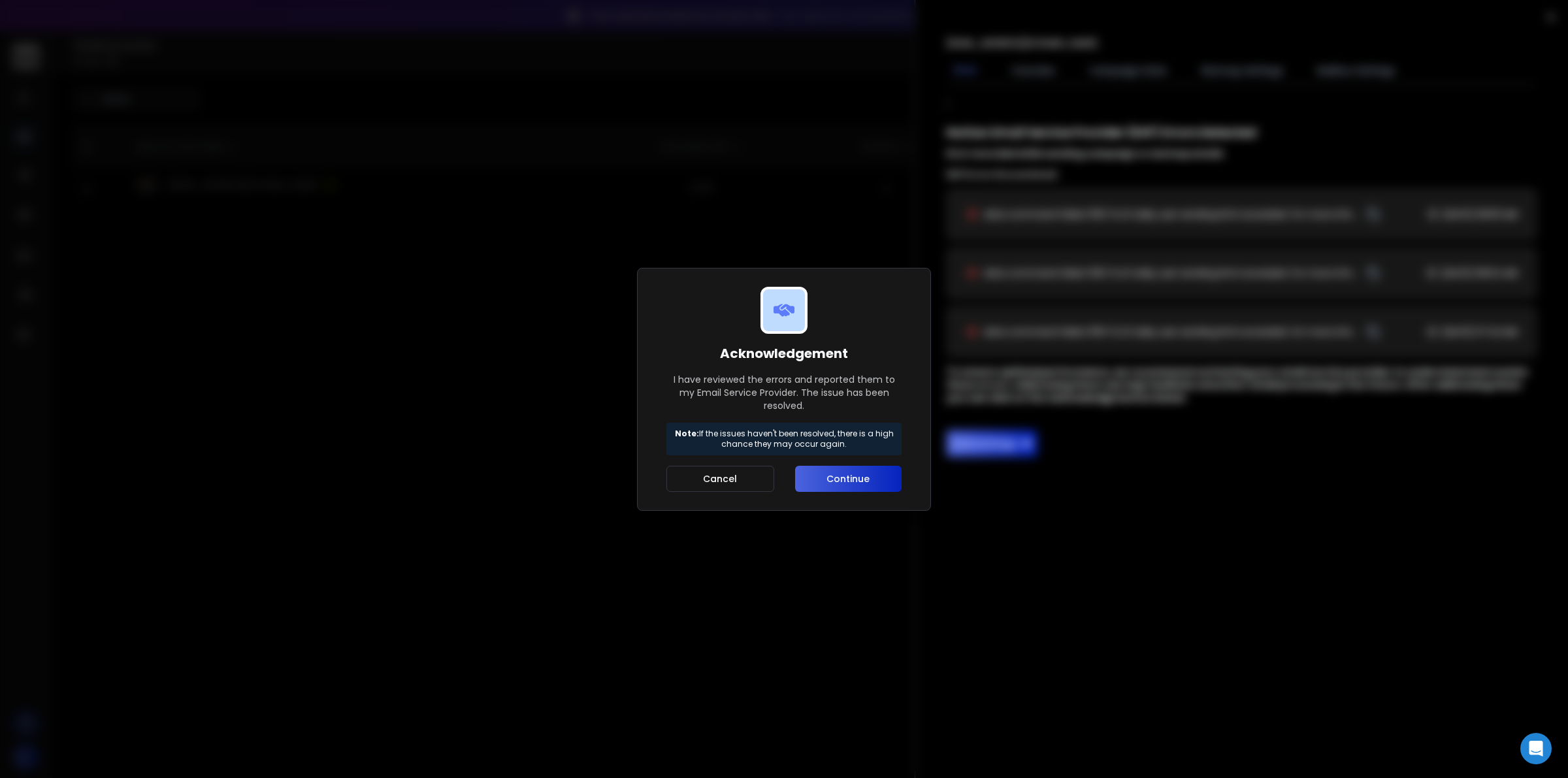
click at [851, 477] on button "Continue" at bounding box center [848, 479] width 106 height 26
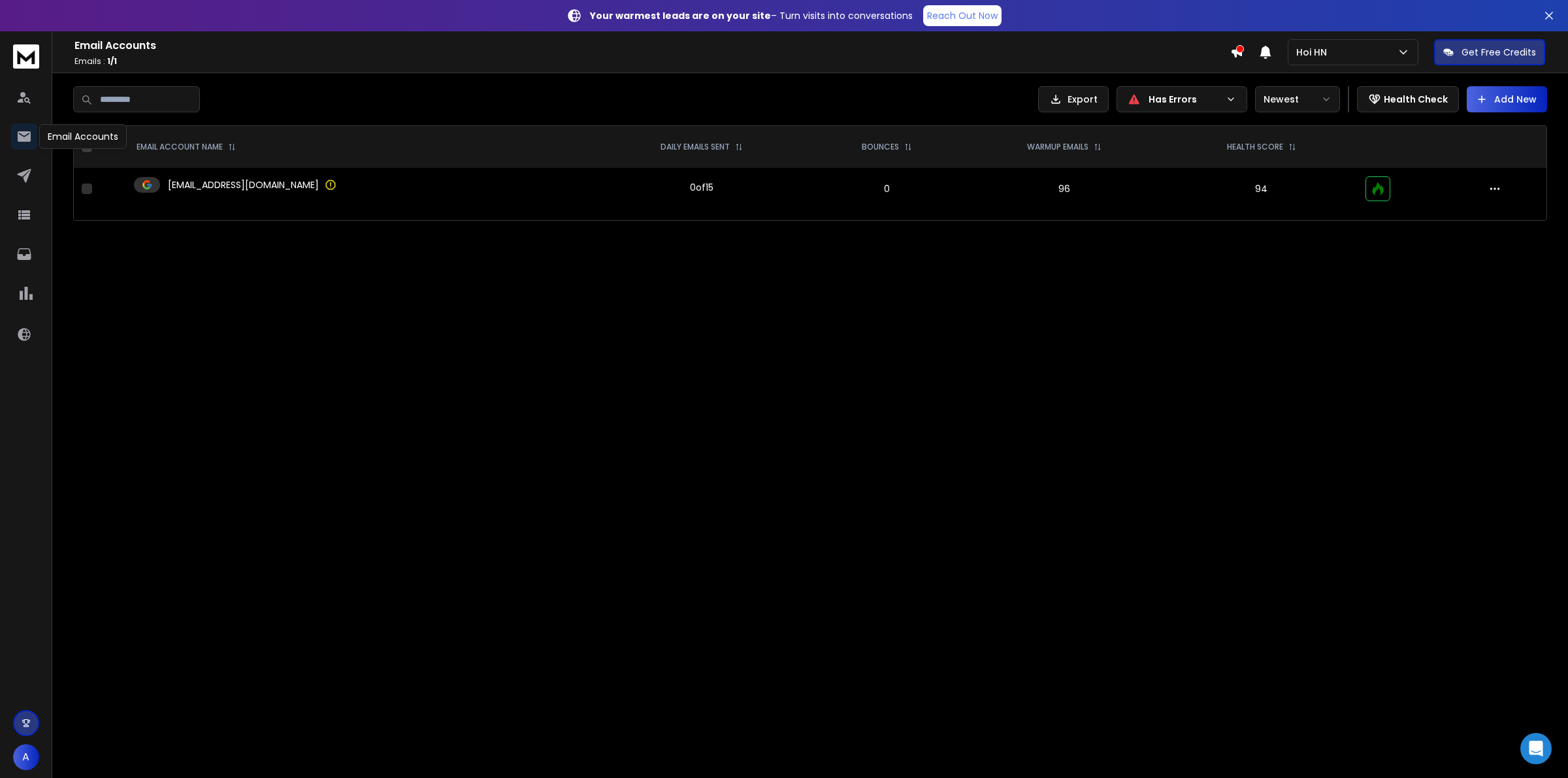
click at [22, 129] on icon at bounding box center [24, 136] width 15 height 15
click at [364, 193] on div "[EMAIL_ADDRESS][DOMAIN_NAME]" at bounding box center [359, 185] width 450 height 15
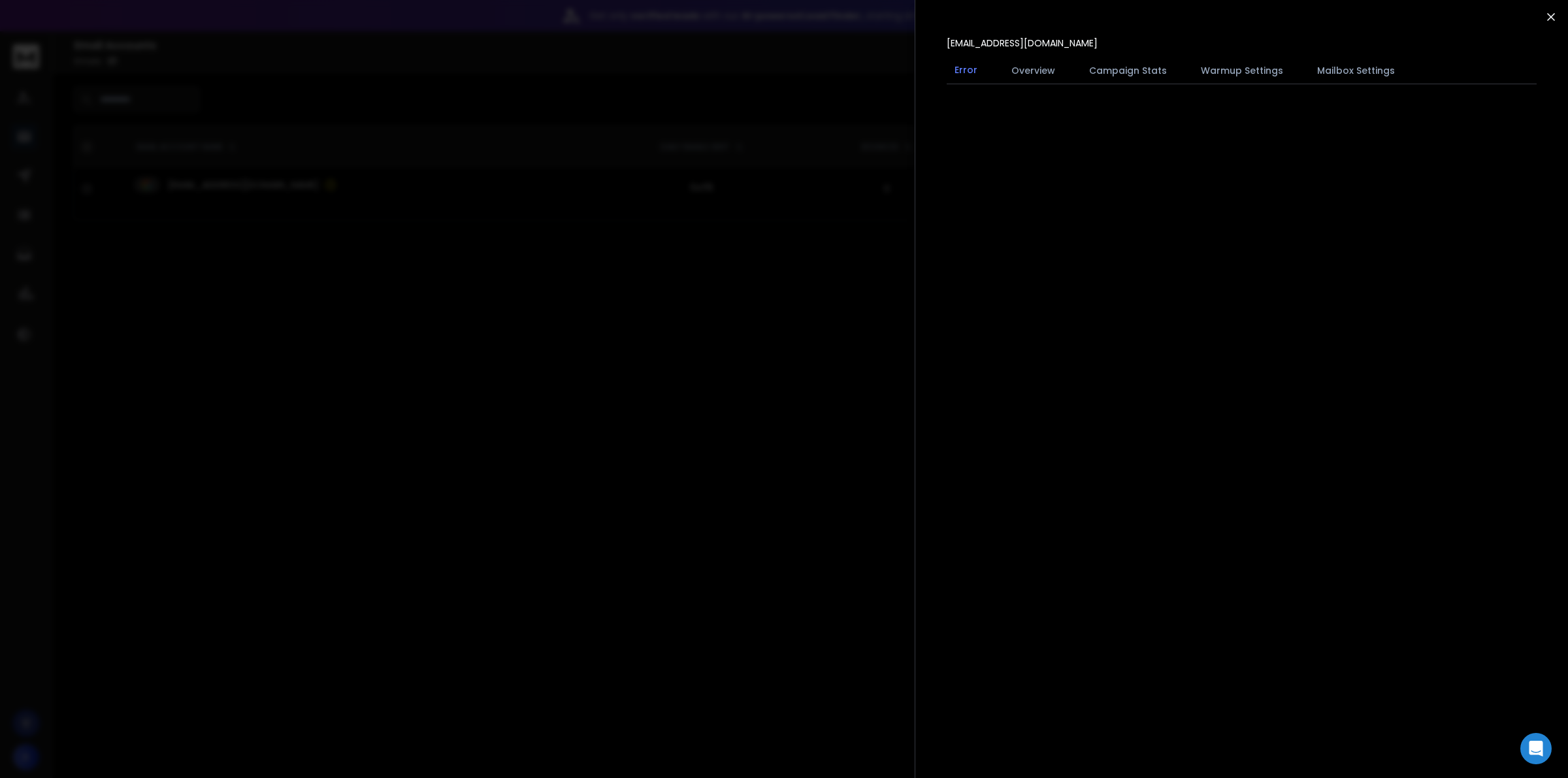
click at [1548, 15] on icon "button" at bounding box center [1551, 17] width 6 height 6
